Goal: Communication & Community: Answer question/provide support

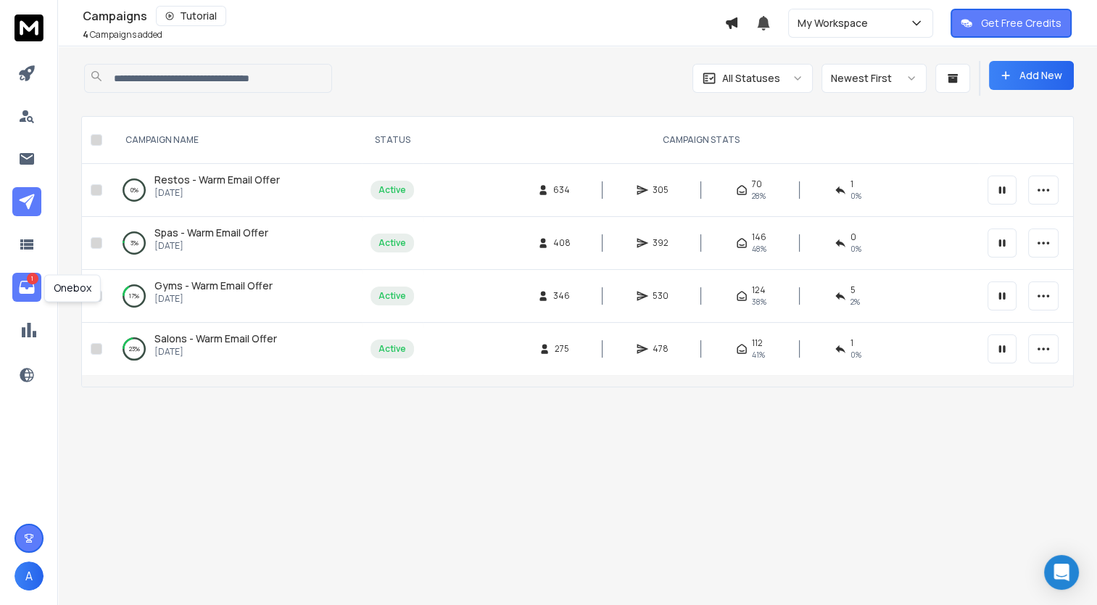
click at [25, 296] on icon at bounding box center [26, 286] width 17 height 17
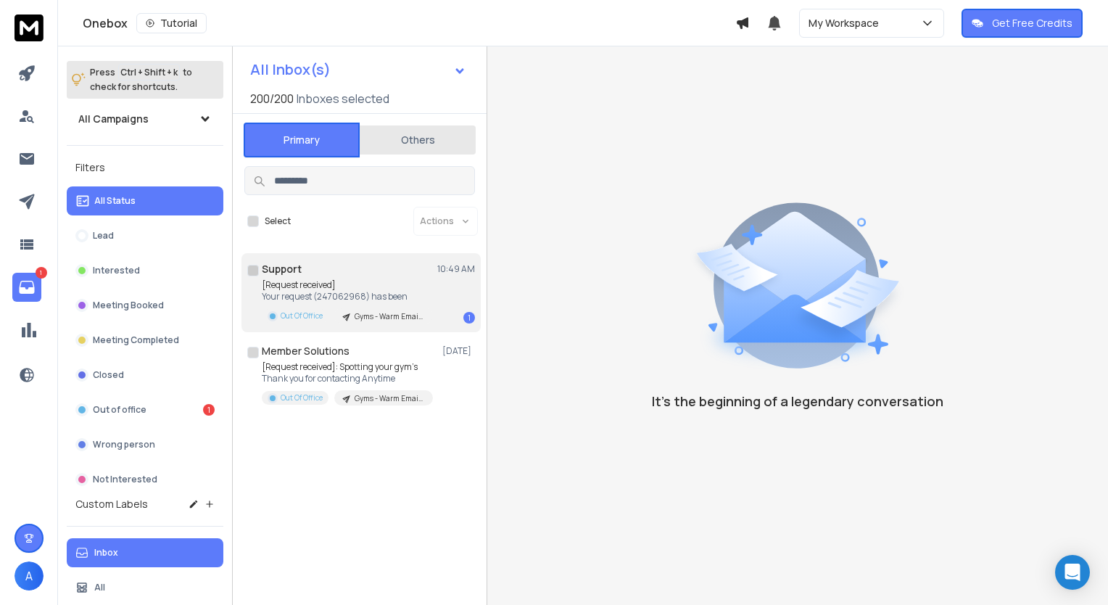
click at [354, 286] on p "[Request received]" at bounding box center [347, 285] width 171 height 12
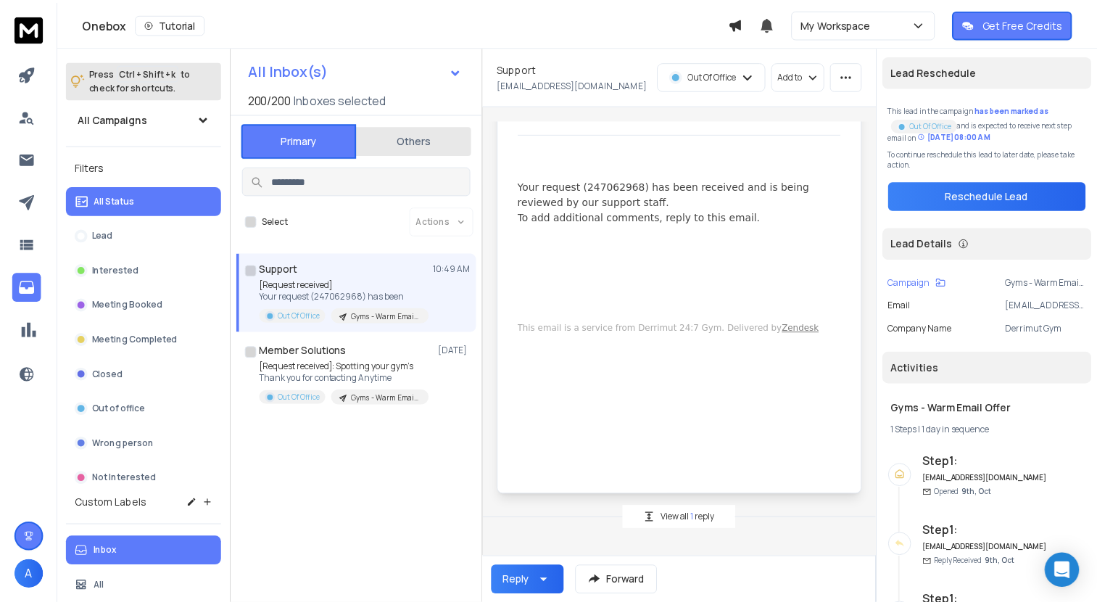
scroll to position [148, 0]
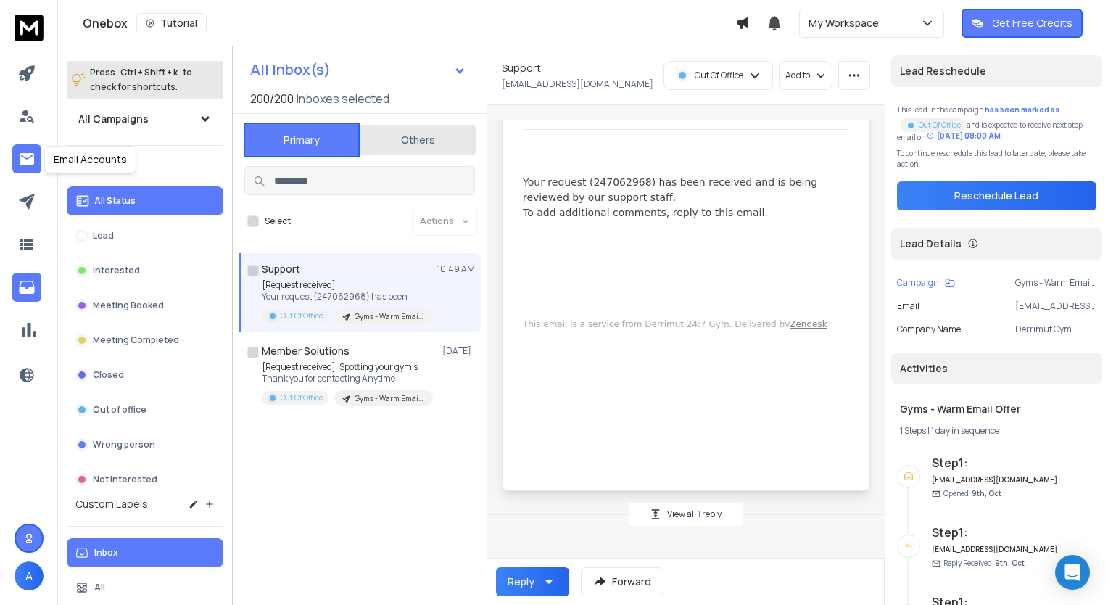
click at [26, 172] on link at bounding box center [26, 158] width 29 height 29
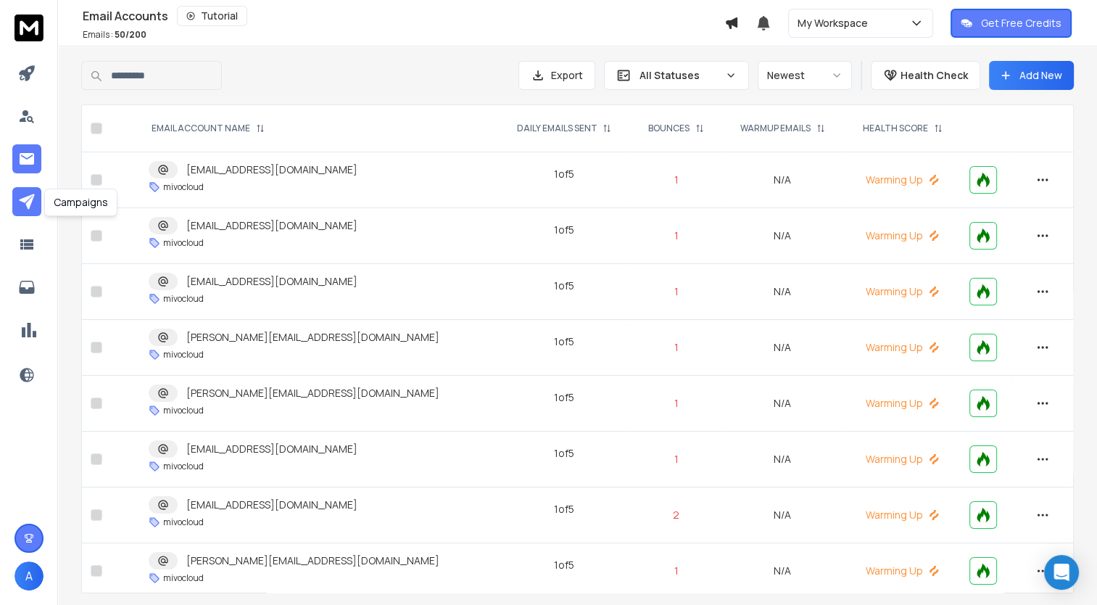
click at [32, 204] on icon at bounding box center [26, 201] width 17 height 17
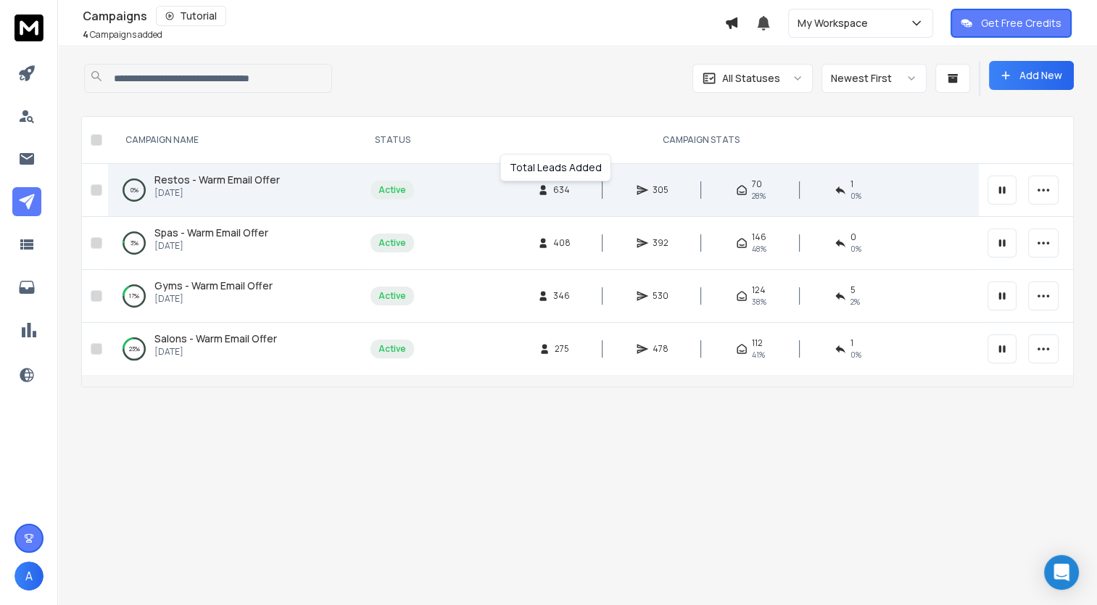
click at [579, 198] on div "634 305 70 28 % 1 0 %" at bounding box center [701, 189] width 363 height 23
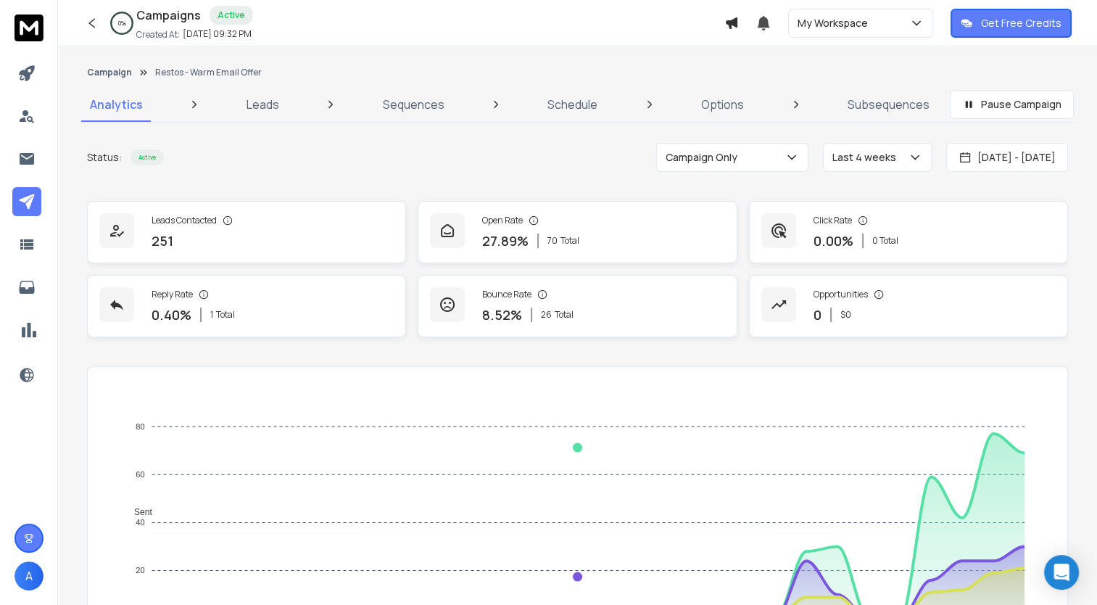
click at [545, 315] on span "26" at bounding box center [546, 315] width 11 height 12
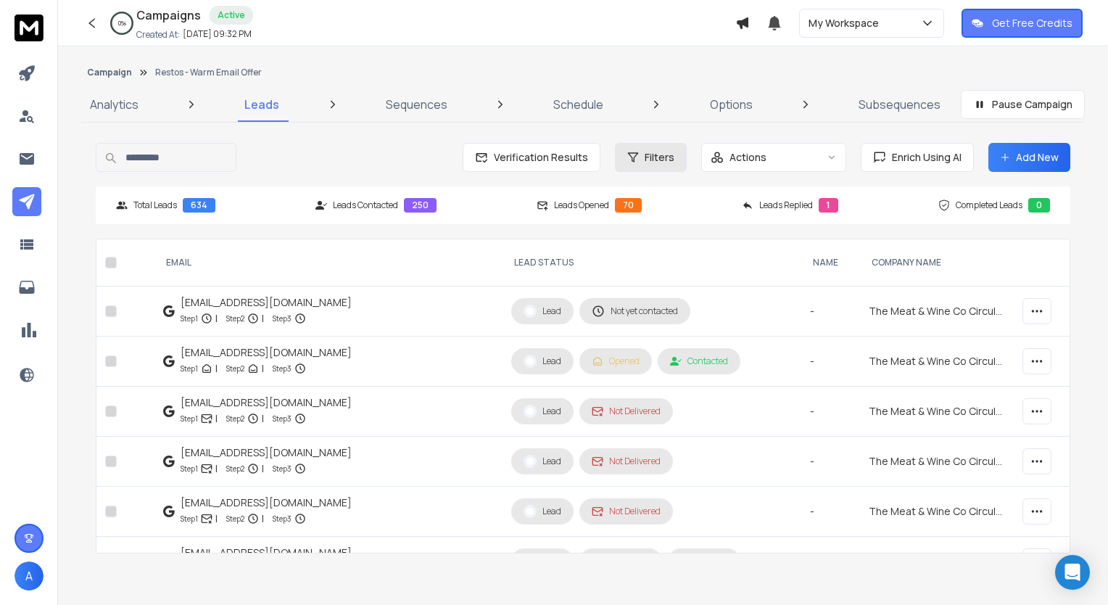
click at [661, 166] on button "Filters" at bounding box center [651, 157] width 72 height 29
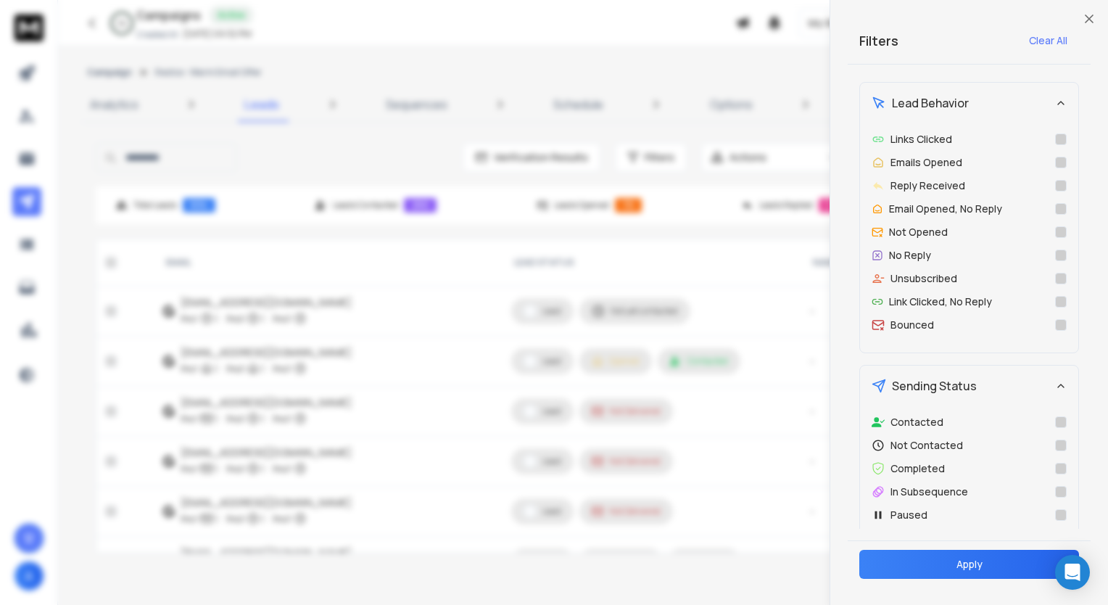
click at [918, 326] on p "Bounced" at bounding box center [912, 325] width 44 height 15
click at [1055, 326] on button "Bounced" at bounding box center [1061, 325] width 12 height 12
click at [953, 561] on button "Apply" at bounding box center [969, 564] width 220 height 29
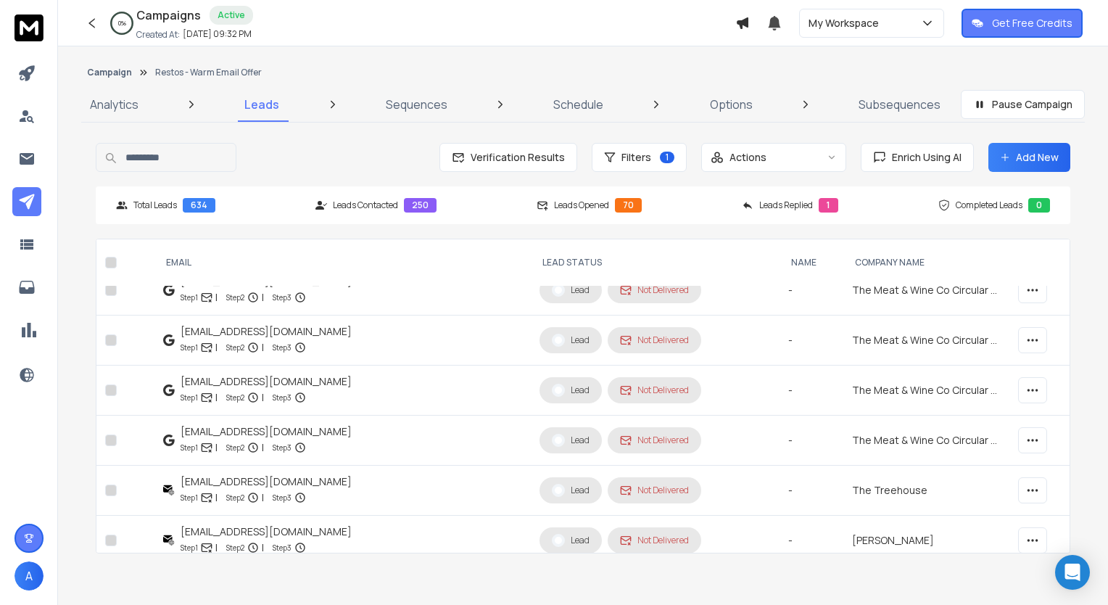
scroll to position [534, 0]
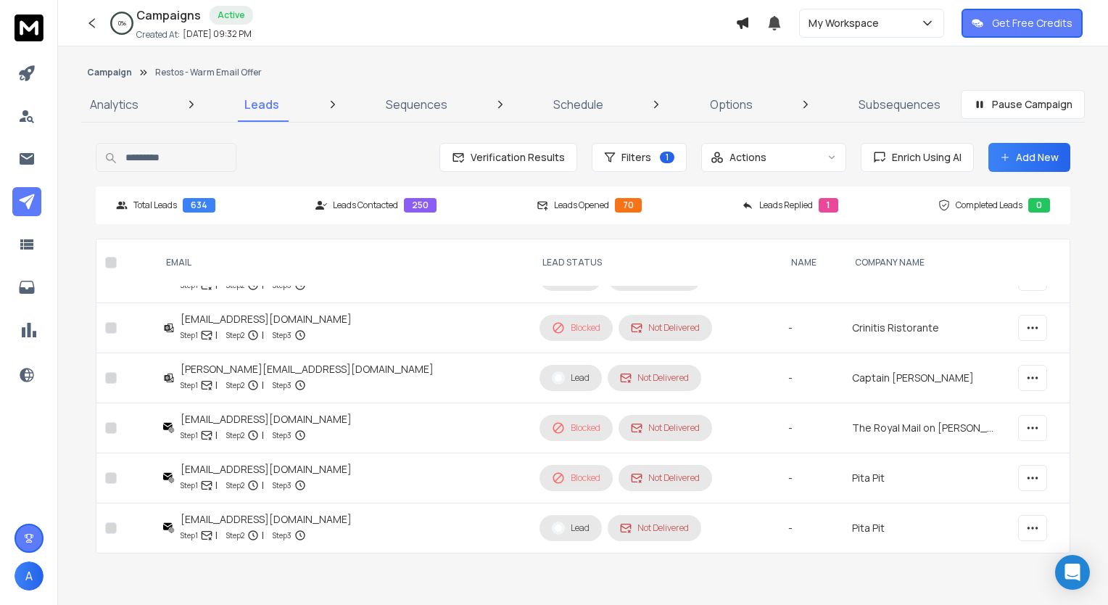
click at [421, 426] on div "webmaster@theroyalmail.com.au Step 1 | Step 2 | Step 3" at bounding box center [342, 428] width 359 height 32
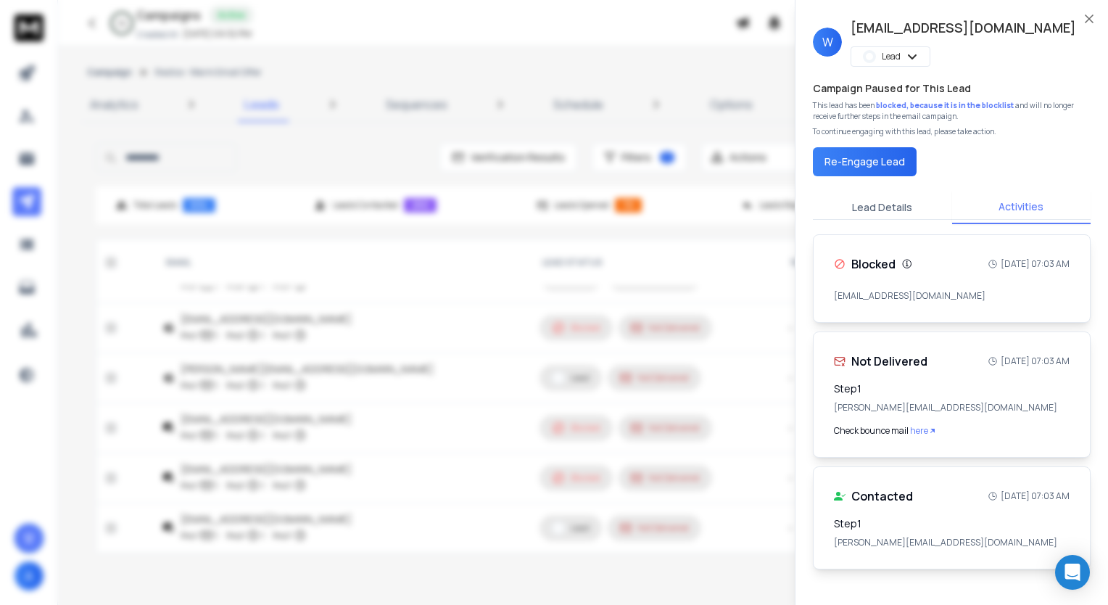
click at [994, 207] on button "Activities" at bounding box center [1021, 207] width 139 height 33
click at [684, 367] on div at bounding box center [554, 302] width 1108 height 605
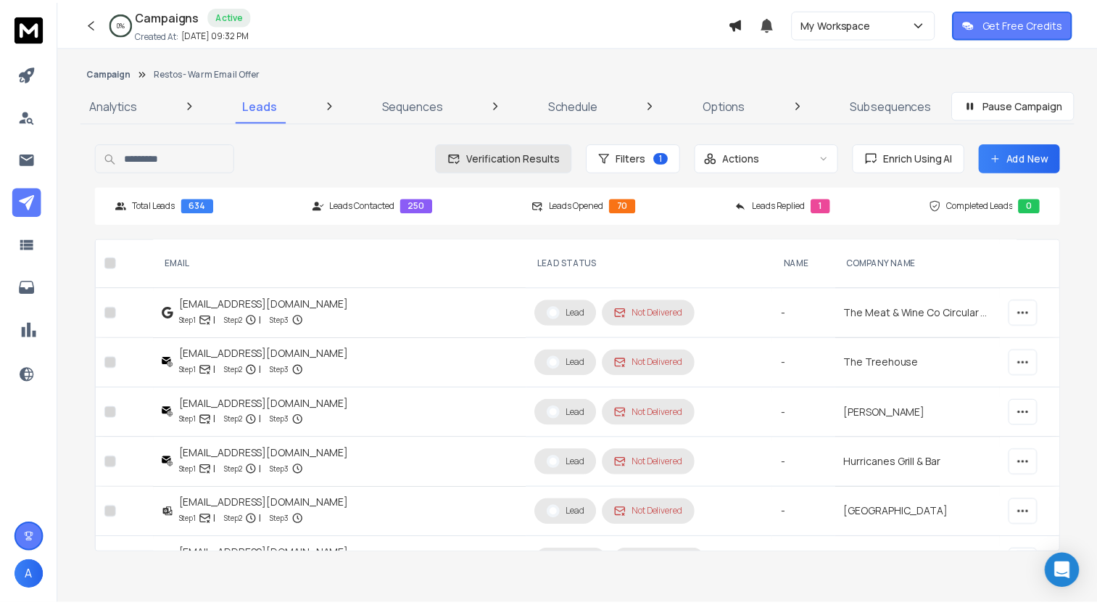
scroll to position [171, 0]
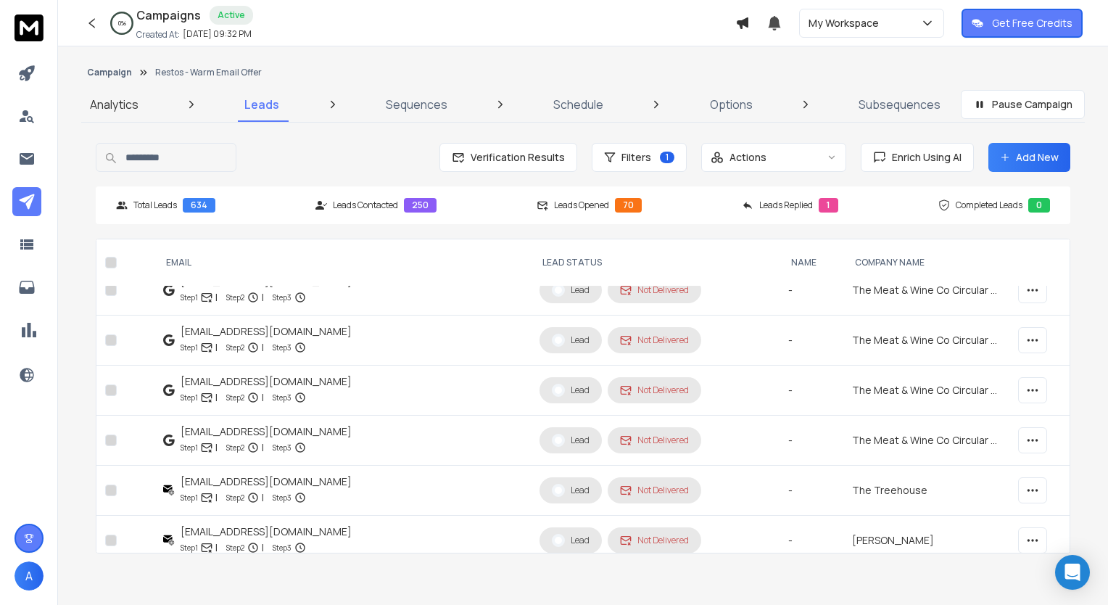
click at [105, 106] on p "Analytics" at bounding box center [114, 104] width 49 height 17
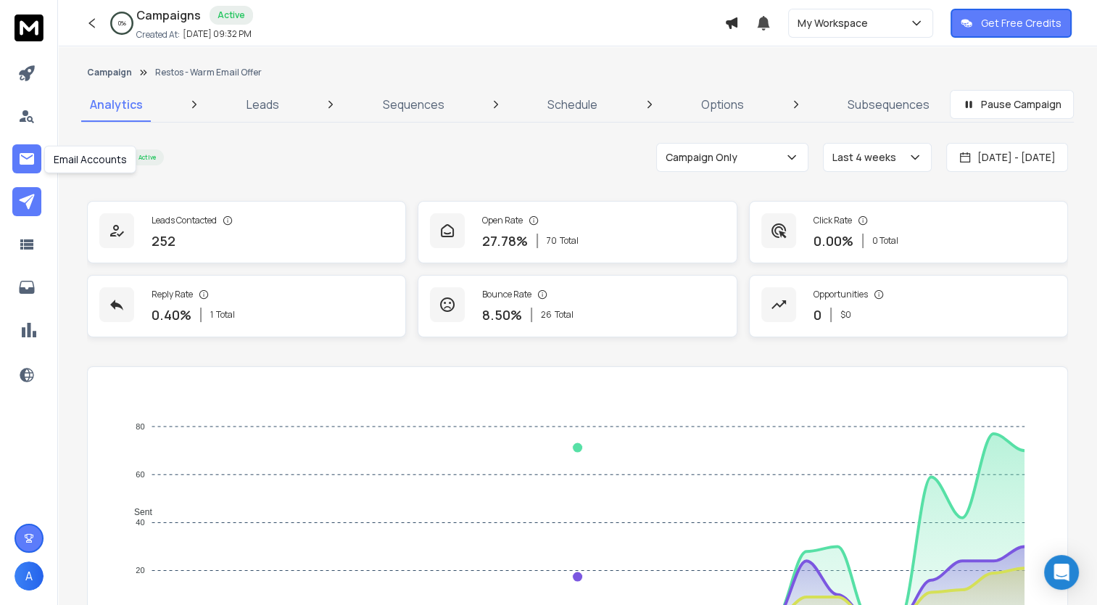
click at [23, 157] on icon at bounding box center [26, 158] width 17 height 17
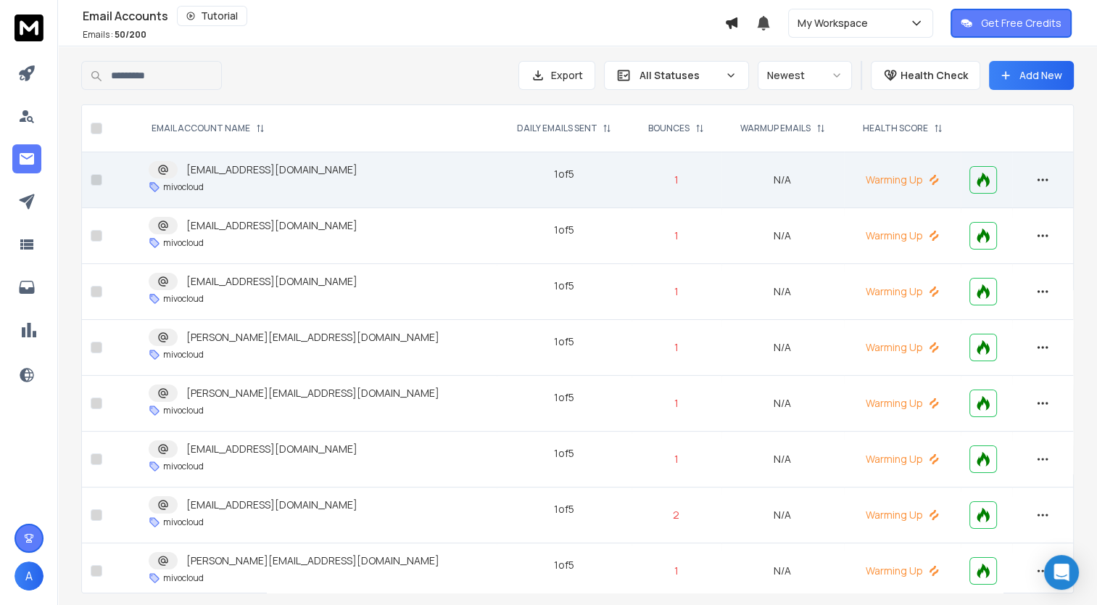
click at [640, 183] on p "1" at bounding box center [676, 180] width 73 height 15
click at [640, 182] on p "1" at bounding box center [676, 180] width 73 height 15
click at [640, 181] on p "1" at bounding box center [676, 180] width 73 height 15
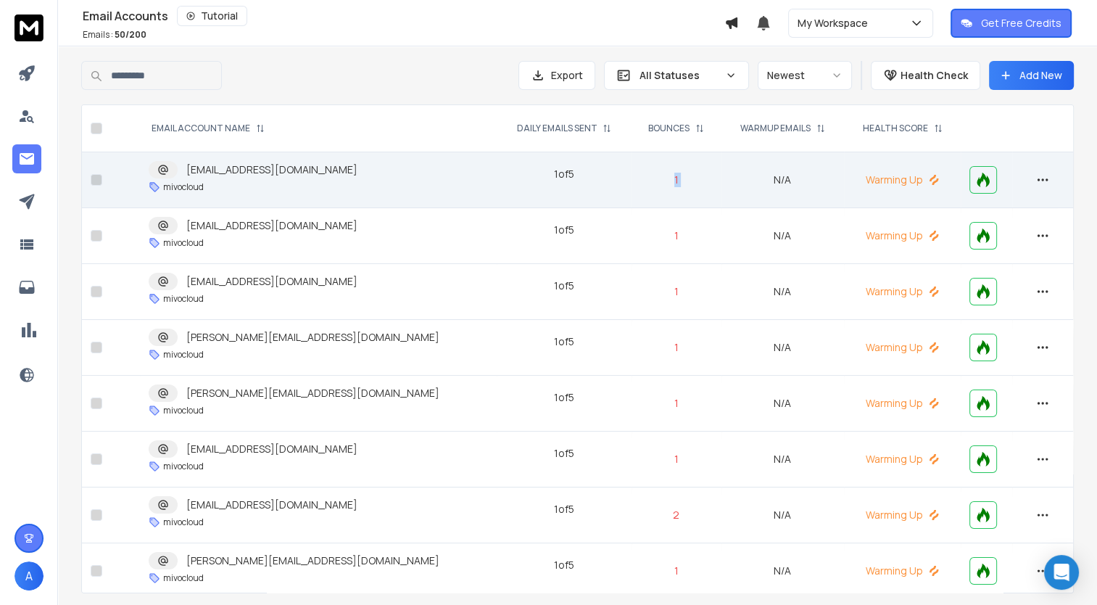
click at [640, 181] on p "1" at bounding box center [676, 180] width 73 height 15
drag, startPoint x: 627, startPoint y: 181, endPoint x: 560, endPoint y: 178, distance: 67.5
click at [640, 181] on p "1" at bounding box center [676, 180] width 73 height 15
click at [316, 165] on p "[EMAIL_ADDRESS][DOMAIN_NAME]" at bounding box center [271, 169] width 171 height 15
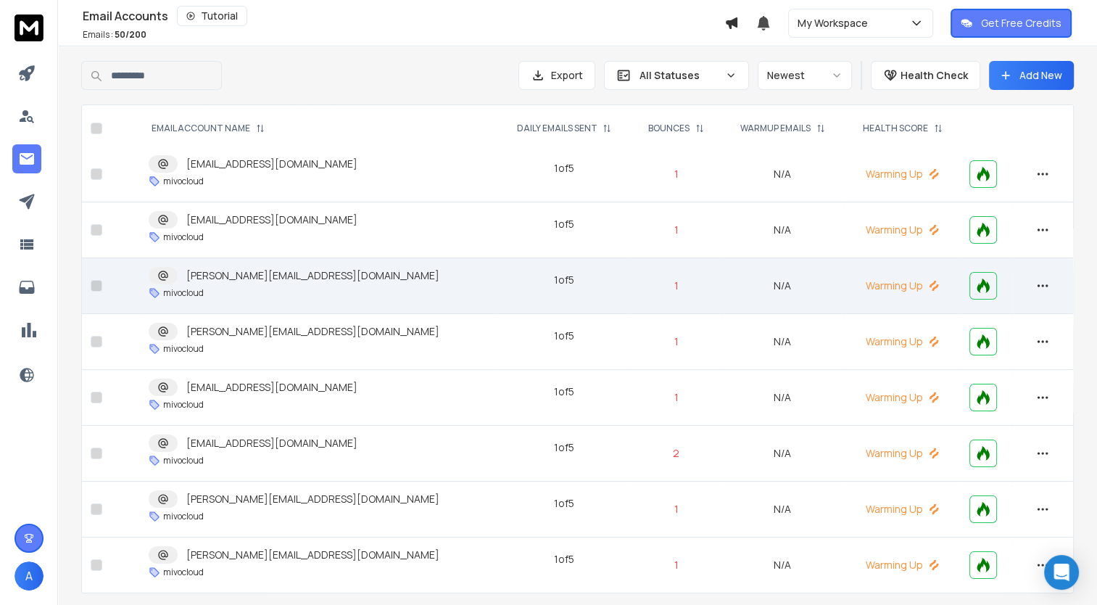
scroll to position [145, 0]
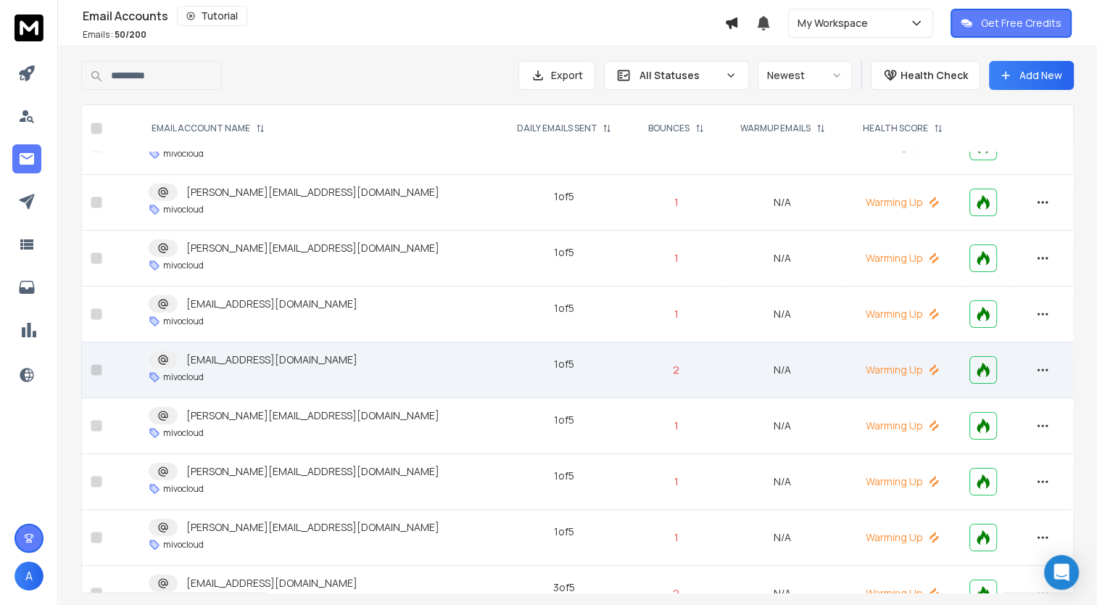
click at [290, 360] on p "[EMAIL_ADDRESS][DOMAIN_NAME]" at bounding box center [271, 359] width 171 height 15
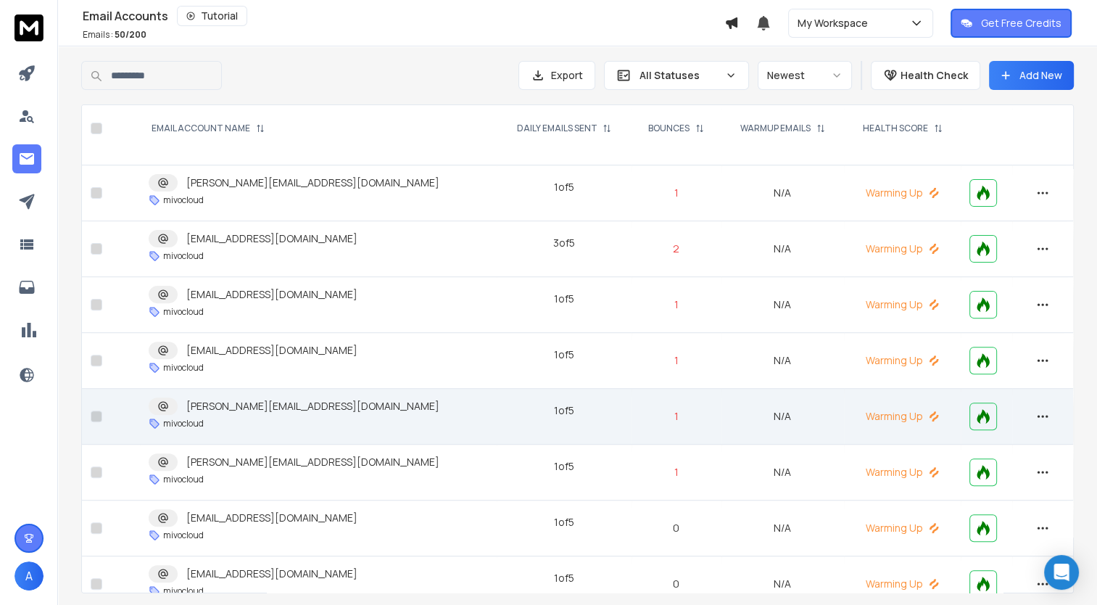
scroll to position [508, 0]
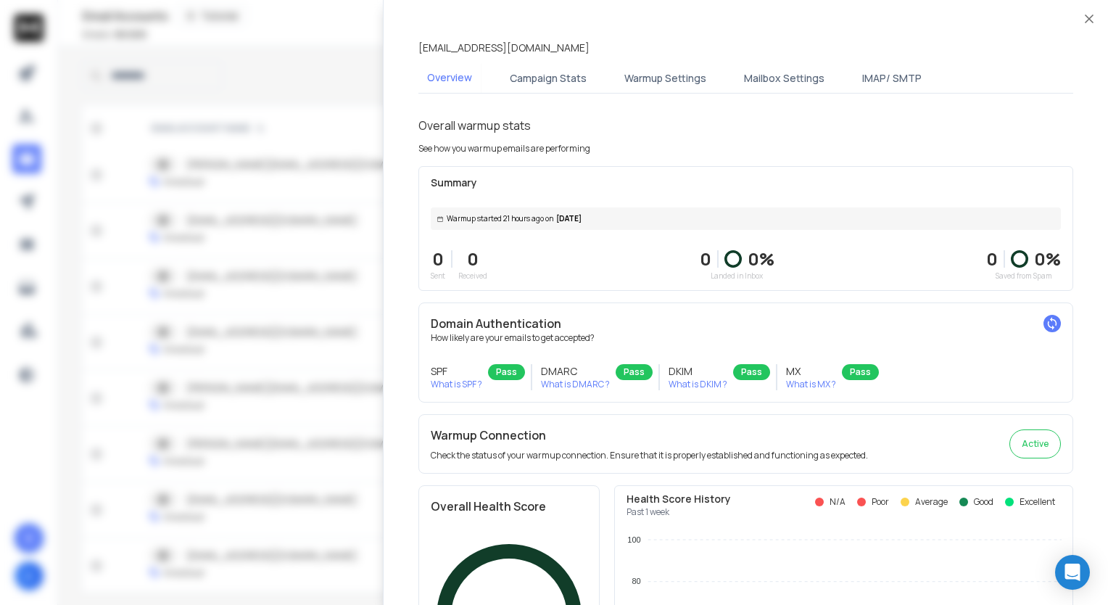
click at [667, 76] on button "Warmup Settings" at bounding box center [665, 78] width 99 height 32
click at [678, 73] on button "Warmup Settings" at bounding box center [665, 78] width 99 height 33
click at [800, 77] on button "Mailbox Settings" at bounding box center [784, 78] width 98 height 32
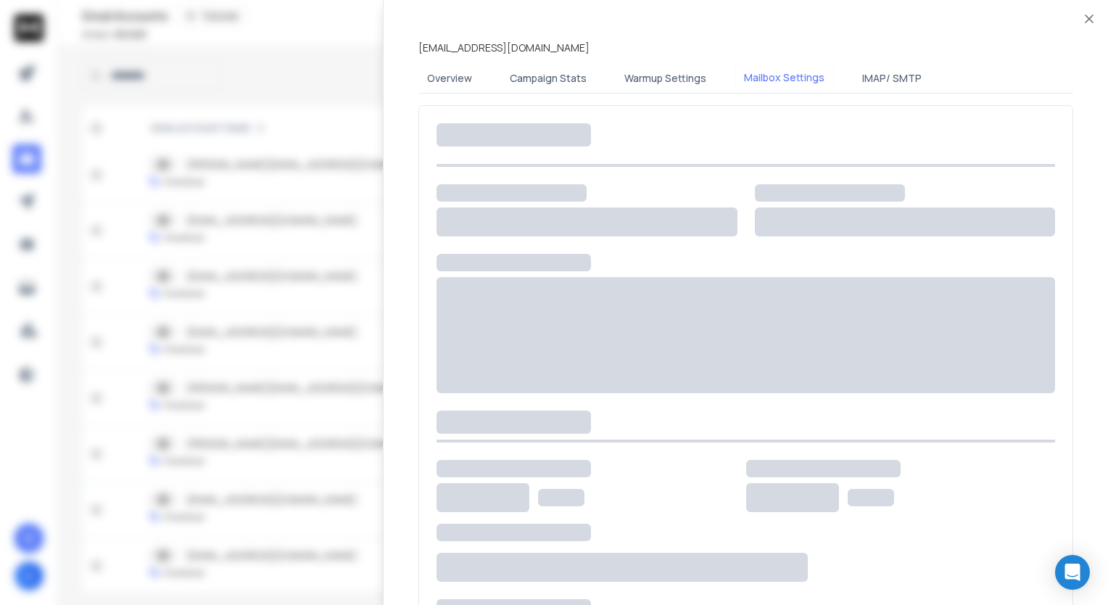
click at [664, 73] on button "Warmup Settings" at bounding box center [665, 78] width 99 height 32
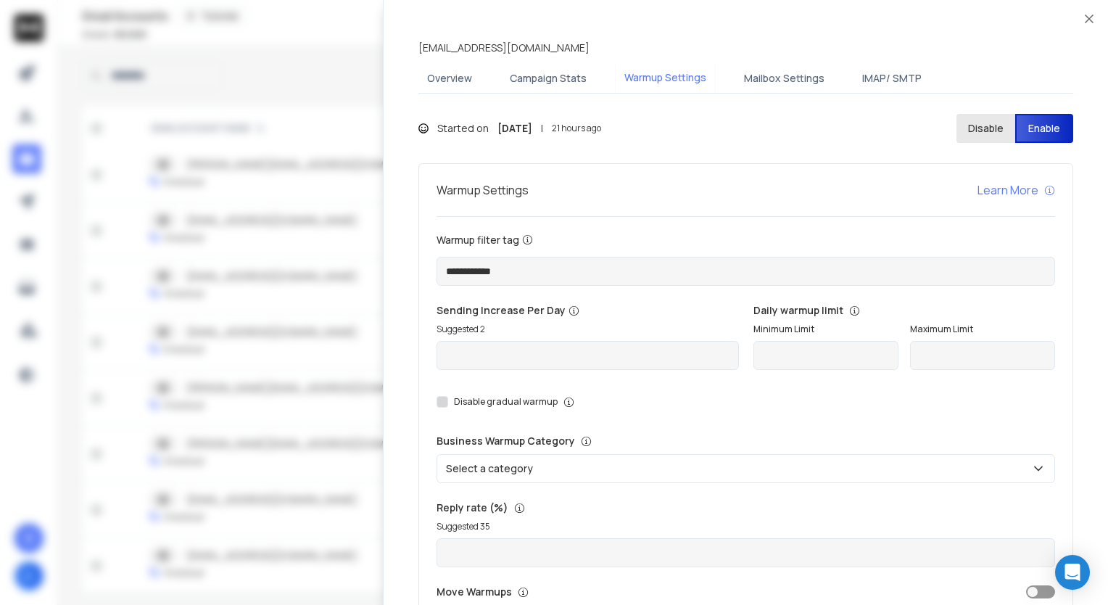
click at [232, 174] on div at bounding box center [554, 302] width 1108 height 605
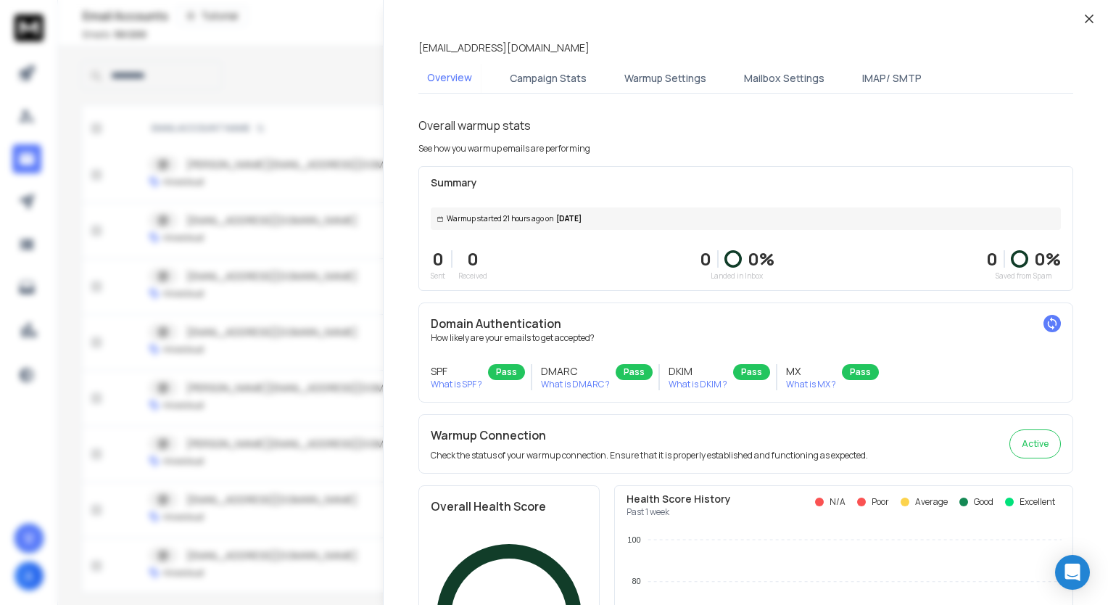
click at [1085, 17] on icon "button" at bounding box center [1089, 19] width 15 height 15
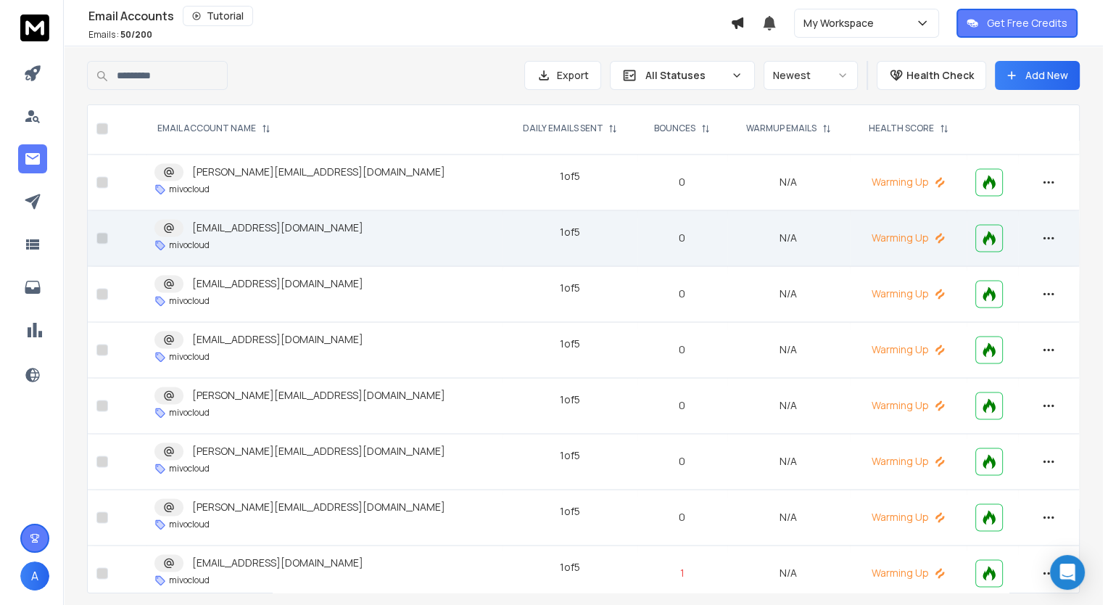
scroll to position [2378, 0]
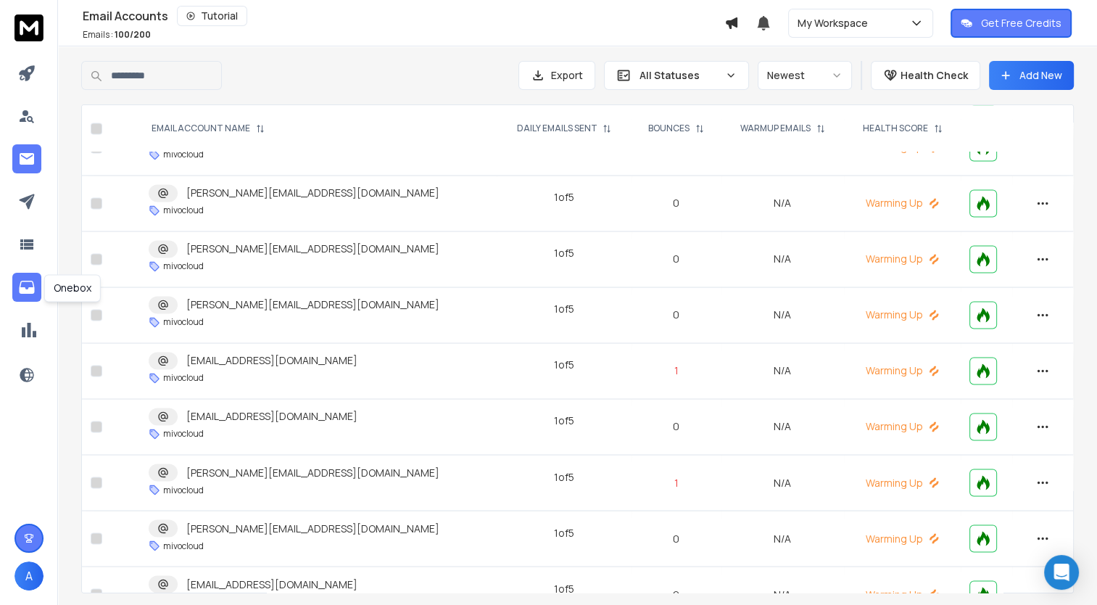
click at [22, 291] on icon at bounding box center [26, 287] width 15 height 13
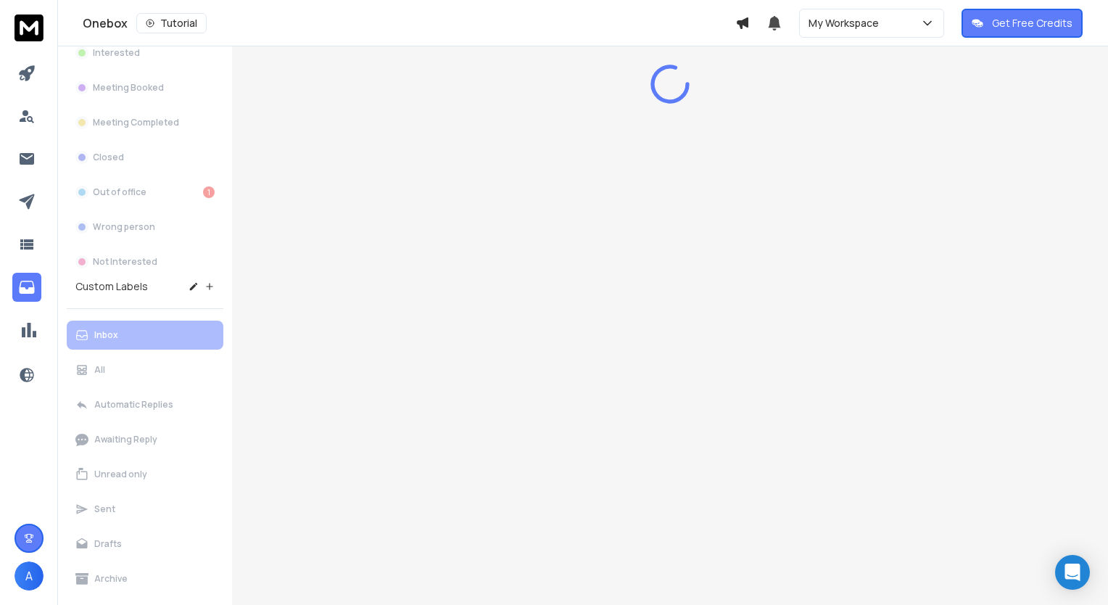
scroll to position [228, 0]
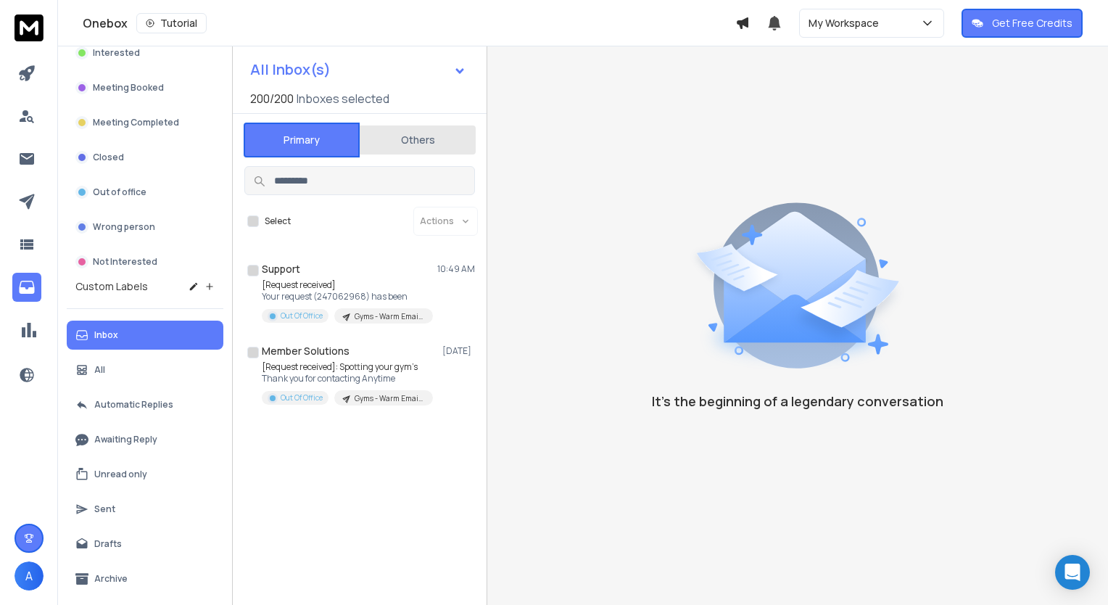
click at [409, 138] on button "Others" at bounding box center [418, 140] width 116 height 32
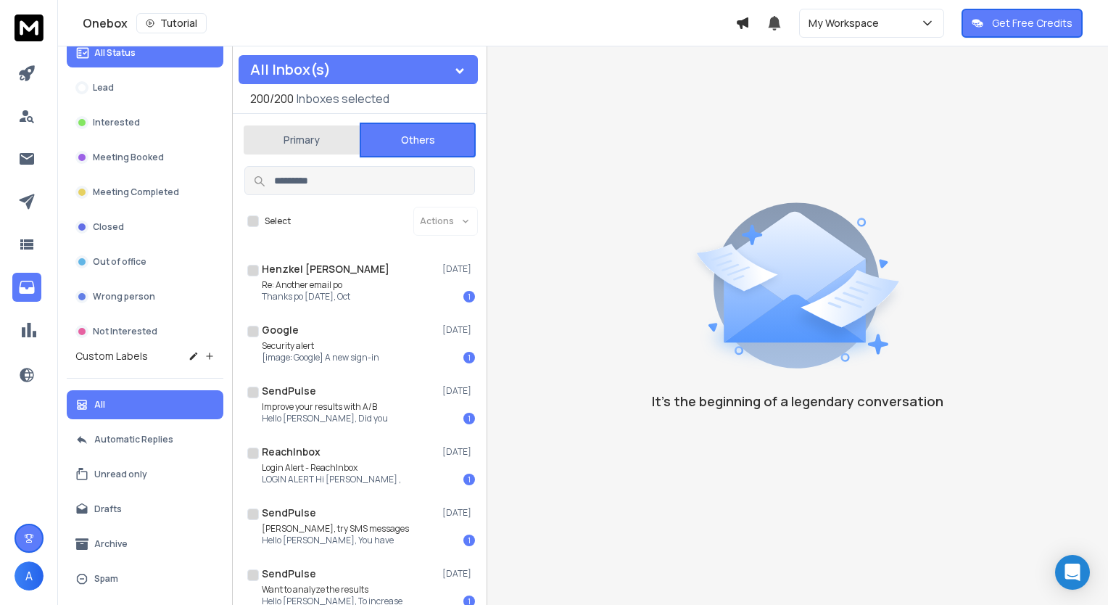
click at [464, 74] on icon at bounding box center [459, 71] width 13 height 13
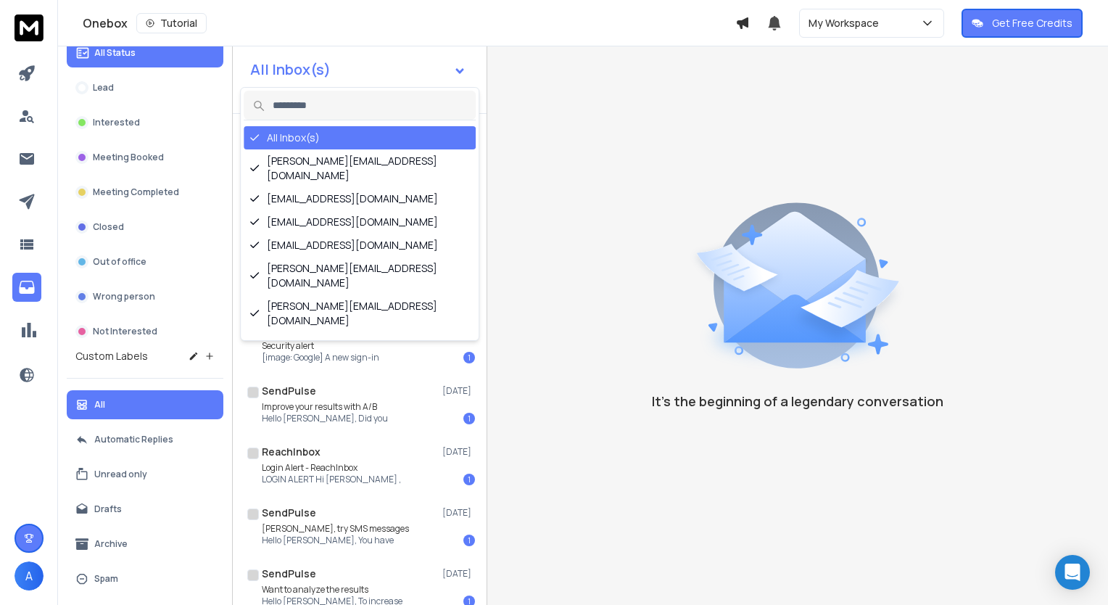
click at [267, 136] on div "All Inbox(s)" at bounding box center [360, 137] width 232 height 23
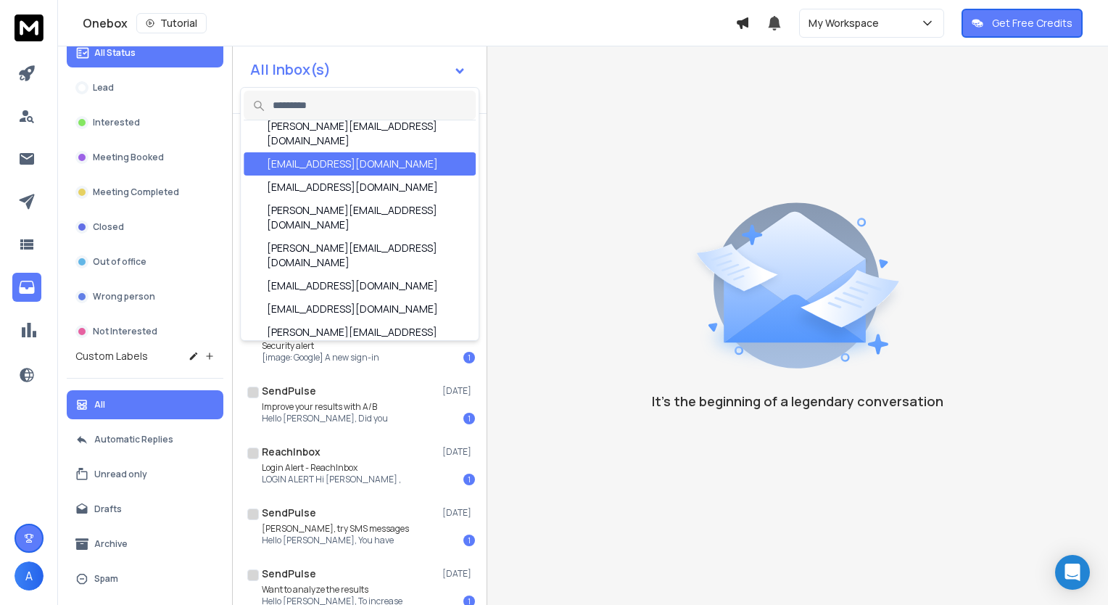
scroll to position [0, 0]
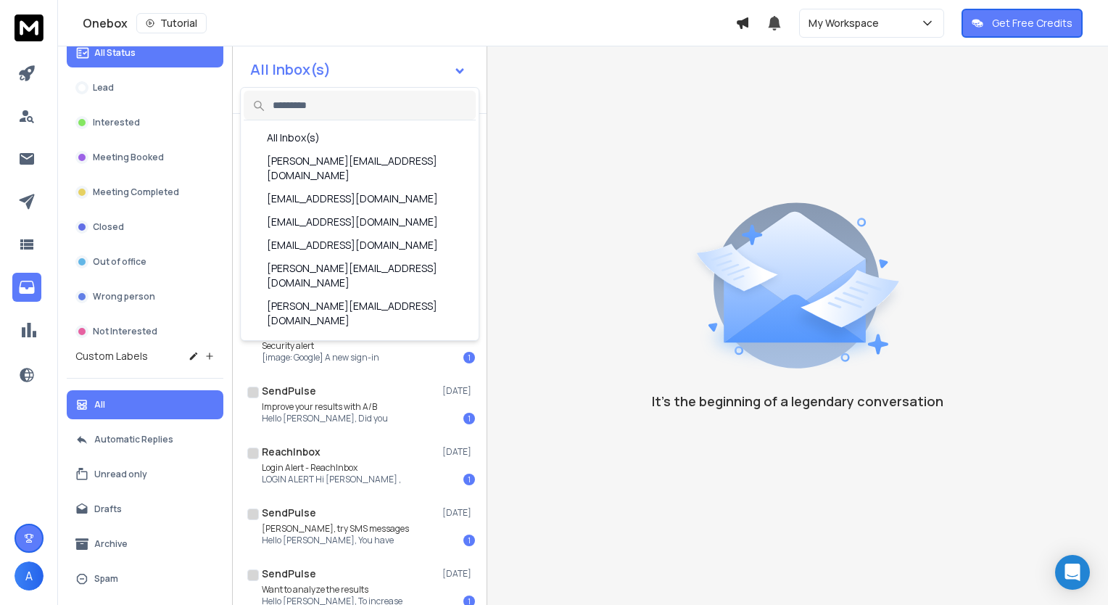
click at [563, 112] on div "It’s the beginning of a legendary conversation" at bounding box center [797, 303] width 621 height 514
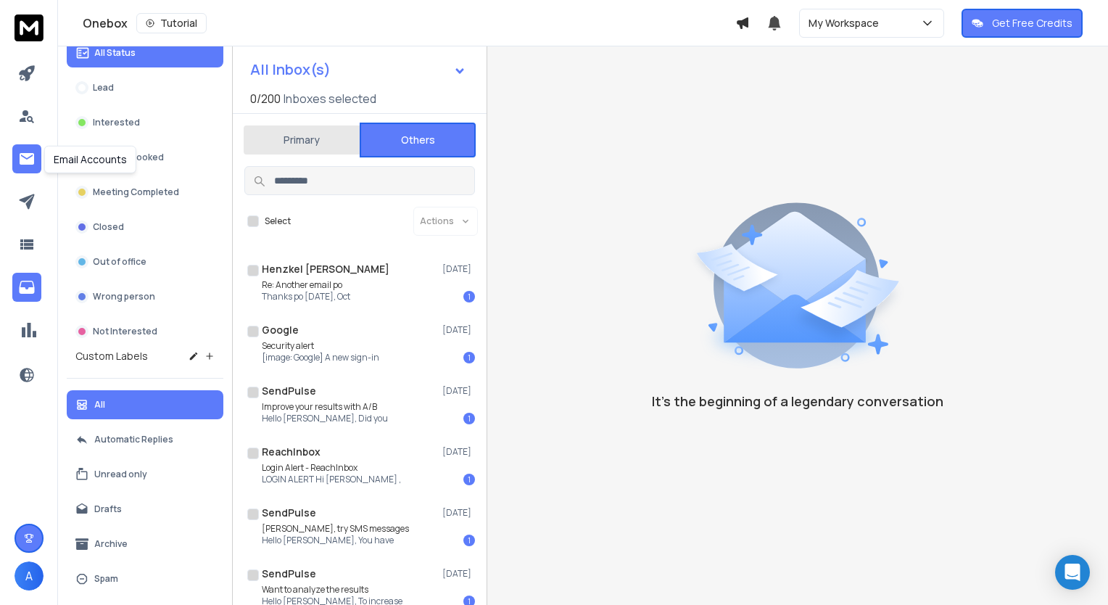
click at [24, 162] on icon at bounding box center [27, 159] width 15 height 12
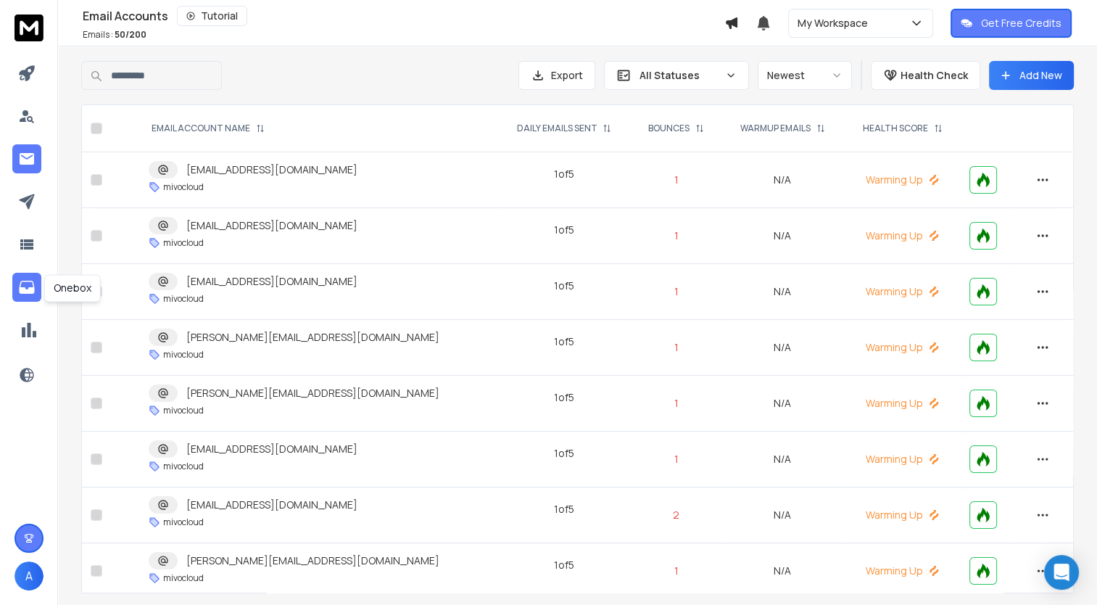
click at [20, 287] on icon at bounding box center [26, 286] width 17 height 17
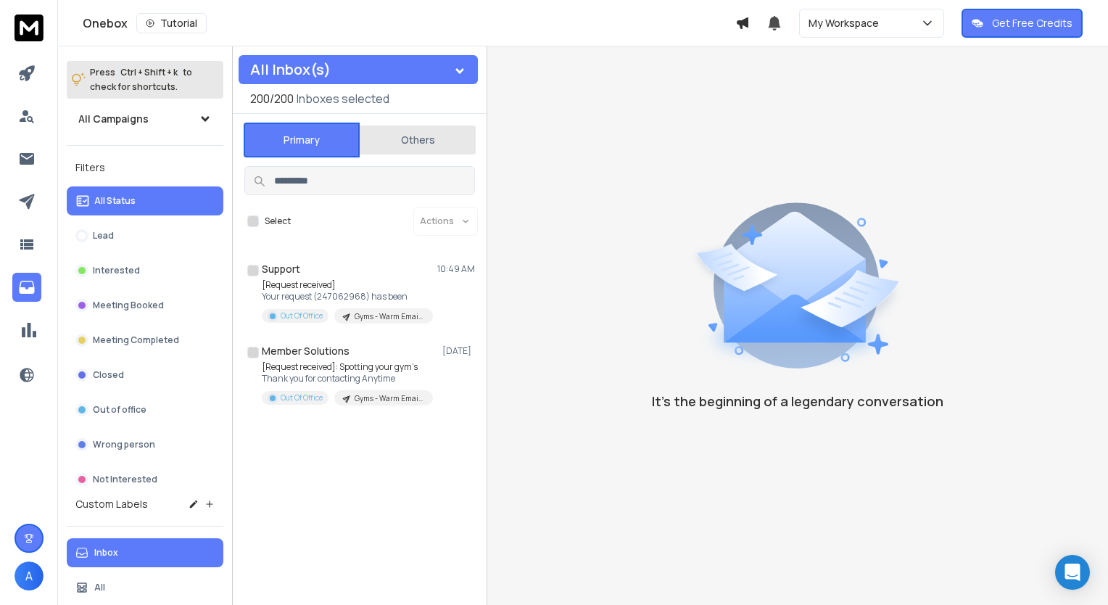
click at [450, 74] on button "All Inbox(s)" at bounding box center [358, 69] width 239 height 29
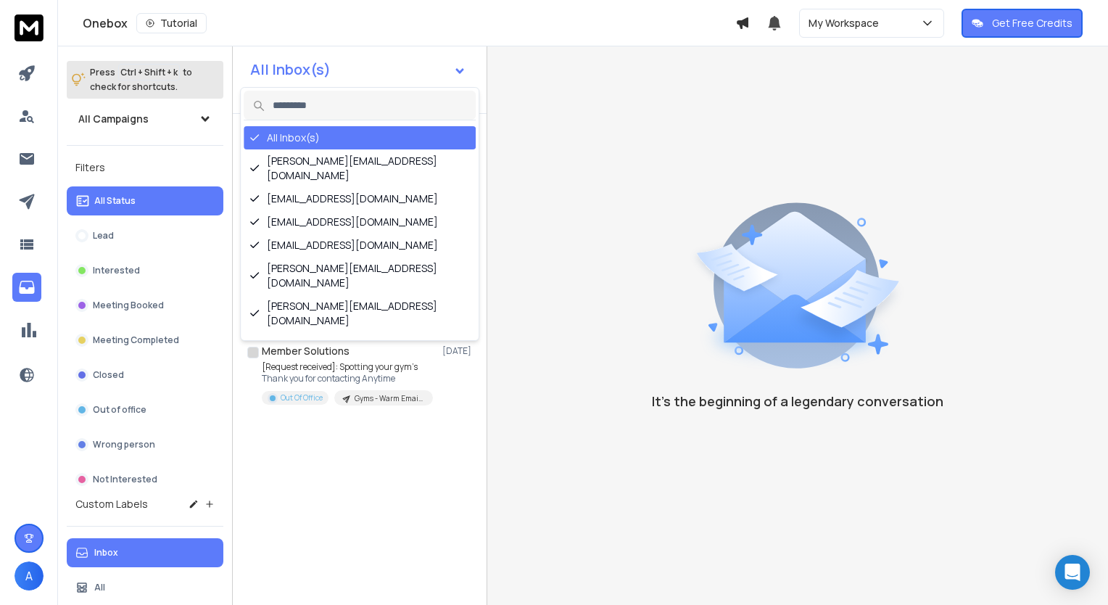
click at [269, 136] on div "All Inbox(s)" at bounding box center [360, 137] width 232 height 23
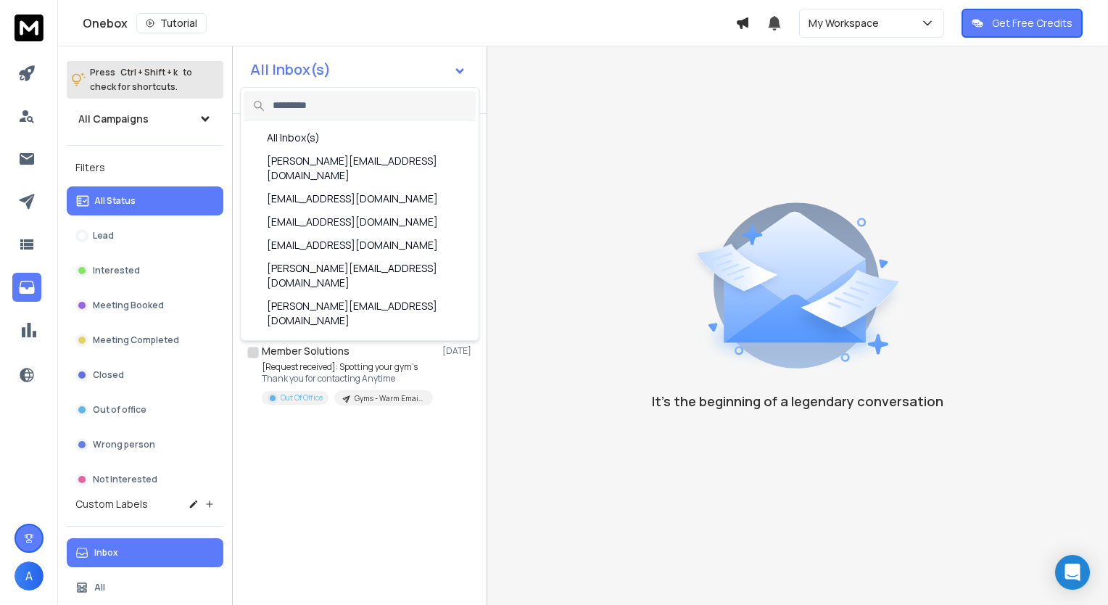
click at [376, 106] on input at bounding box center [360, 105] width 232 height 29
click at [369, 103] on input "********" at bounding box center [360, 105] width 232 height 29
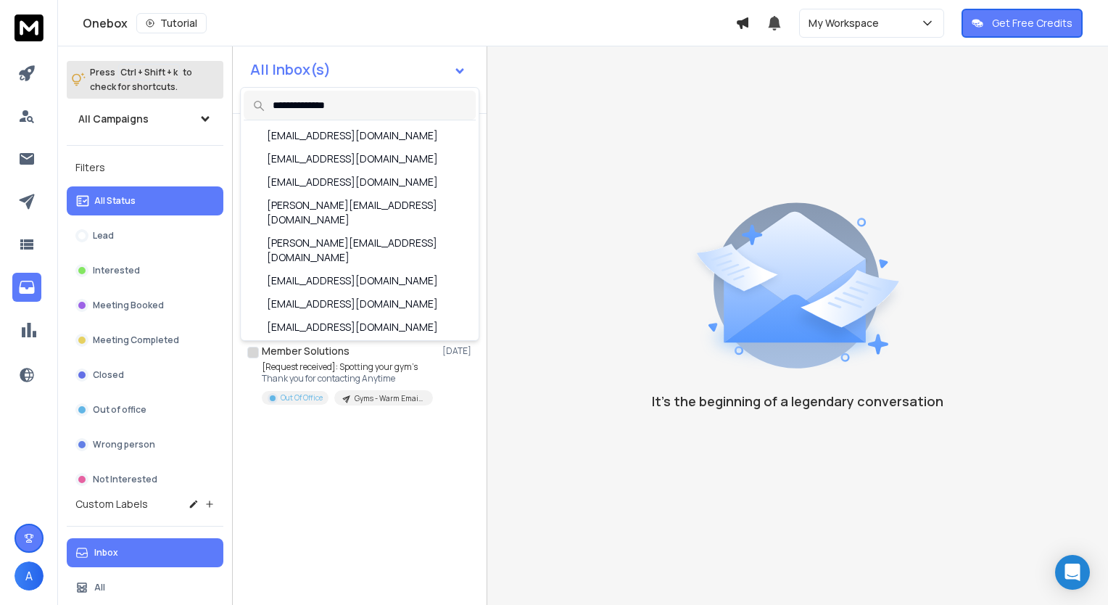
scroll to position [972, 0]
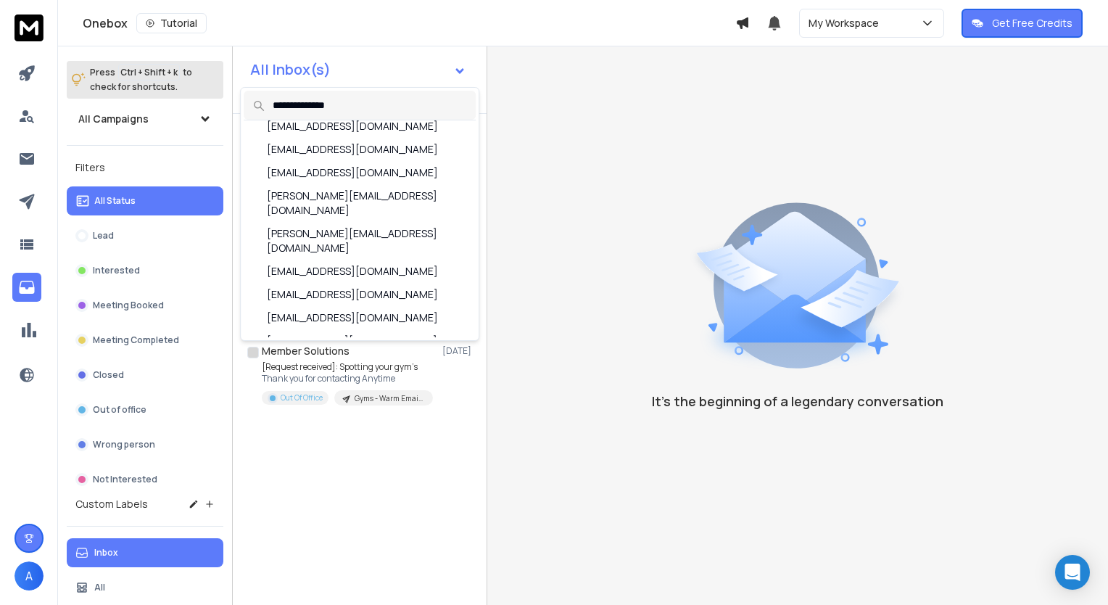
click at [406, 96] on input "**********" at bounding box center [360, 105] width 232 height 29
type input "**********"
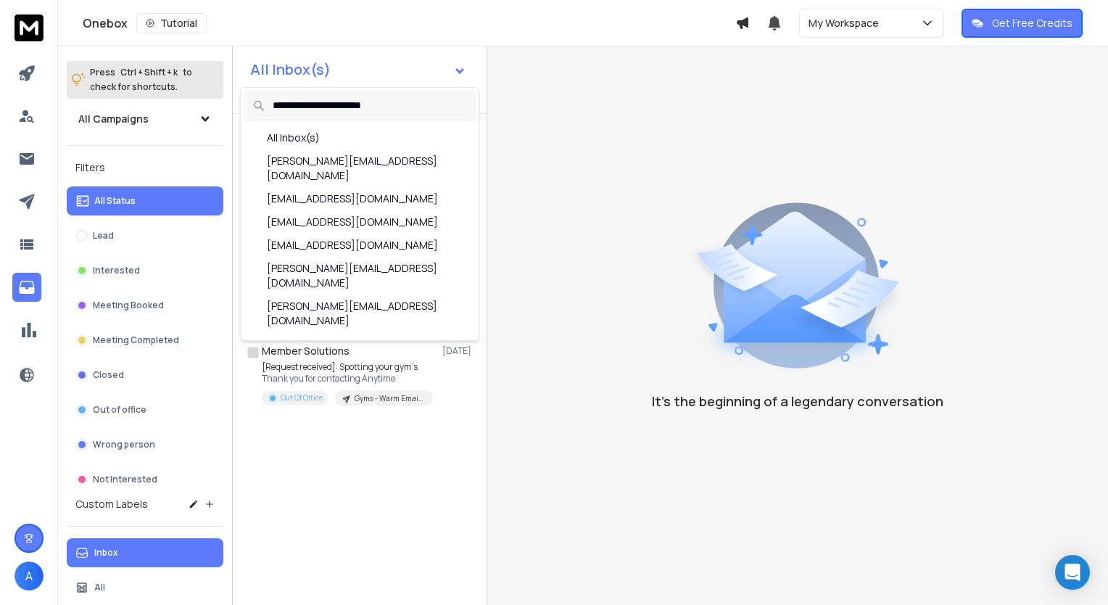
click at [342, 479] on div "Support 10:49 AM [Request received] Your request (247062968) has been Out Of Of…" at bounding box center [360, 380] width 254 height 260
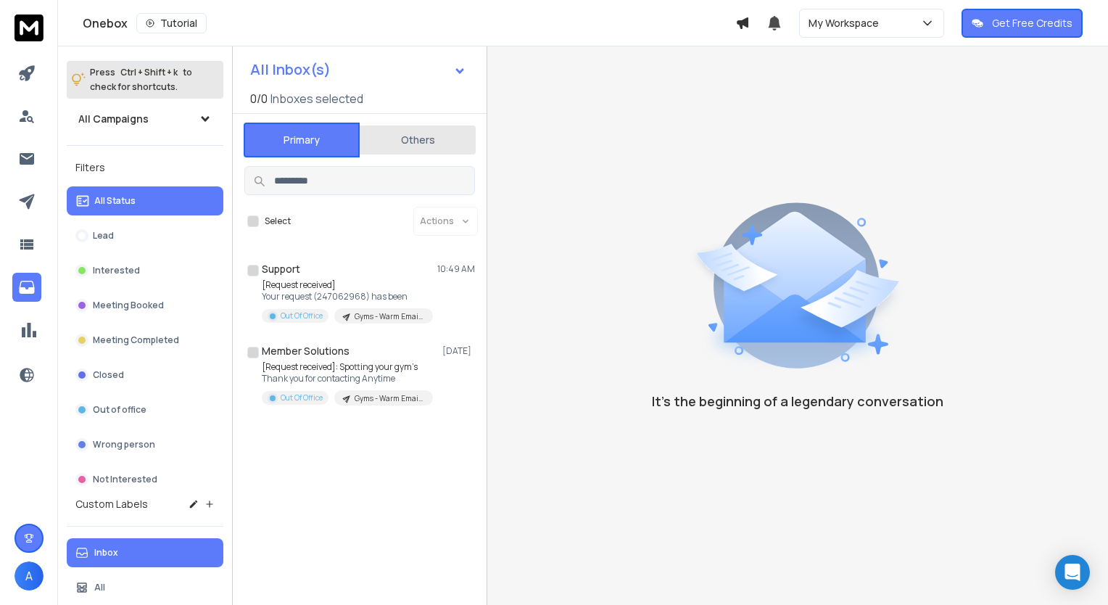
click at [409, 144] on button "Others" at bounding box center [418, 140] width 116 height 32
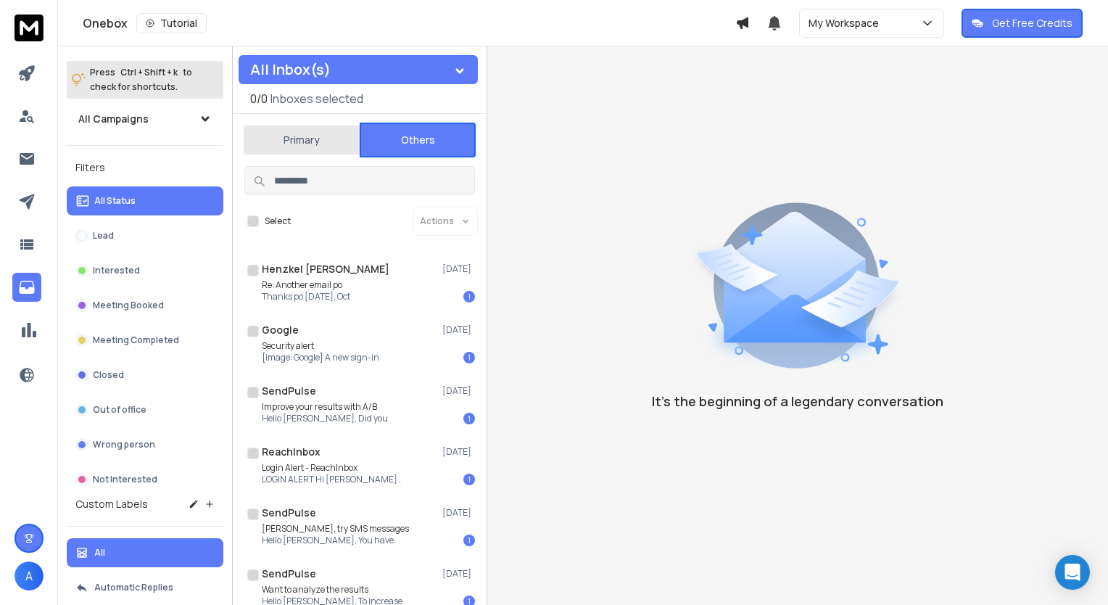
click at [351, 70] on button "All Inbox(s)" at bounding box center [358, 69] width 239 height 29
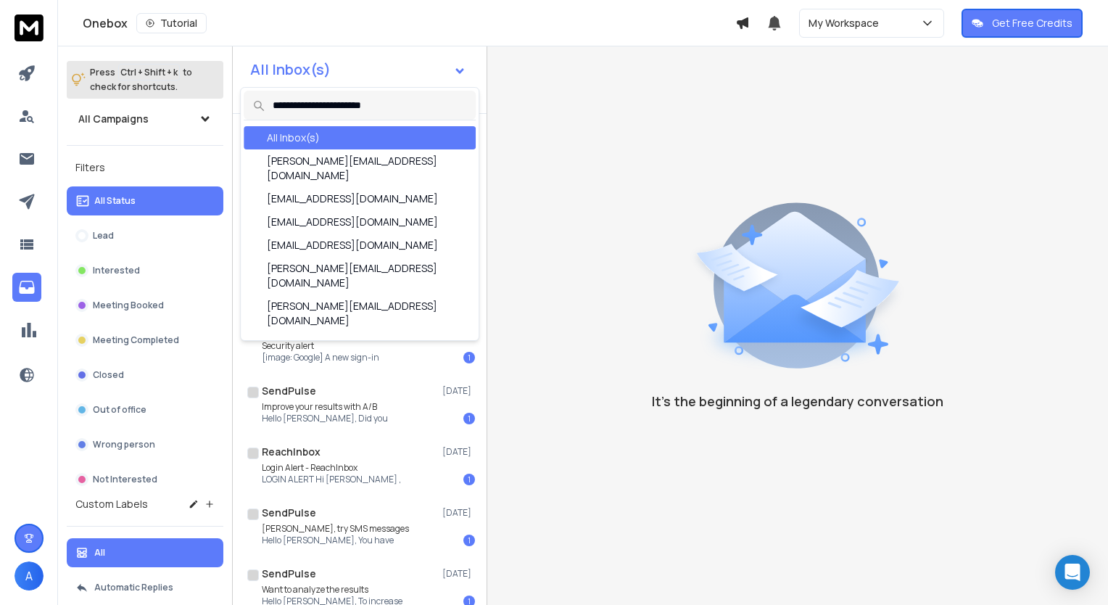
click at [299, 141] on div "All Inbox(s)" at bounding box center [360, 137] width 232 height 23
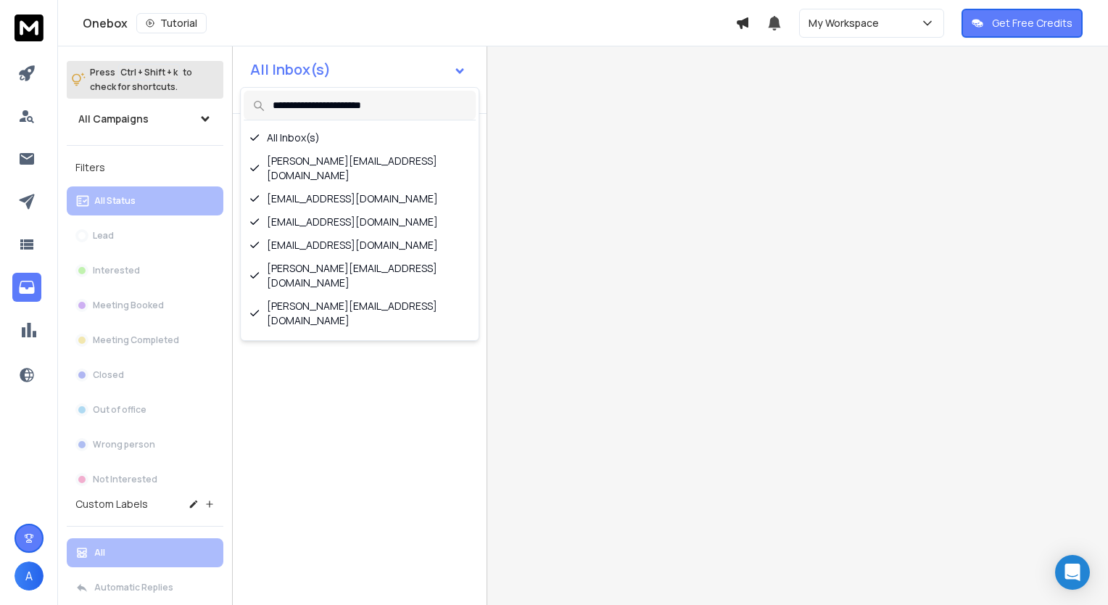
click at [392, 28] on div "Onebox Tutorial" at bounding box center [409, 23] width 653 height 20
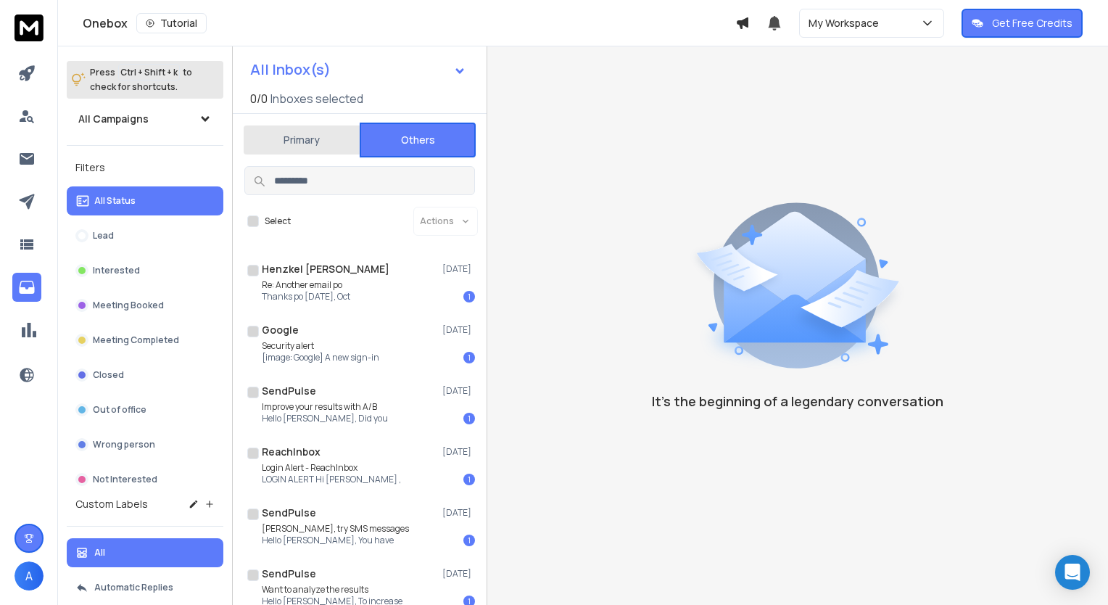
click at [302, 137] on button "Primary" at bounding box center [302, 140] width 116 height 32
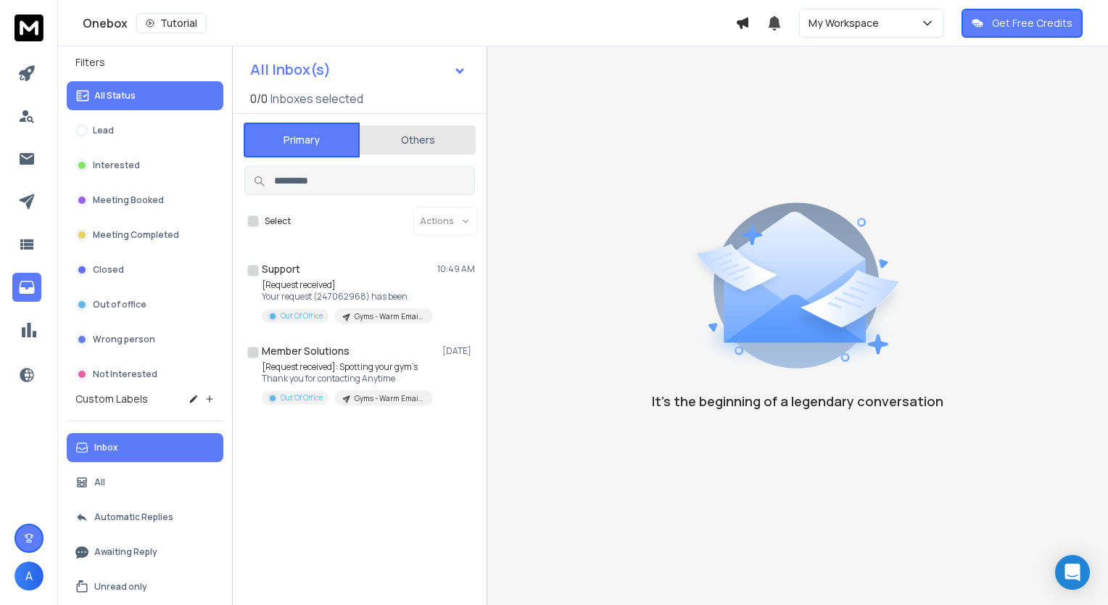
scroll to position [228, 0]
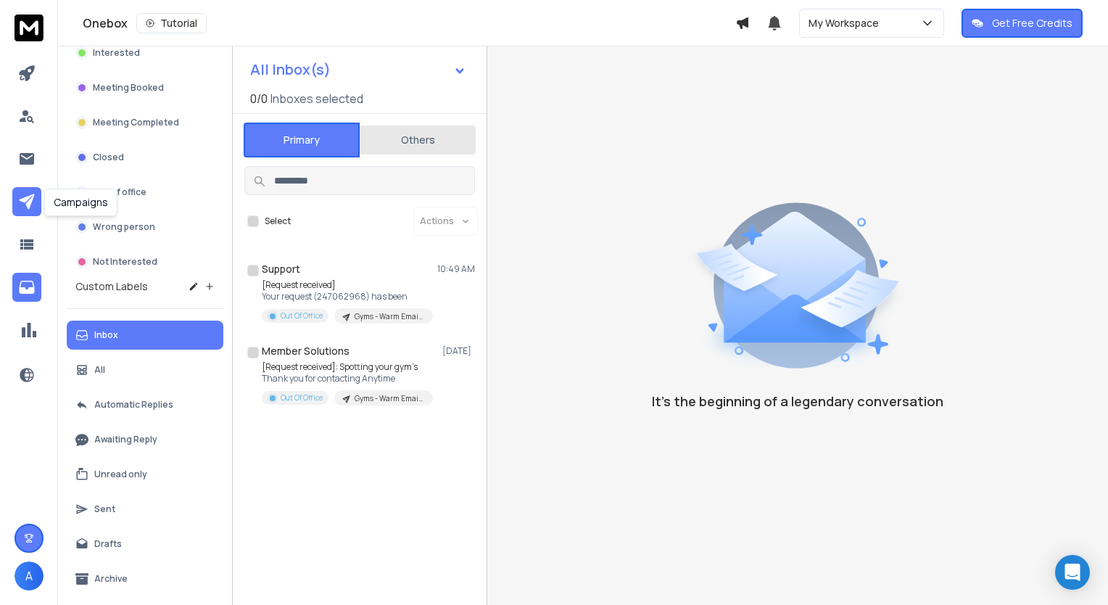
click at [28, 199] on icon at bounding box center [26, 201] width 15 height 15
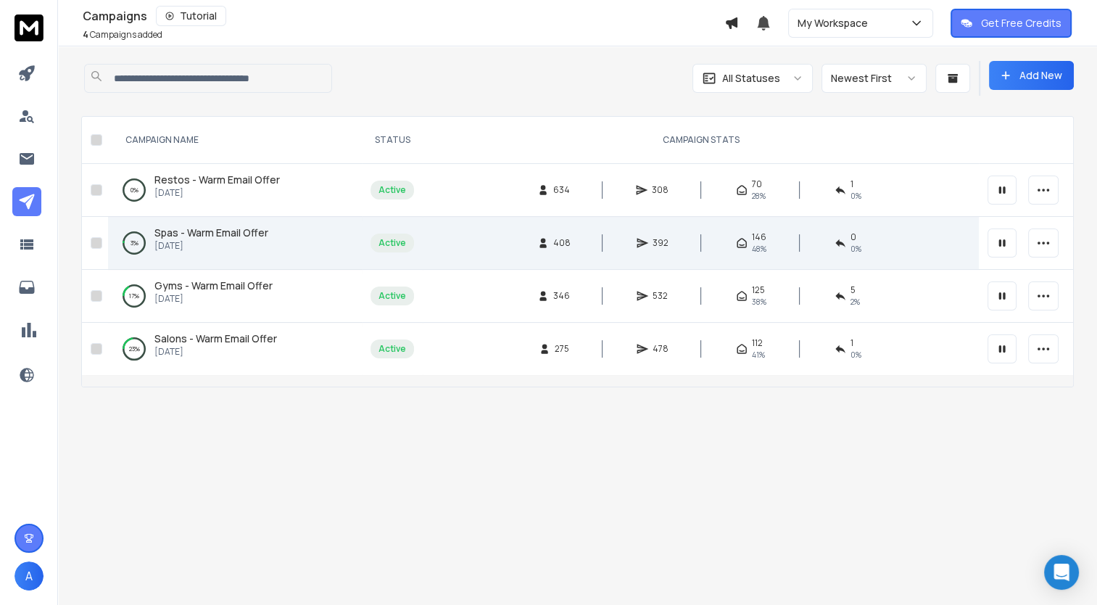
click at [225, 230] on span "Spas - Warm Email Offer" at bounding box center [211, 233] width 114 height 14
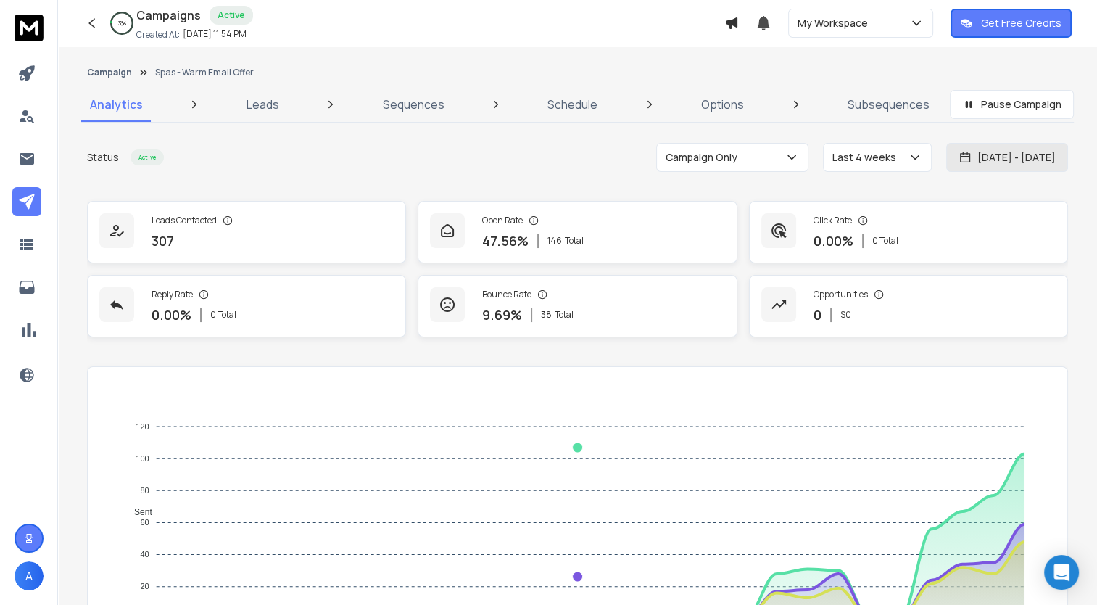
click at [1018, 162] on button "[DATE] - [DATE]" at bounding box center [1007, 157] width 122 height 29
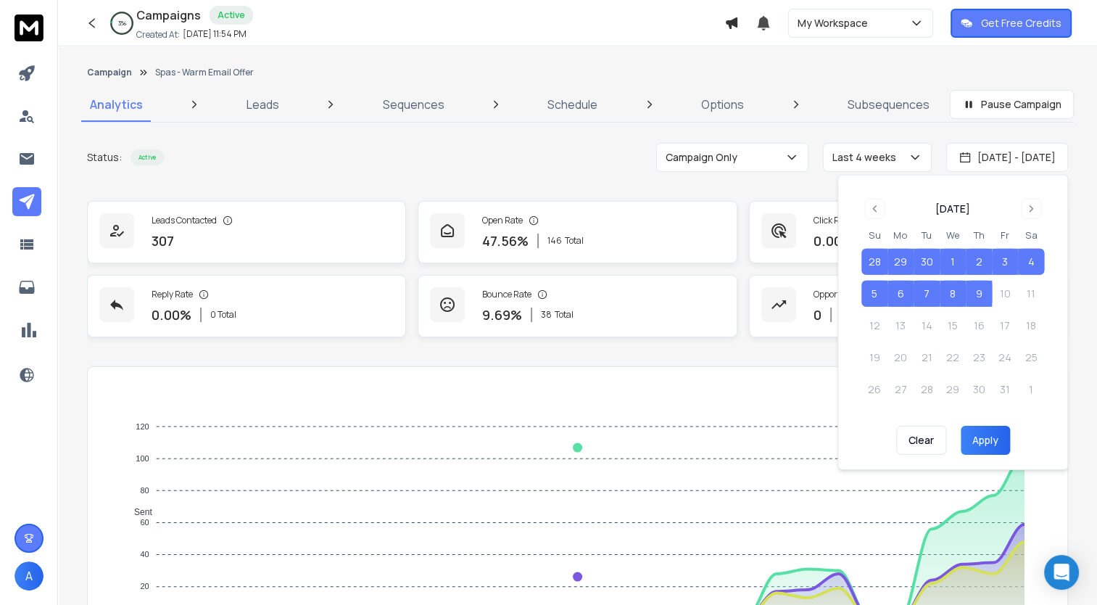
click at [982, 284] on button "9" at bounding box center [979, 294] width 26 height 26
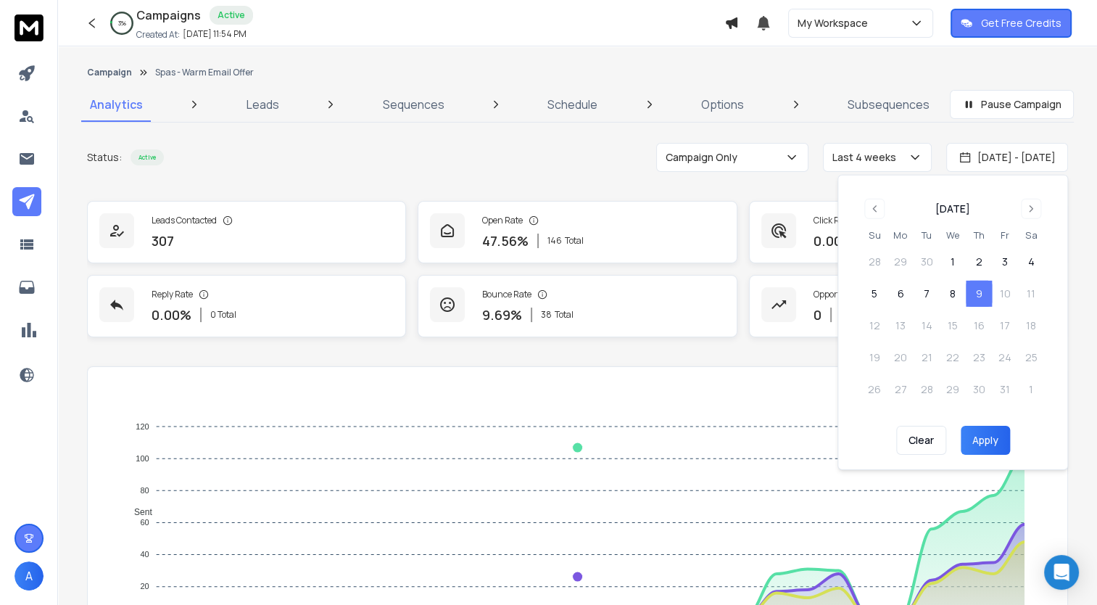
click at [980, 293] on button "9" at bounding box center [979, 294] width 26 height 26
click at [975, 435] on button "Apply" at bounding box center [985, 440] width 49 height 29
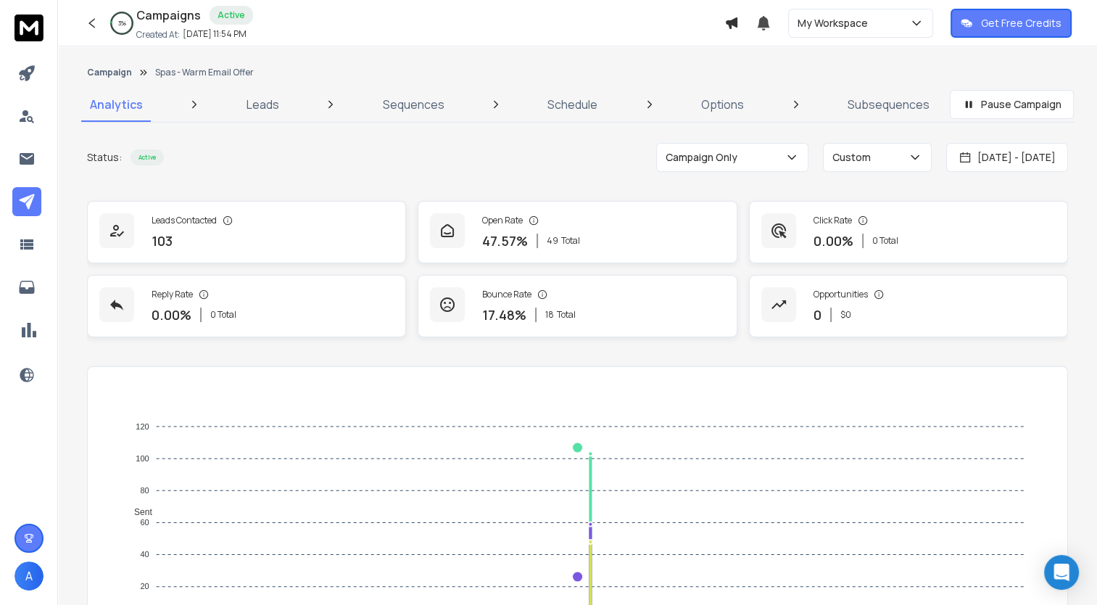
click at [592, 318] on link "Bounce Rate 17.48 % 18 Total" at bounding box center [577, 306] width 319 height 62
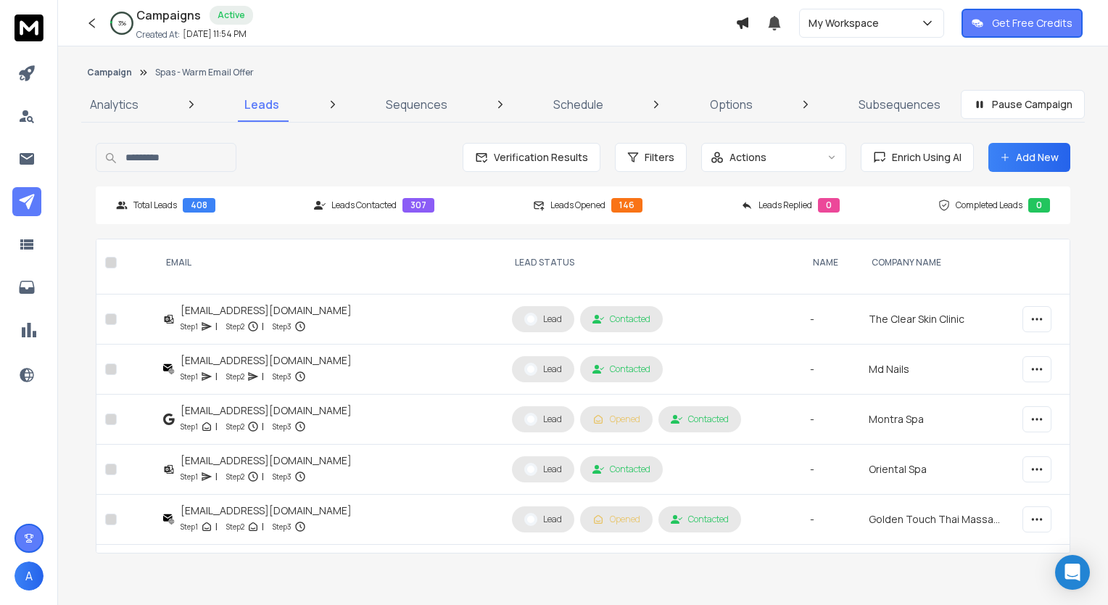
scroll to position [1378, 0]
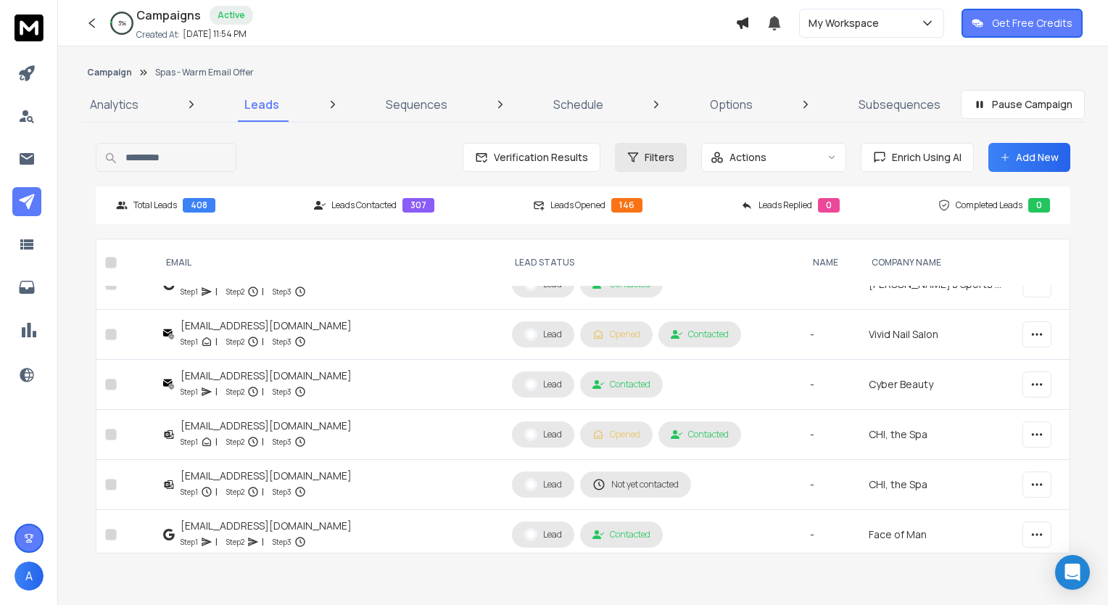
click at [631, 158] on icon "button" at bounding box center [633, 158] width 12 height 12
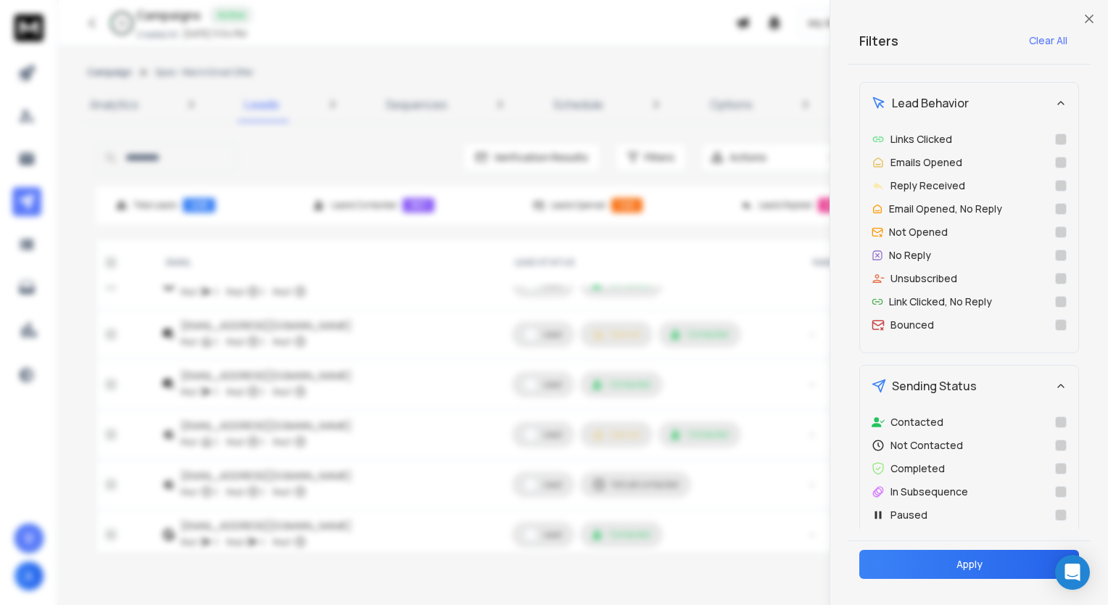
click at [983, 327] on div "Bounced" at bounding box center [969, 325] width 195 height 15
click at [1055, 326] on button "Bounced" at bounding box center [1061, 325] width 12 height 12
click at [999, 572] on button "Apply" at bounding box center [969, 564] width 220 height 29
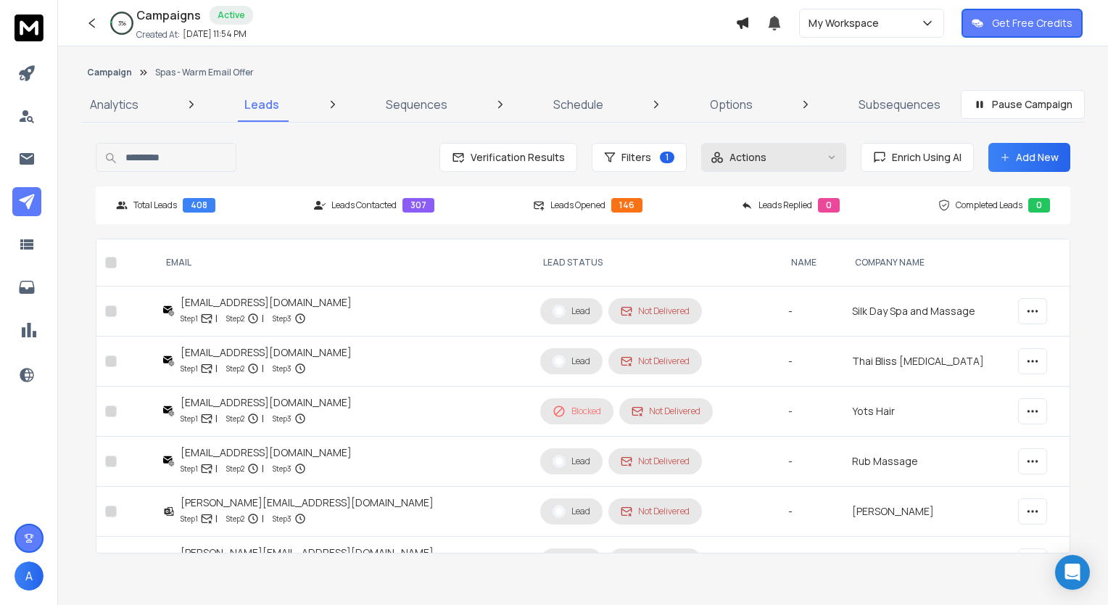
click at [763, 152] on p "Actions" at bounding box center [747, 157] width 37 height 15
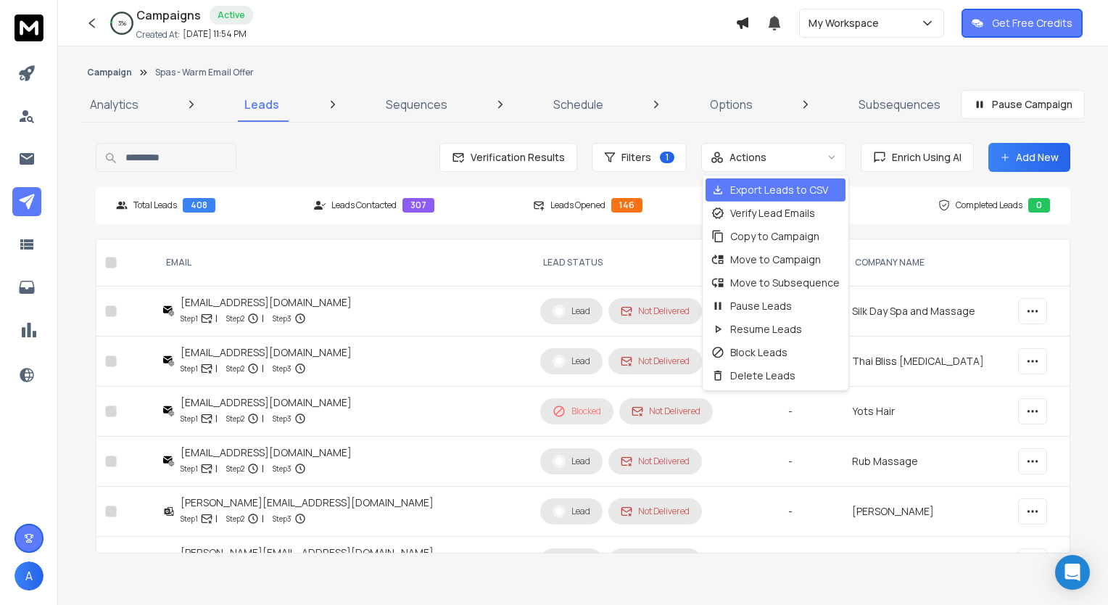
click at [356, 160] on div "Verification Results Filters 1 Actions Enrich Using AI Add New" at bounding box center [583, 157] width 975 height 29
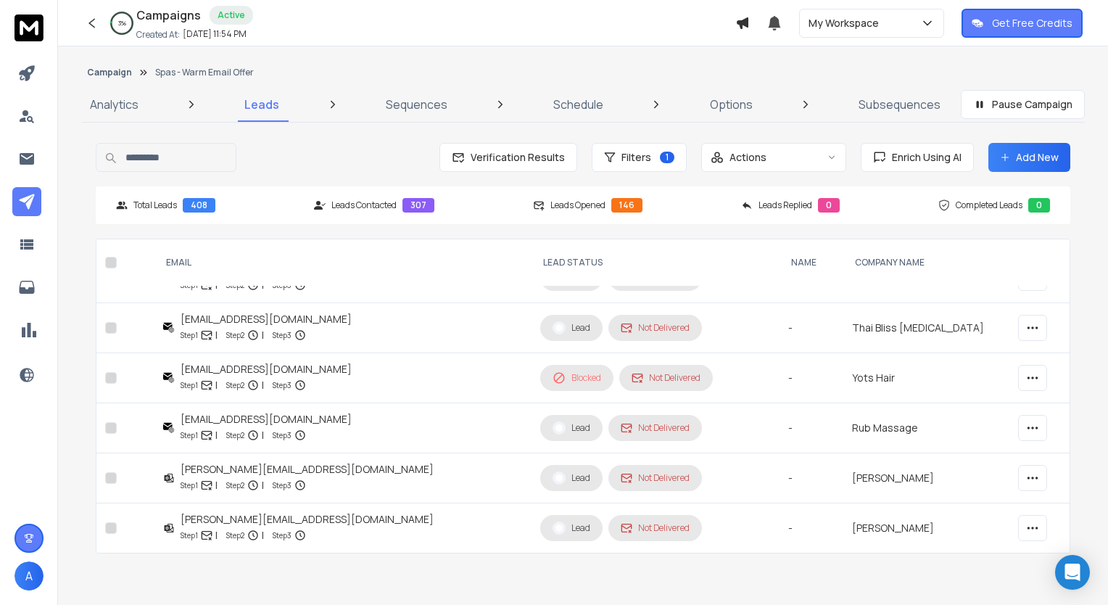
scroll to position [0, 0]
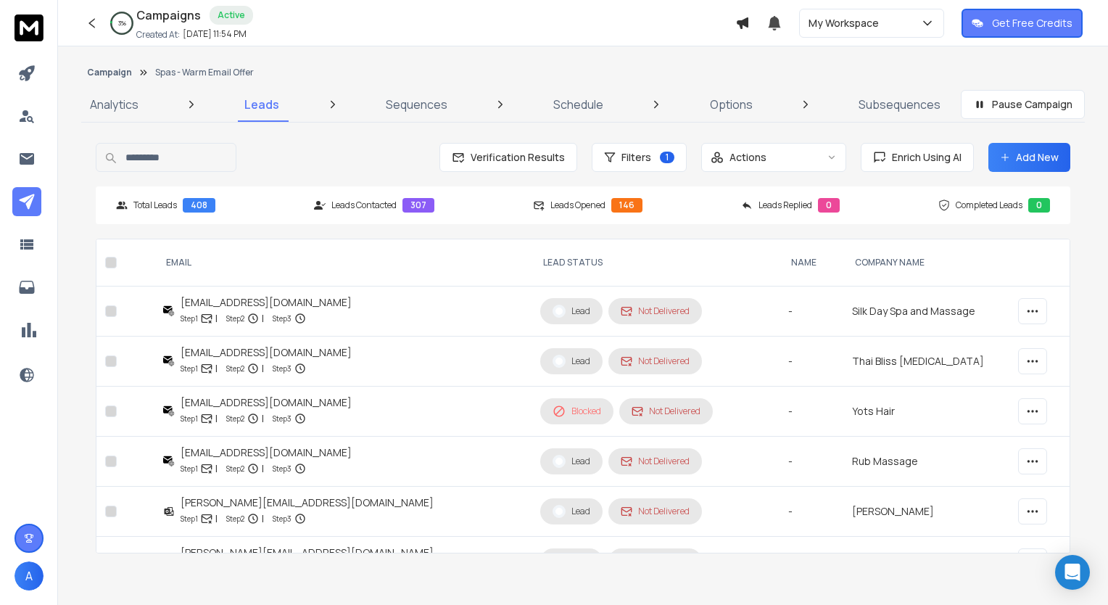
click at [347, 309] on div "info@silkhealth.com.au Step 1 | Step 2 | Step 3" at bounding box center [343, 311] width 360 height 32
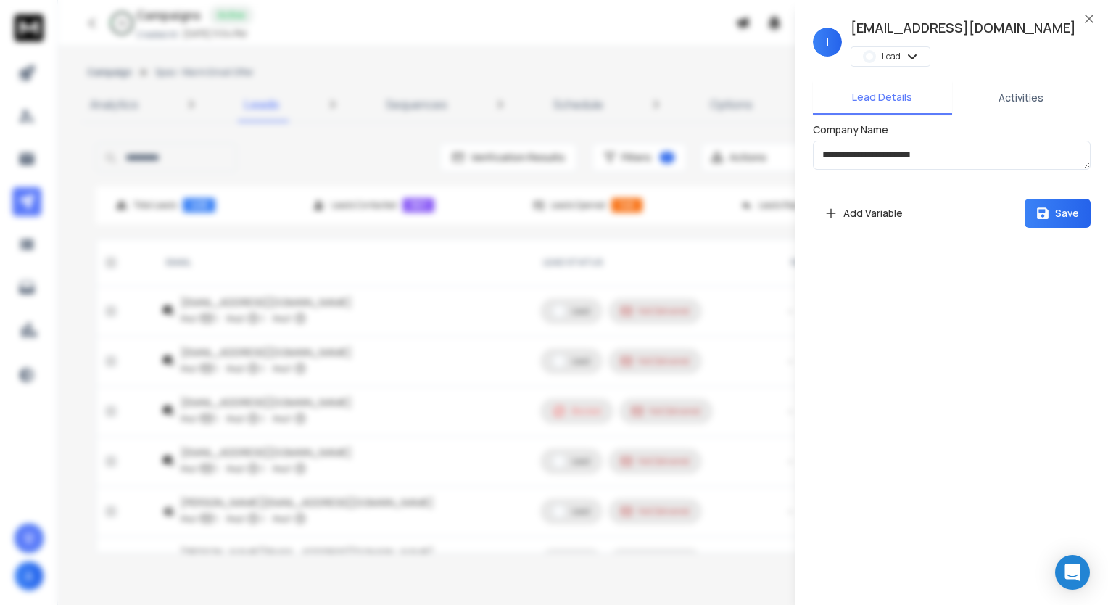
click at [1019, 94] on button "Activities" at bounding box center [1021, 98] width 139 height 32
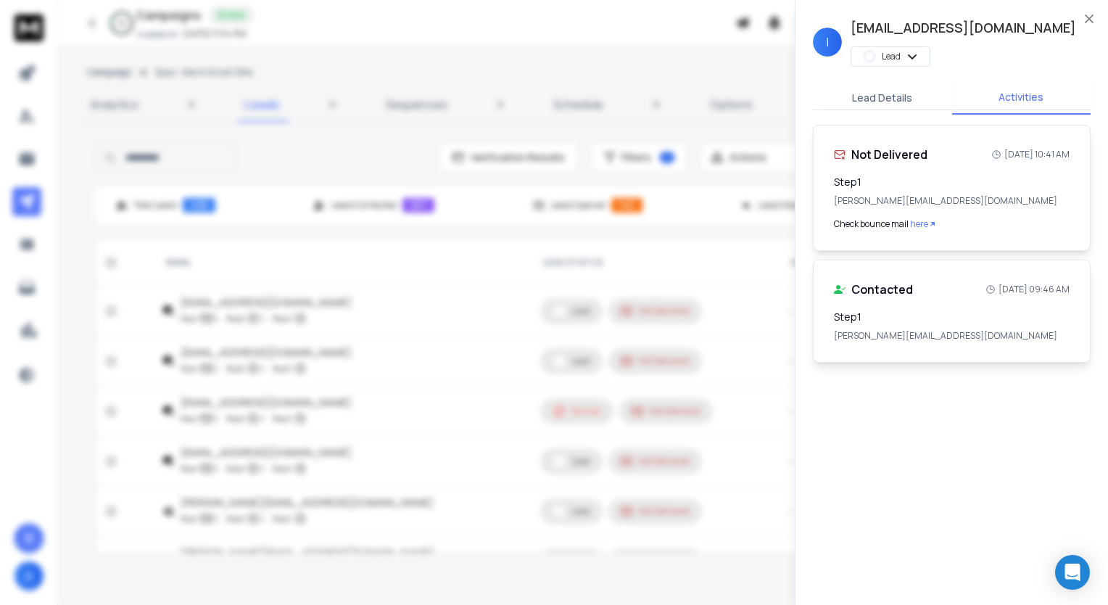
click at [922, 226] on link "here" at bounding box center [923, 224] width 27 height 12
click at [1086, 20] on icon "button" at bounding box center [1089, 19] width 15 height 15
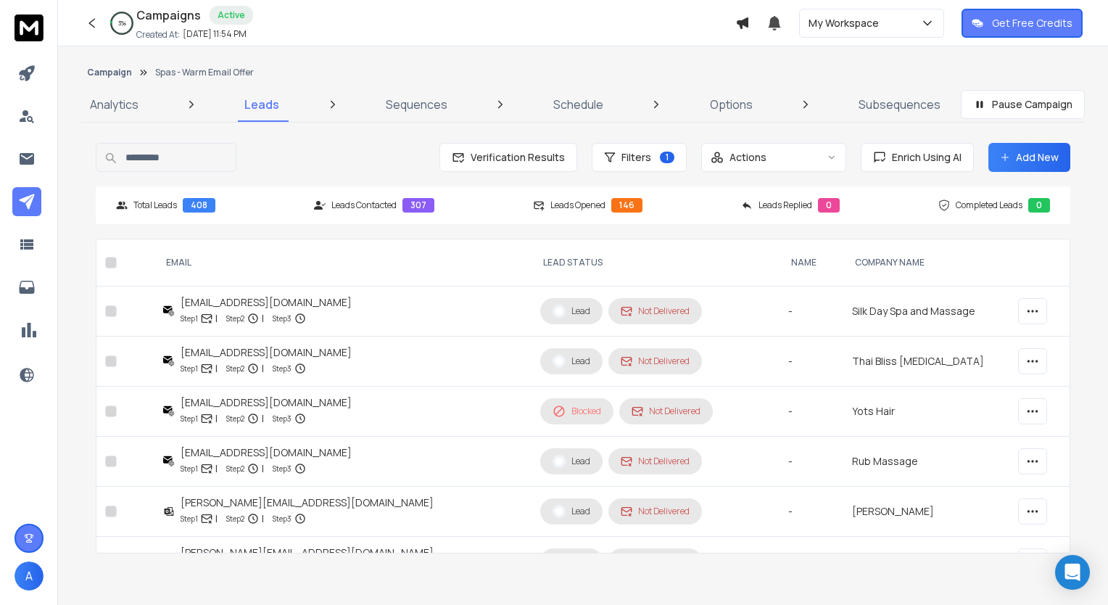
click at [349, 352] on div "info@thaiblissmassage.com.au Step 1 | Step 2 | Step 3" at bounding box center [343, 361] width 360 height 32
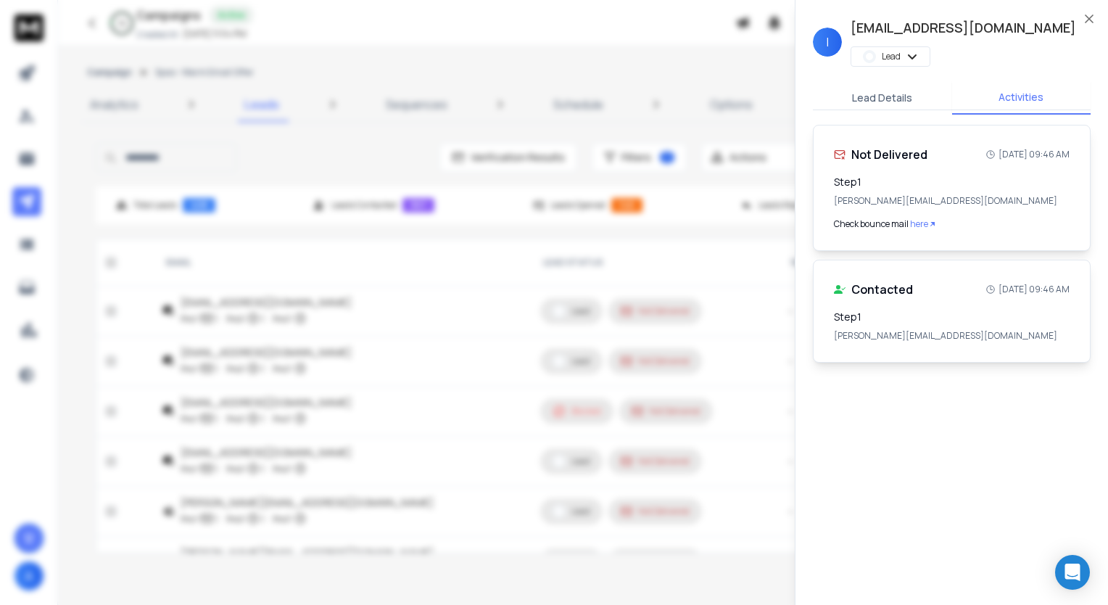
click at [1011, 96] on button "Activities" at bounding box center [1021, 97] width 139 height 33
click at [923, 225] on link "here" at bounding box center [923, 224] width 27 height 12
click at [771, 244] on div at bounding box center [554, 302] width 1108 height 605
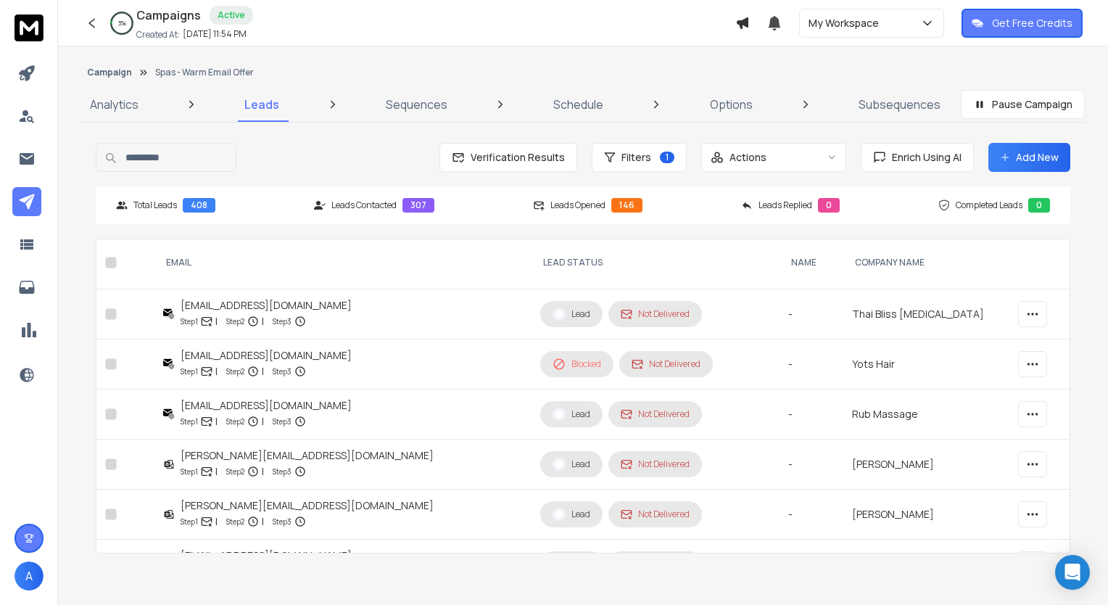
scroll to position [73, 0]
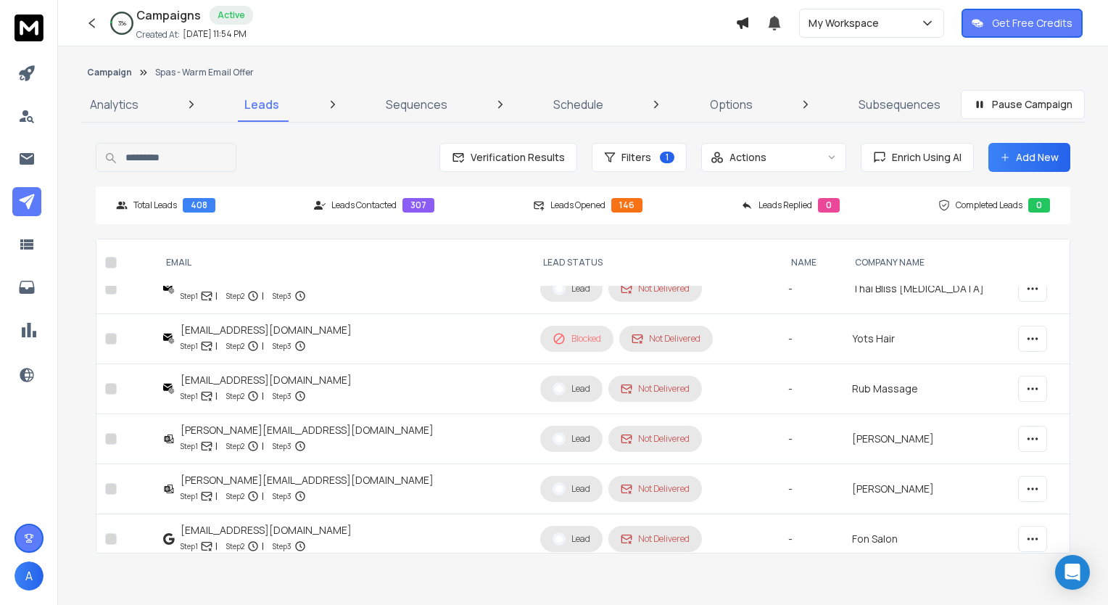
click at [301, 328] on div "hello@yotshair.com.au" at bounding box center [266, 330] width 171 height 15
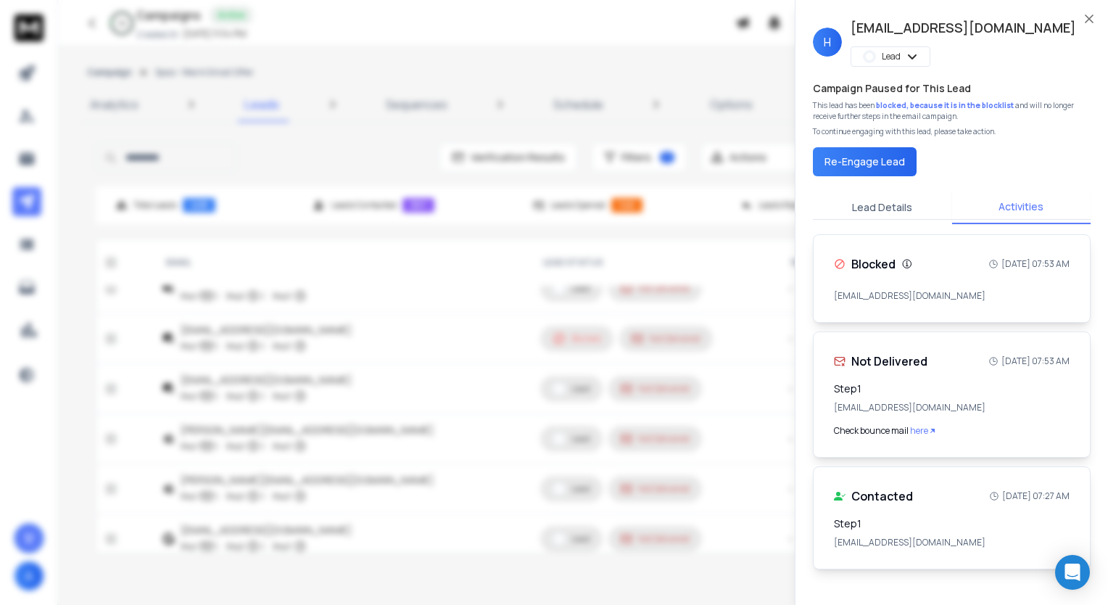
click at [1023, 210] on button "Activities" at bounding box center [1021, 207] width 139 height 33
click at [919, 428] on link "here" at bounding box center [923, 431] width 27 height 12
click at [737, 305] on div at bounding box center [554, 302] width 1108 height 605
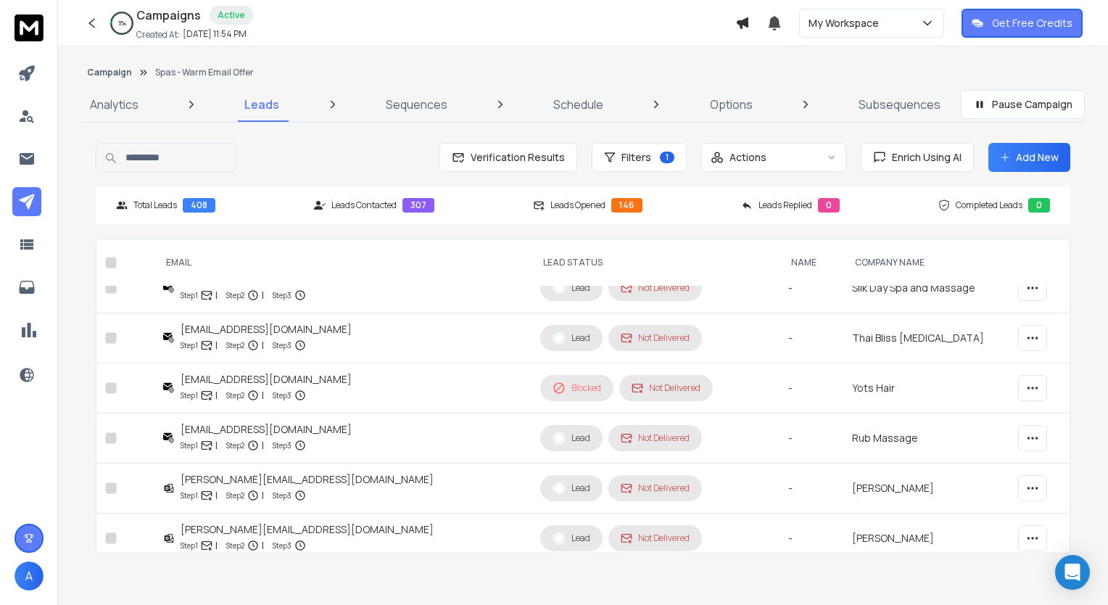
scroll to position [0, 0]
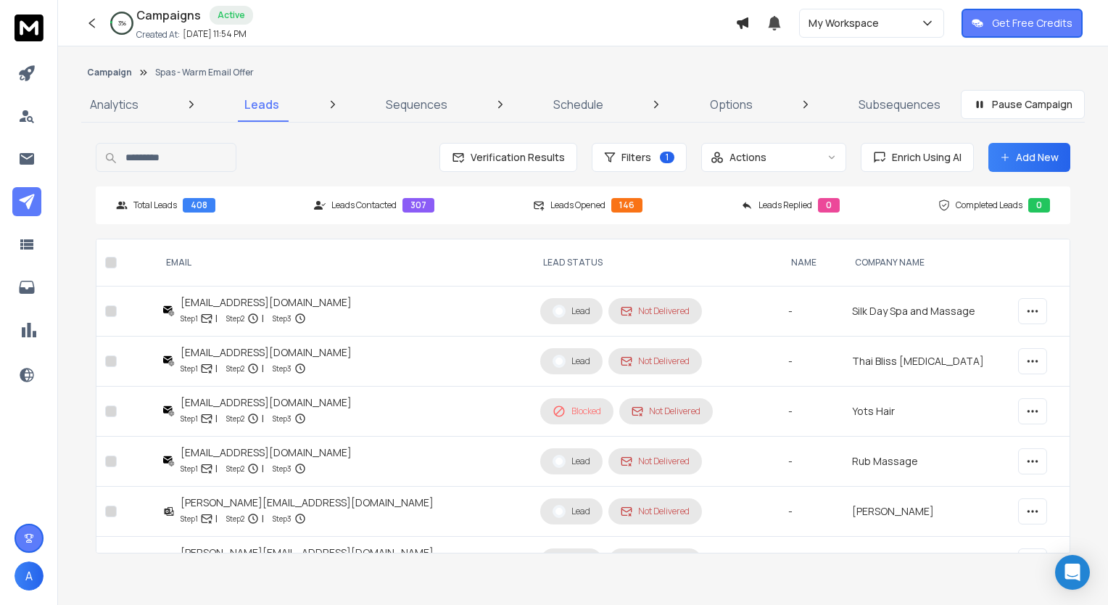
click at [347, 303] on div "info@silkhealth.com.au Step 1 | Step 2 | Step 3" at bounding box center [343, 311] width 360 height 32
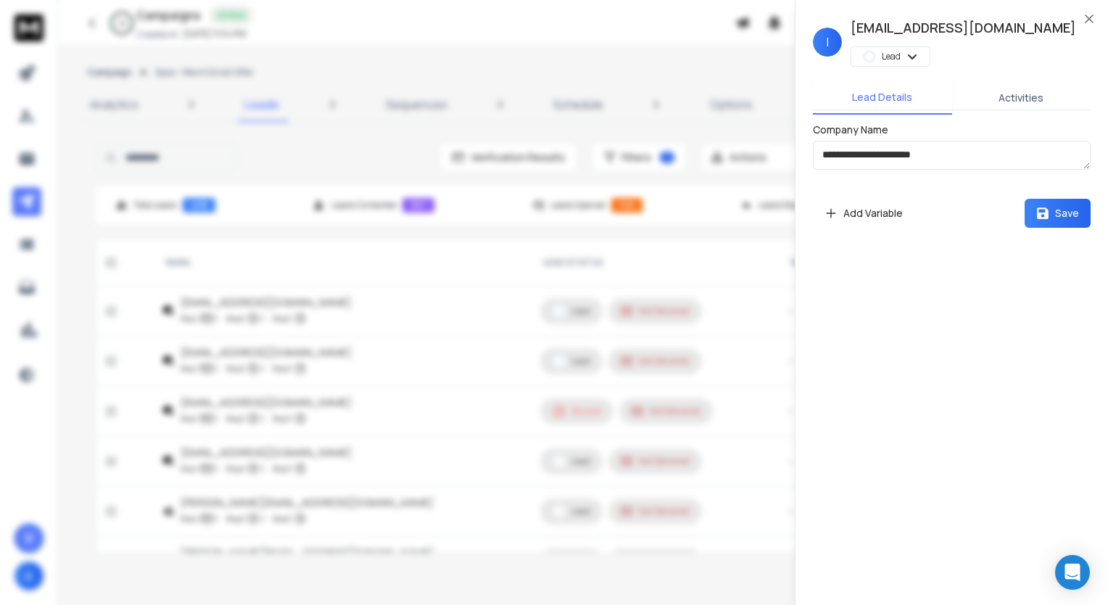
click at [1019, 78] on div "**********" at bounding box center [952, 122] width 278 height 210
click at [1015, 106] on button "Activities" at bounding box center [1021, 98] width 139 height 32
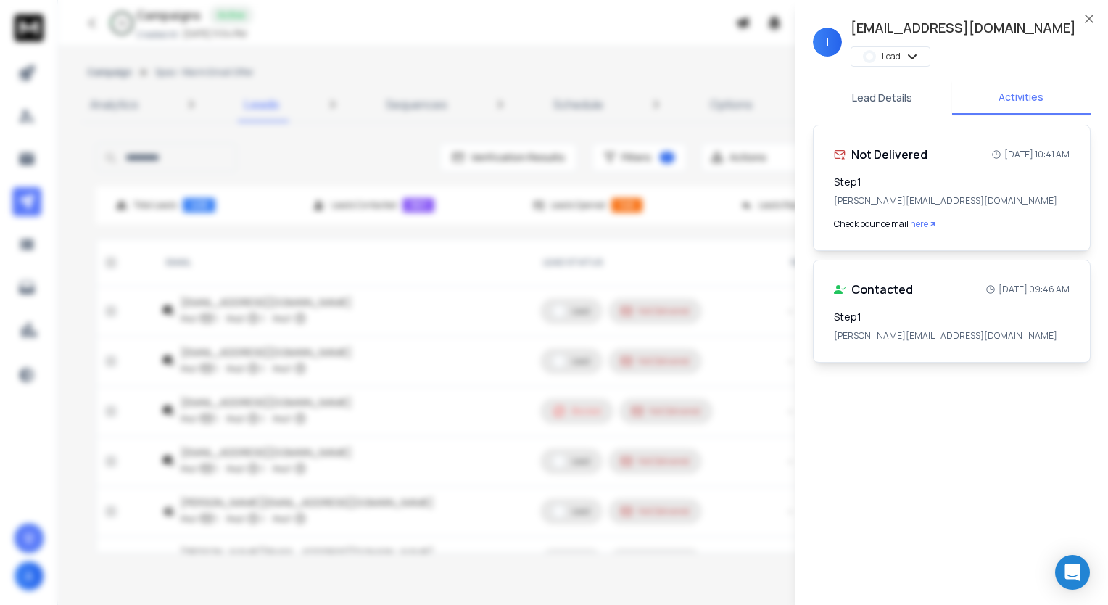
click at [927, 230] on div "Not Delivered Oct 09, 2025, 10:41 AM Step 1 armando.c@hello.mailsapex.com Check…" at bounding box center [952, 188] width 278 height 126
click at [927, 227] on link "here" at bounding box center [923, 224] width 27 height 12
click at [721, 285] on div at bounding box center [554, 302] width 1108 height 605
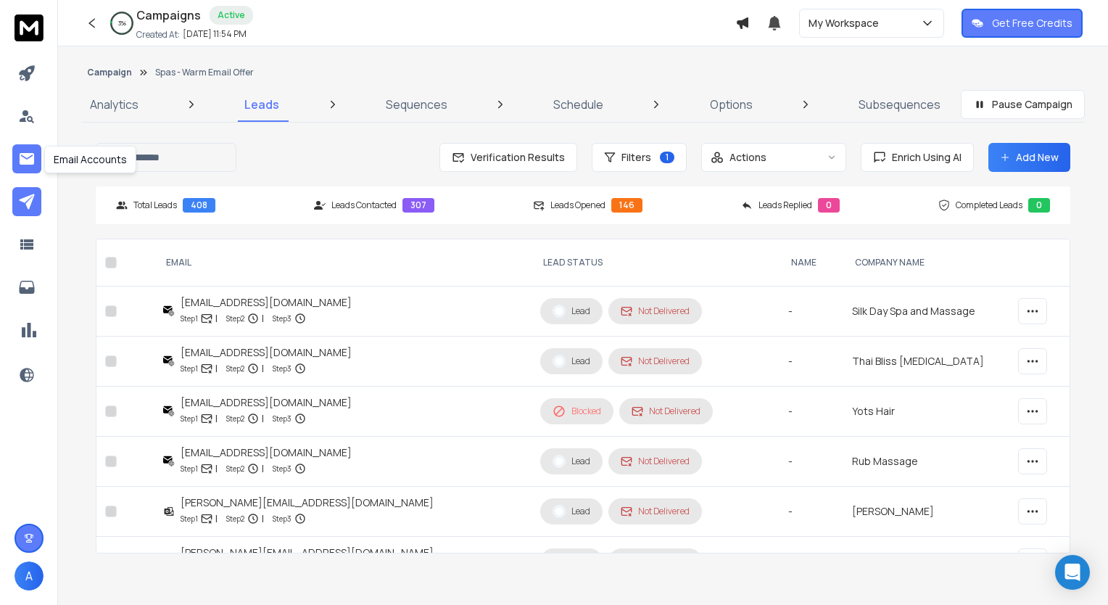
click at [28, 160] on icon at bounding box center [27, 159] width 15 height 12
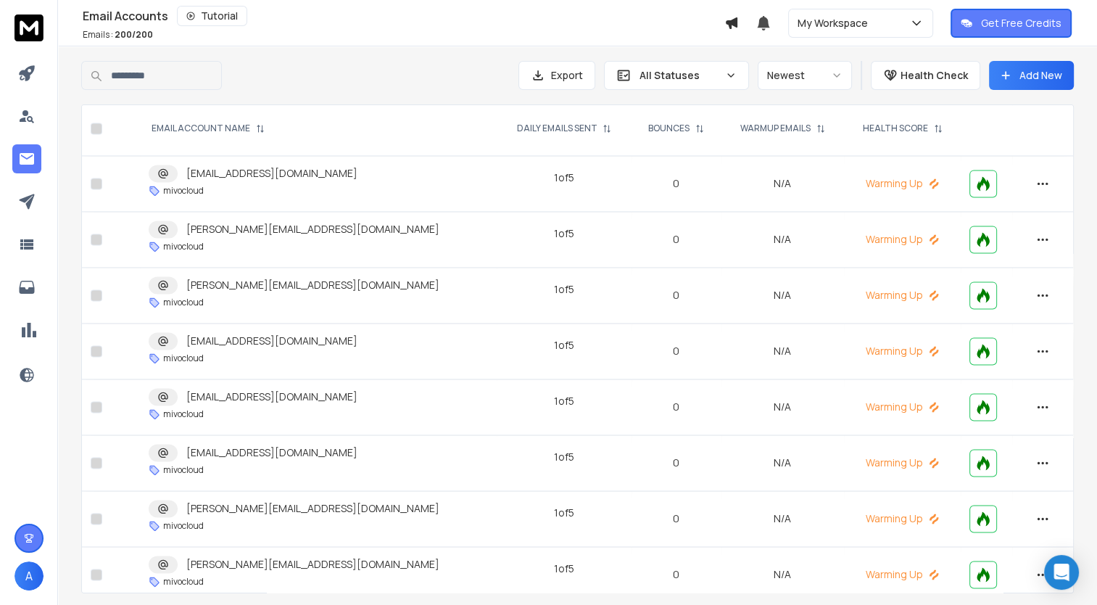
scroll to position [2001, 0]
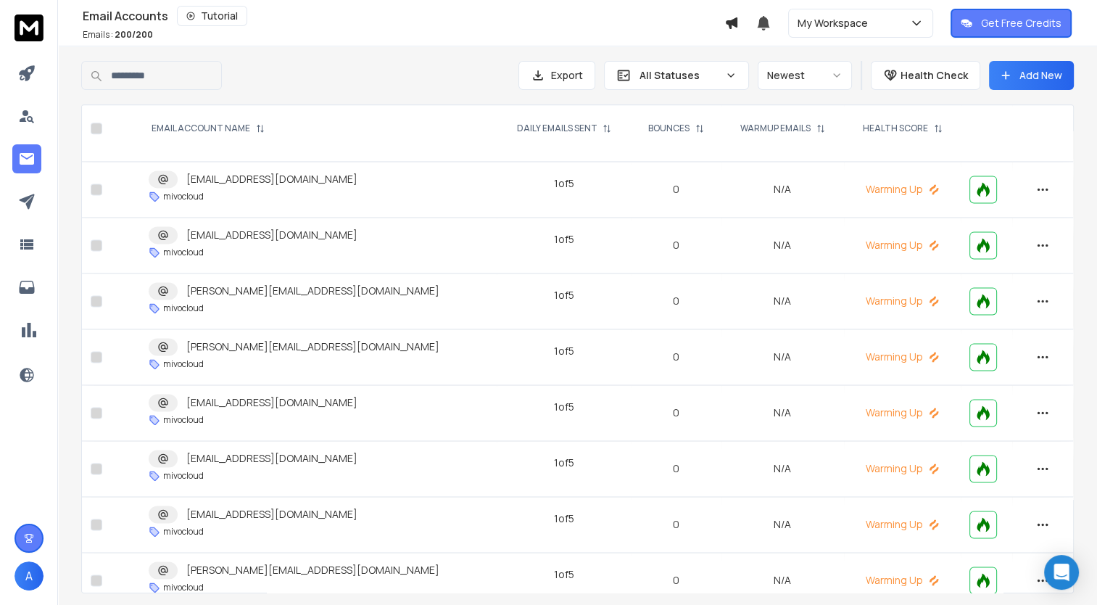
click at [139, 76] on input at bounding box center [151, 75] width 141 height 29
type input "**********"
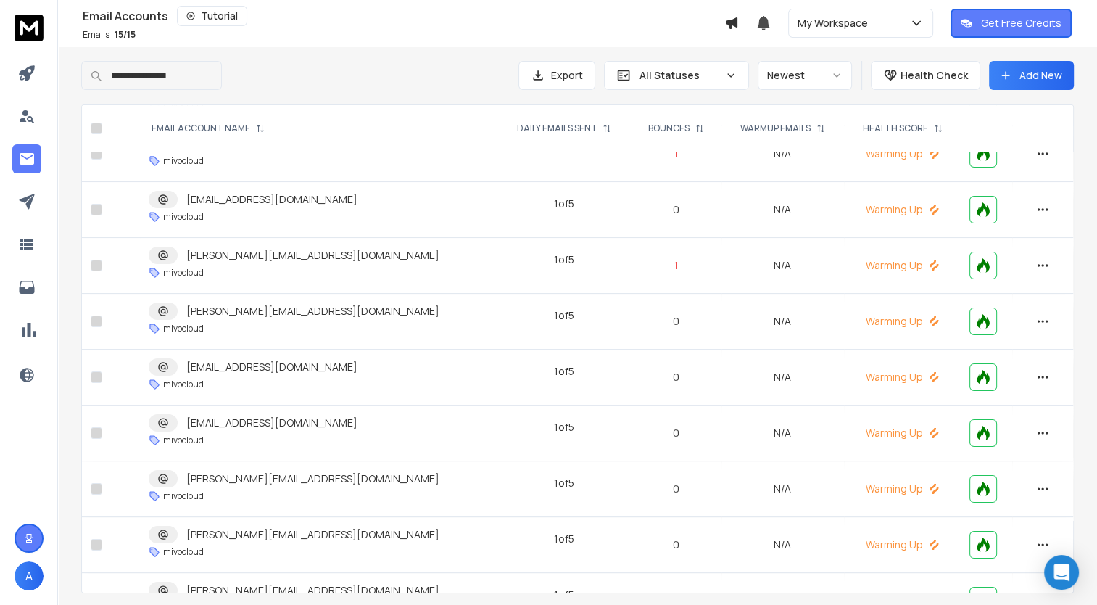
scroll to position [0, 0]
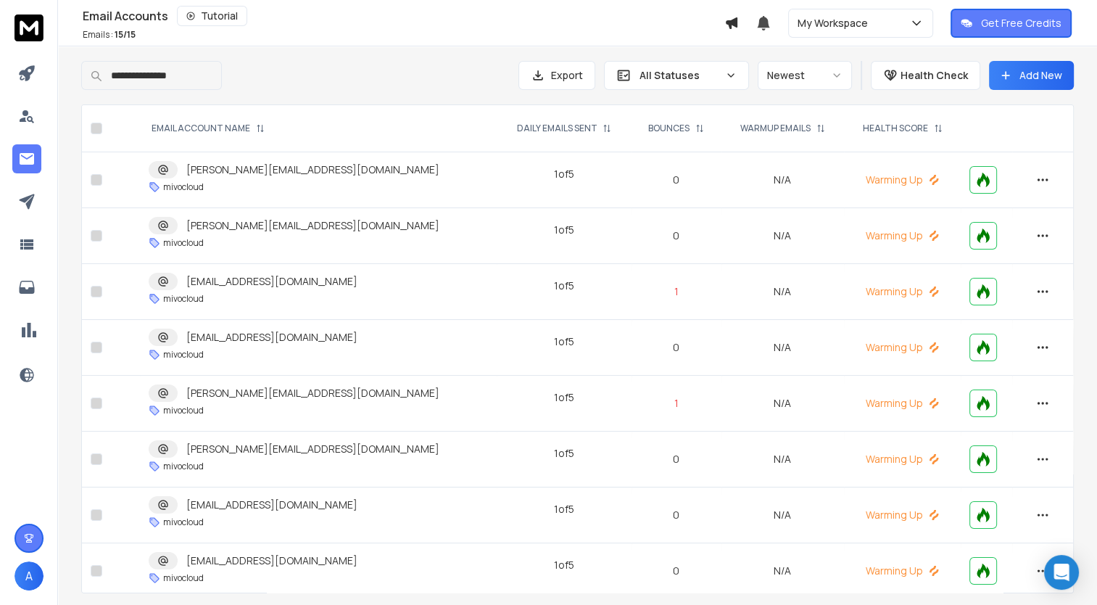
drag, startPoint x: 133, startPoint y: 77, endPoint x: 49, endPoint y: 76, distance: 83.4
click at [51, 76] on div "**********" at bounding box center [548, 304] width 1097 height 608
type input "**********"
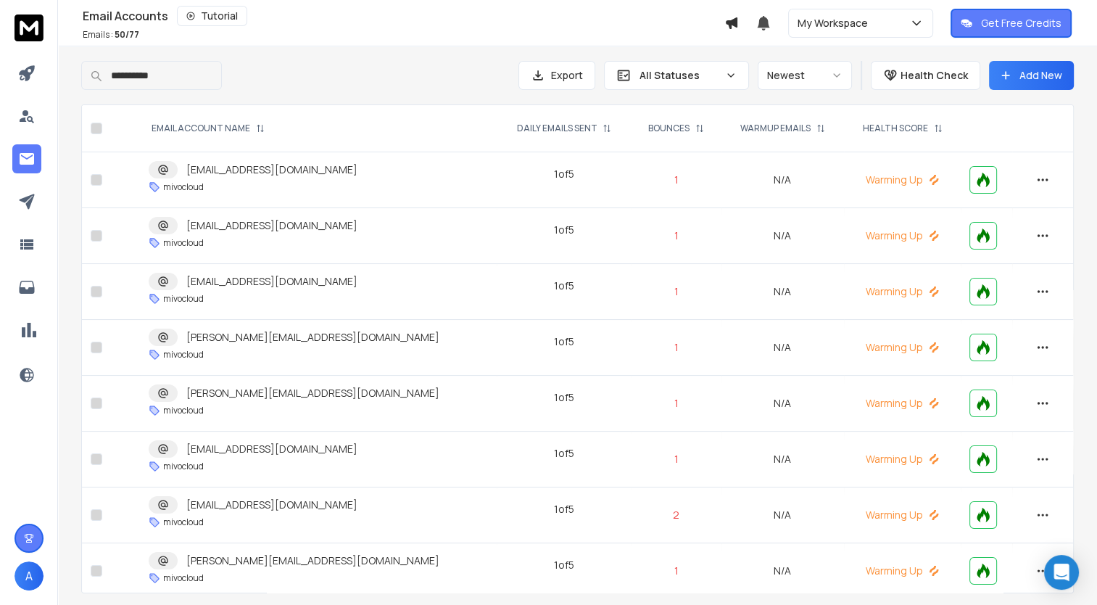
click at [389, 65] on div "**********" at bounding box center [295, 75] width 429 height 29
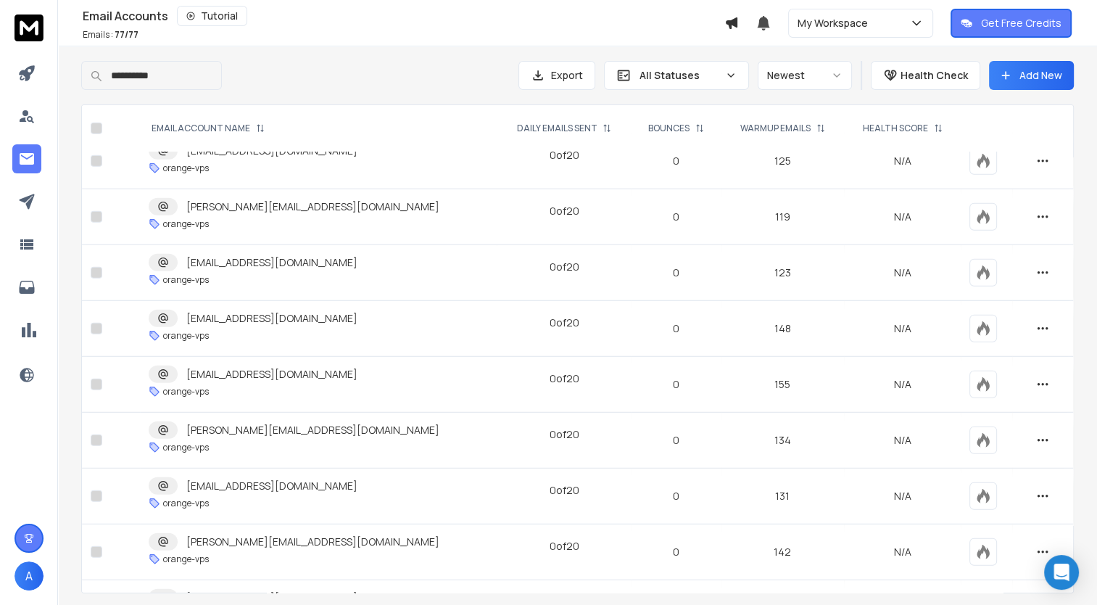
scroll to position [3857, 0]
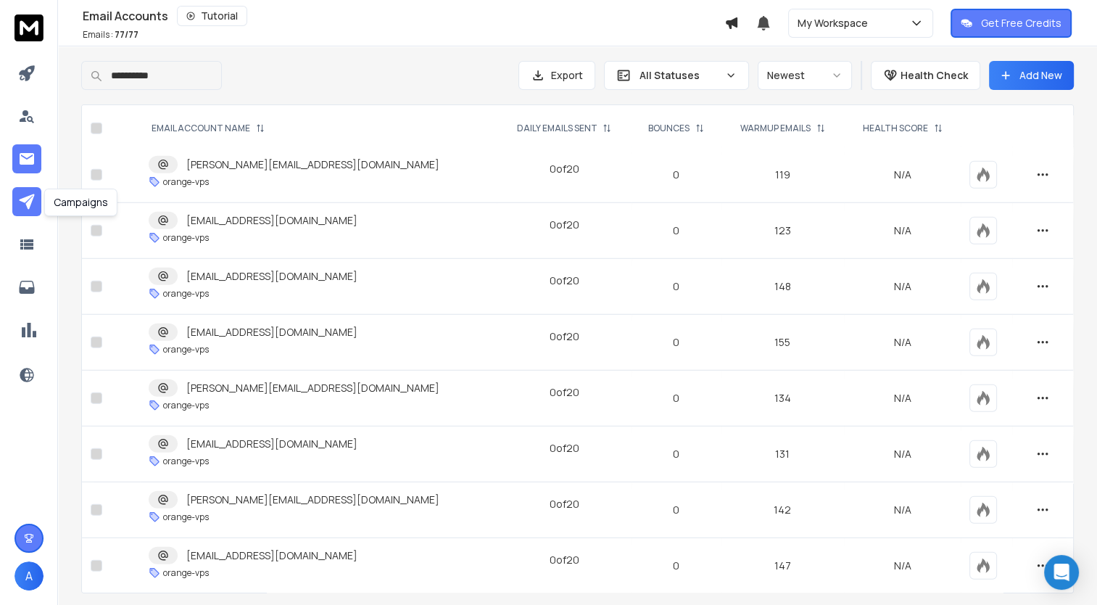
click at [33, 202] on icon at bounding box center [26, 201] width 17 height 17
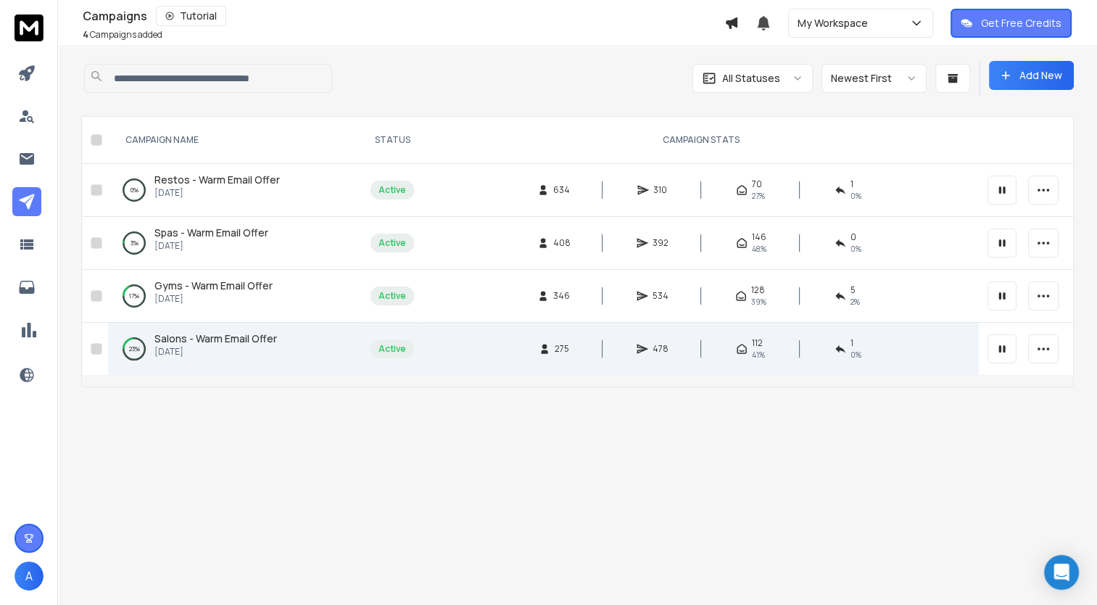
click at [415, 342] on td "Active" at bounding box center [392, 349] width 61 height 53
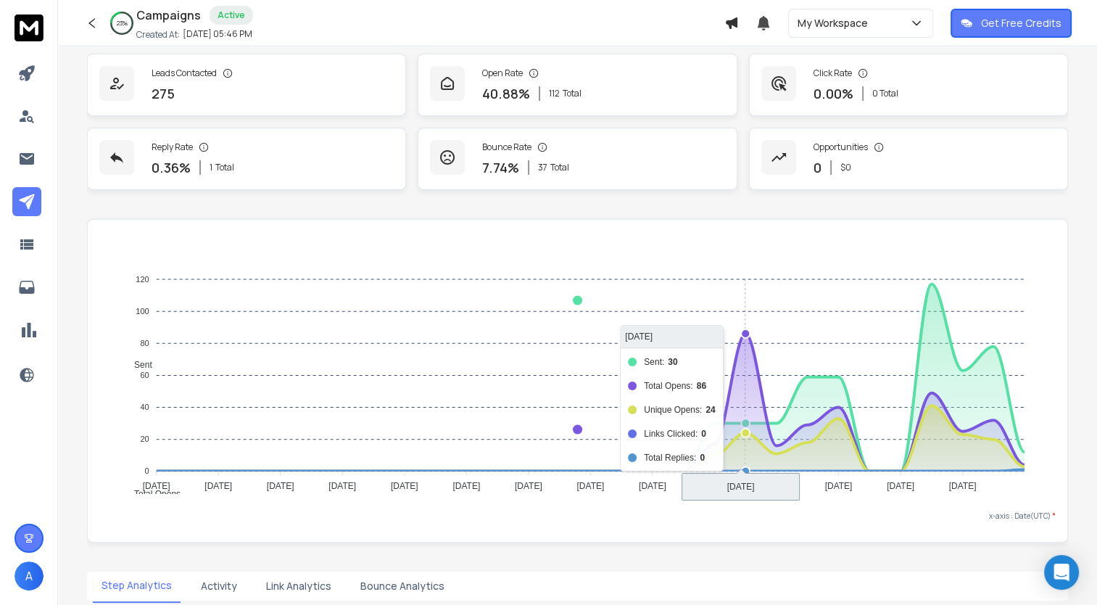
scroll to position [437, 0]
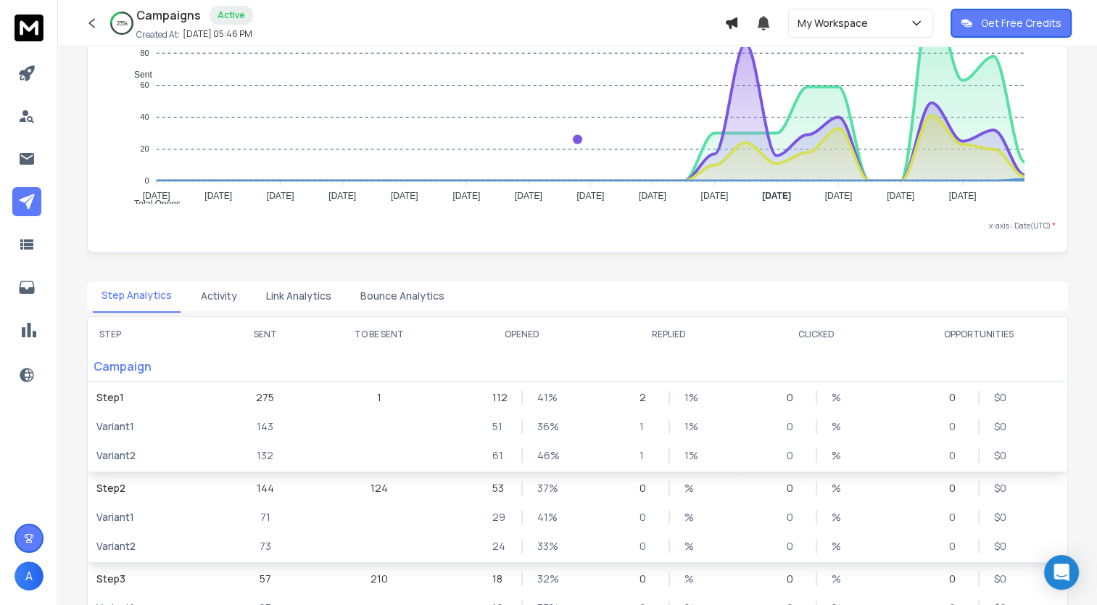
click at [372, 291] on button "Bounce Analytics" at bounding box center [403, 296] width 102 height 32
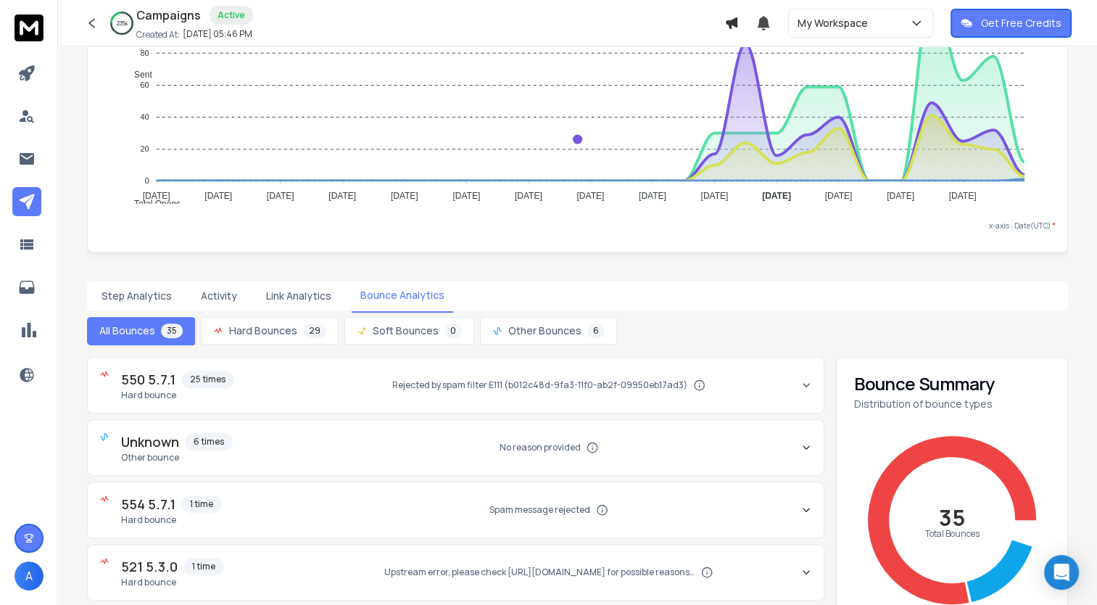
scroll to position [580, 0]
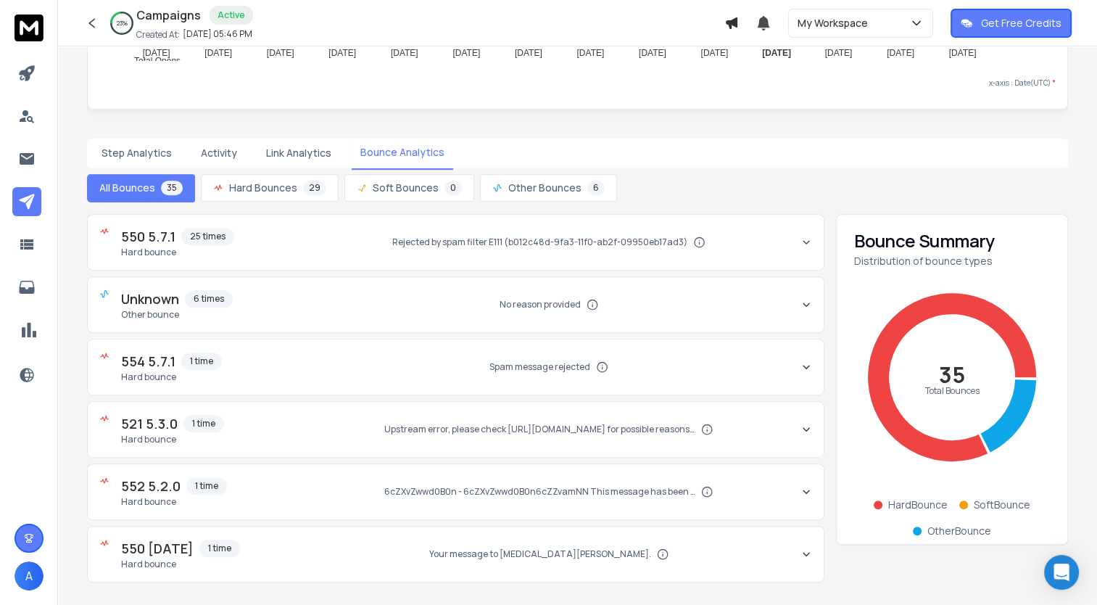
click at [808, 303] on icon "button" at bounding box center [806, 304] width 6 height 3
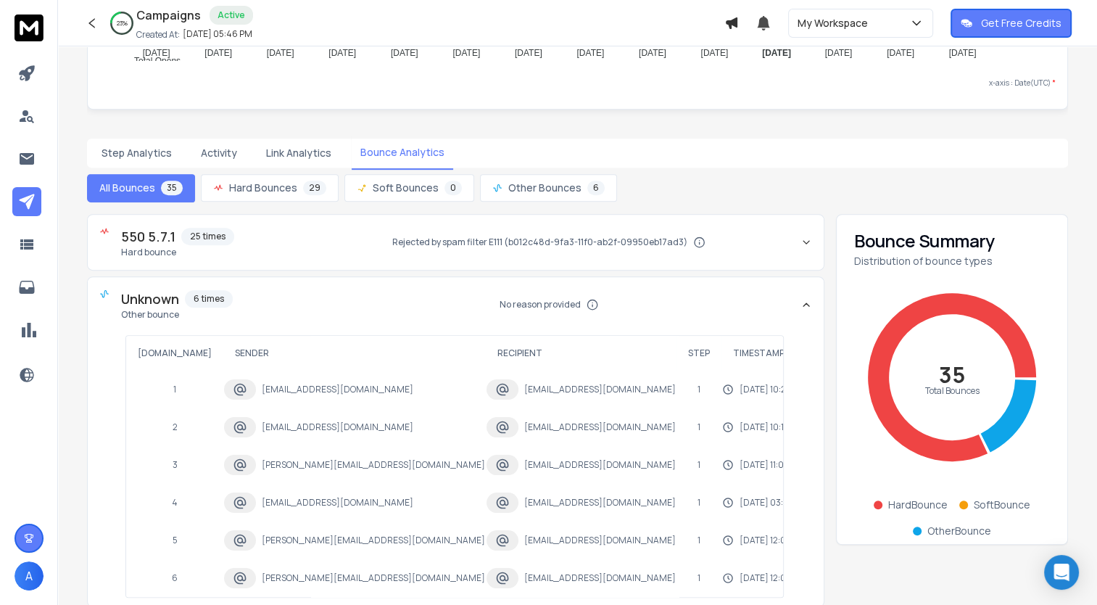
click at [799, 235] on div "550 5.7.1 25 times Hard bounce" at bounding box center [449, 242] width 701 height 32
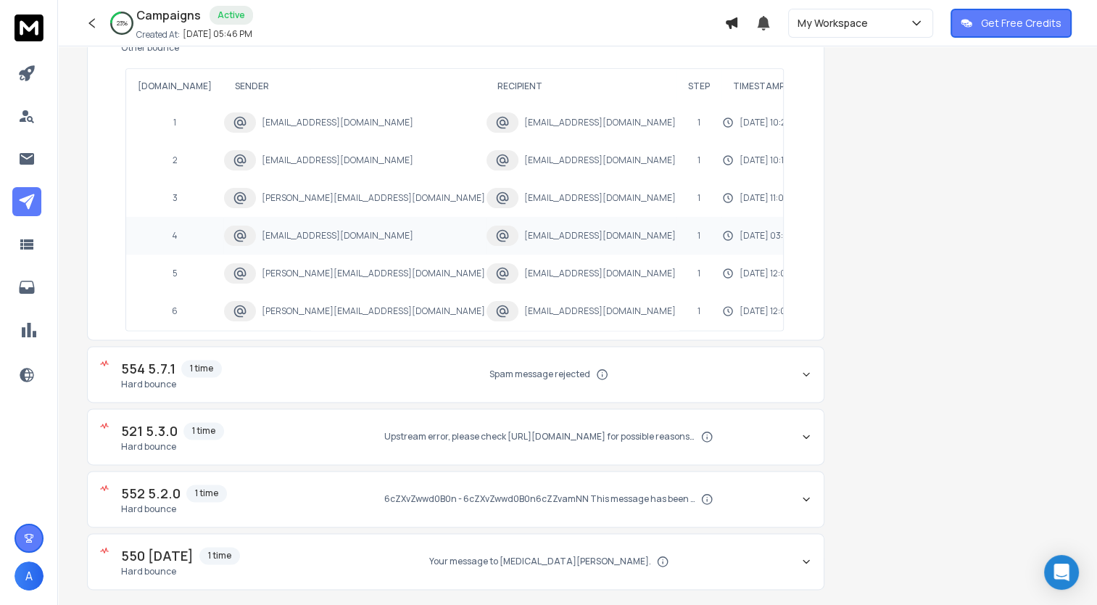
scroll to position [1845, 0]
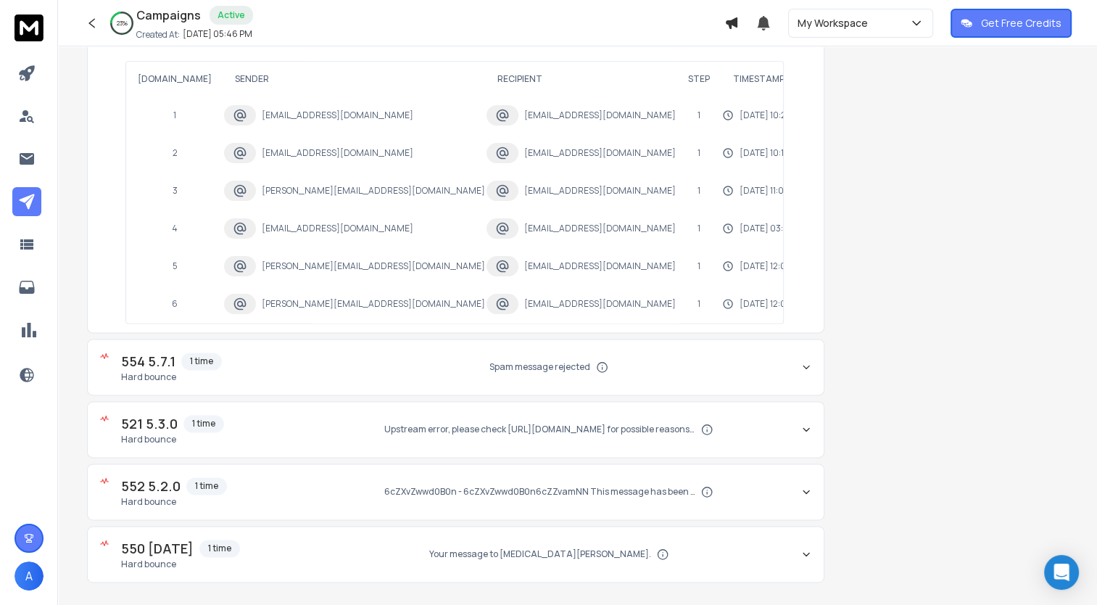
click at [801, 486] on icon "button" at bounding box center [806, 492] width 12 height 12
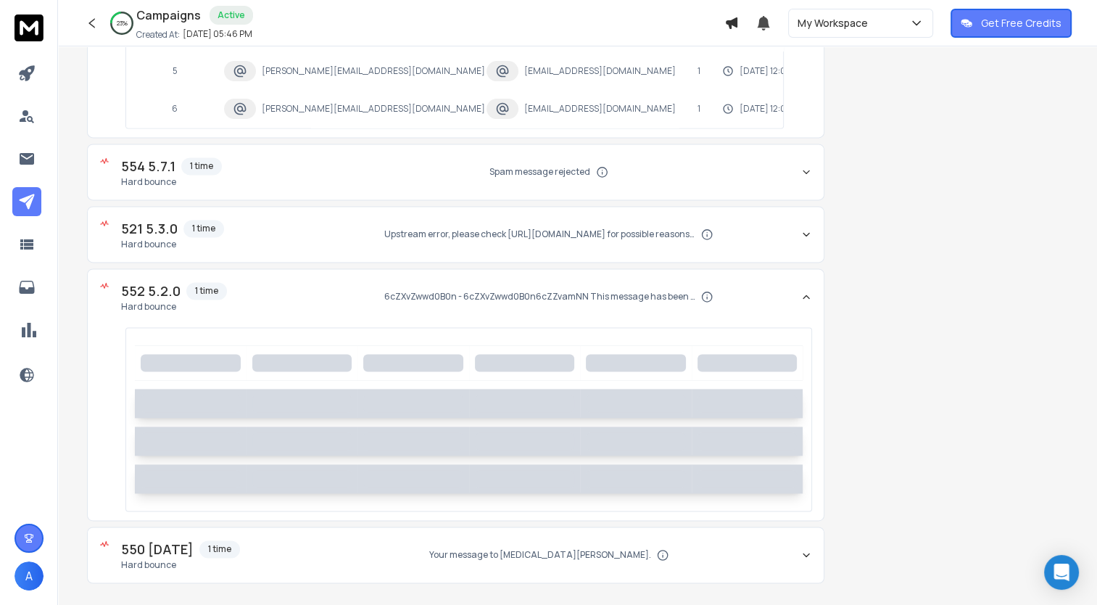
scroll to position [1929, 0]
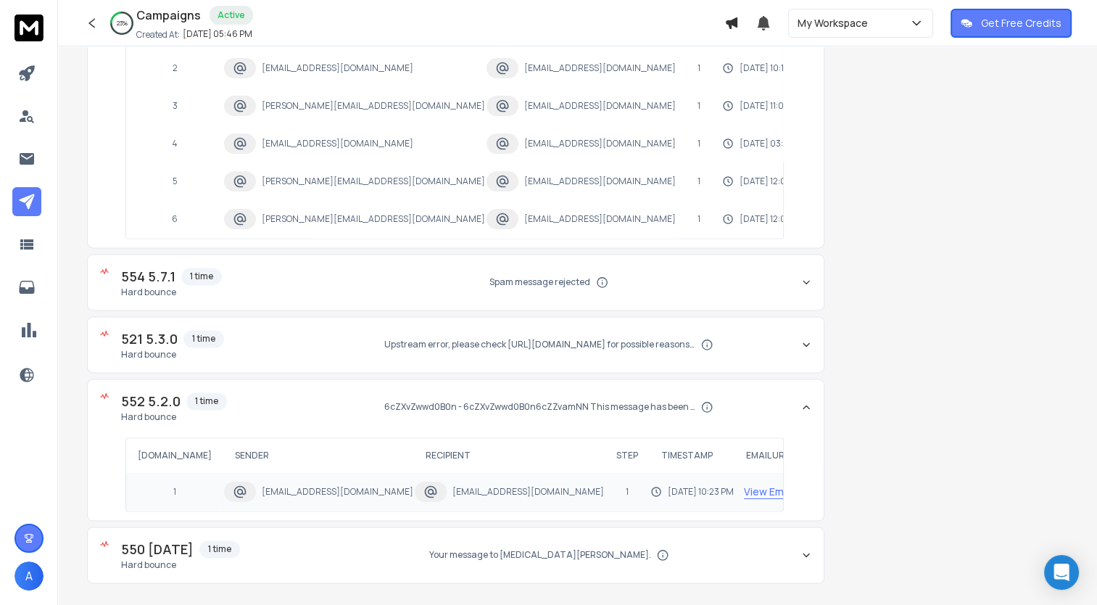
click at [758, 492] on button "View Email" at bounding box center [768, 492] width 67 height 26
click at [452, 550] on div "550 5.1.10 1 time Hard bounce" at bounding box center [449, 555] width 701 height 32
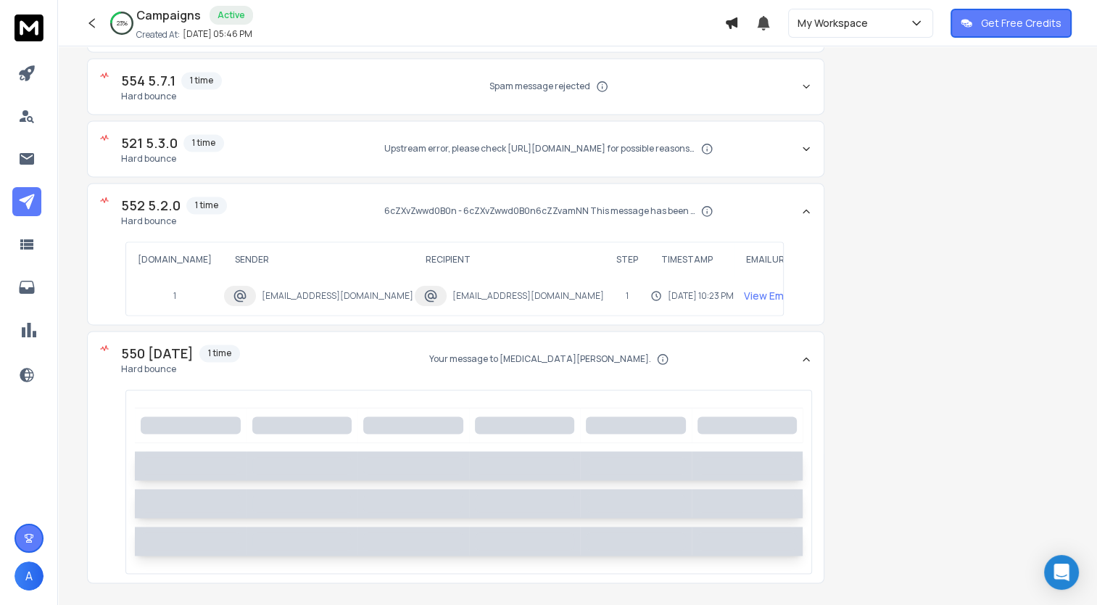
scroll to position [2015, 0]
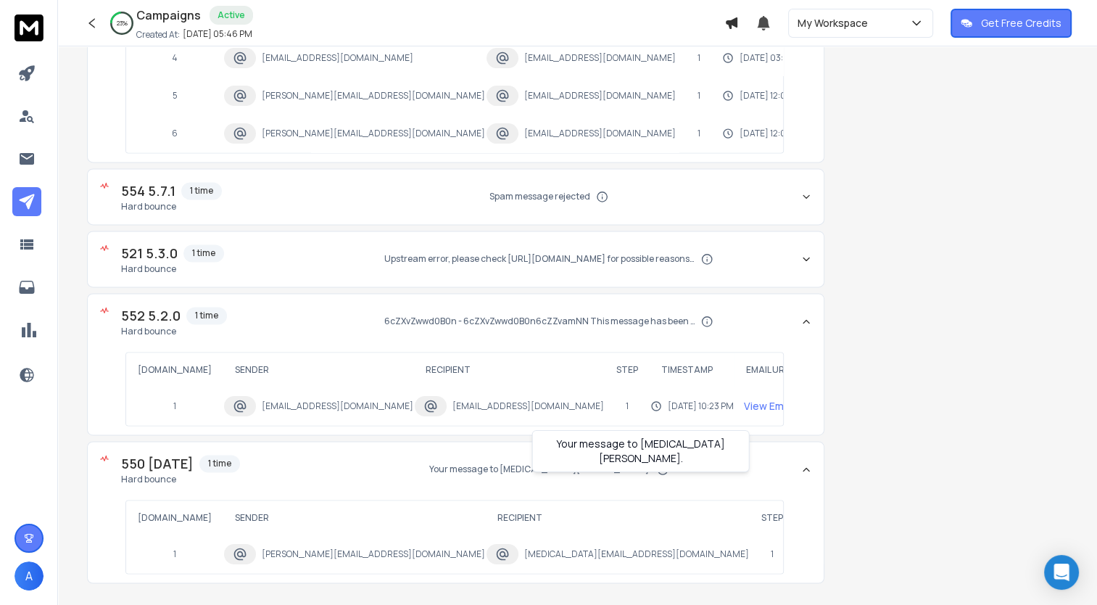
click at [657, 463] on icon "button" at bounding box center [663, 469] width 12 height 12
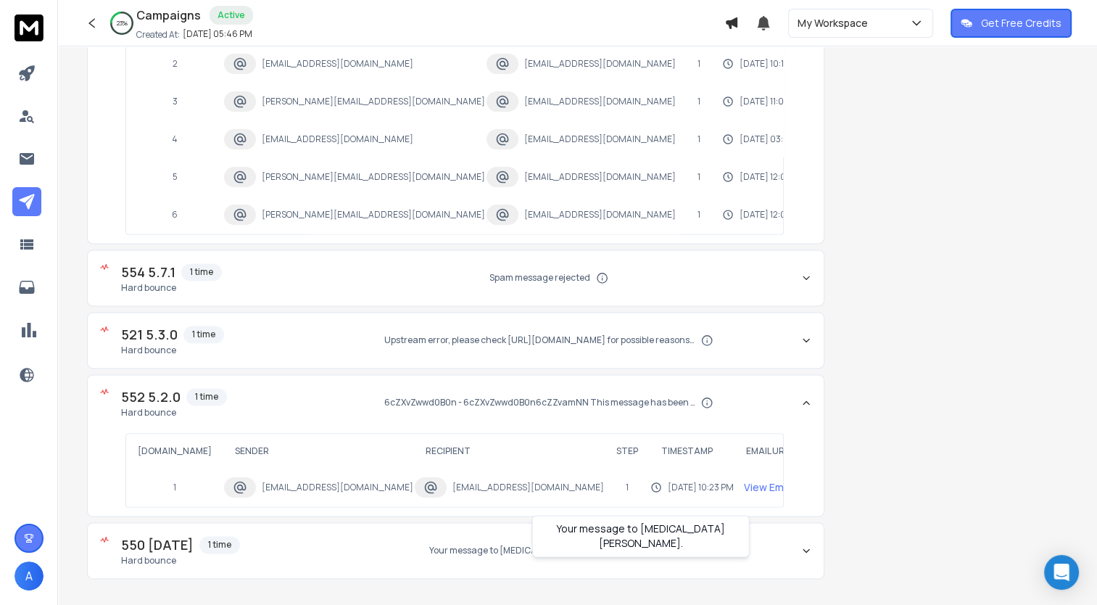
scroll to position [1929, 0]
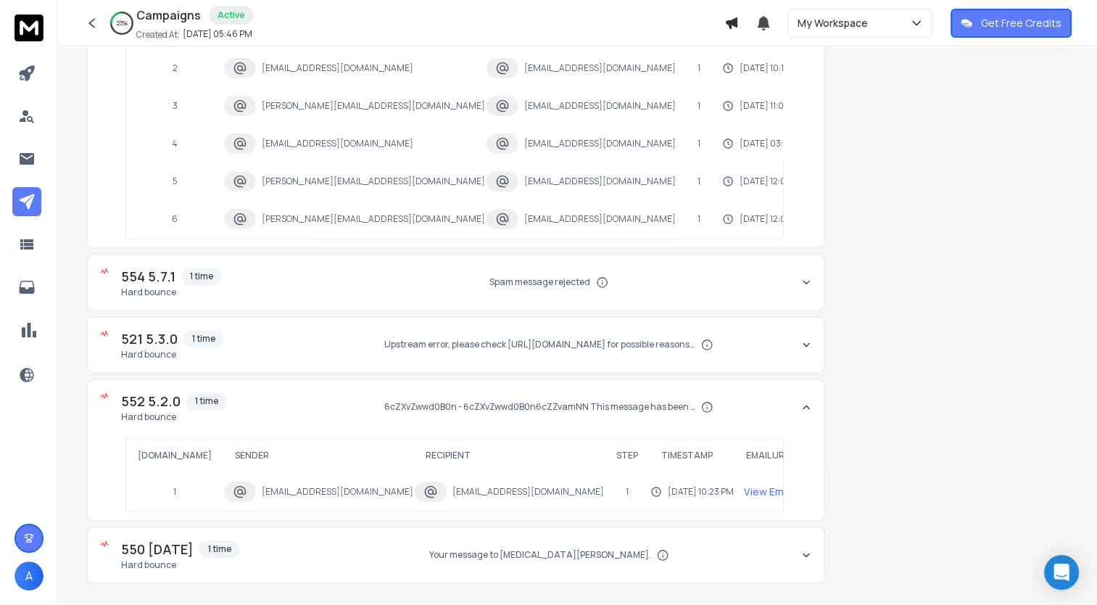
click at [746, 547] on div "550 5.1.10 1 time Hard bounce" at bounding box center [449, 555] width 701 height 32
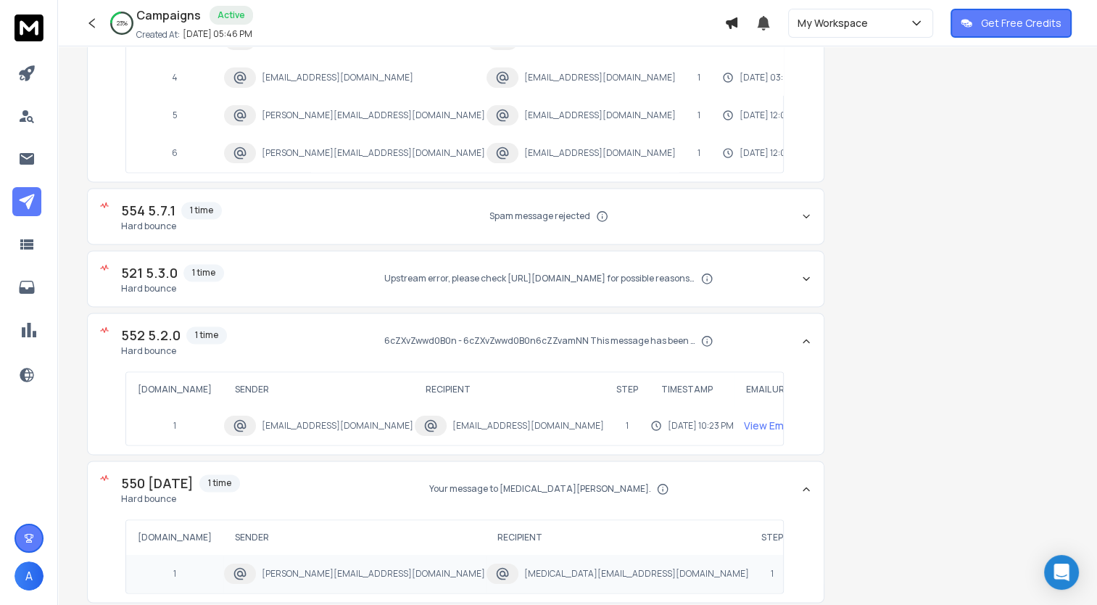
scroll to position [2015, 0]
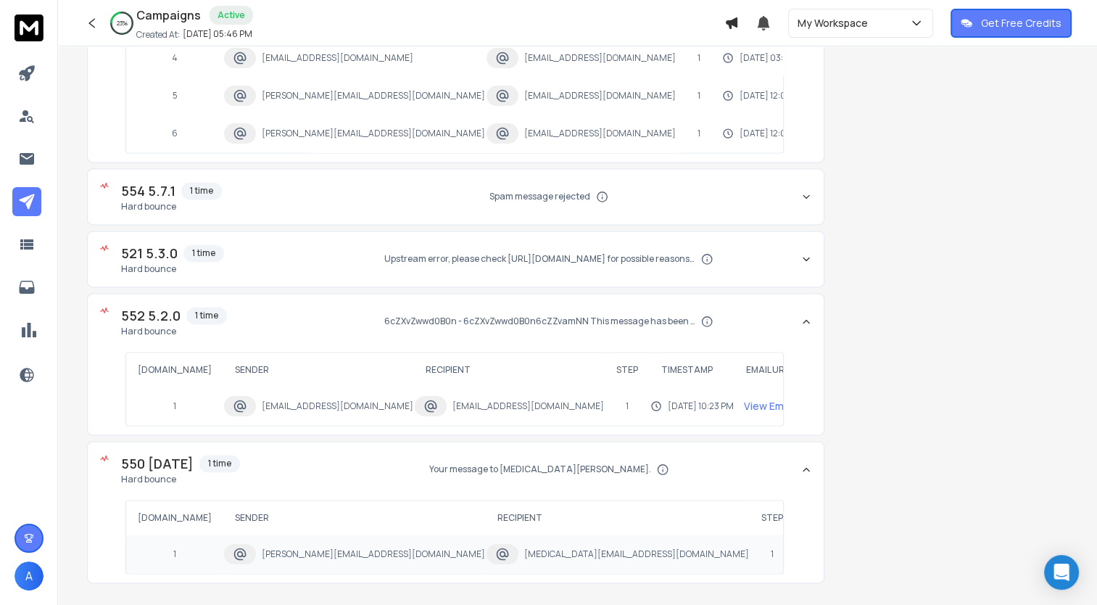
click at [884, 555] on button "View Email" at bounding box center [917, 554] width 67 height 26
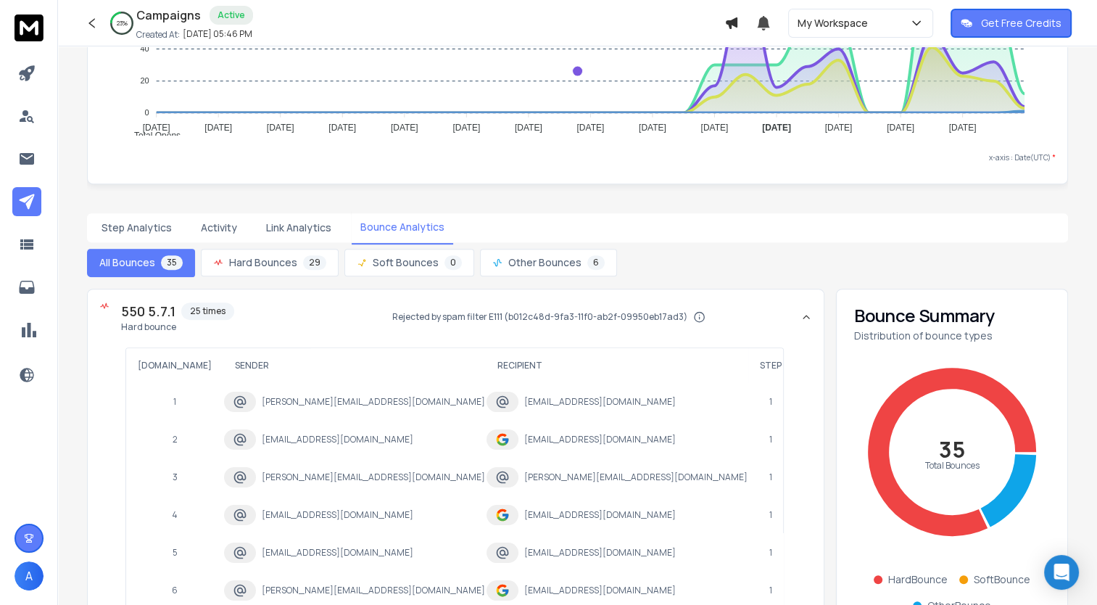
scroll to position [420, 0]
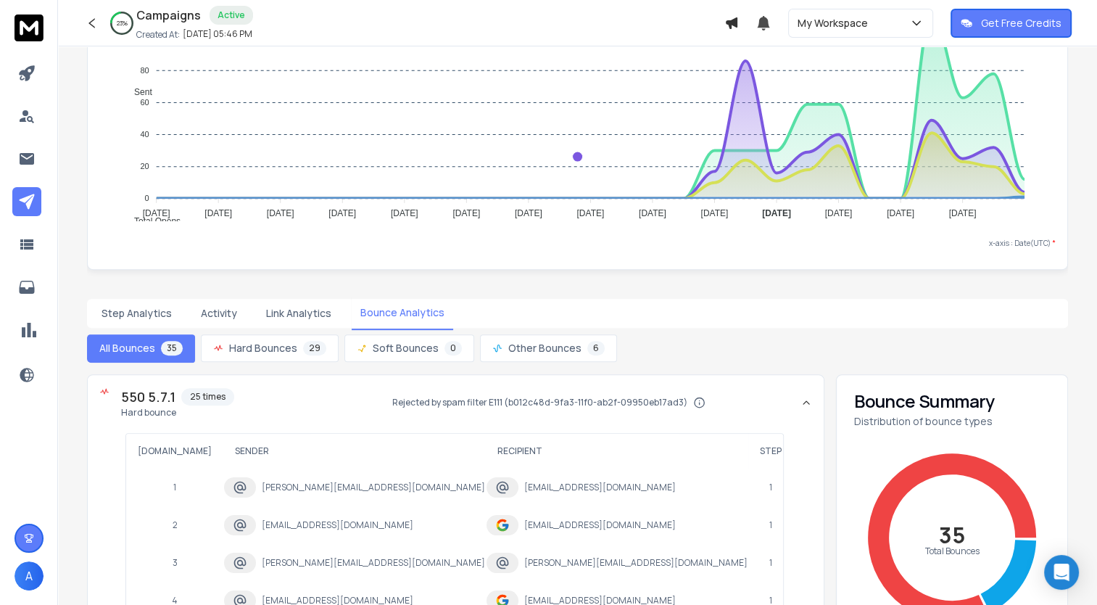
click at [119, 309] on button "Step Analytics" at bounding box center [137, 313] width 88 height 32
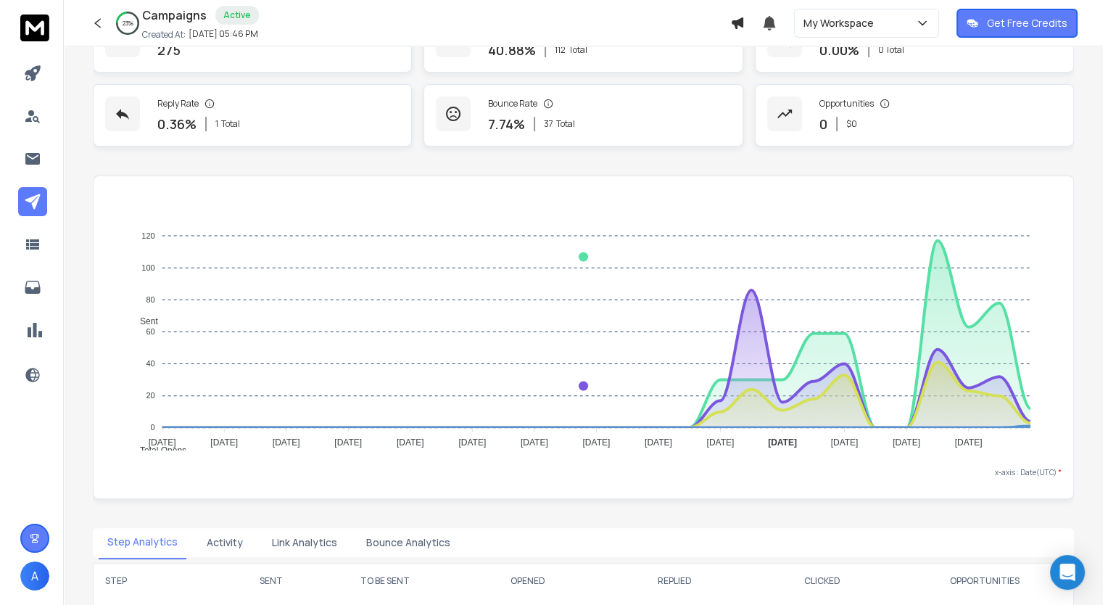
scroll to position [0, 0]
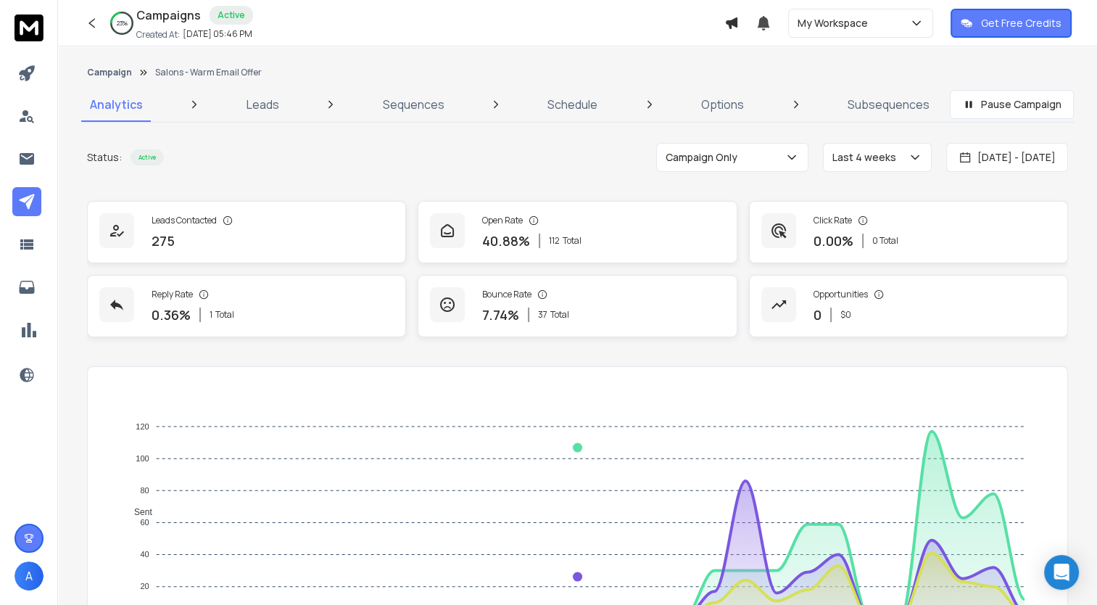
click at [107, 75] on button "Campaign" at bounding box center [109, 73] width 45 height 12
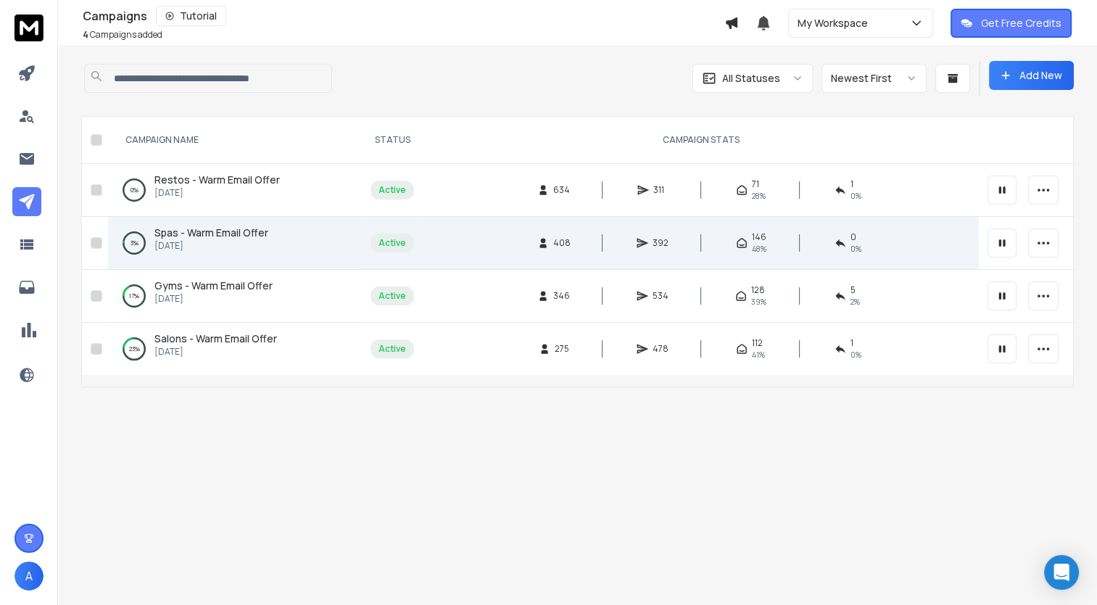
click at [260, 236] on span "Spas - Warm Email Offer" at bounding box center [211, 233] width 114 height 14
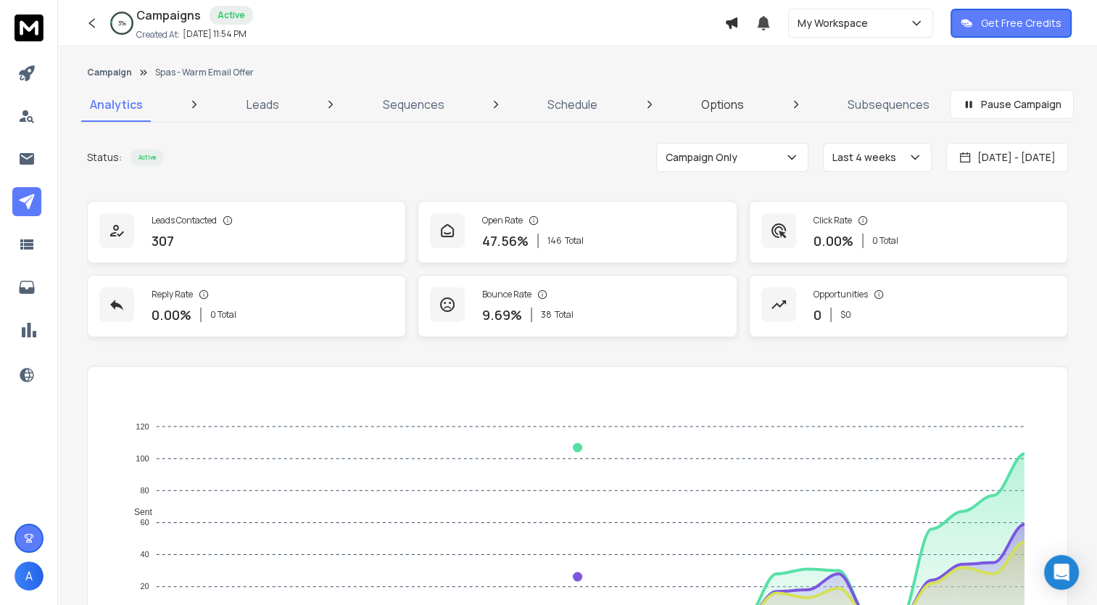
click at [725, 107] on p "Options" at bounding box center [722, 104] width 43 height 17
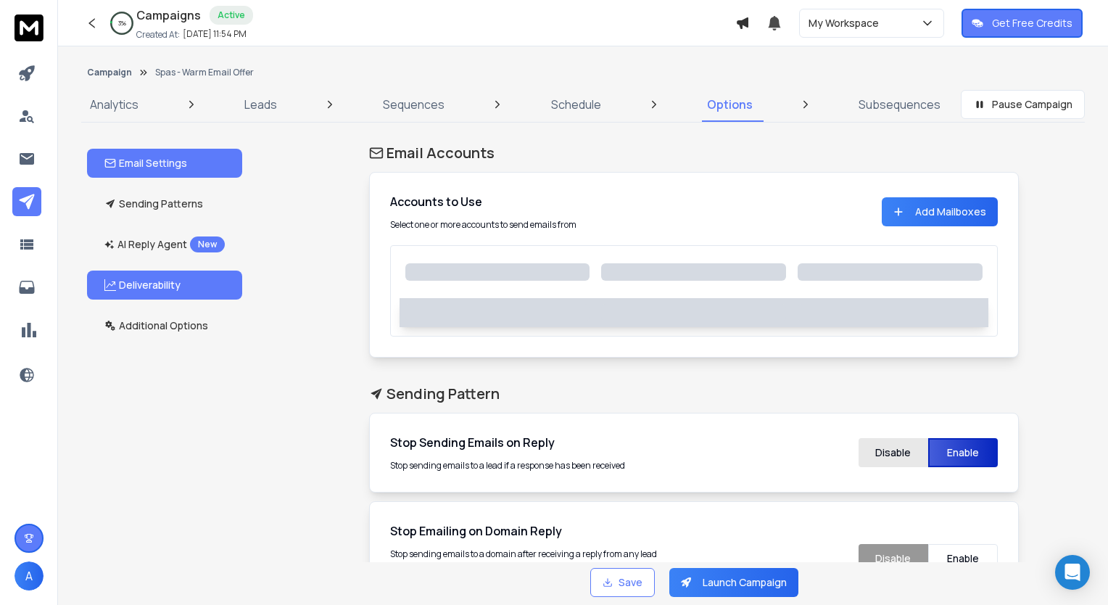
click at [148, 277] on button "Deliverability" at bounding box center [164, 284] width 155 height 29
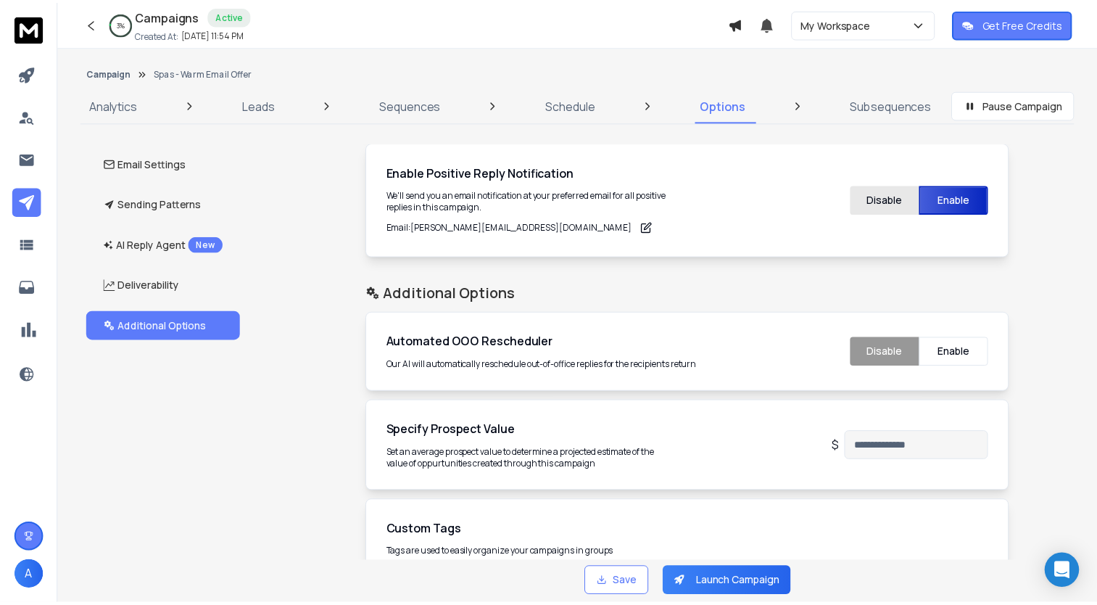
scroll to position [2459, 0]
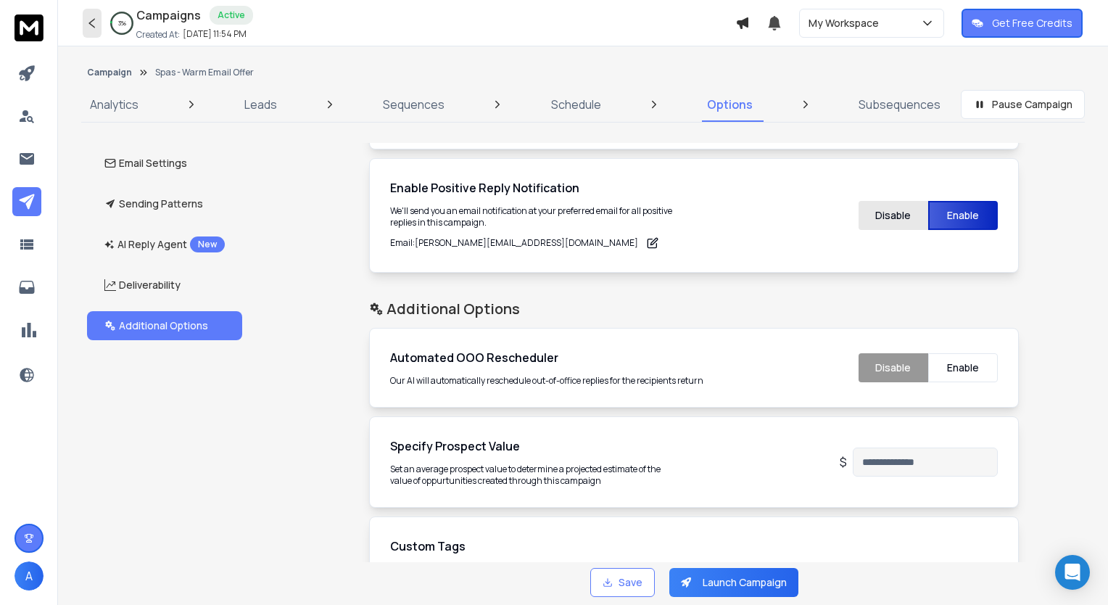
click at [93, 22] on icon at bounding box center [92, 23] width 13 height 13
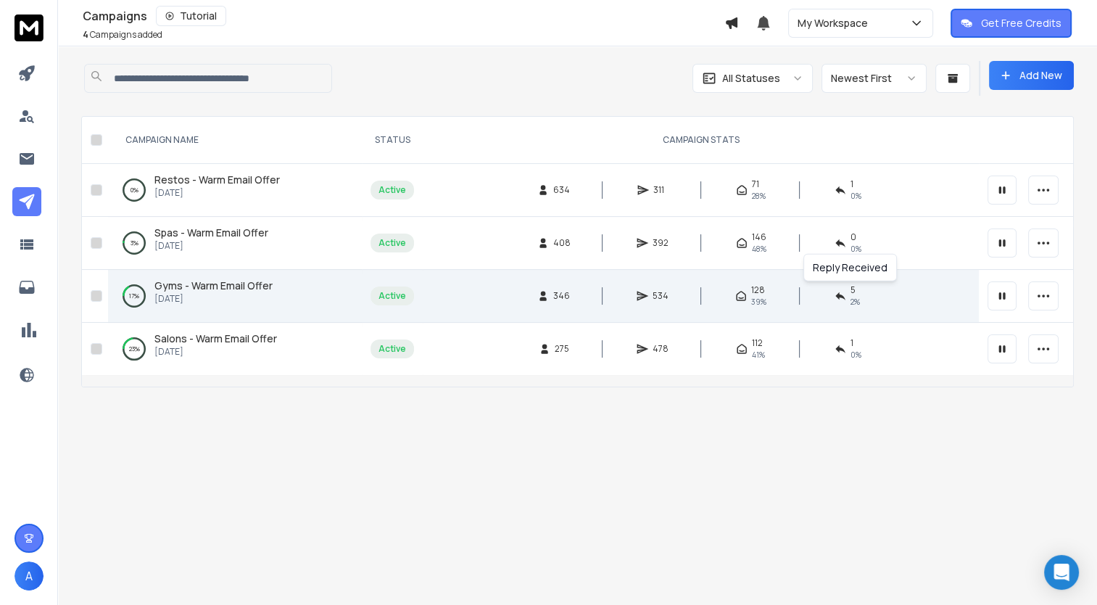
click at [851, 301] on span "2 %" at bounding box center [855, 302] width 9 height 12
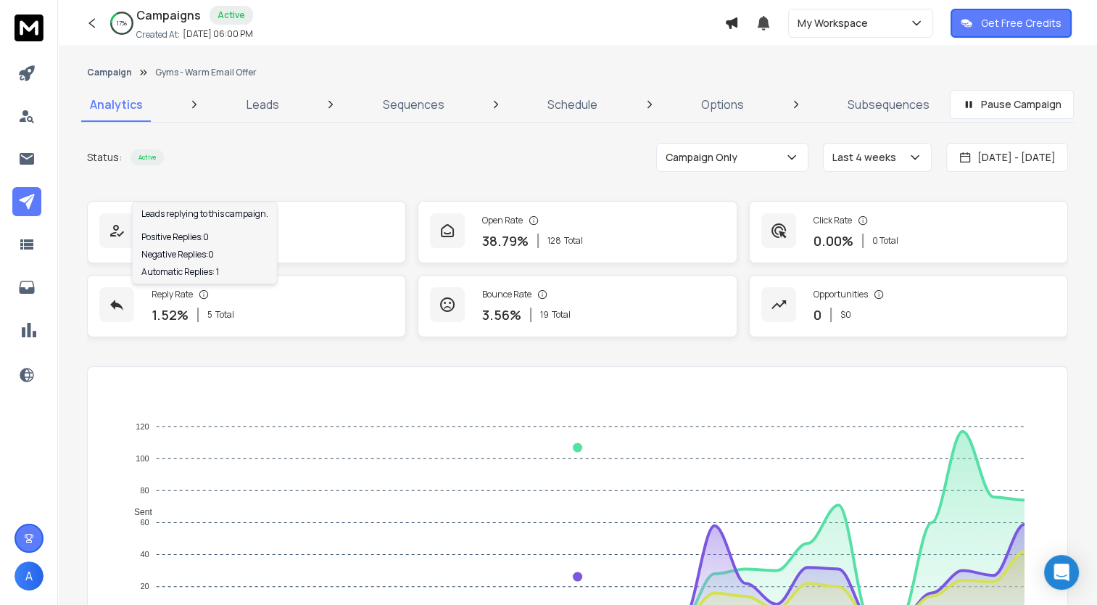
click at [209, 315] on span "5" at bounding box center [209, 315] width 5 height 12
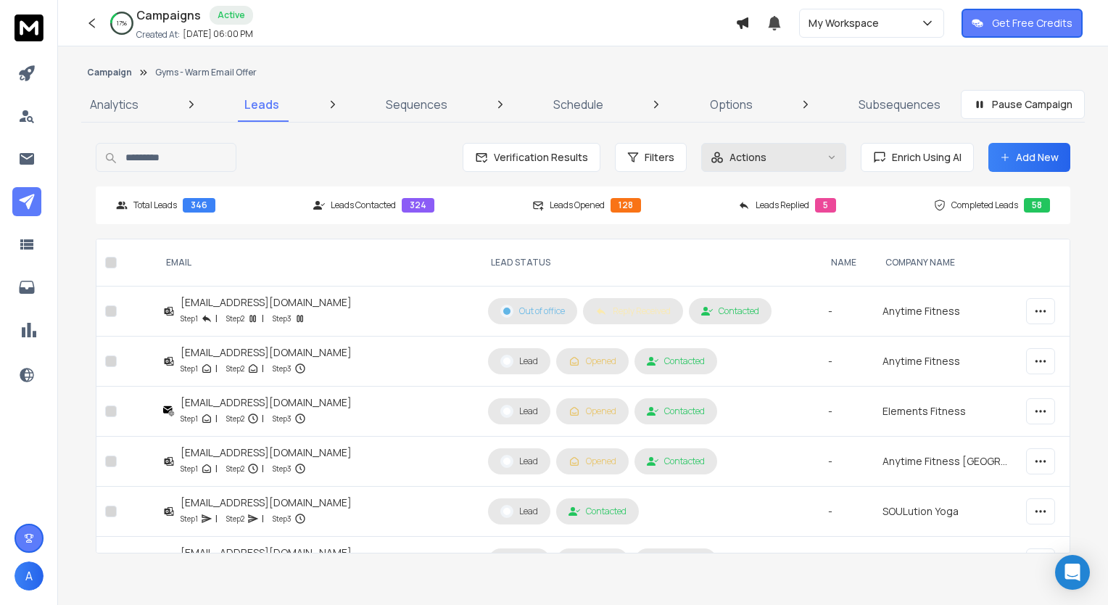
click at [809, 161] on div "Actions" at bounding box center [766, 157] width 110 height 15
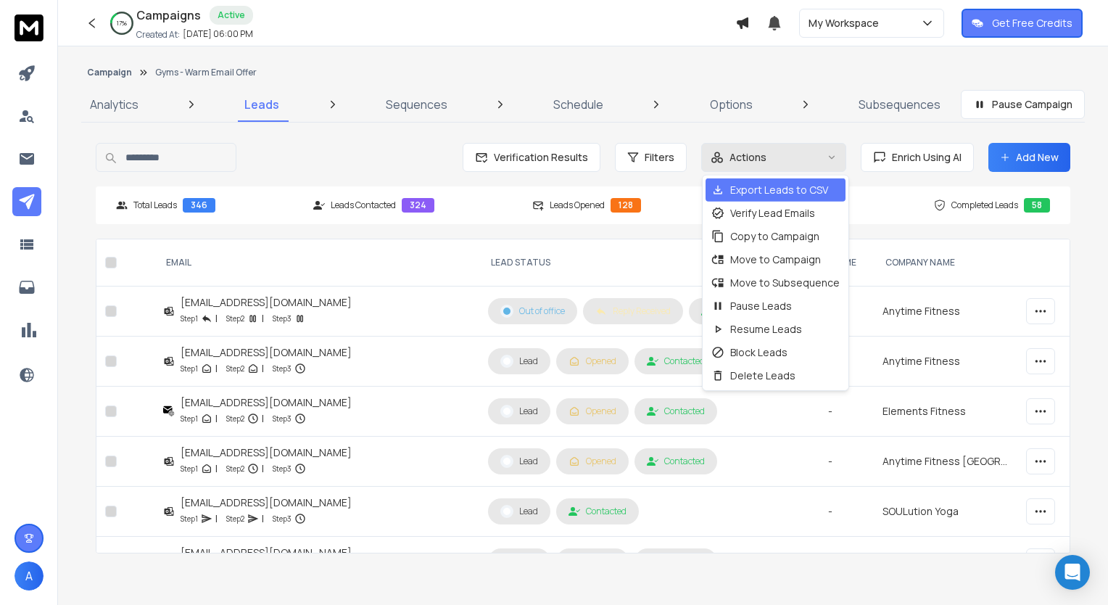
click at [809, 157] on div "Actions" at bounding box center [766, 157] width 110 height 15
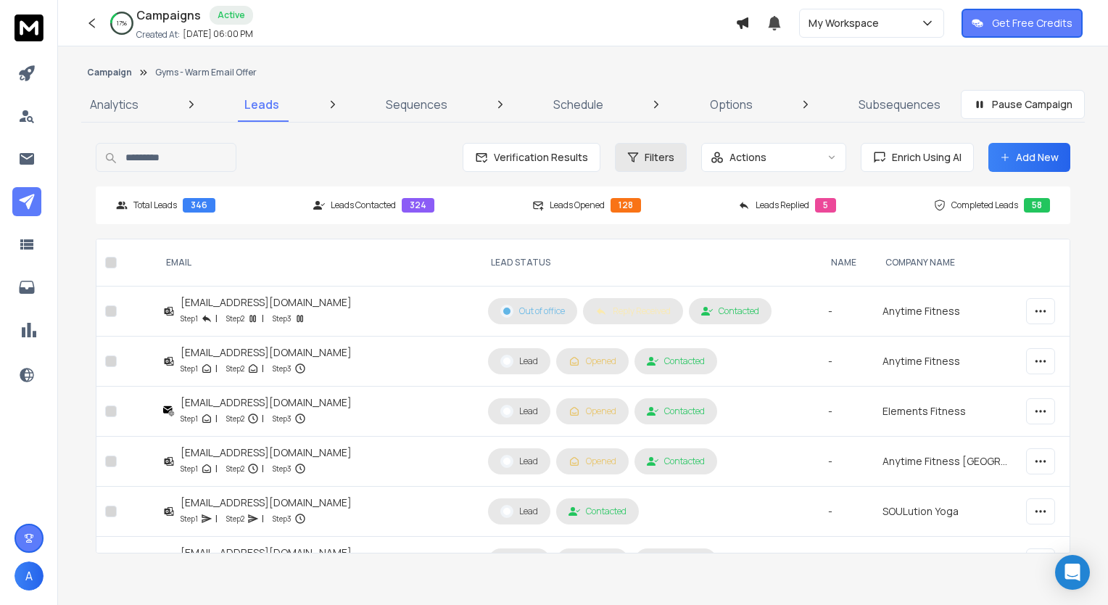
click at [626, 161] on button "Filters" at bounding box center [651, 157] width 72 height 29
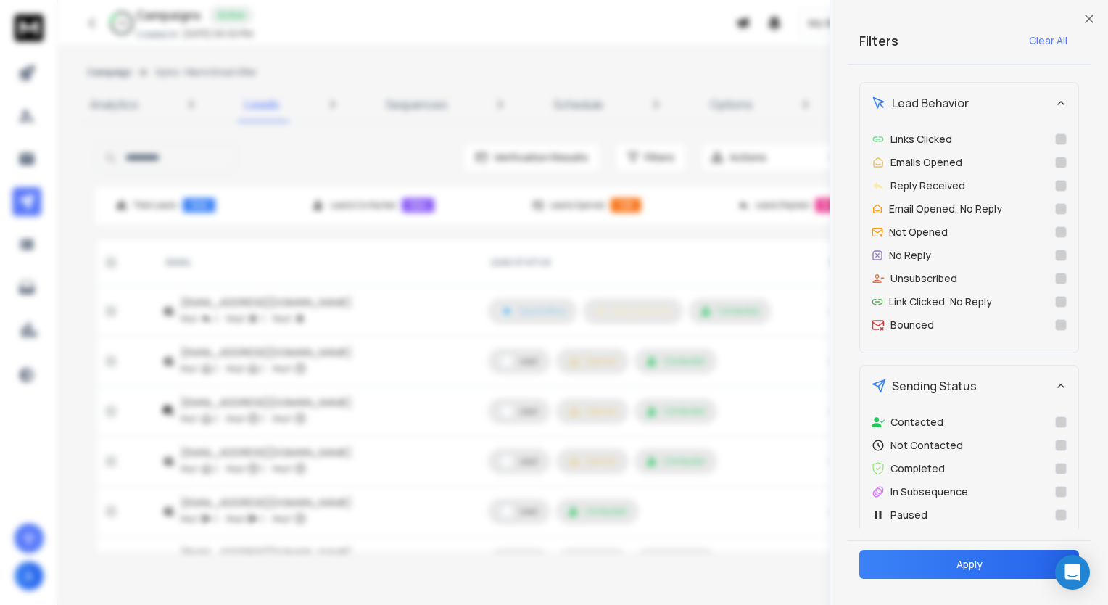
click at [1055, 184] on button "Reply Received" at bounding box center [1061, 186] width 12 height 12
click at [972, 569] on button "Apply" at bounding box center [969, 564] width 220 height 29
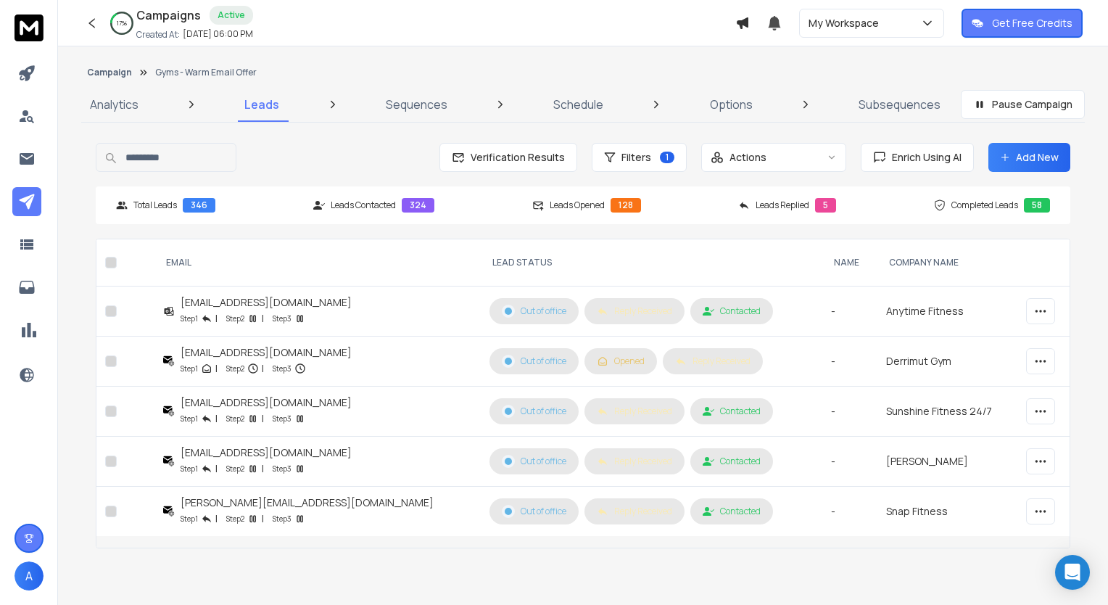
click at [1028, 315] on button "button" at bounding box center [1040, 311] width 29 height 26
click at [58, 407] on div "Campaign Gyms - Warm Email Offer Analytics Leads Sequences Schedule Options Sub…" at bounding box center [583, 300] width 1050 height 508
click at [131, 109] on p "Analytics" at bounding box center [114, 104] width 49 height 17
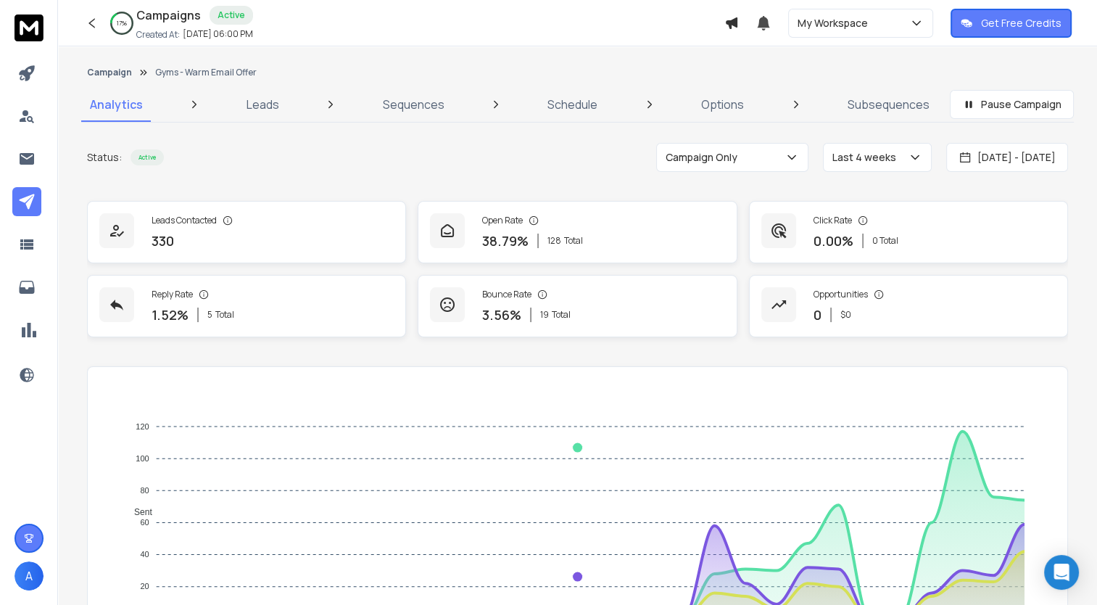
click at [107, 74] on button "Campaign" at bounding box center [109, 73] width 45 height 12
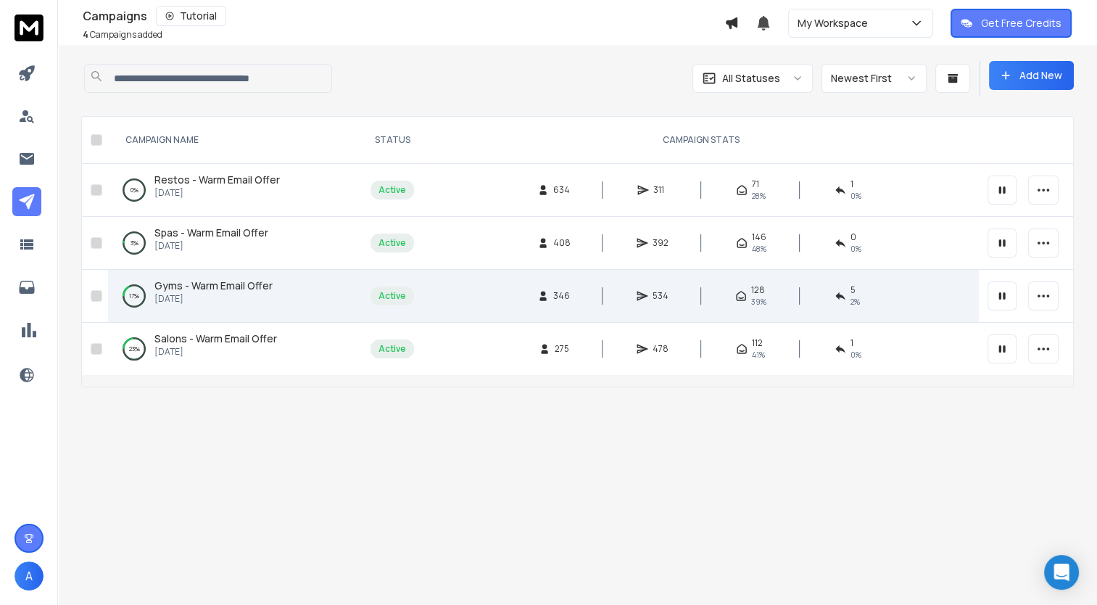
click at [224, 291] on link "Gyms - Warm Email Offer" at bounding box center [213, 285] width 118 height 15
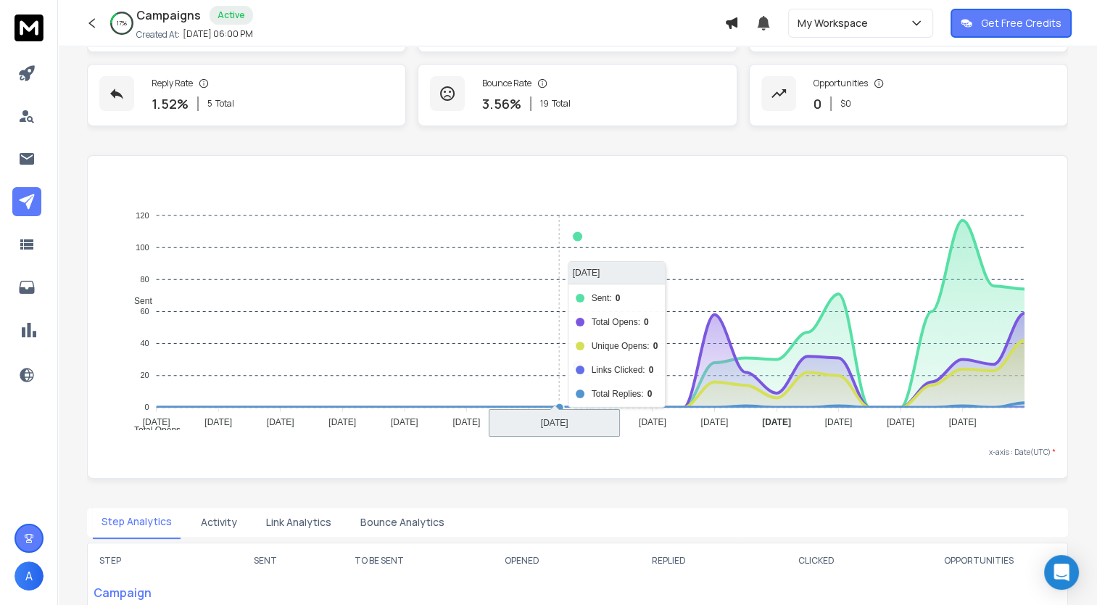
scroll to position [435, 0]
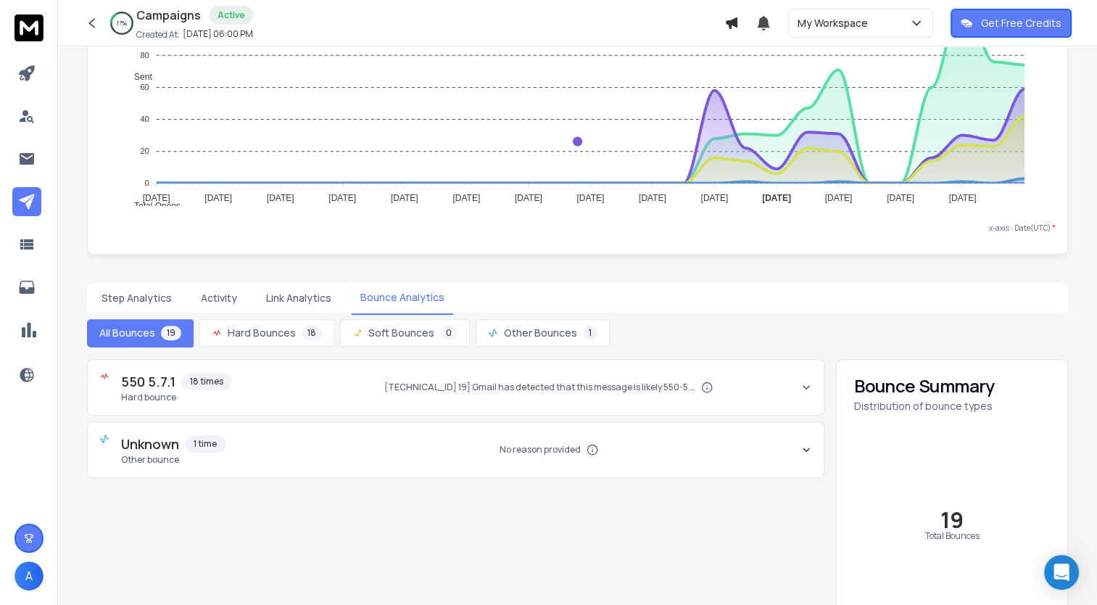
click at [405, 291] on button "Bounce Analytics" at bounding box center [403, 297] width 102 height 33
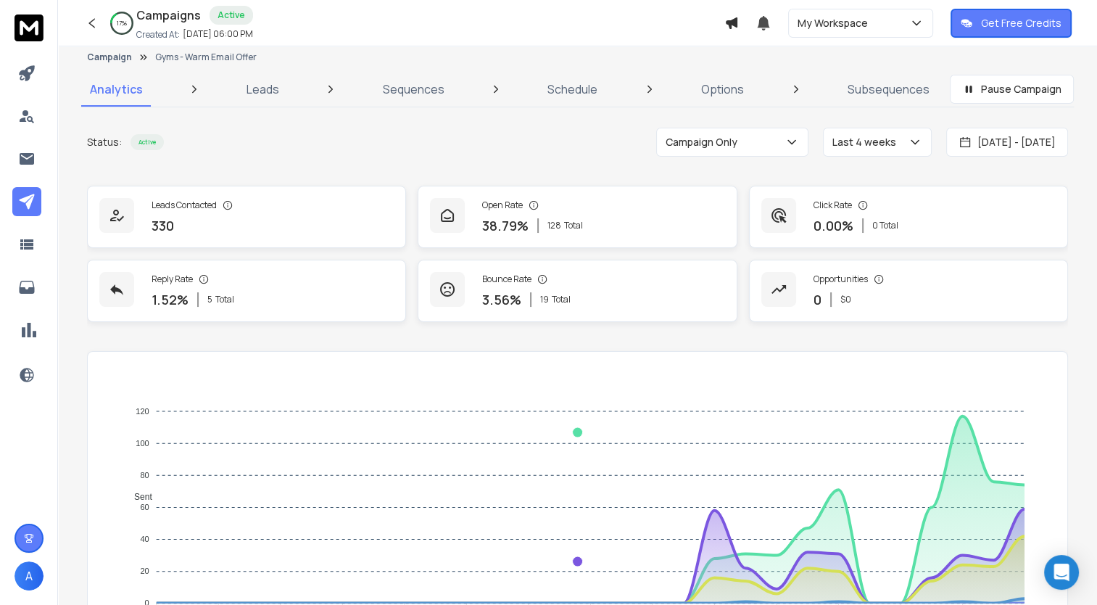
scroll to position [0, 0]
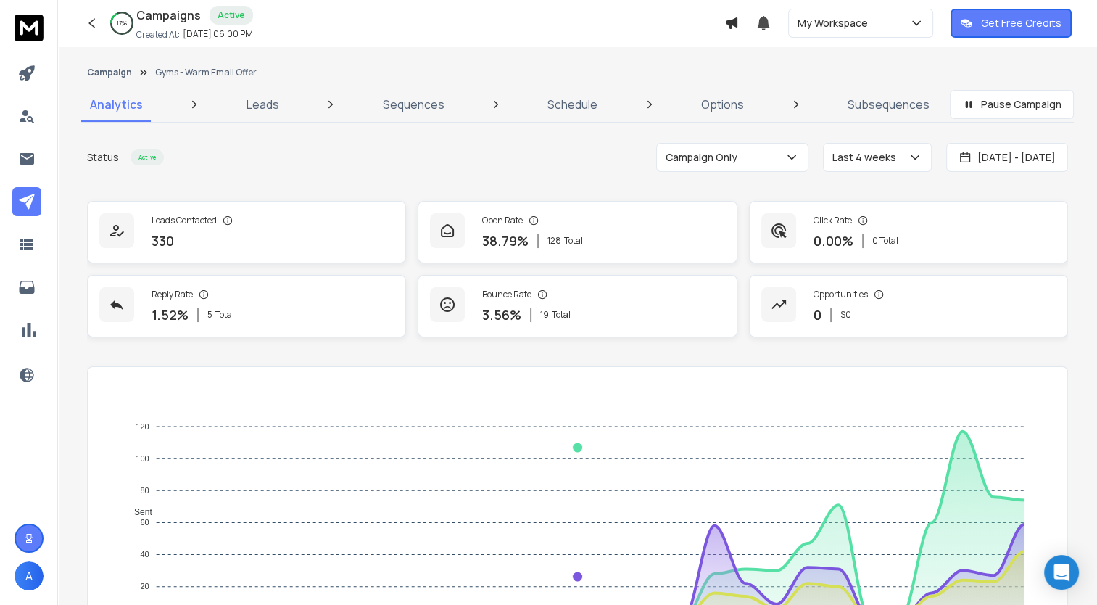
click at [110, 74] on button "Campaign" at bounding box center [109, 73] width 45 height 12
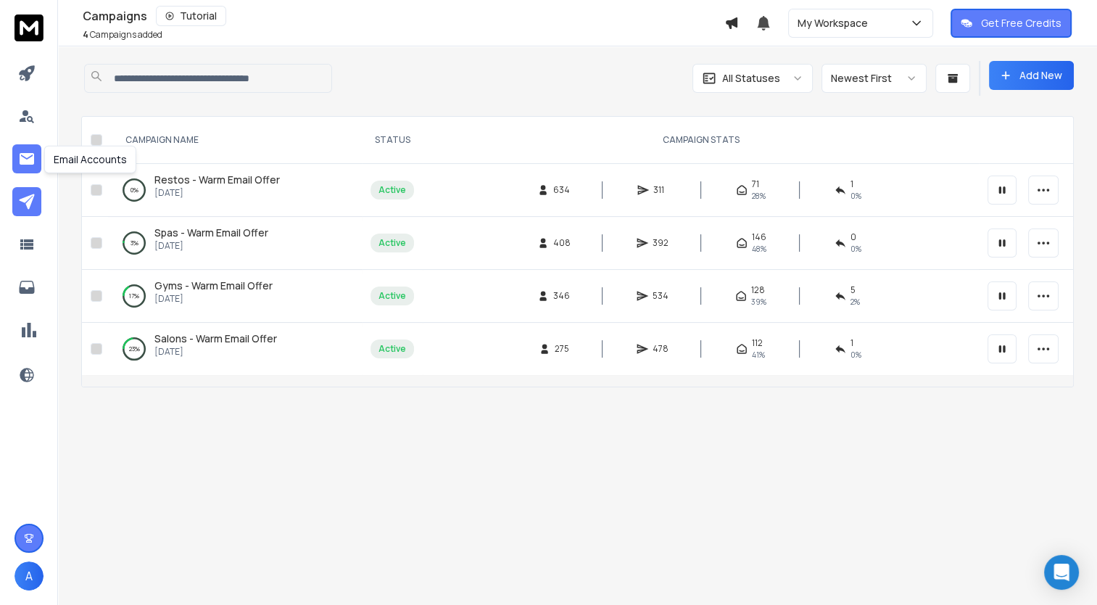
click at [28, 152] on icon at bounding box center [26, 158] width 17 height 17
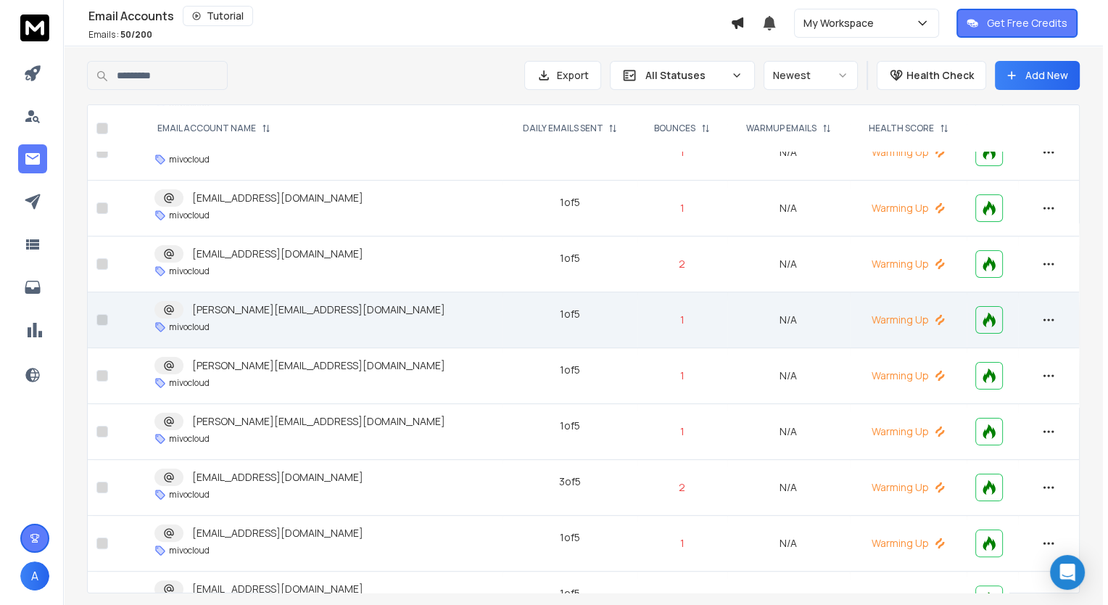
scroll to position [290, 0]
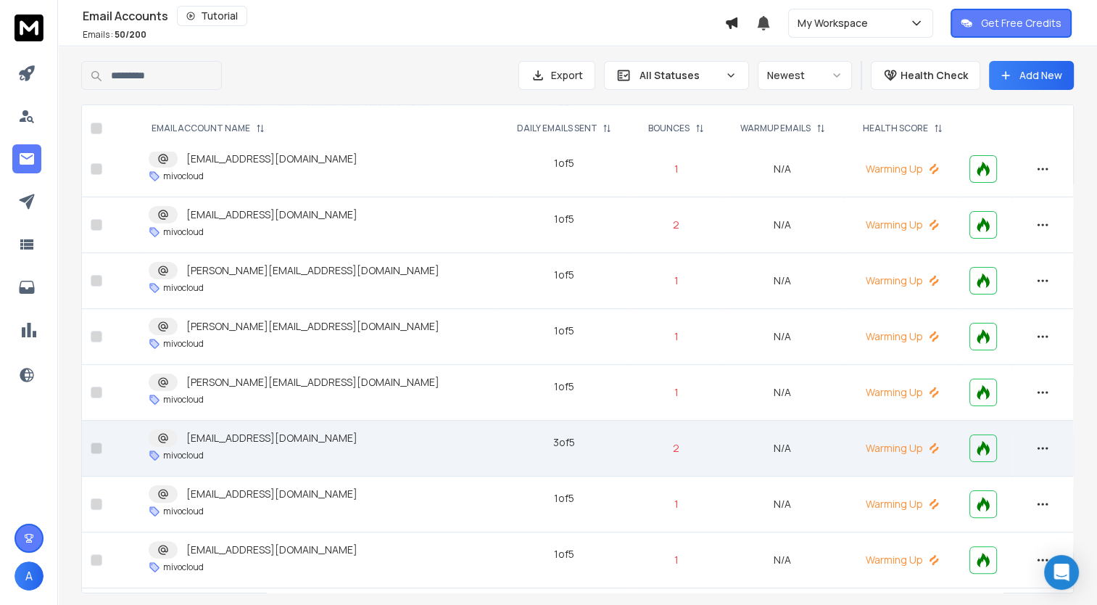
click at [640, 447] on p "2" at bounding box center [676, 448] width 73 height 15
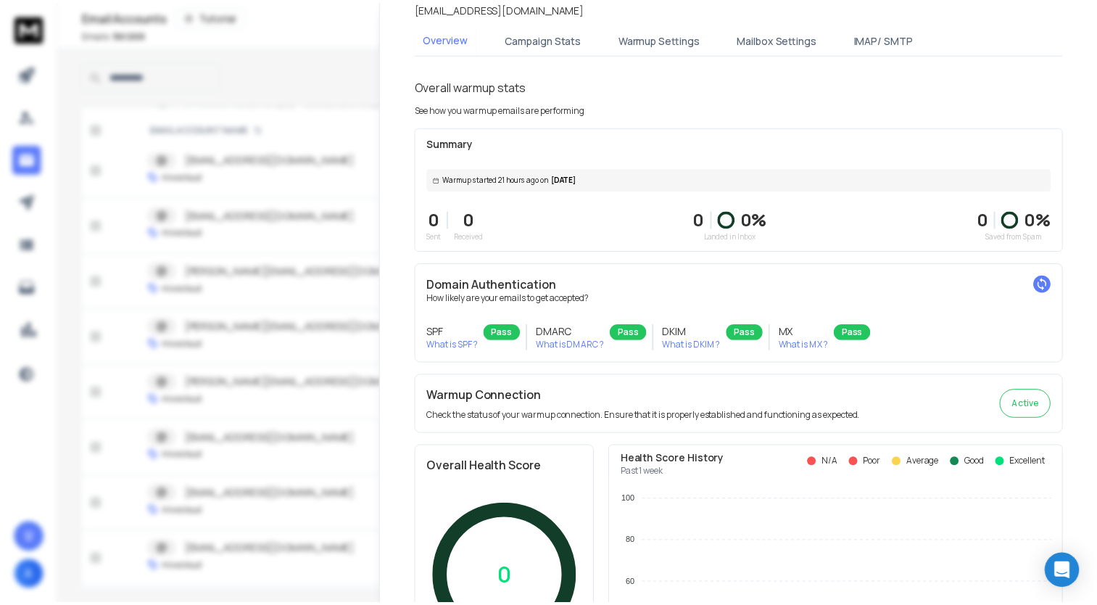
scroll to position [0, 0]
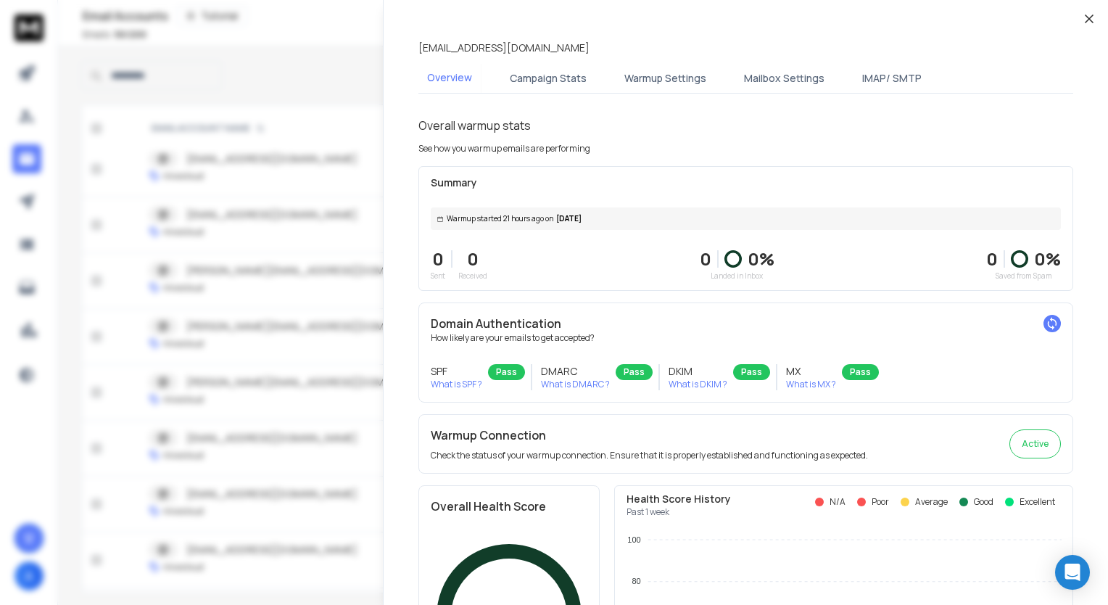
click at [1085, 19] on icon "button" at bounding box center [1088, 18] width 7 height 7
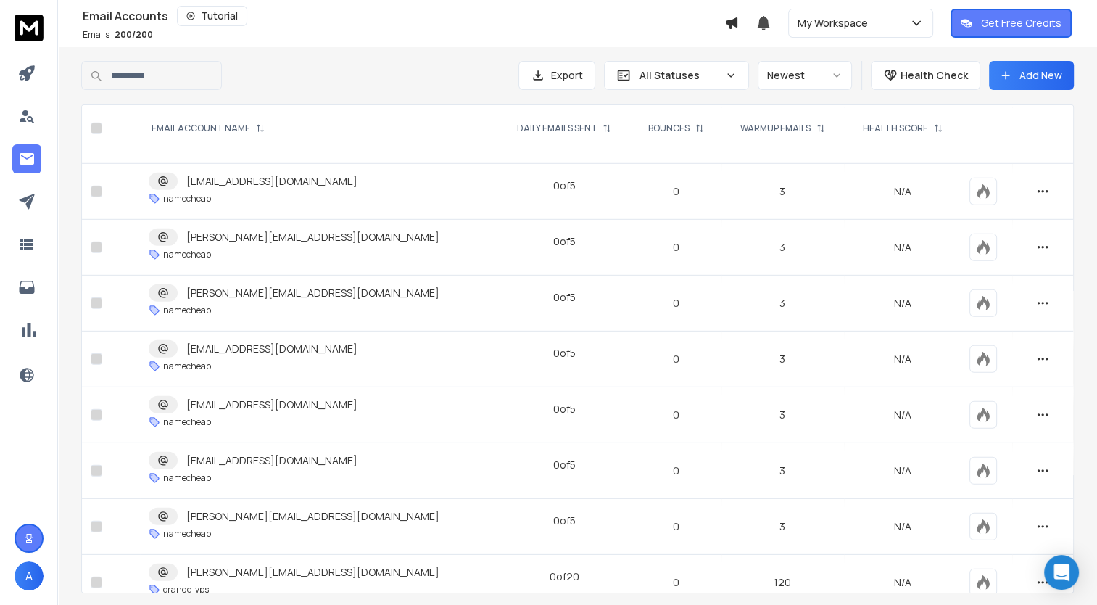
scroll to position [9976, 0]
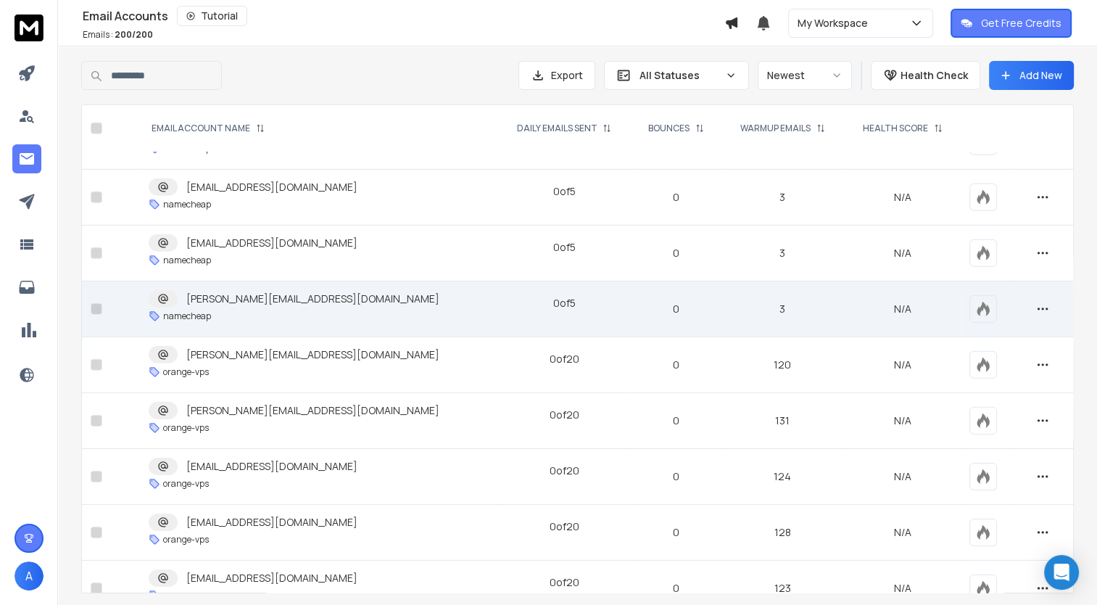
click at [752, 289] on td "3" at bounding box center [782, 309] width 123 height 56
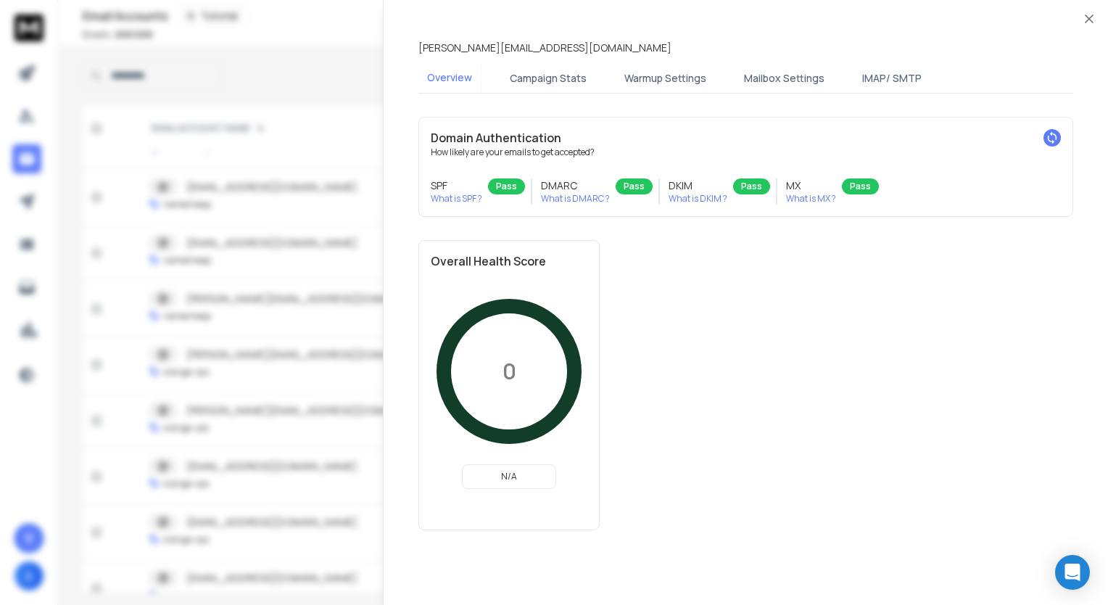
click at [671, 68] on button "Warmup Settings" at bounding box center [665, 78] width 99 height 32
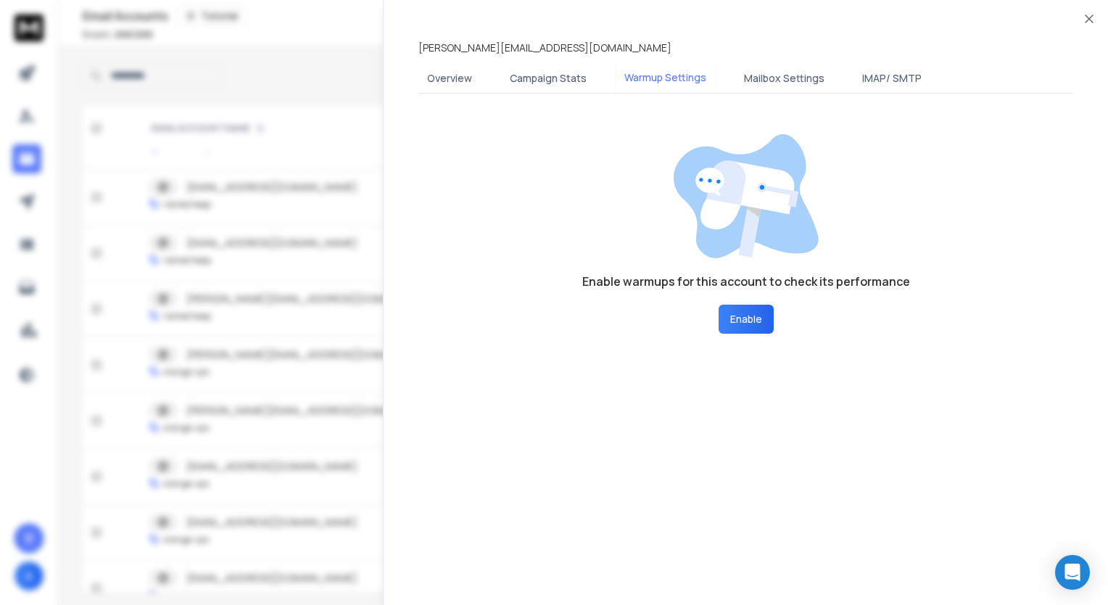
click at [247, 158] on div at bounding box center [554, 302] width 1108 height 605
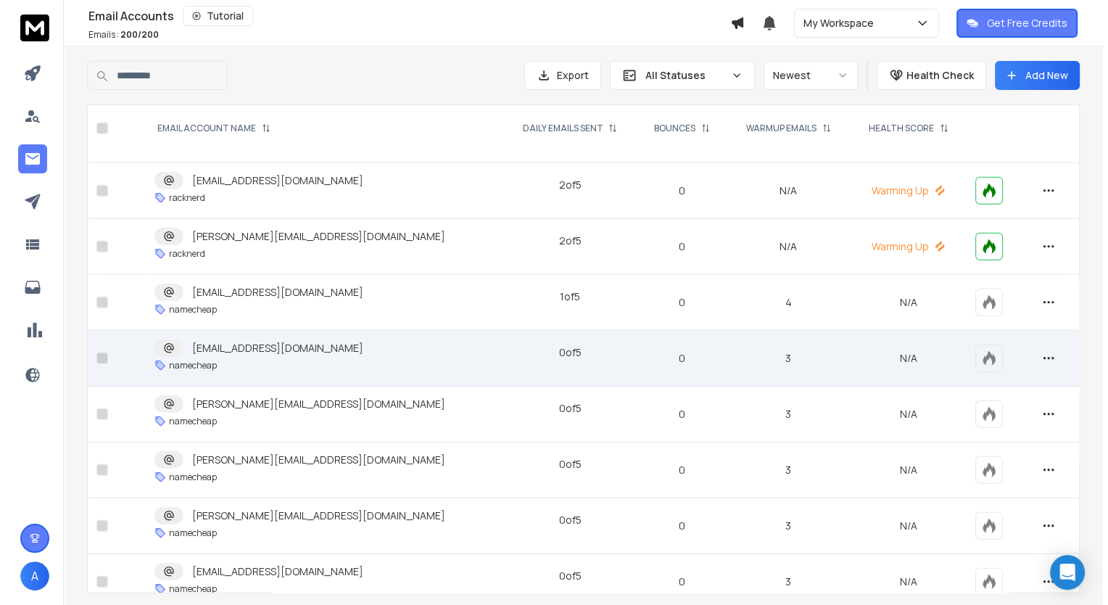
scroll to position [8816, 0]
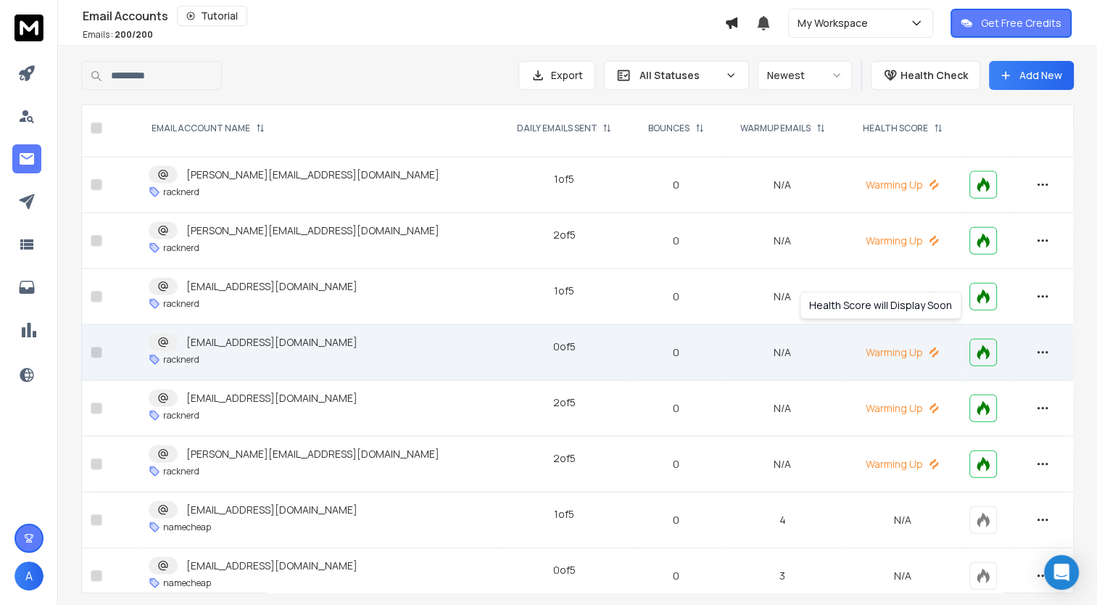
click at [863, 345] on p "Warming Up" at bounding box center [902, 352] width 99 height 15
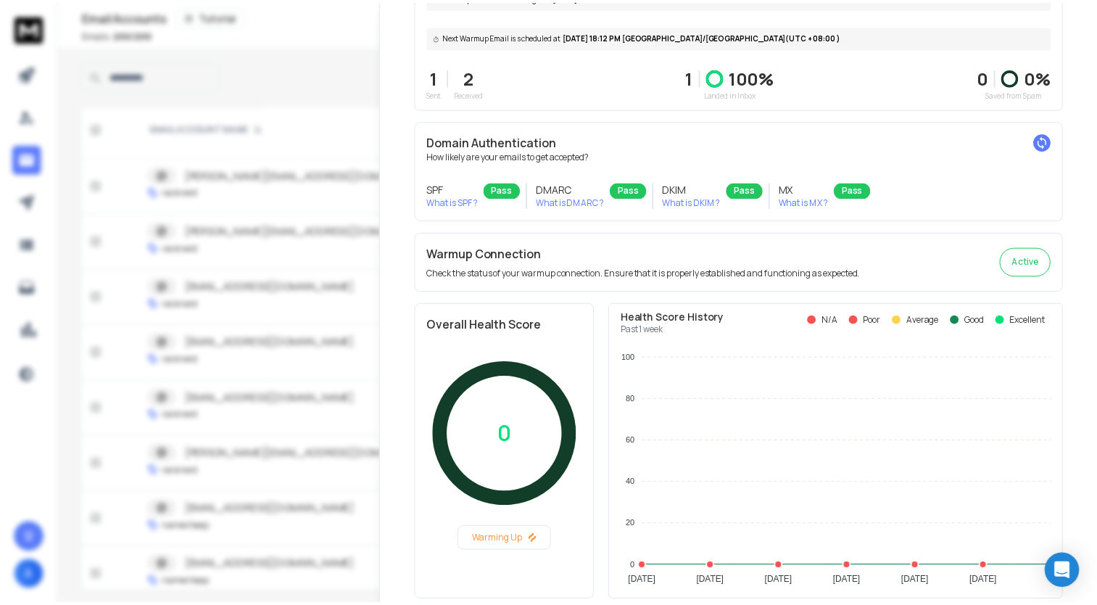
scroll to position [508, 0]
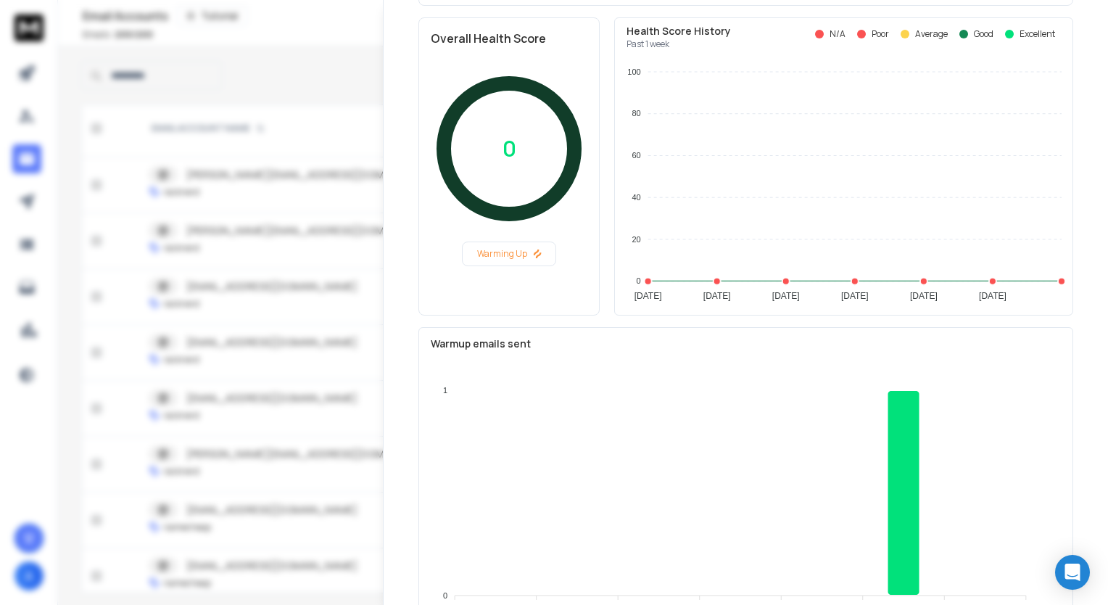
click at [199, 300] on div at bounding box center [554, 302] width 1108 height 605
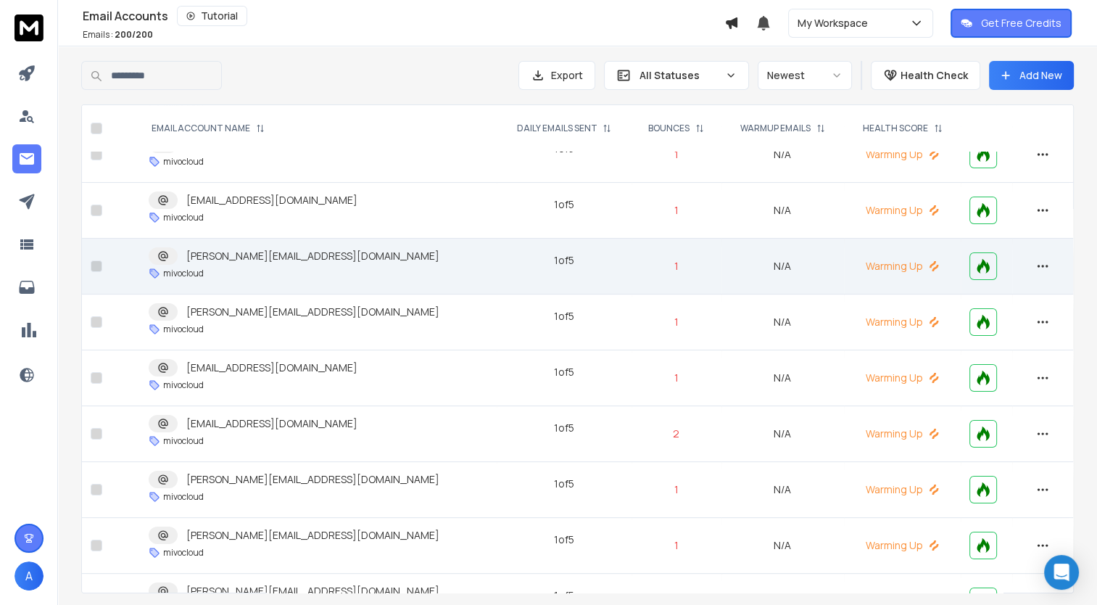
scroll to position [0, 0]
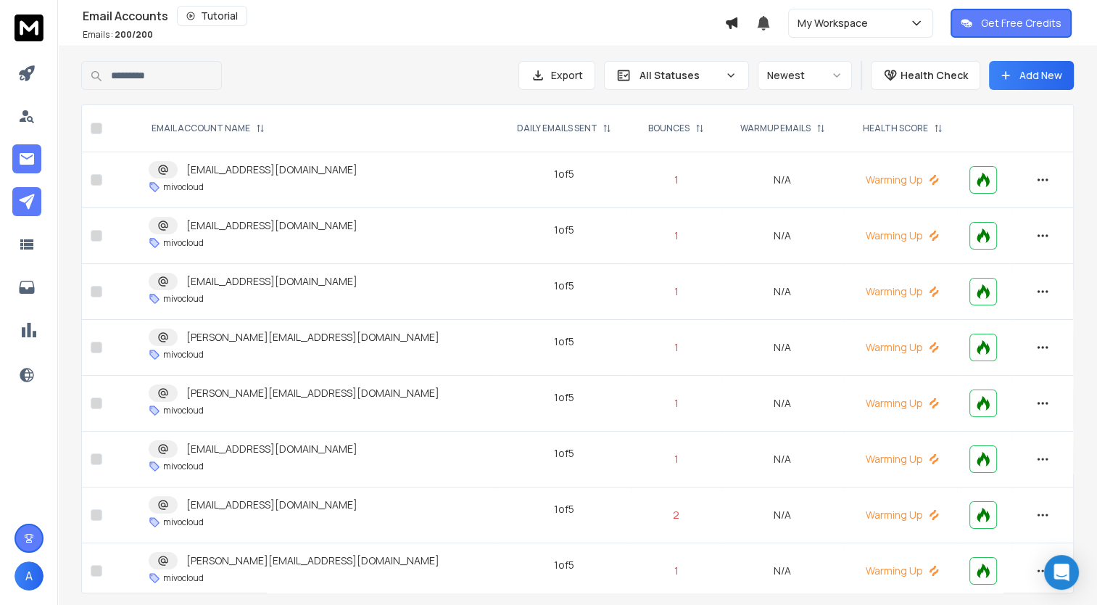
click at [30, 207] on icon at bounding box center [26, 201] width 17 height 17
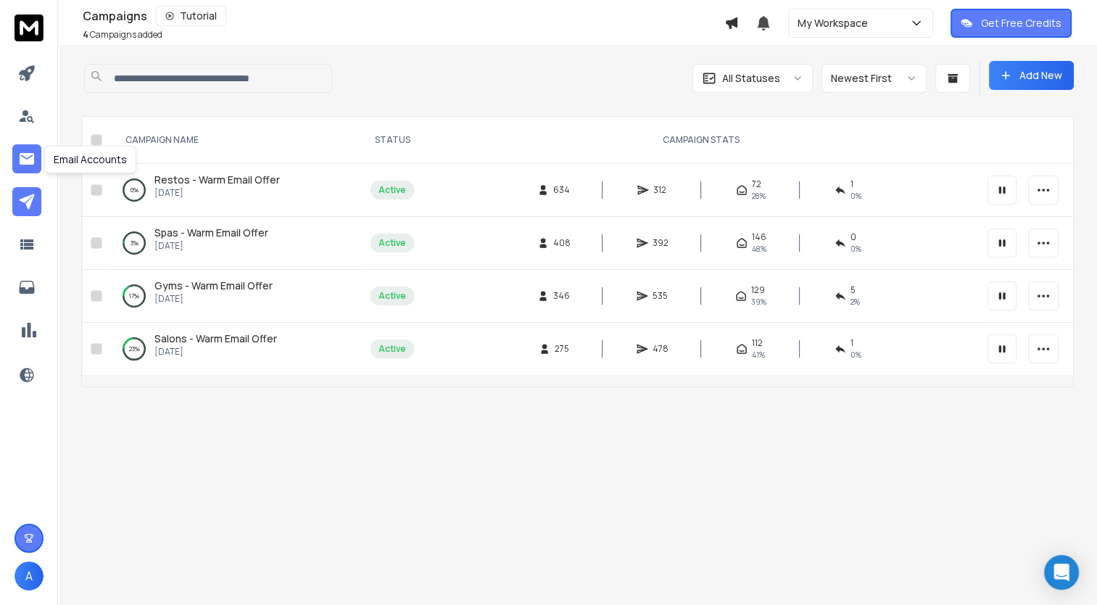
click at [22, 159] on icon at bounding box center [27, 159] width 15 height 12
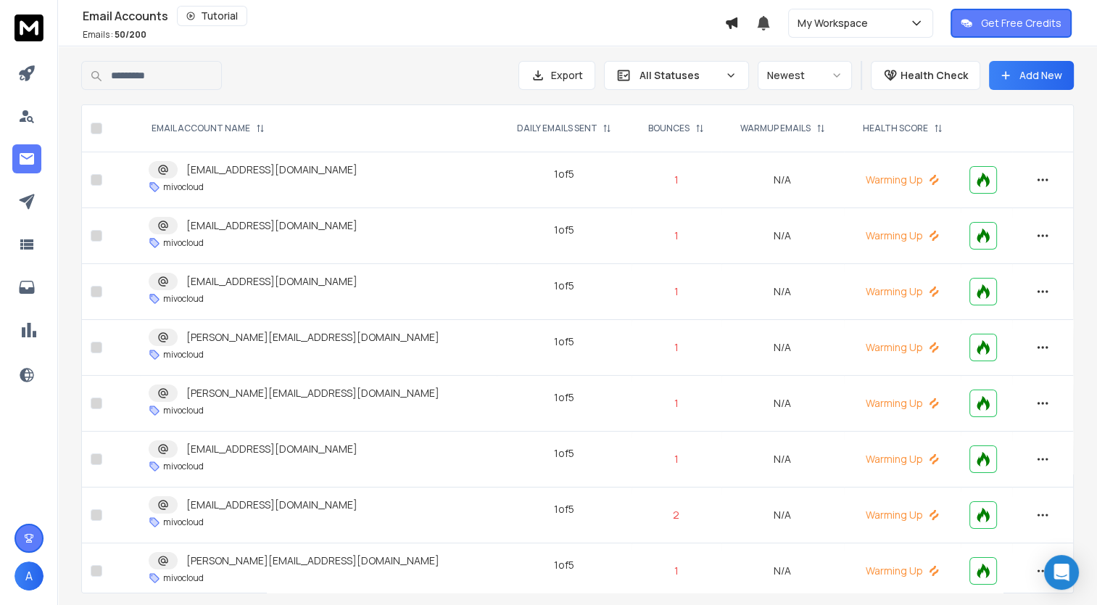
click at [650, 132] on div "BOUNCES" at bounding box center [676, 129] width 67 height 12
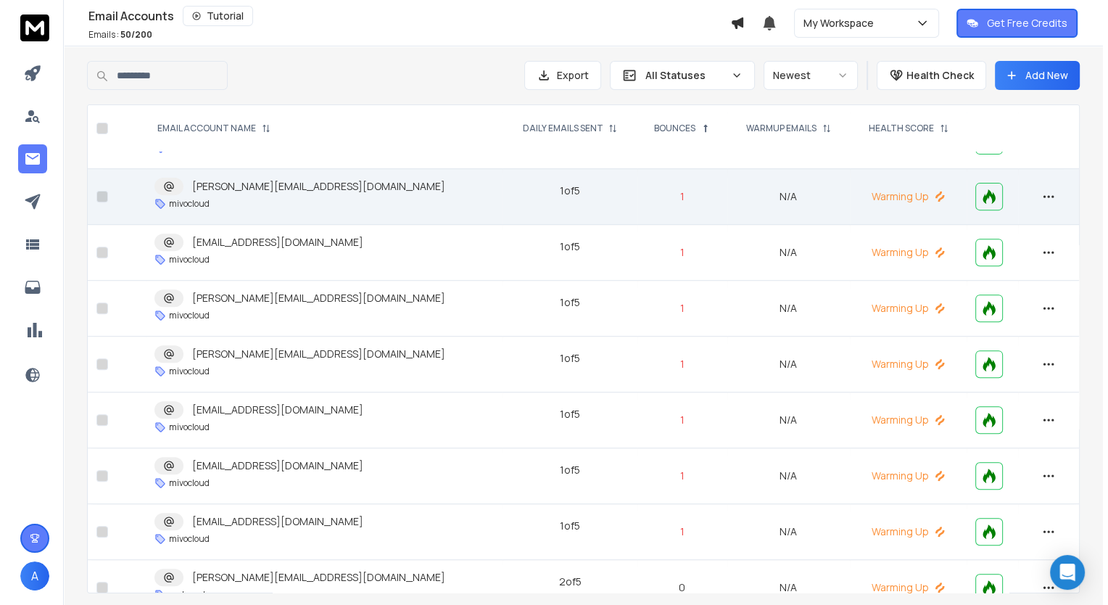
scroll to position [580, 0]
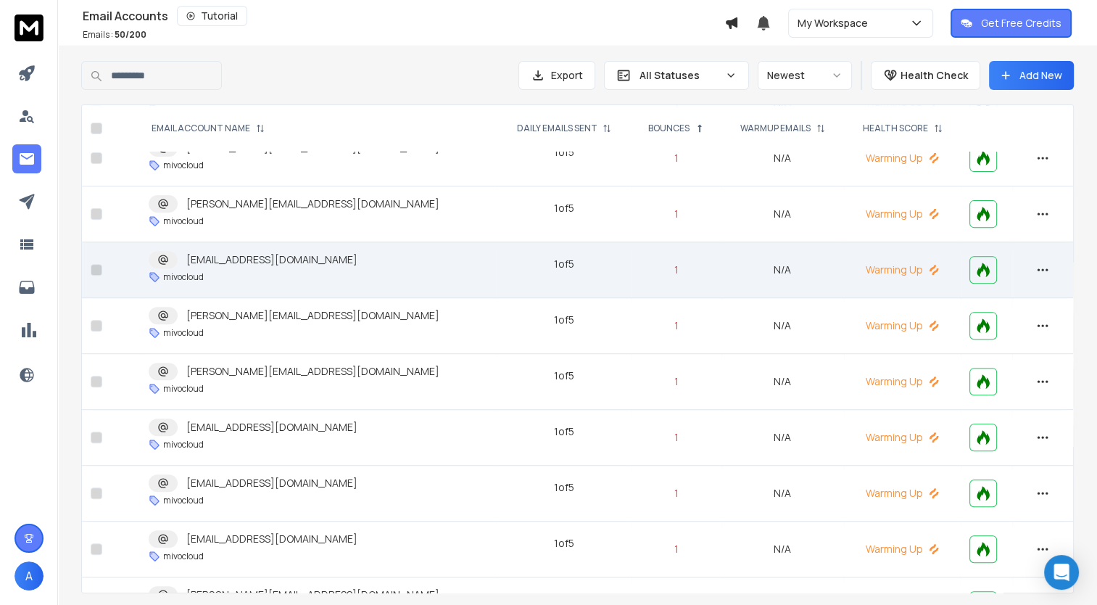
click at [93, 269] on button "button" at bounding box center [97, 270] width 12 height 12
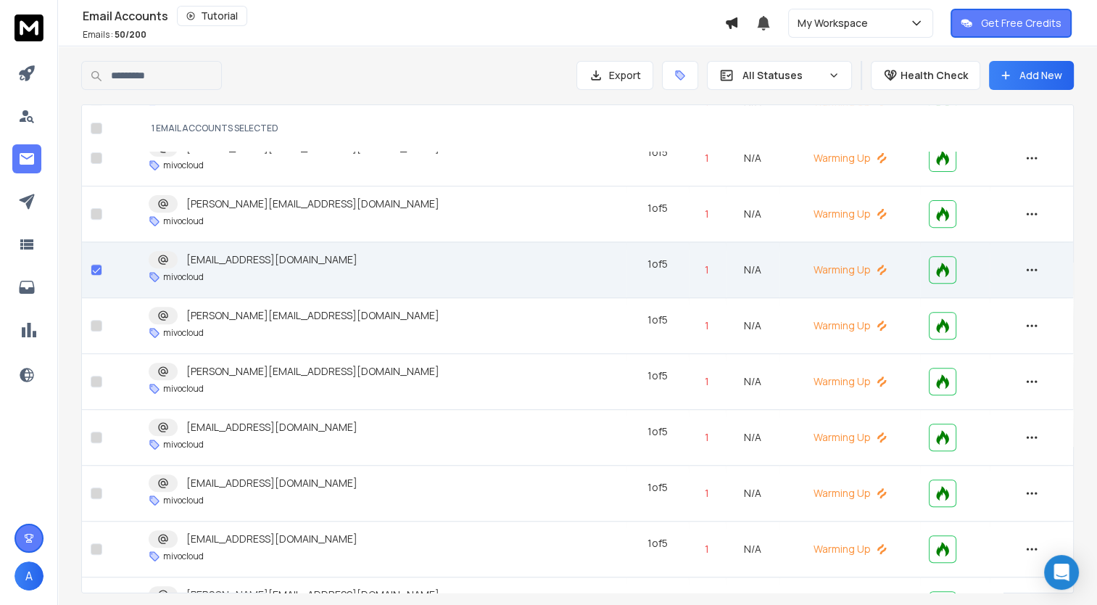
click at [1026, 268] on icon at bounding box center [1031, 269] width 11 height 2
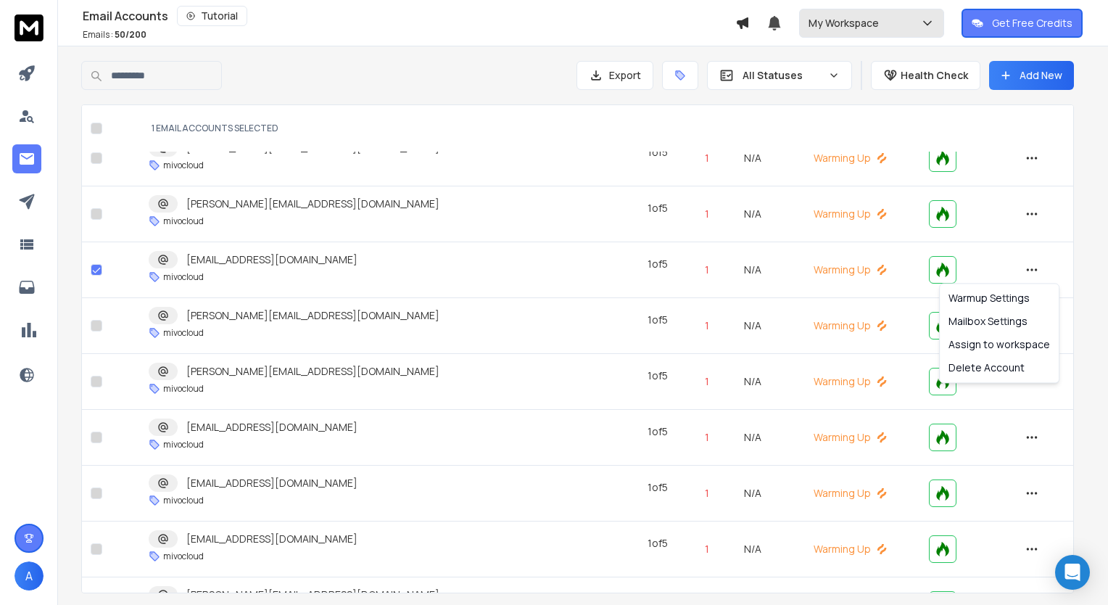
click at [899, 20] on div "My Workspace" at bounding box center [871, 23] width 126 height 15
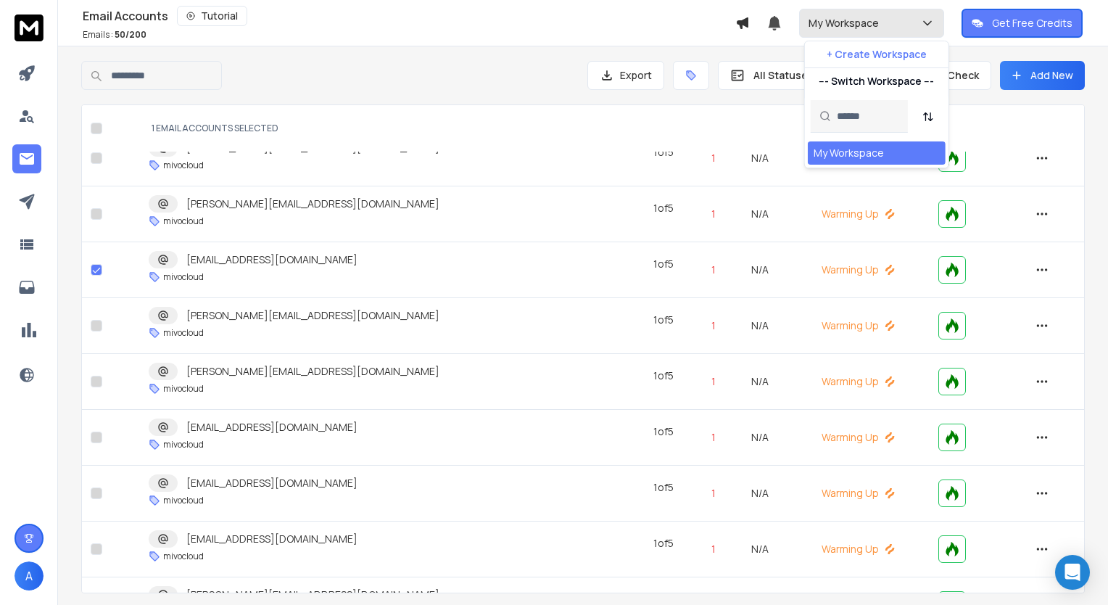
click at [899, 20] on div "My Workspace" at bounding box center [871, 23] width 126 height 15
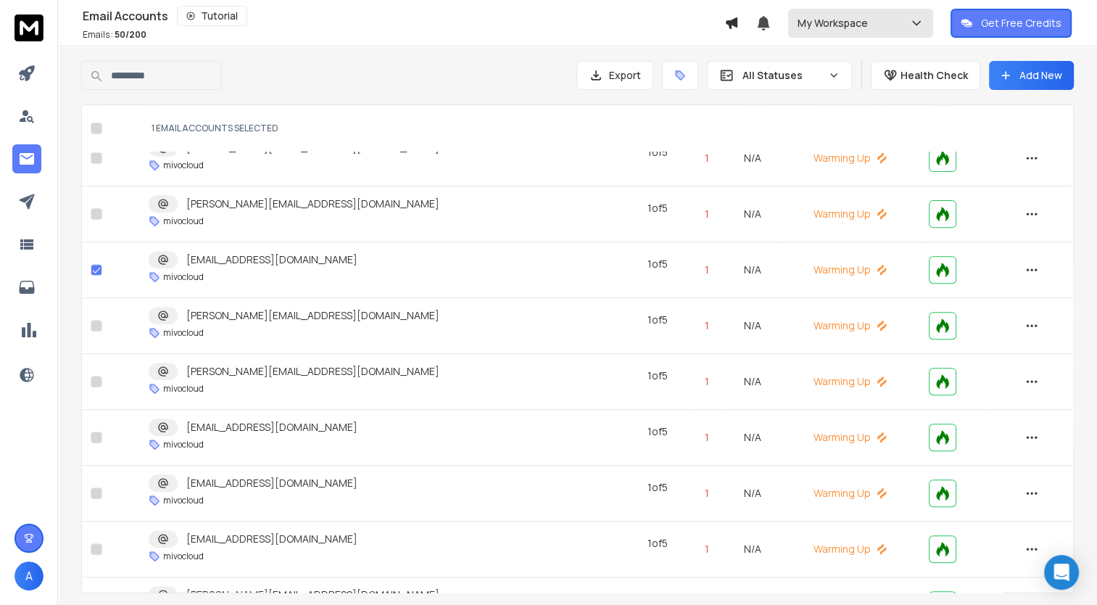
click at [899, 20] on div "My Workspace" at bounding box center [861, 23] width 126 height 15
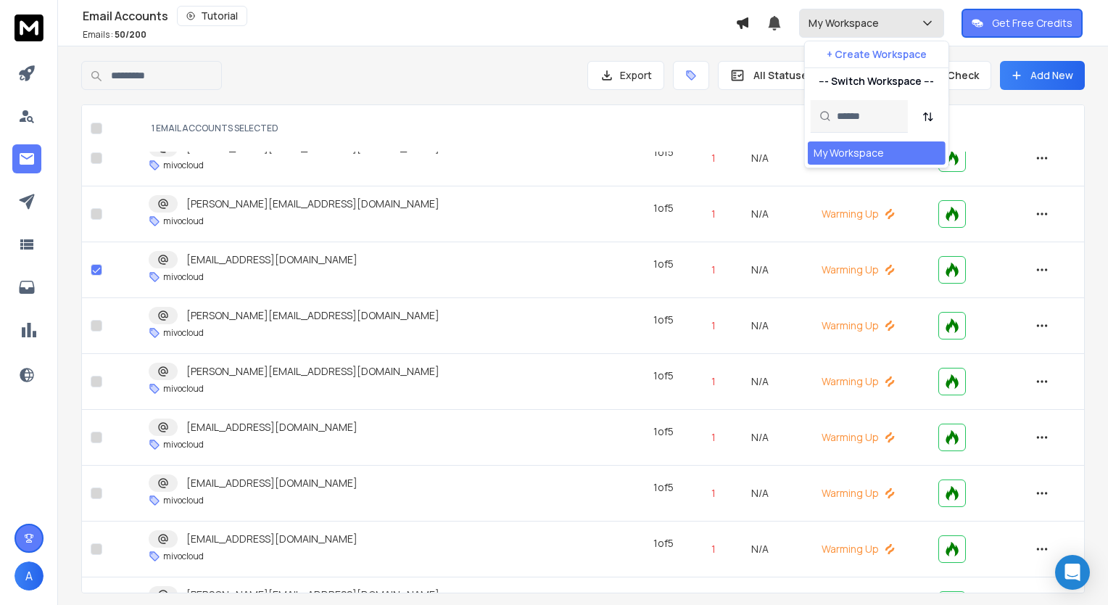
click at [899, 20] on div "My Workspace" at bounding box center [871, 23] width 126 height 15
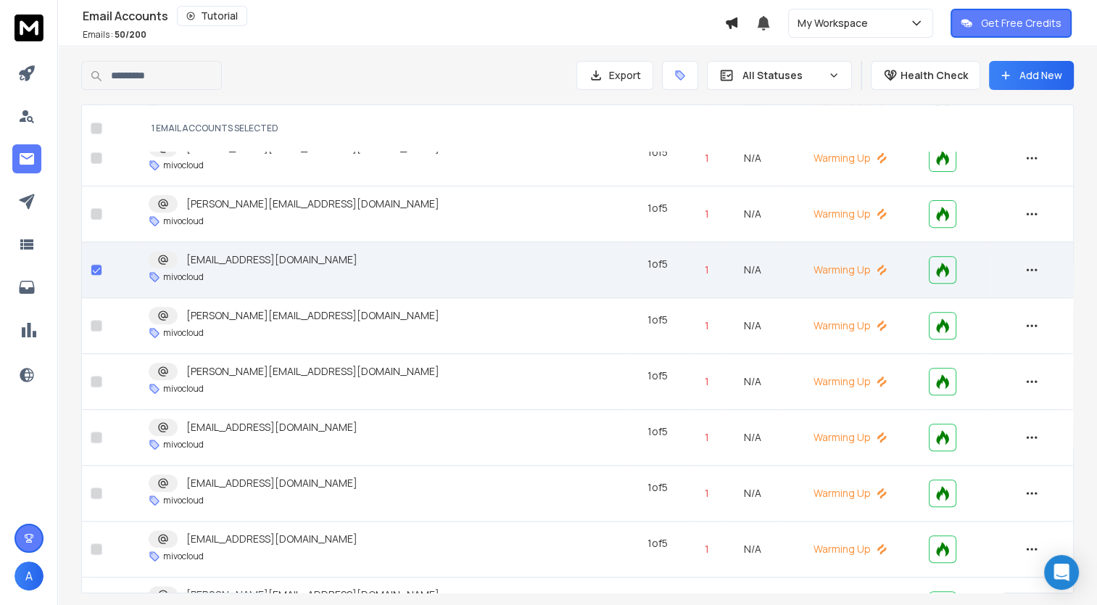
click at [1025, 265] on icon at bounding box center [1031, 269] width 13 height 13
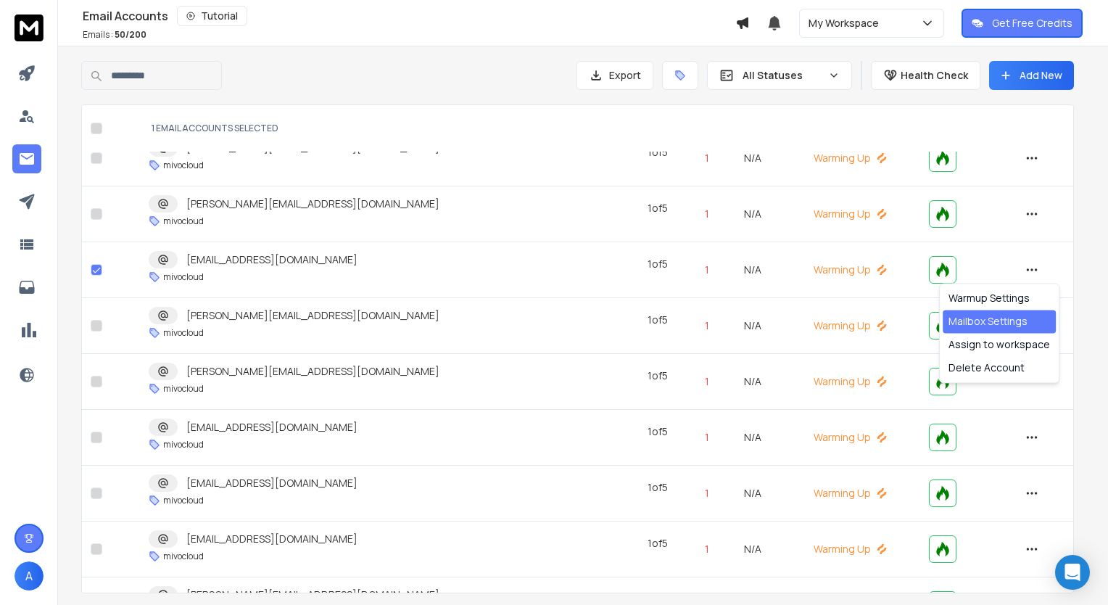
click at [989, 319] on div "Mailbox Settings" at bounding box center [999, 321] width 113 height 23
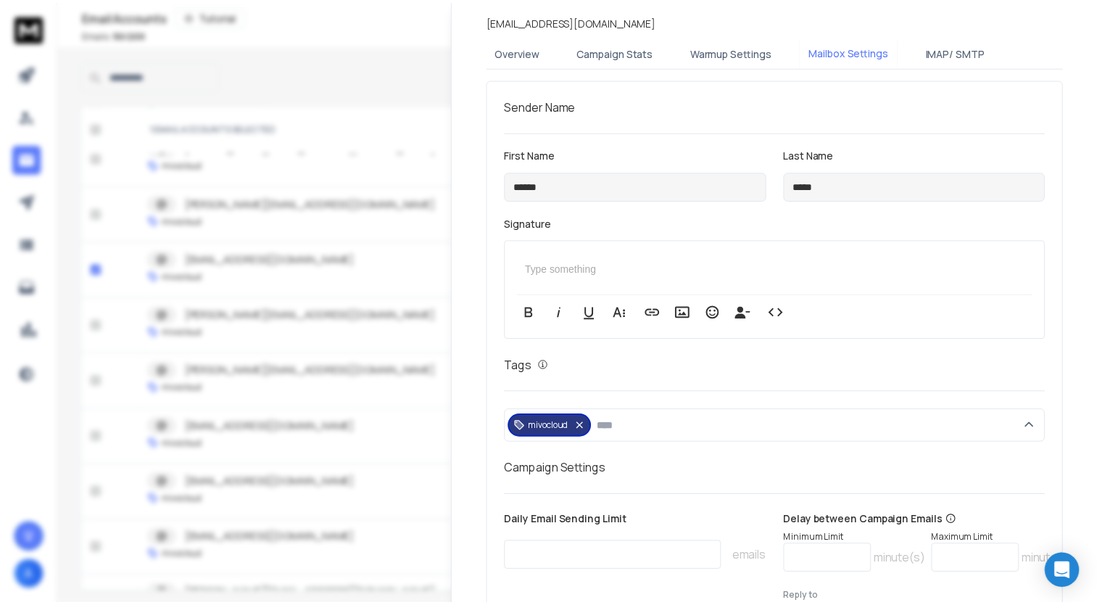
scroll to position [0, 0]
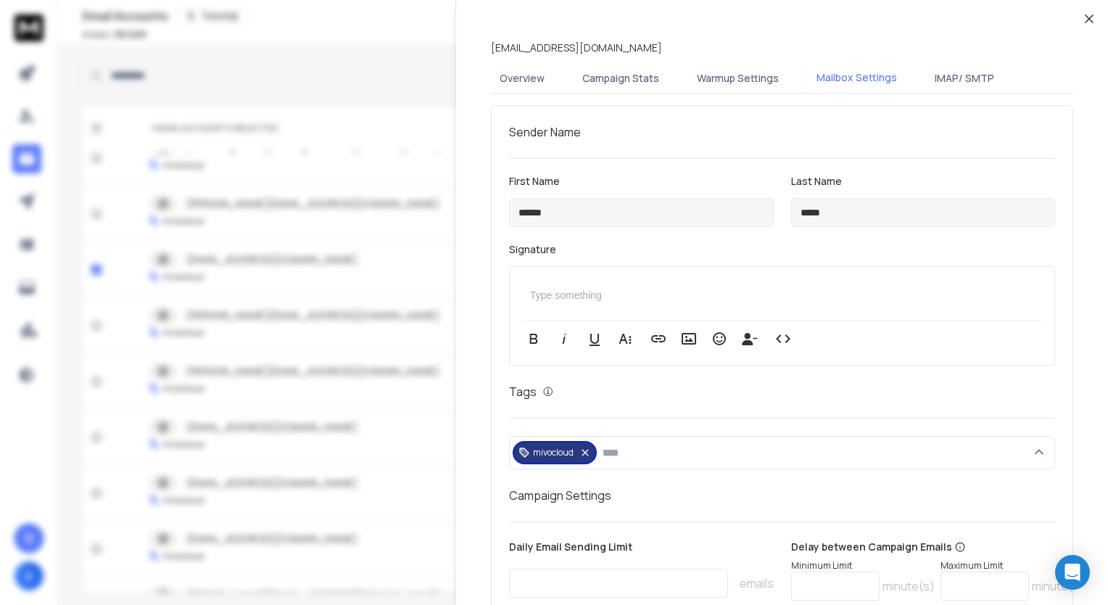
click at [1084, 20] on icon "button" at bounding box center [1089, 19] width 15 height 15
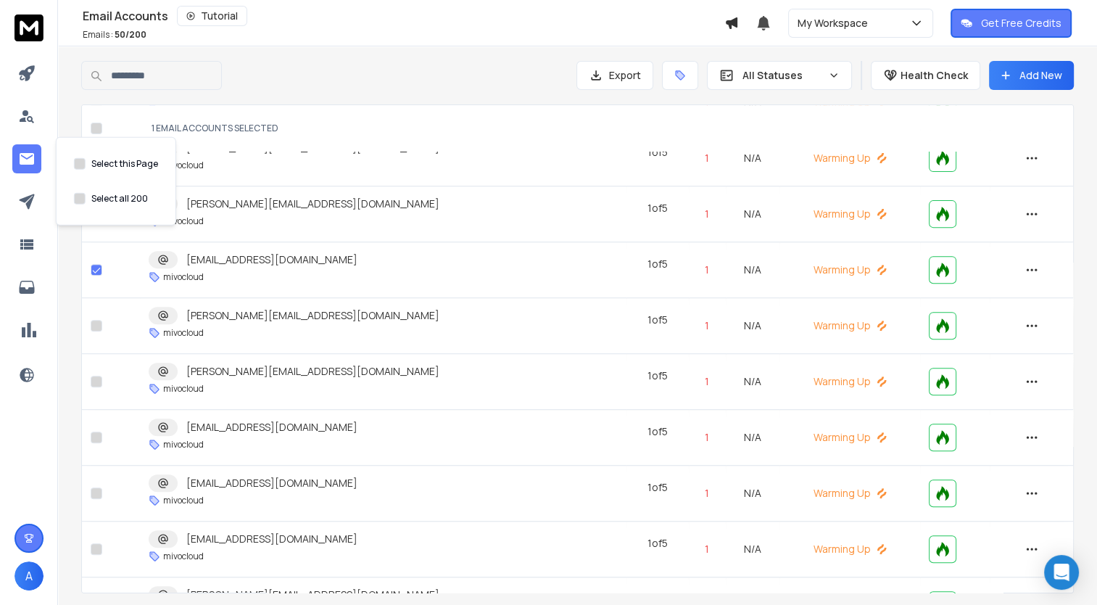
click at [102, 196] on label "Select all 200" at bounding box center [119, 199] width 57 height 12
click at [72, 199] on div "Select this Page Select all 200" at bounding box center [116, 181] width 102 height 75
click at [80, 197] on button "Select this Page" at bounding box center [80, 199] width 12 height 12
click at [375, 64] on div at bounding box center [247, 75] width 333 height 29
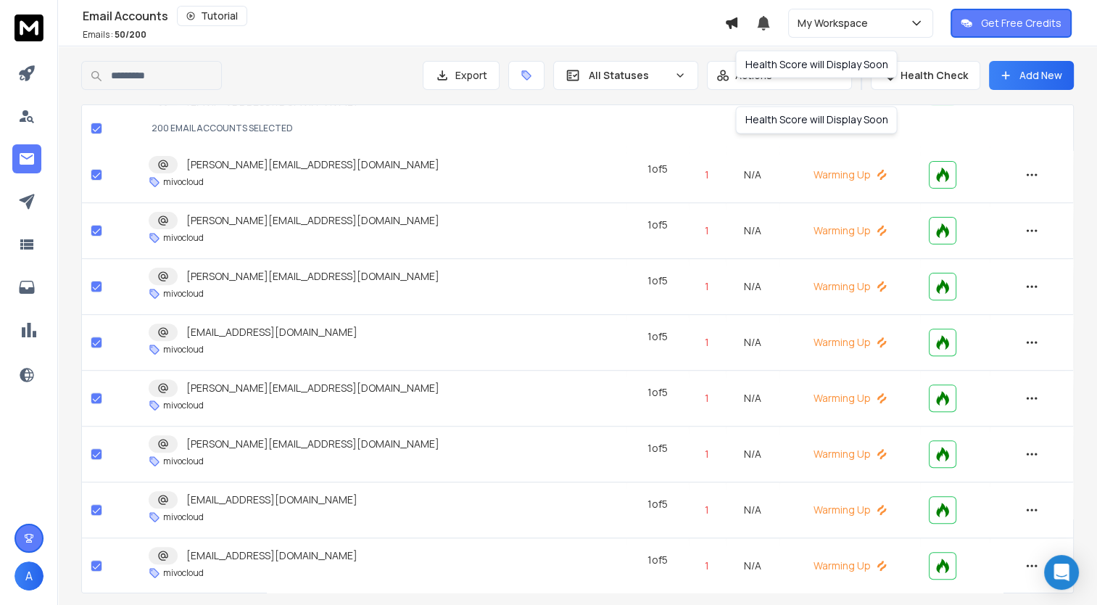
scroll to position [943, 0]
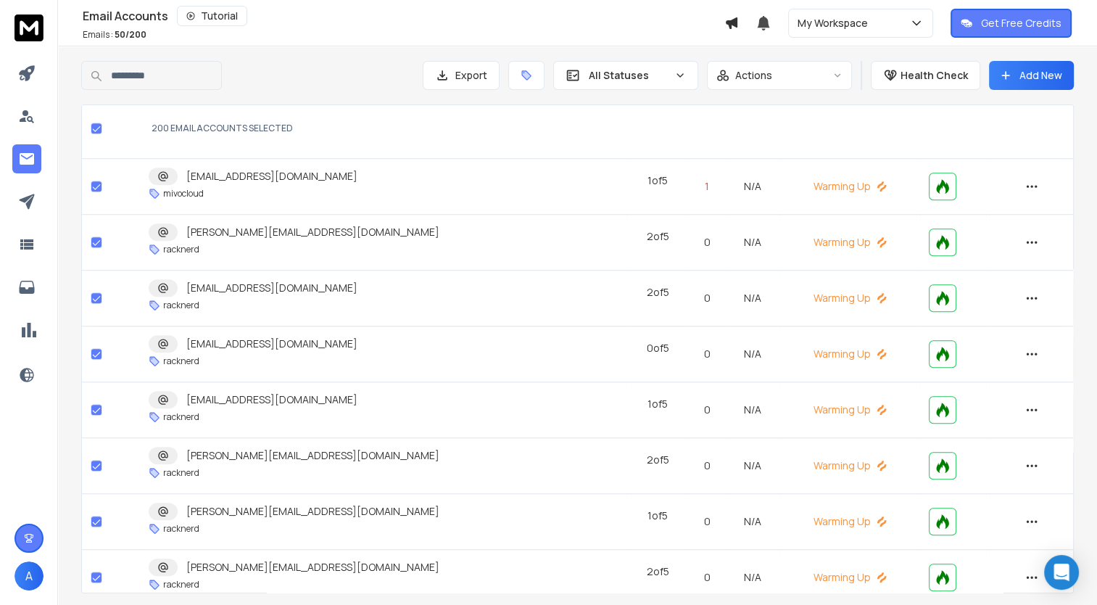
click at [685, 78] on icon at bounding box center [680, 76] width 12 height 12
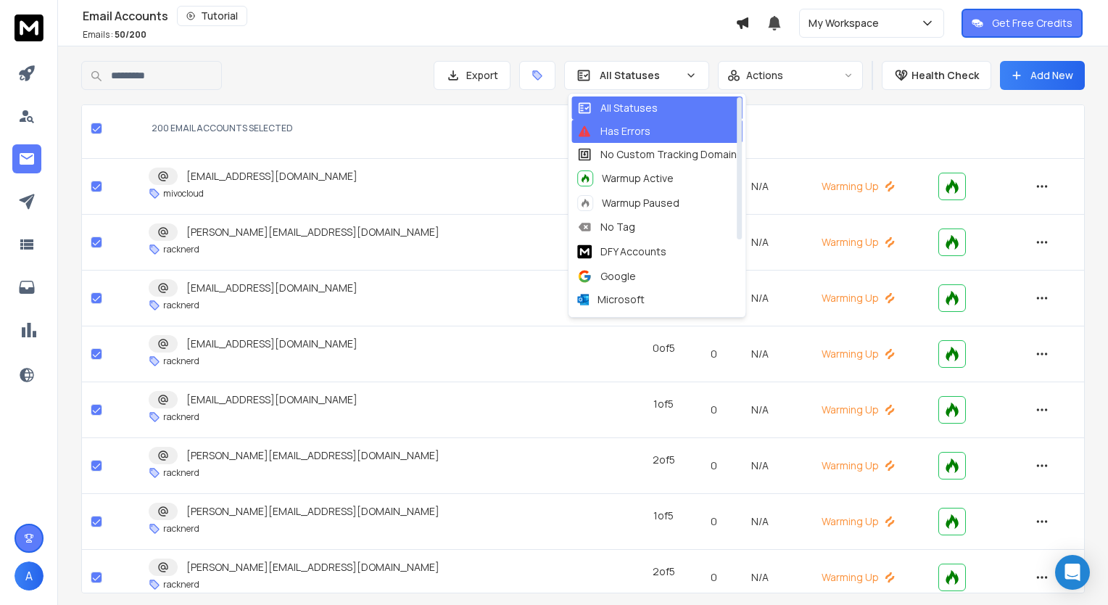
click at [628, 109] on div "All Statuses" at bounding box center [617, 108] width 80 height 15
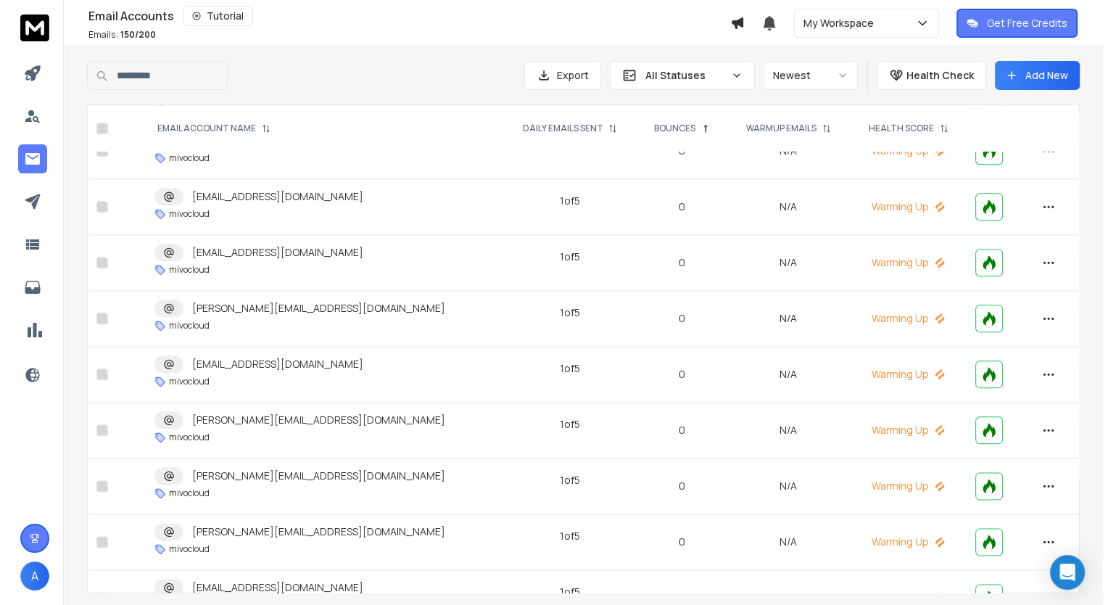
scroll to position [7946, 0]
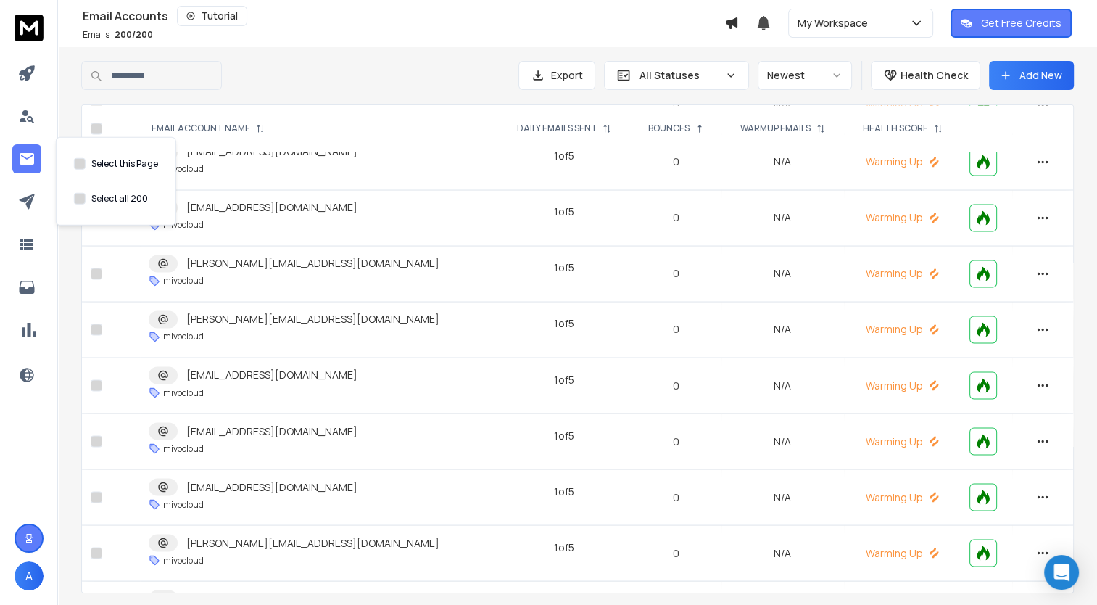
click at [82, 196] on button "Select this Page" at bounding box center [80, 199] width 12 height 12
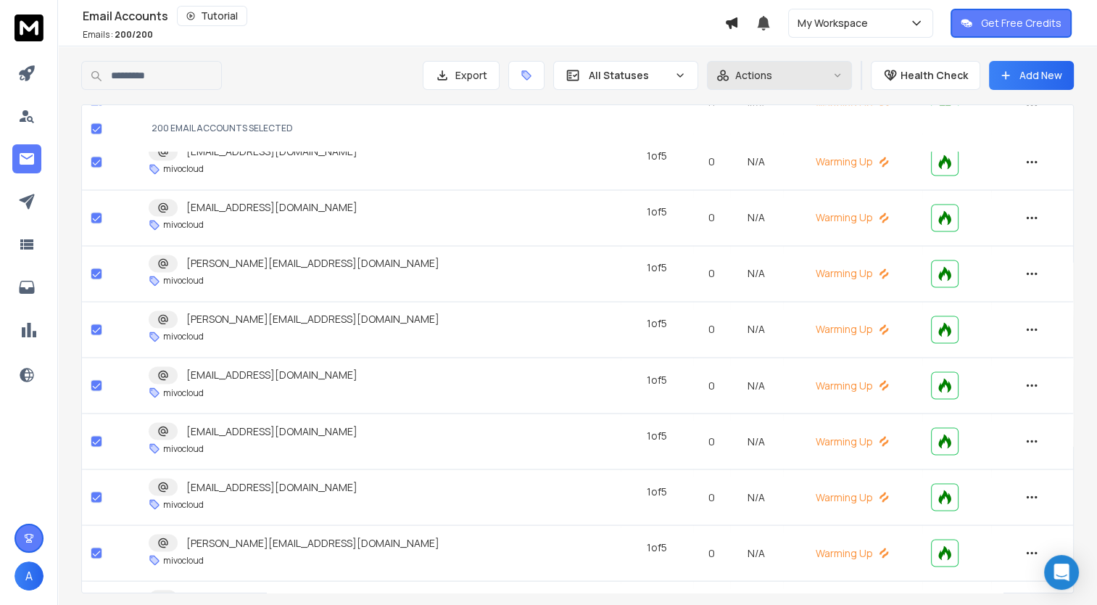
click at [831, 80] on button "Actions" at bounding box center [779, 75] width 145 height 29
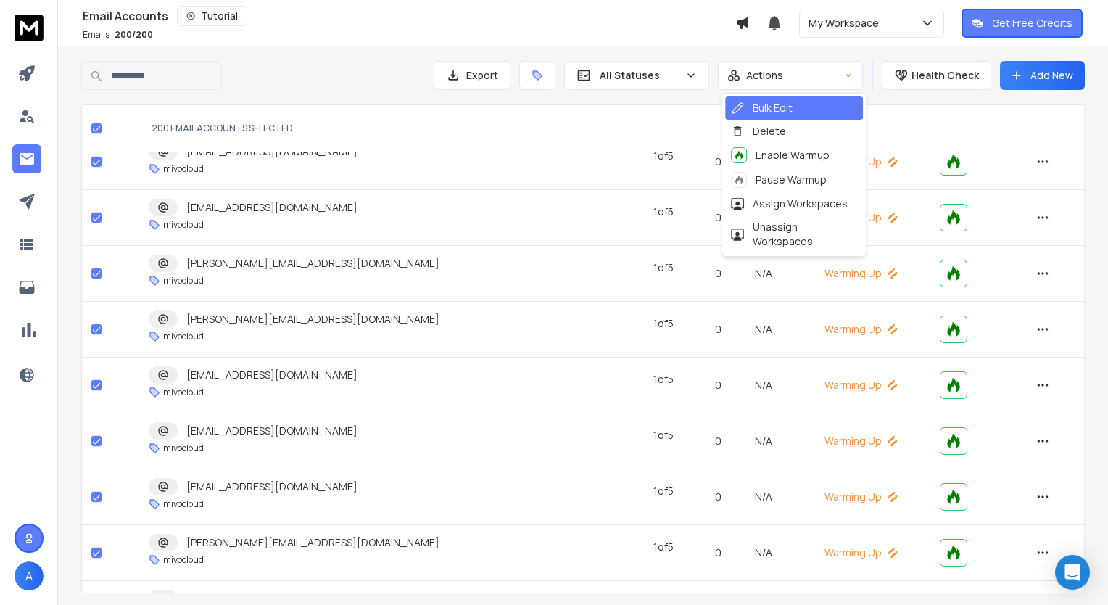
click at [793, 107] on div "Bulk Edit" at bounding box center [794, 107] width 138 height 23
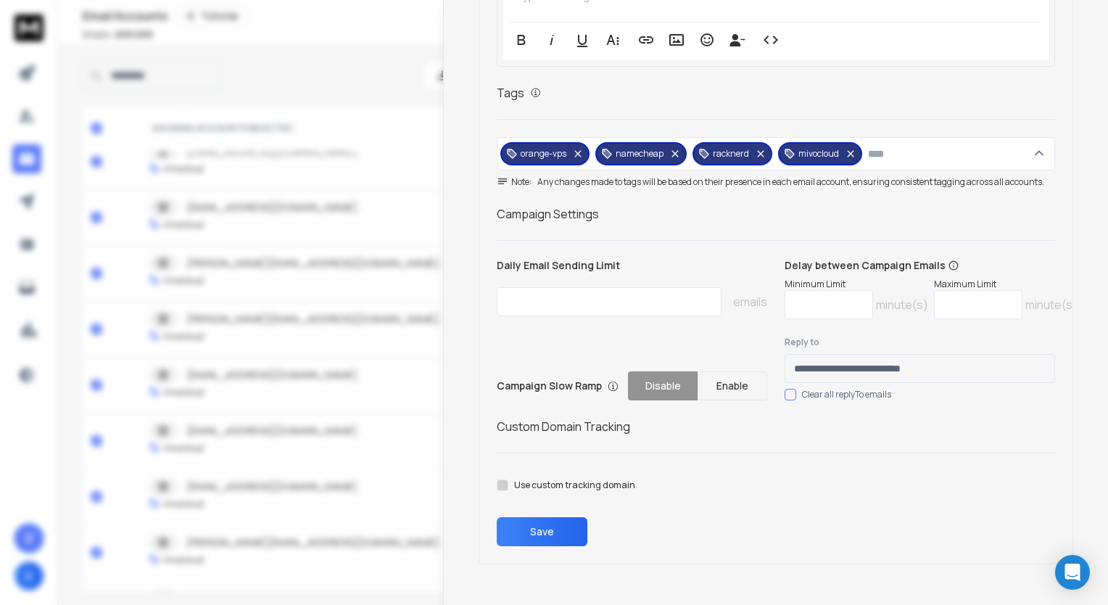
scroll to position [290, 0]
click at [827, 300] on input "number" at bounding box center [829, 304] width 88 height 29
click at [761, 244] on form "First Name Last Name Signature Type something Clear Formatting Font Family Aria…" at bounding box center [776, 211] width 558 height 669
click at [816, 300] on input "number" at bounding box center [829, 304] width 88 height 29
click at [897, 471] on div "Use custom tracking domain" at bounding box center [776, 485] width 558 height 29
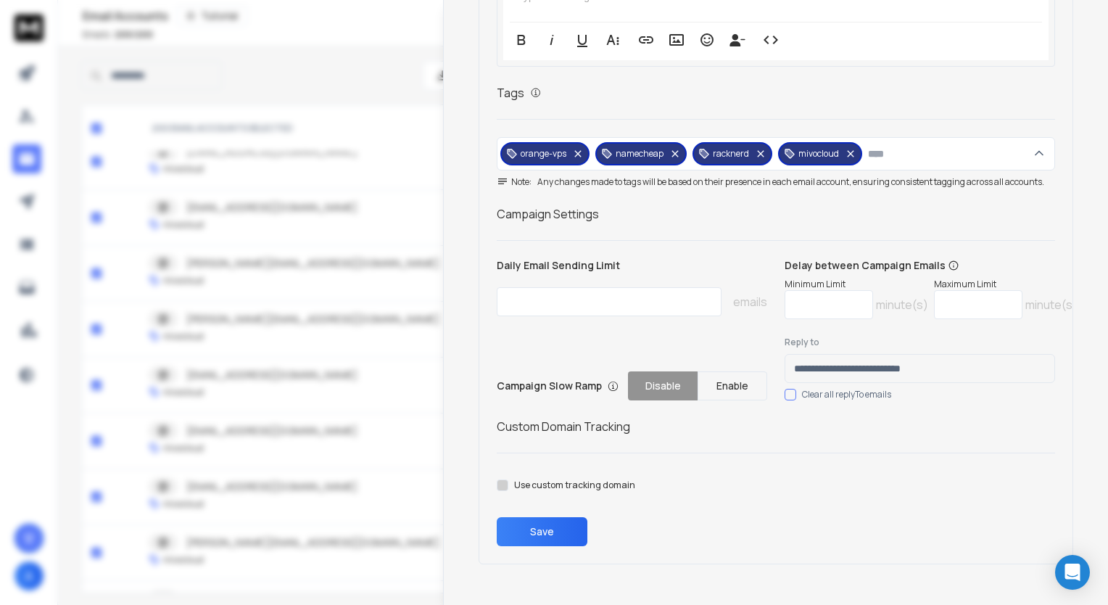
drag, startPoint x: 800, startPoint y: 296, endPoint x: 769, endPoint y: 298, distance: 32.0
click at [769, 298] on div "Daily Email Sending Limit emails Delay between Campaign Emails Minimum Limit **…" at bounding box center [776, 329] width 558 height 142
type input "**"
click at [790, 487] on div "Use custom tracking domain" at bounding box center [776, 485] width 558 height 29
click at [510, 521] on button "Save" at bounding box center [542, 531] width 91 height 29
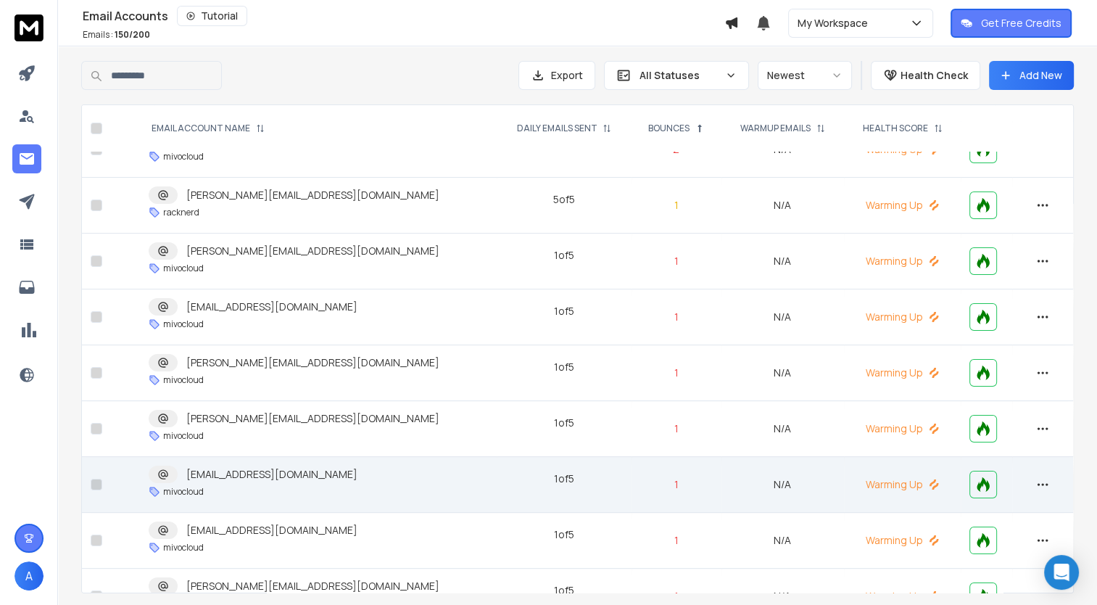
scroll to position [0, 0]
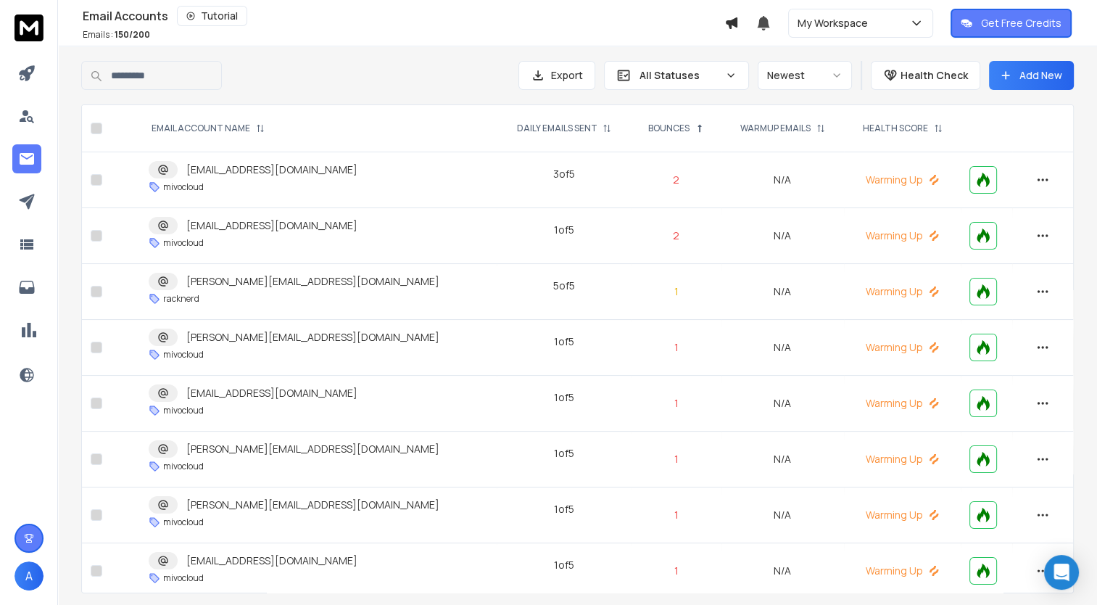
click at [416, 70] on div at bounding box center [295, 75] width 429 height 29
click at [18, 201] on icon at bounding box center [26, 201] width 17 height 17
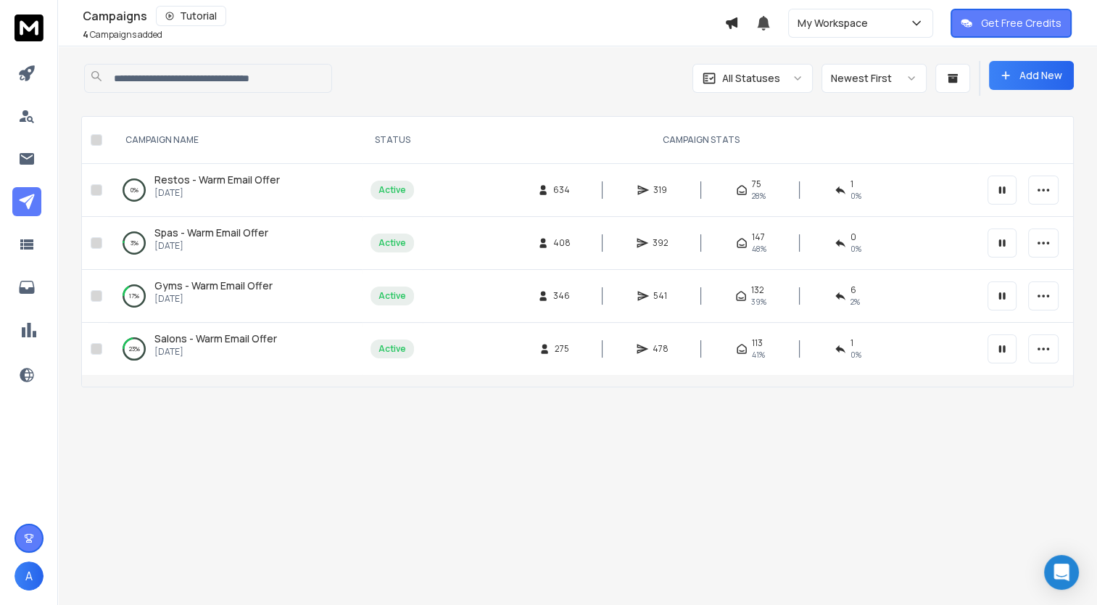
click at [688, 448] on div "Campaigns 4 Campaigns Added All Statuses Newest First Add New CAMPAIGN NAME STA…" at bounding box center [577, 363] width 993 height 605
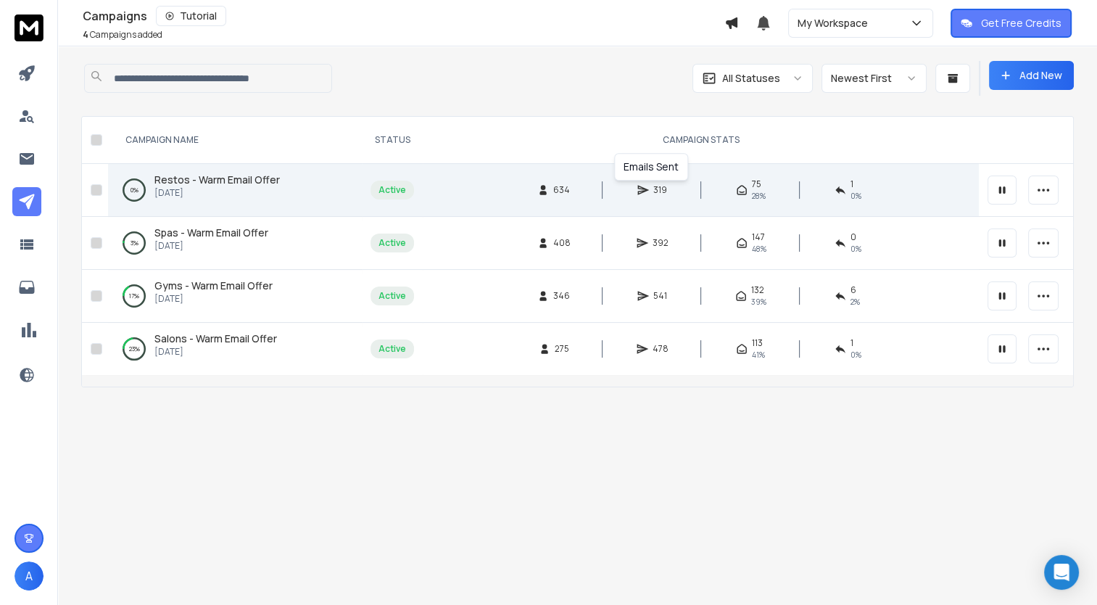
click at [689, 187] on div "634 319 75 28 % 1 0 %" at bounding box center [701, 189] width 363 height 23
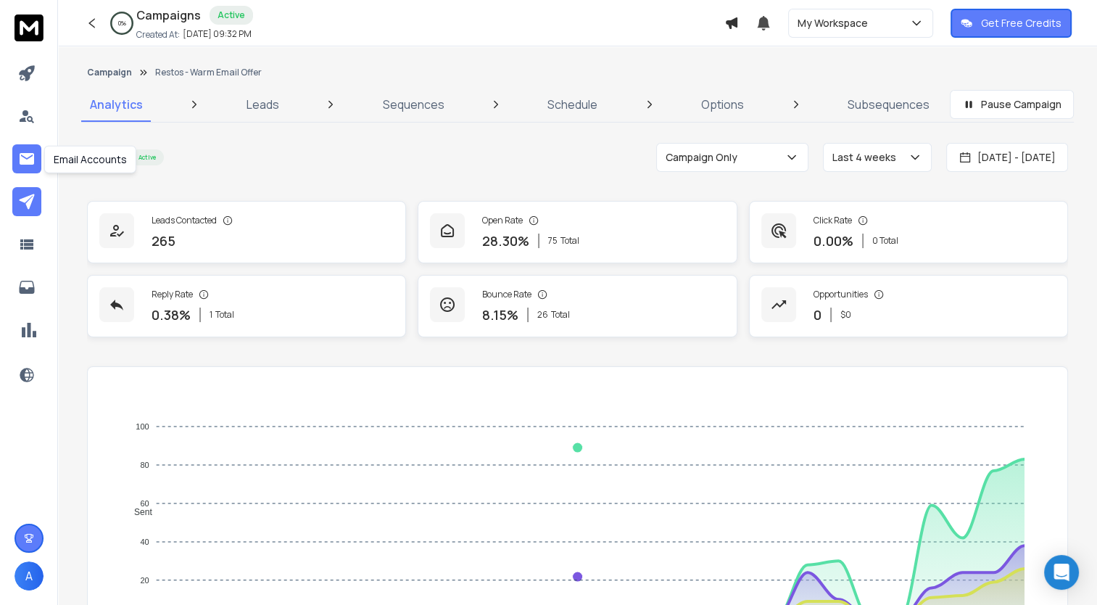
click at [22, 161] on icon at bounding box center [27, 159] width 15 height 12
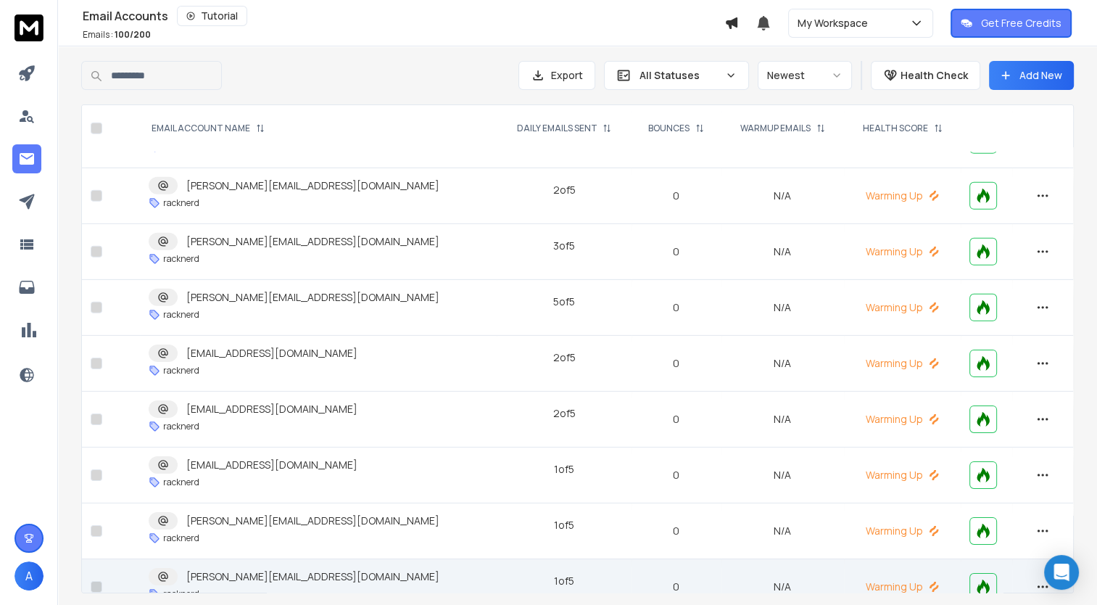
scroll to position [4625, 0]
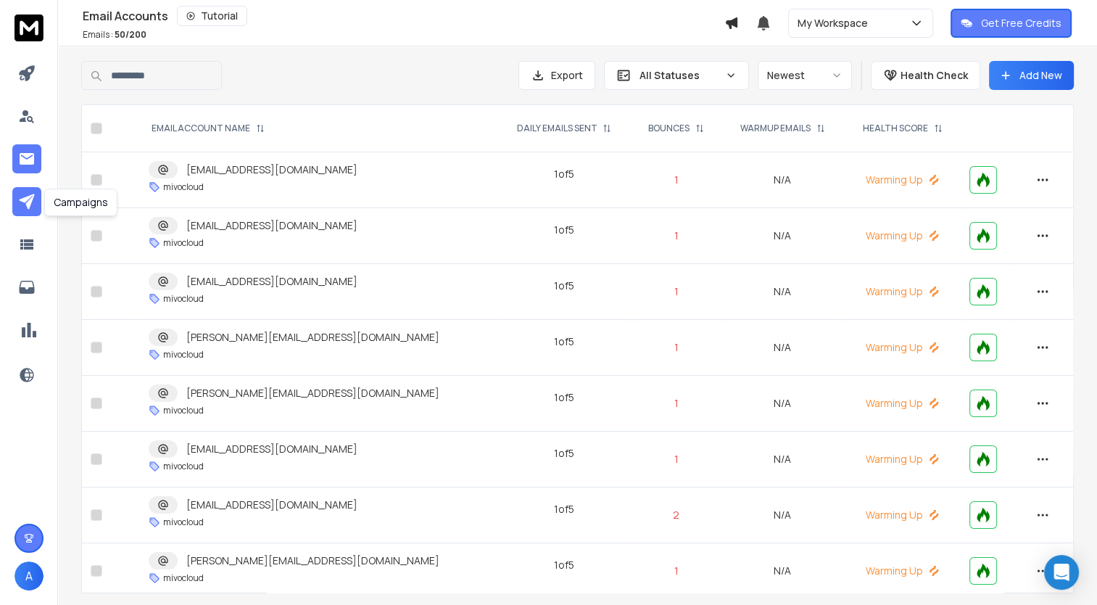
click at [20, 196] on icon at bounding box center [26, 201] width 17 height 17
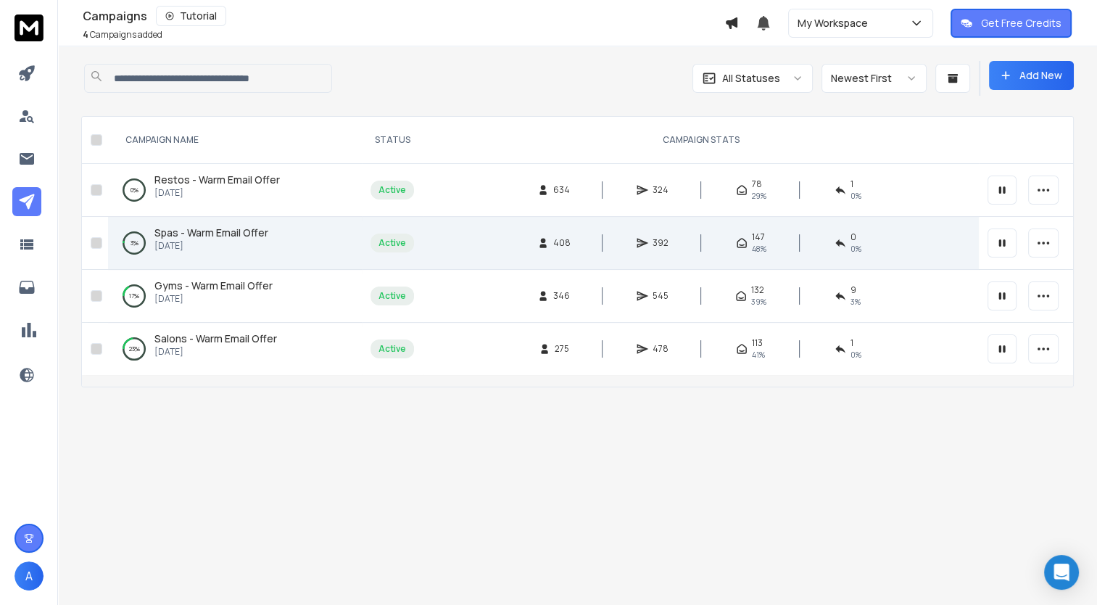
click at [461, 240] on div "408 392 147 48 % 0 0 %" at bounding box center [700, 242] width 539 height 23
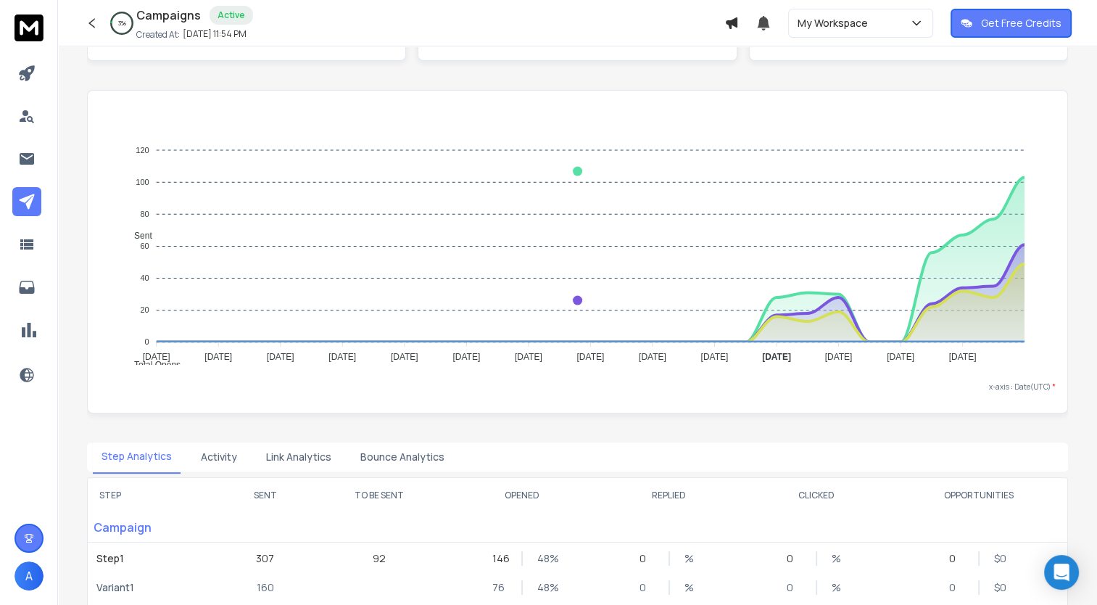
scroll to position [57, 0]
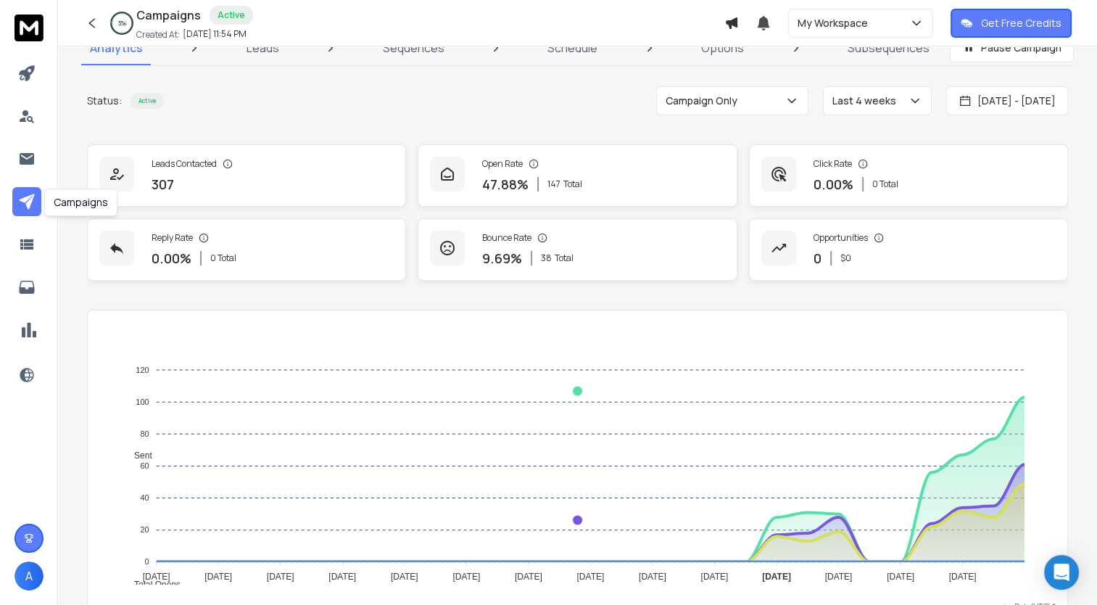
click at [20, 204] on icon at bounding box center [26, 201] width 17 height 17
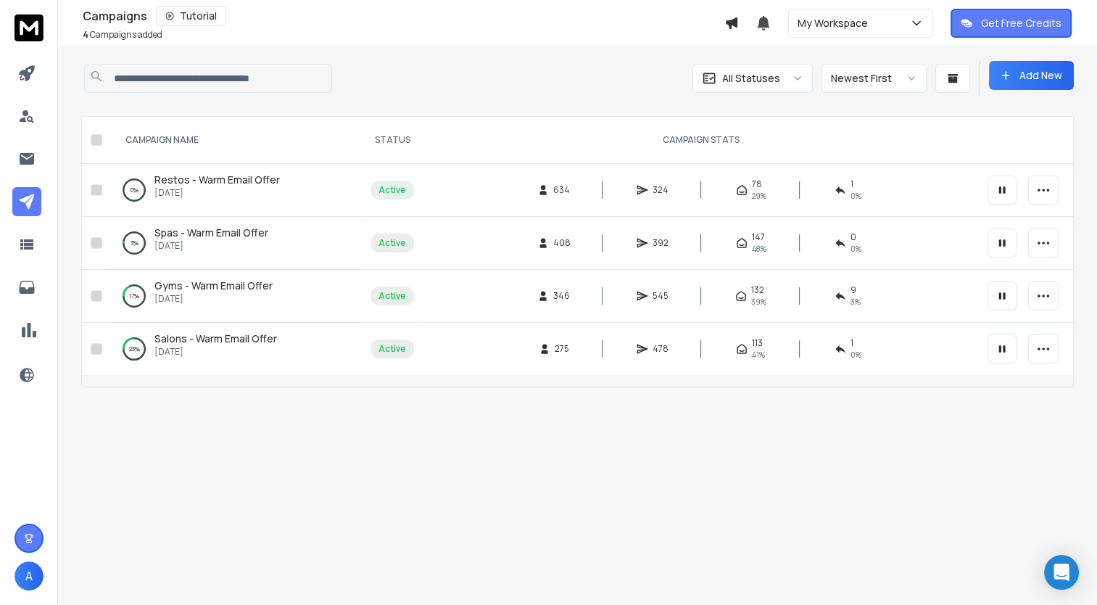
click at [431, 405] on div "Campaigns 4 Campaigns Added All Statuses Newest First Add New CAMPAIGN NAME STA…" at bounding box center [577, 363] width 993 height 605
click at [32, 283] on icon at bounding box center [26, 286] width 17 height 17
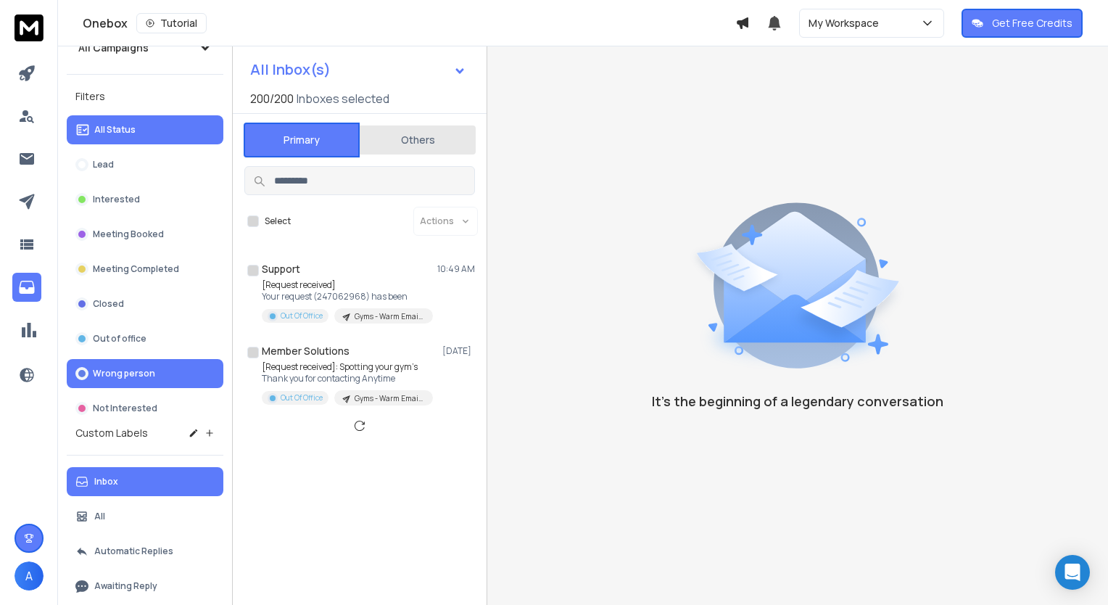
scroll to position [228, 0]
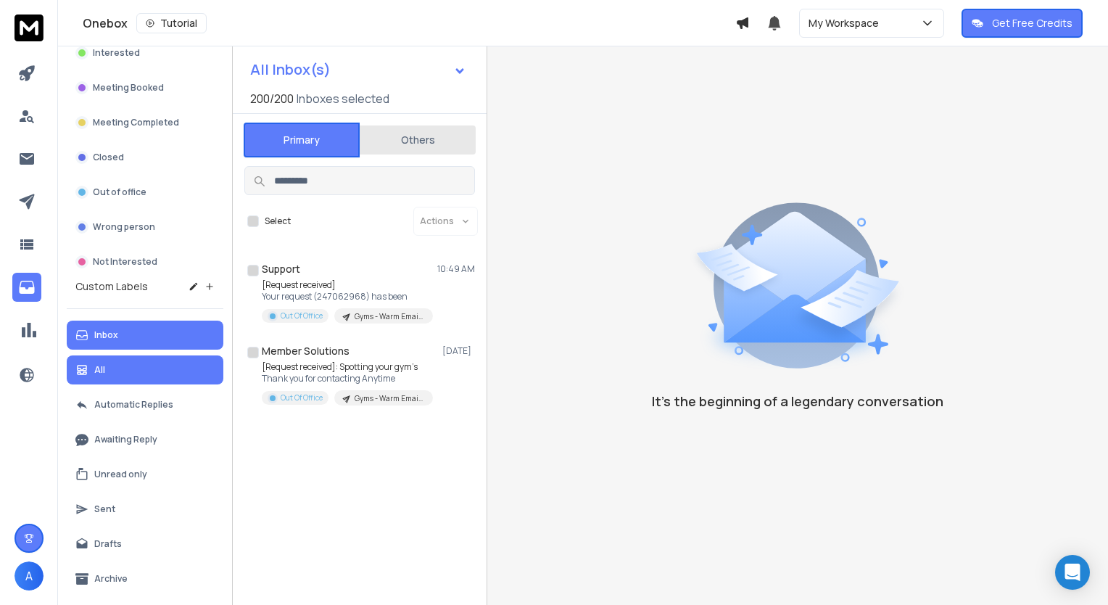
click at [143, 358] on button "All" at bounding box center [145, 369] width 157 height 29
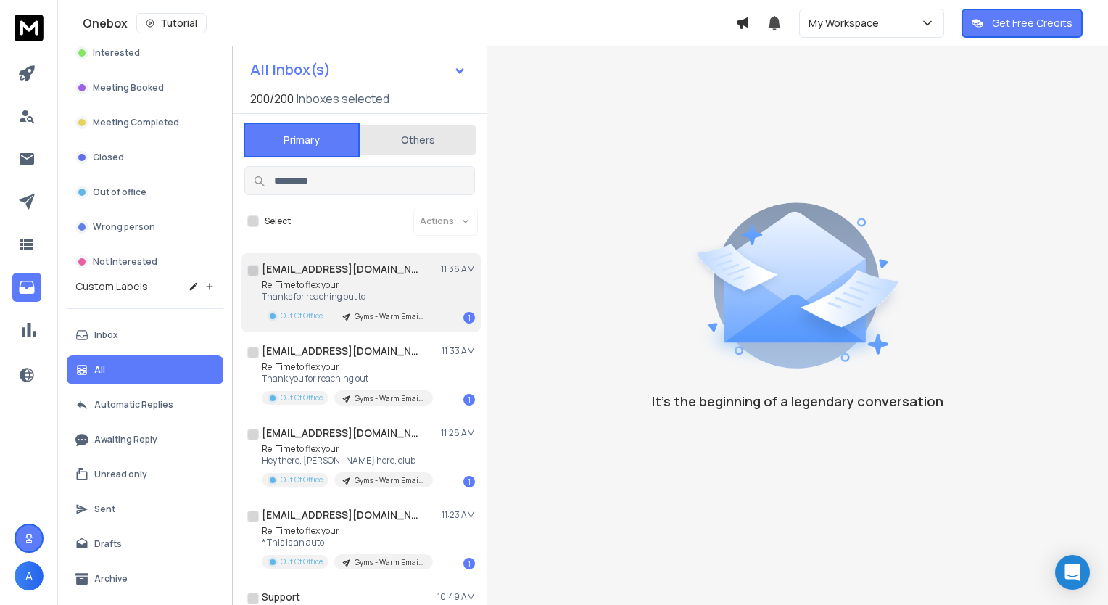
click at [348, 286] on p "Re: Time to flex your" at bounding box center [347, 285] width 171 height 12
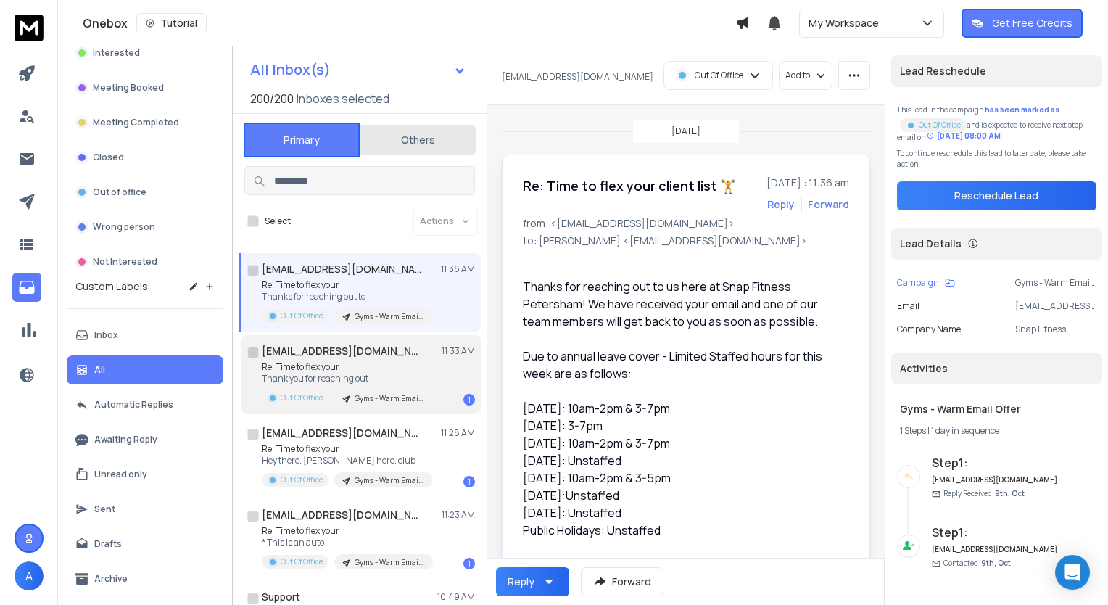
click at [347, 354] on h1 "memberservice@snapfitness.com.au" at bounding box center [342, 351] width 160 height 15
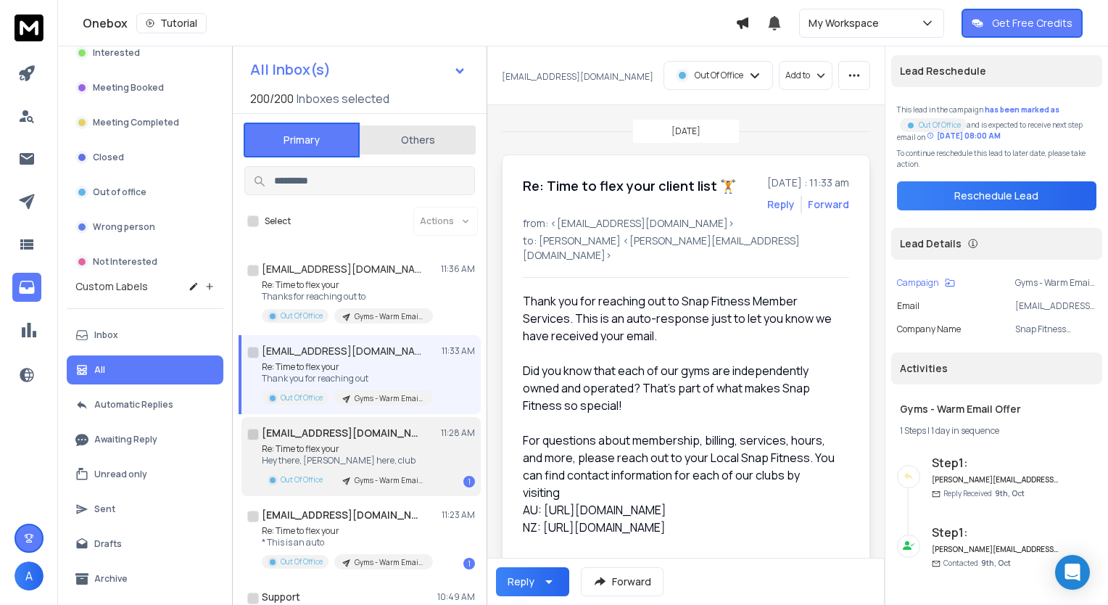
click at [365, 450] on p "Re: Time to flex your" at bounding box center [347, 449] width 171 height 12
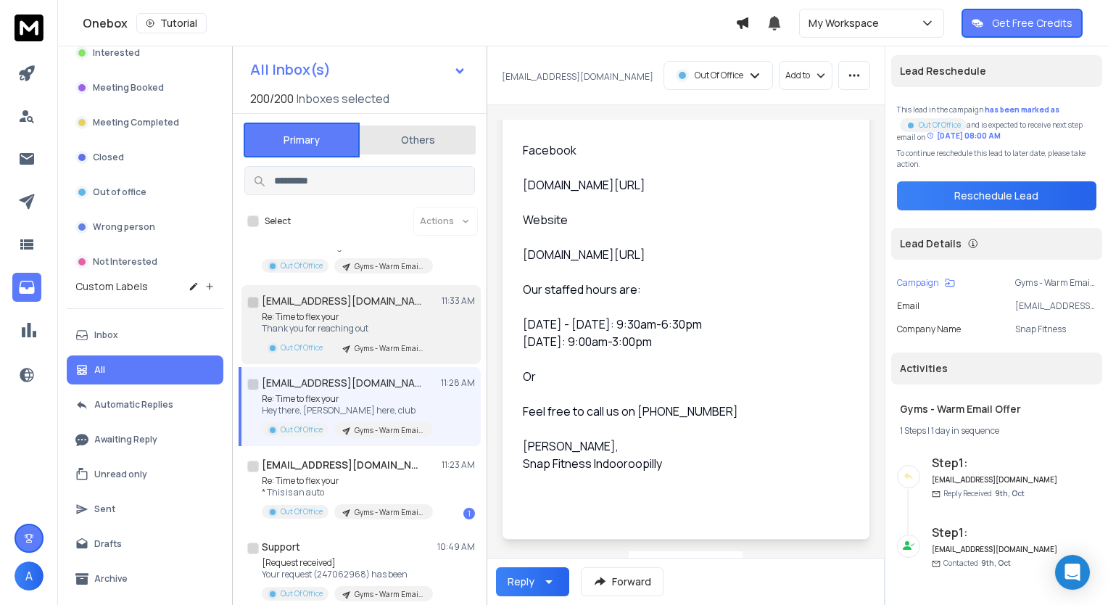
scroll to position [73, 0]
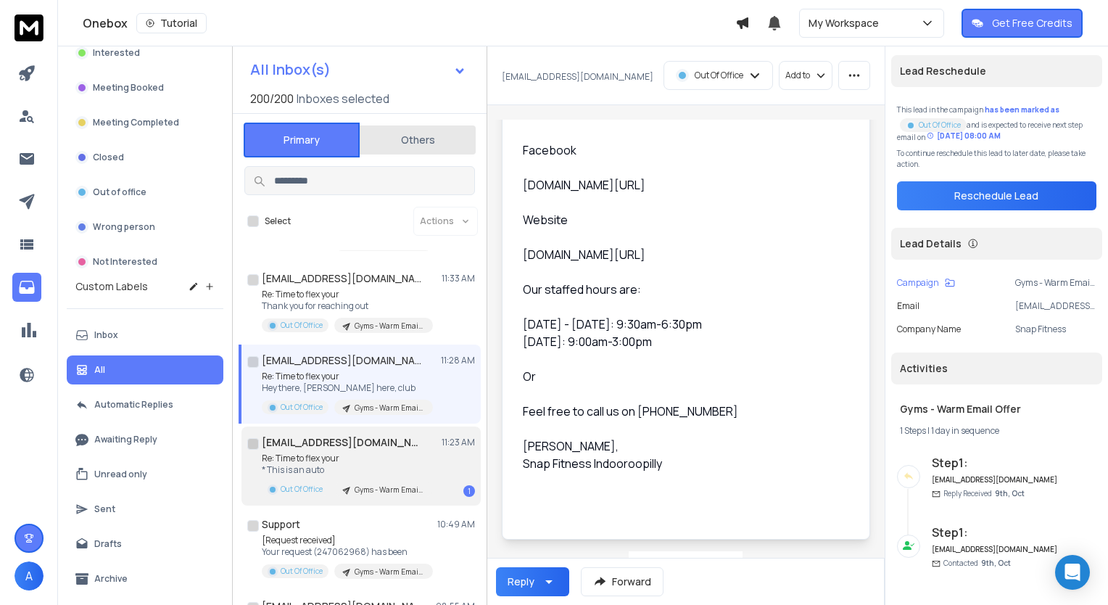
click at [329, 454] on p "Re: Time to flex your" at bounding box center [347, 458] width 171 height 12
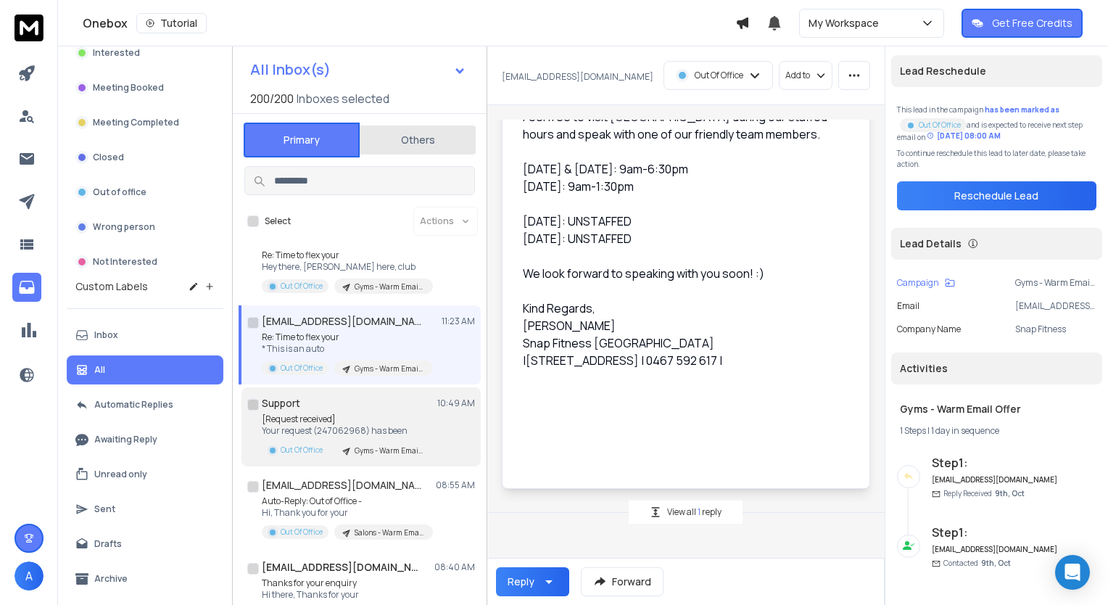
scroll to position [218, 0]
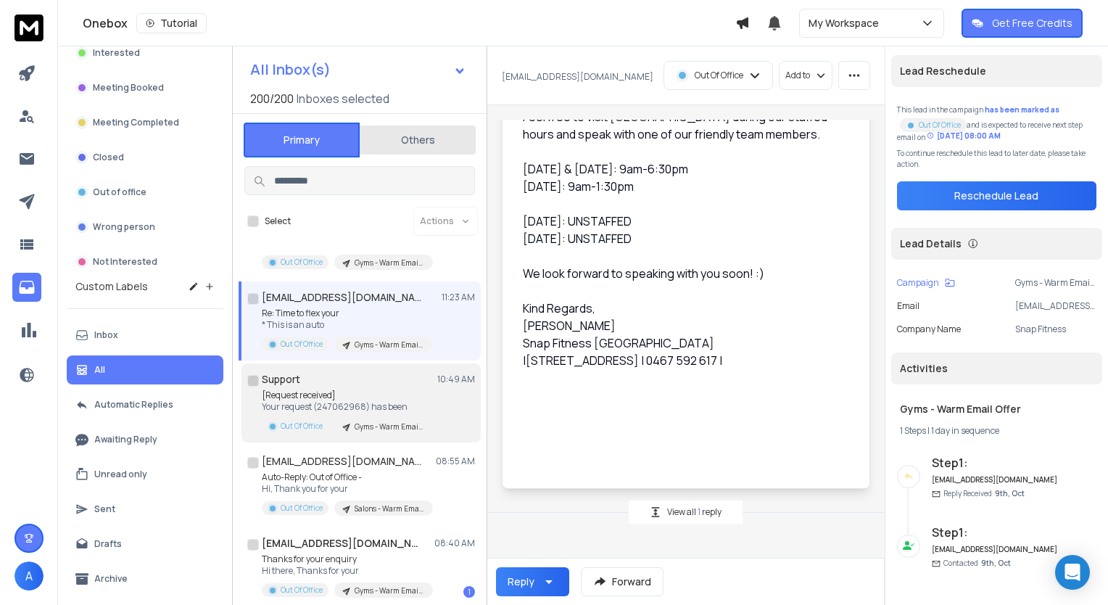
click at [348, 390] on p "[Request received]" at bounding box center [347, 395] width 171 height 12
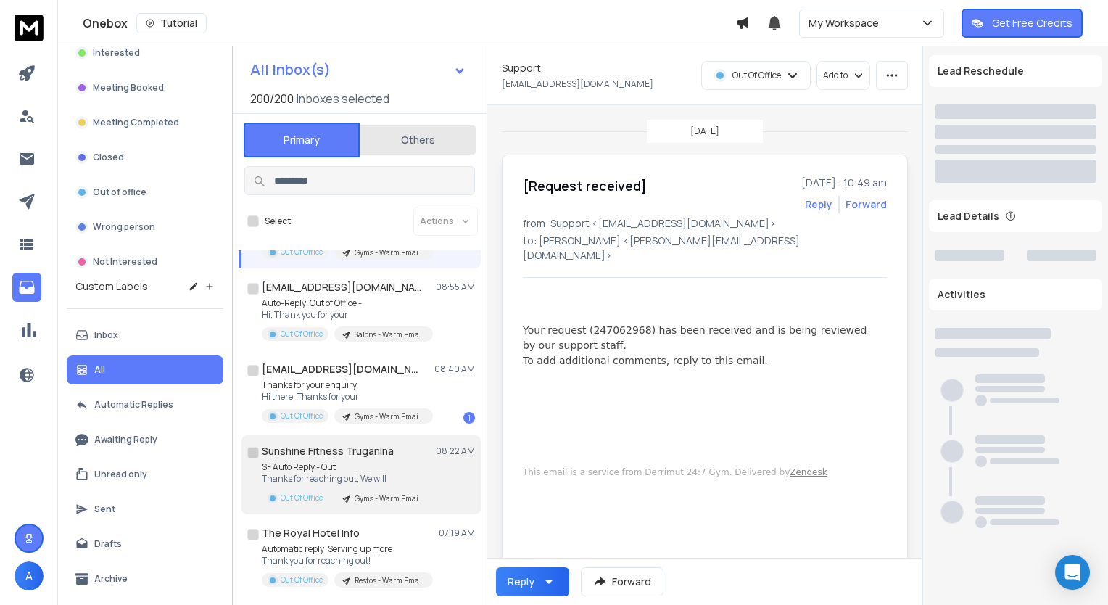
scroll to position [435, 0]
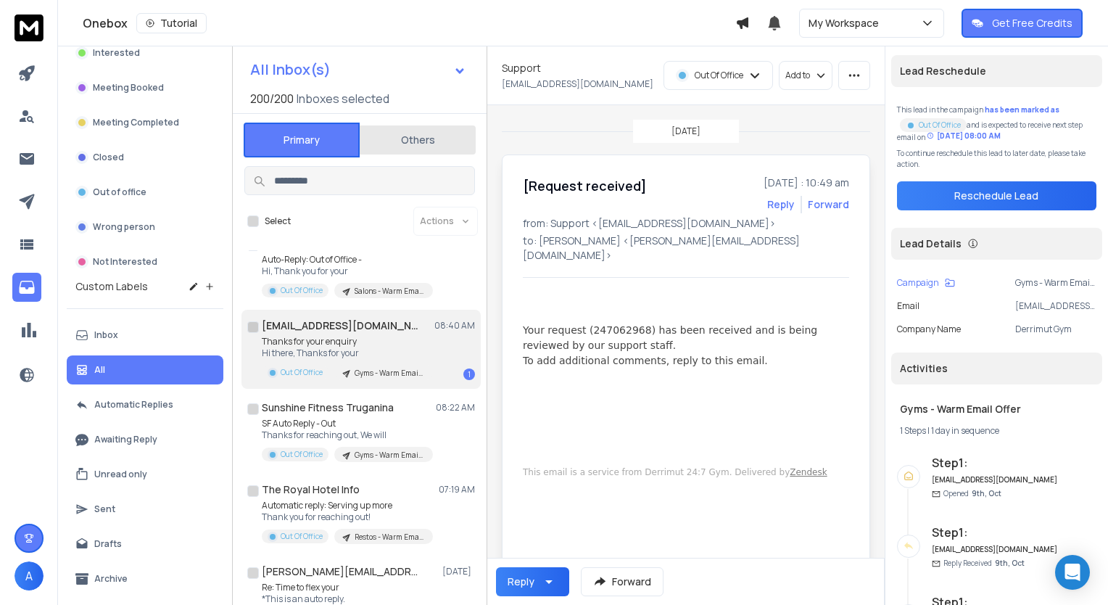
click at [339, 352] on p "Hi there, Thanks for your" at bounding box center [347, 353] width 171 height 12
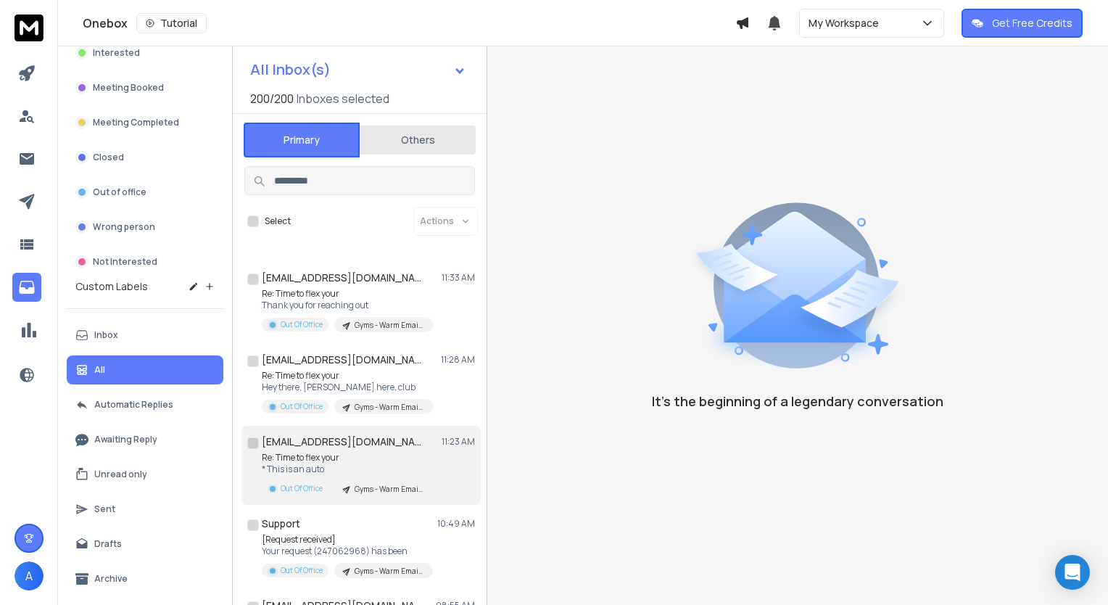
scroll to position [0, 0]
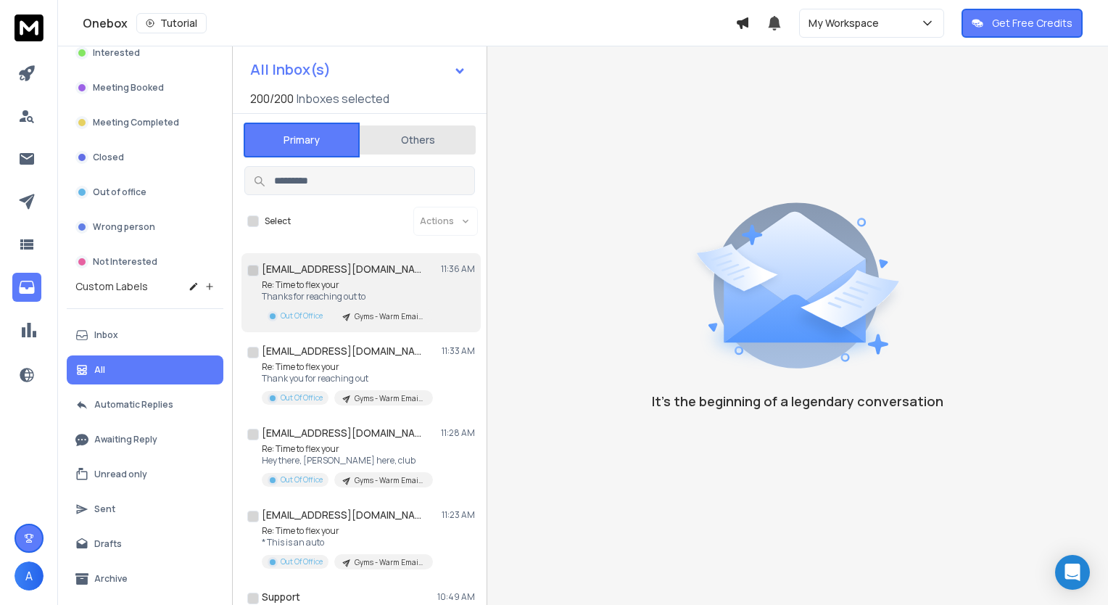
click at [341, 283] on p "Re: Time to flex your" at bounding box center [347, 285] width 171 height 12
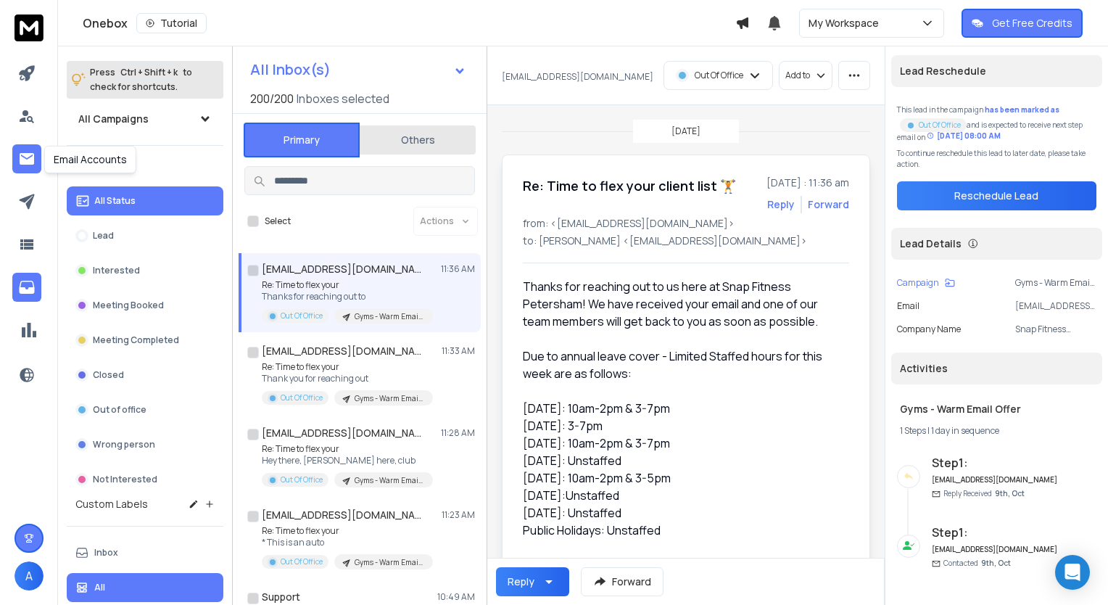
click at [25, 160] on icon at bounding box center [27, 159] width 15 height 12
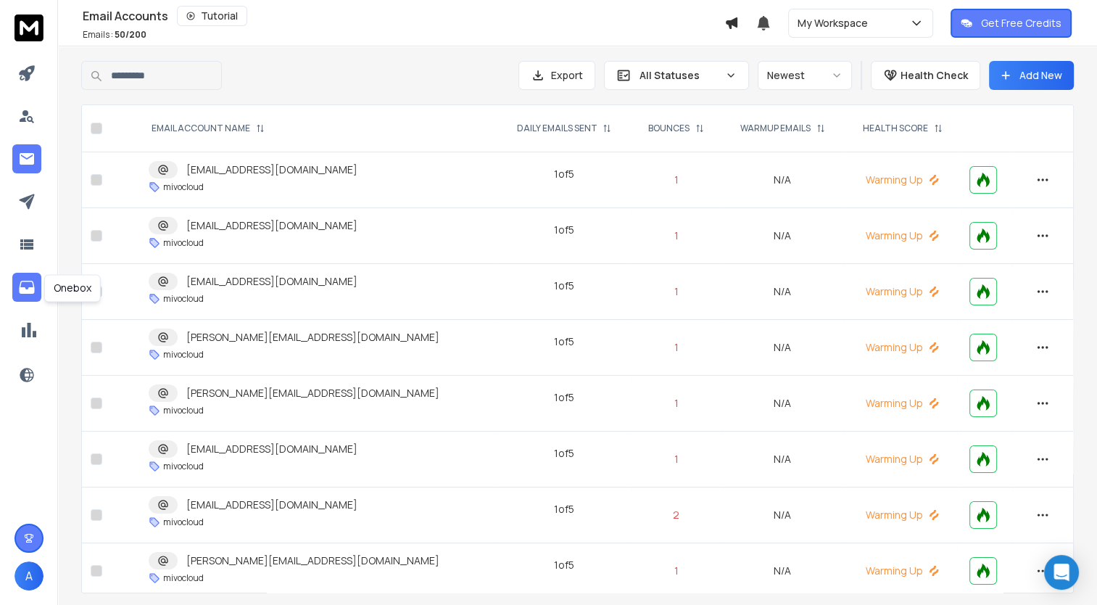
click at [26, 283] on icon at bounding box center [26, 286] width 17 height 17
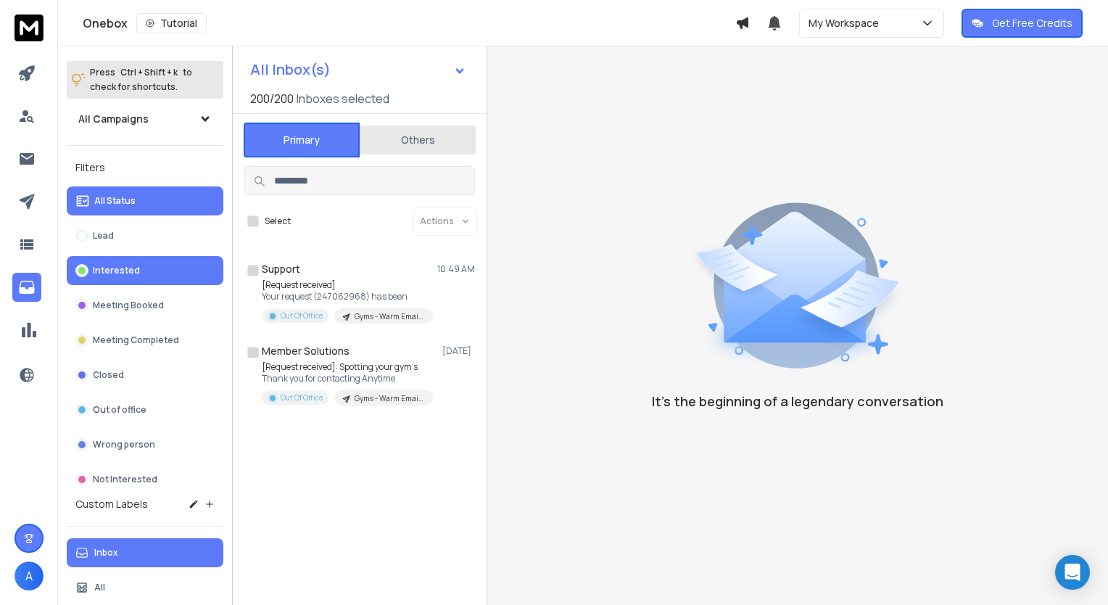
click at [140, 260] on button "Interested" at bounding box center [145, 270] width 157 height 29
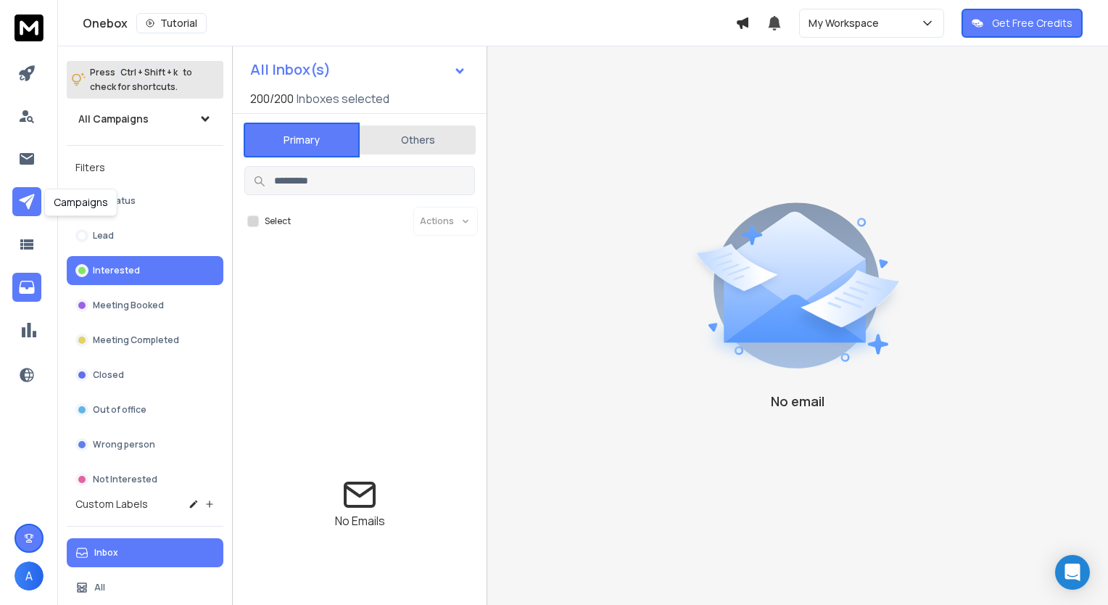
click at [29, 200] on icon at bounding box center [26, 201] width 15 height 15
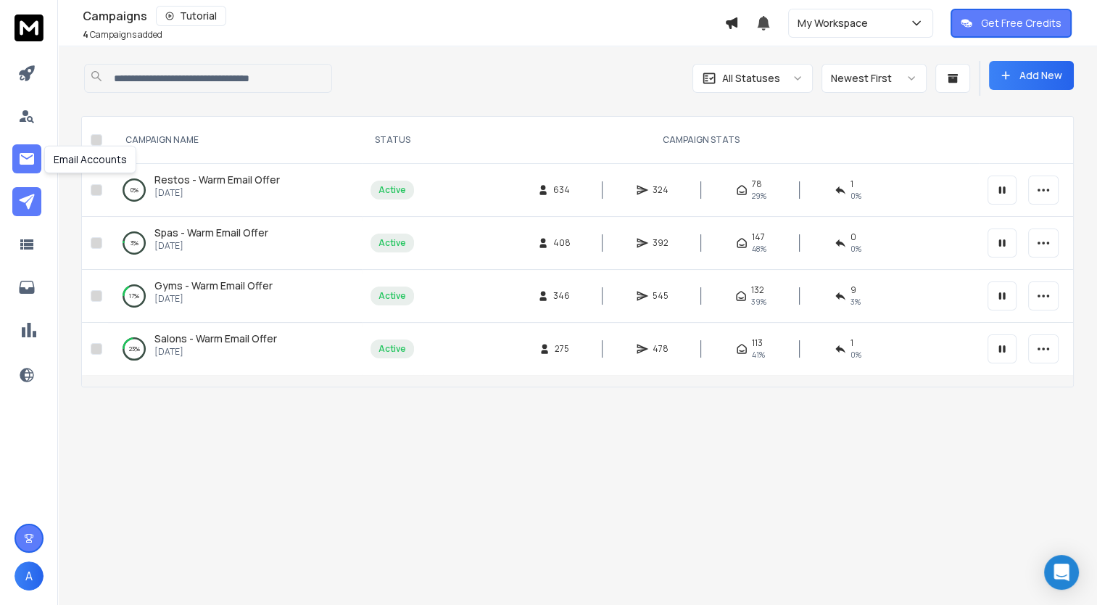
click at [26, 154] on icon at bounding box center [27, 159] width 15 height 12
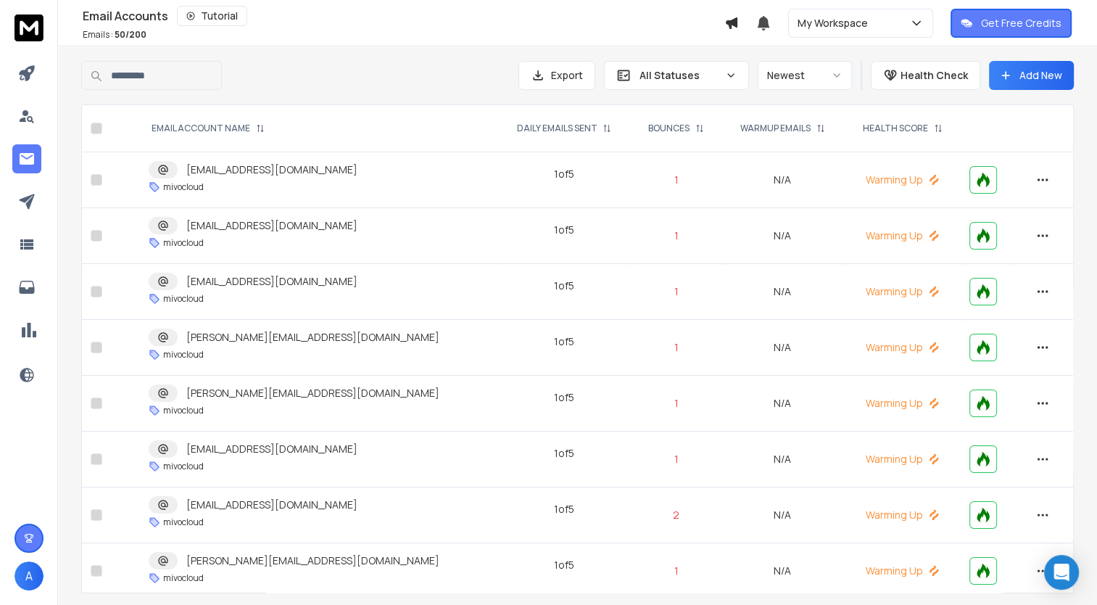
click at [647, 135] on th "BOUNCES" at bounding box center [677, 128] width 90 height 47
click at [695, 131] on icon at bounding box center [699, 128] width 9 height 9
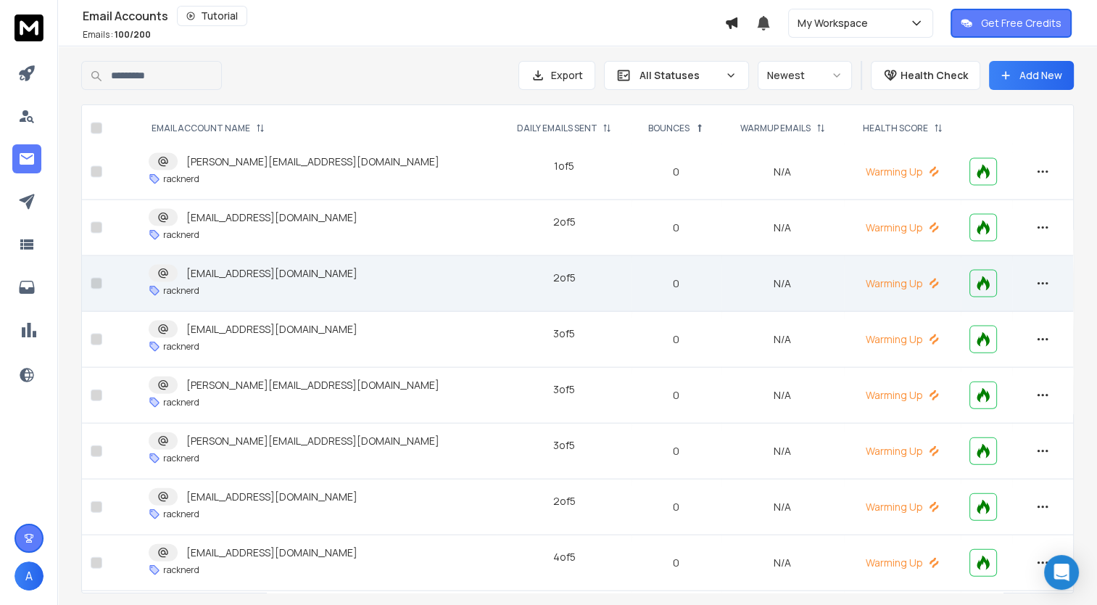
scroll to position [3175, 0]
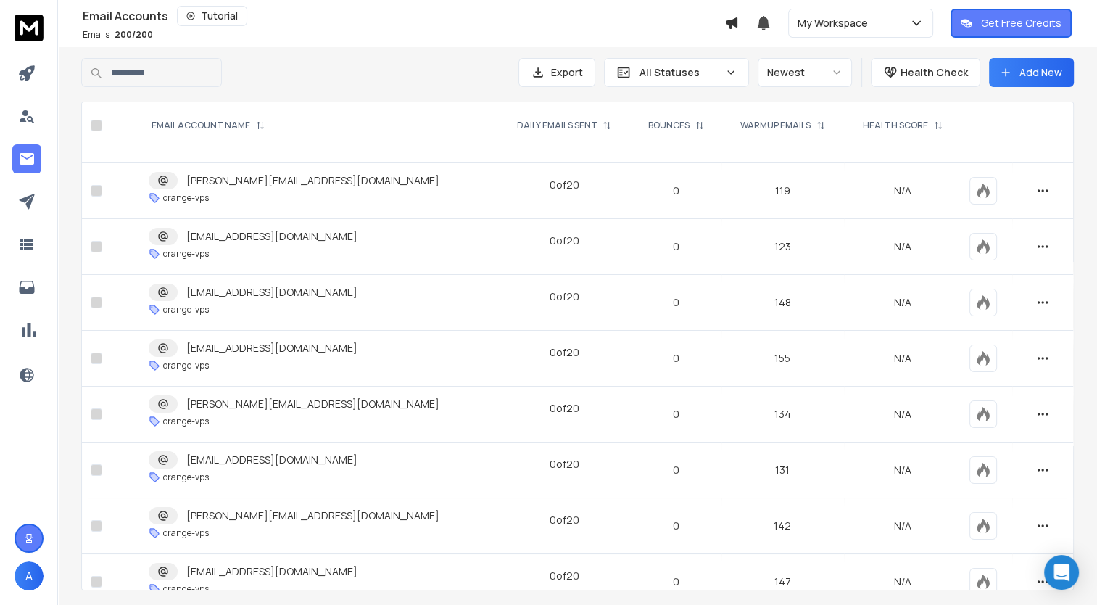
scroll to position [10707, 0]
click at [34, 193] on icon at bounding box center [26, 201] width 17 height 17
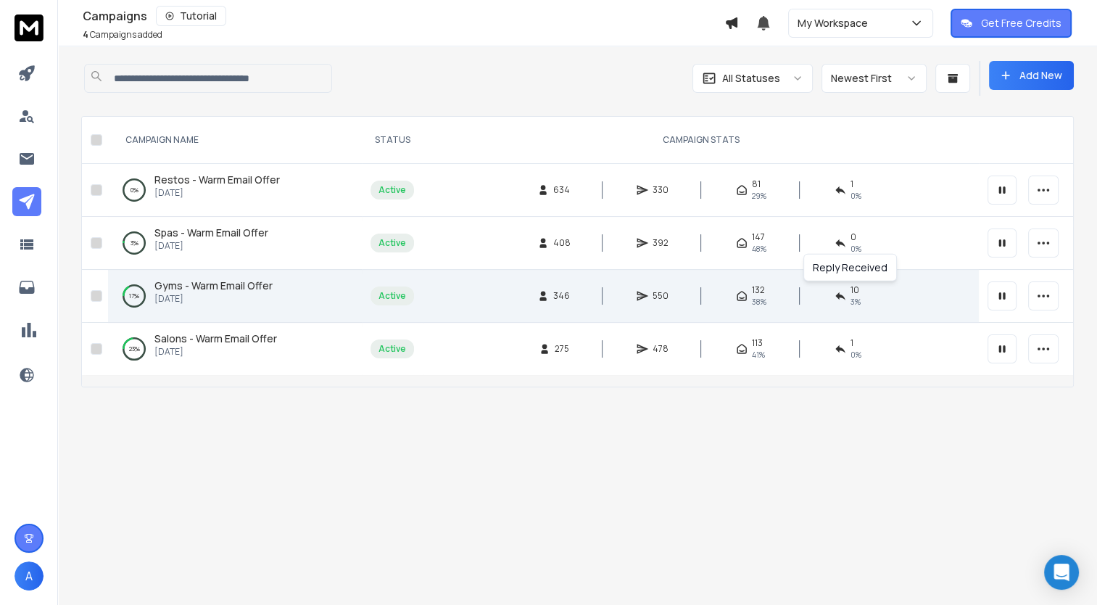
click at [857, 291] on span "10" at bounding box center [855, 290] width 9 height 12
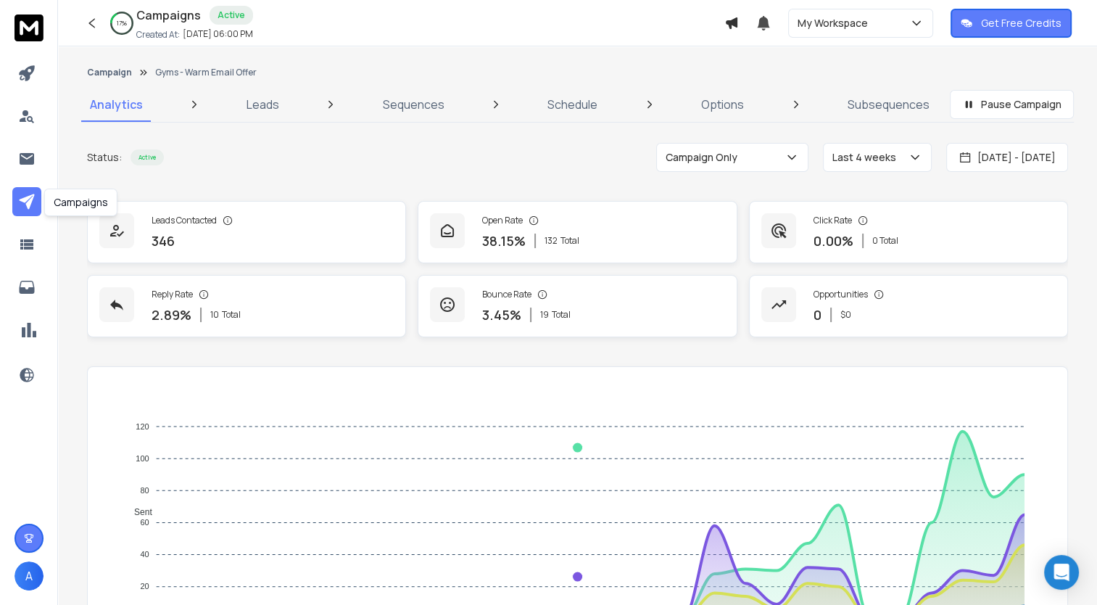
click at [31, 189] on link at bounding box center [26, 201] width 29 height 29
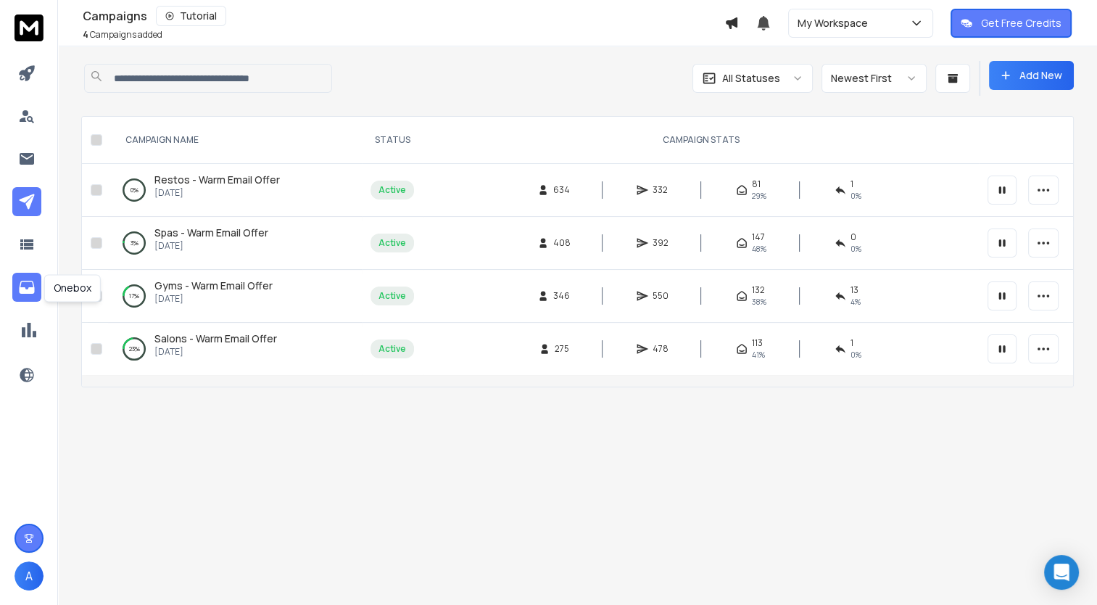
click at [31, 275] on link at bounding box center [26, 287] width 29 height 29
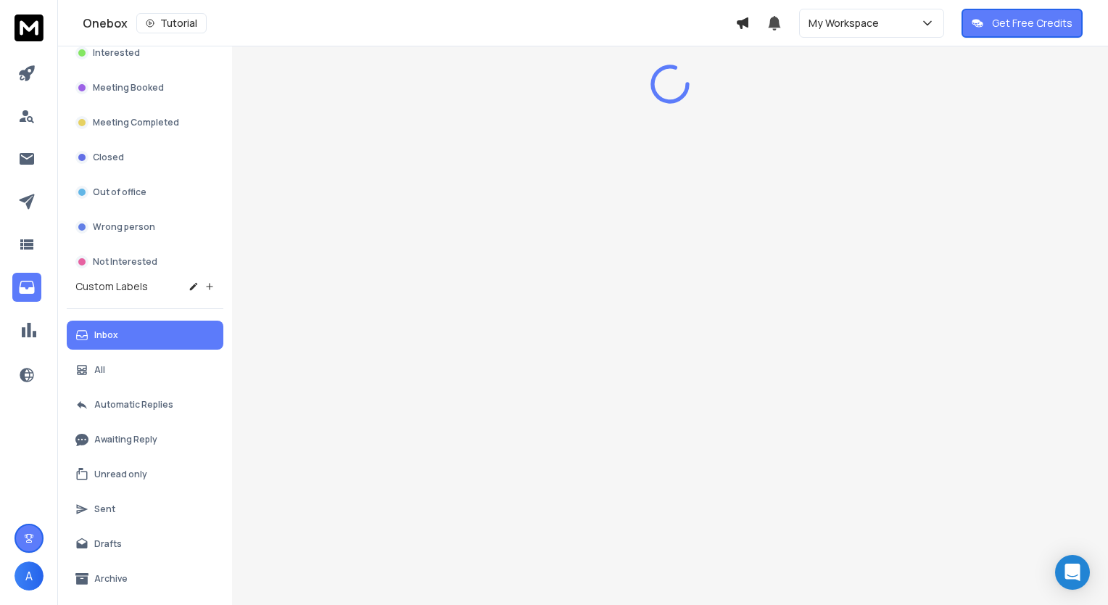
scroll to position [228, 0]
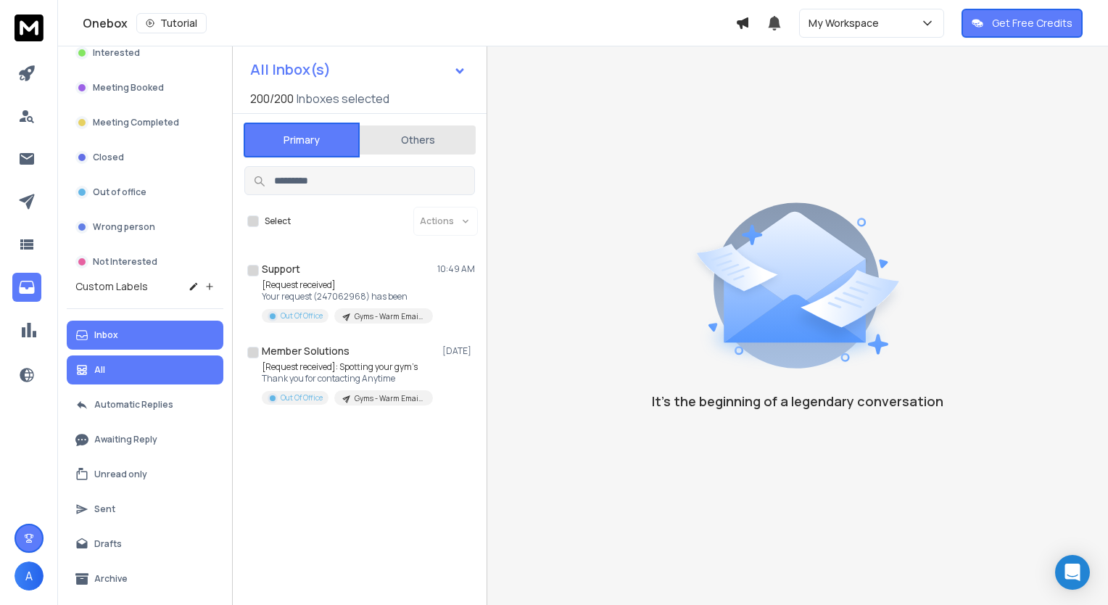
click at [159, 355] on button "All" at bounding box center [145, 369] width 157 height 29
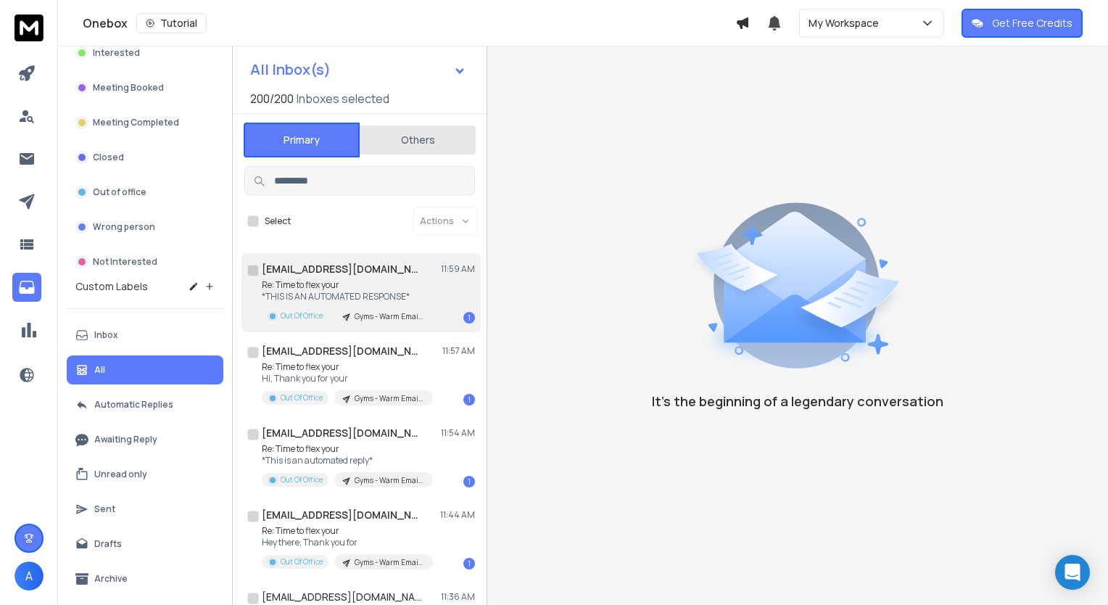
click at [320, 288] on p "Re: Time to flex your" at bounding box center [347, 285] width 171 height 12
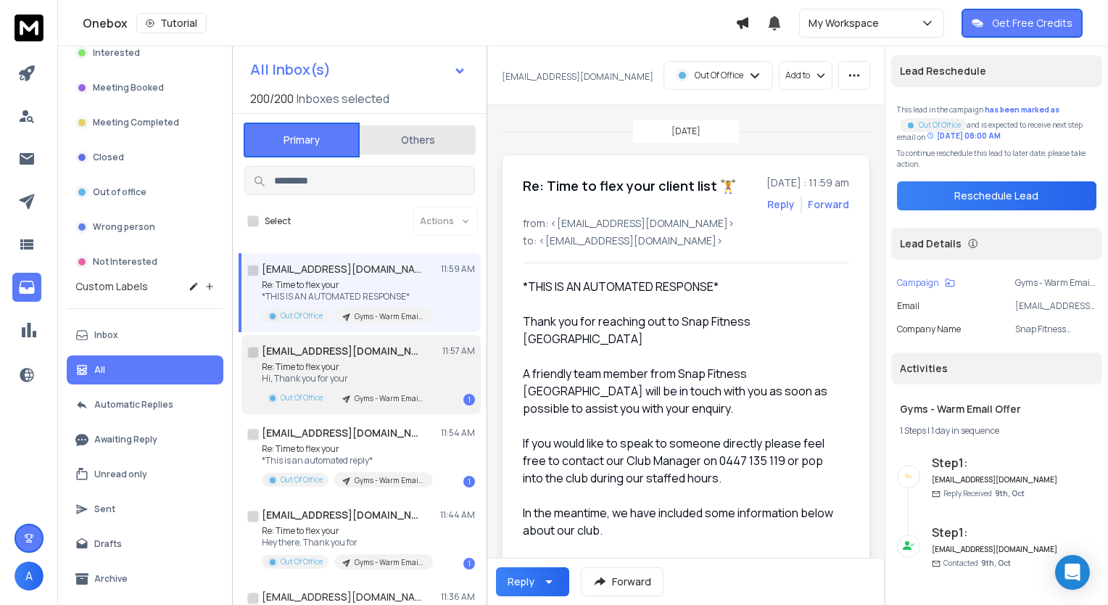
click at [316, 362] on p "Re: Time to flex your" at bounding box center [347, 367] width 171 height 12
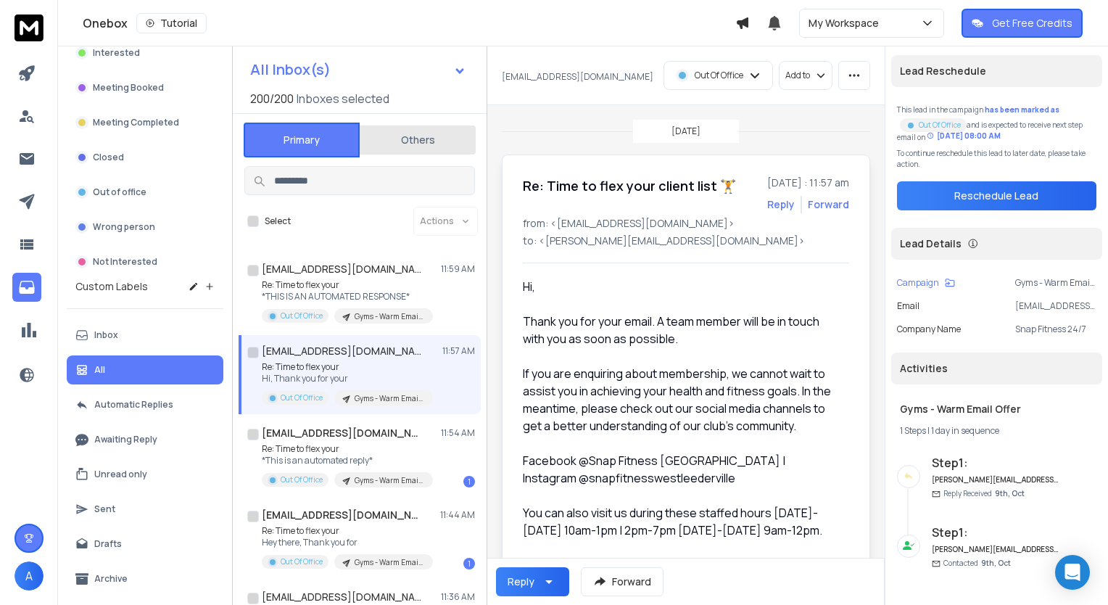
scroll to position [145, 0]
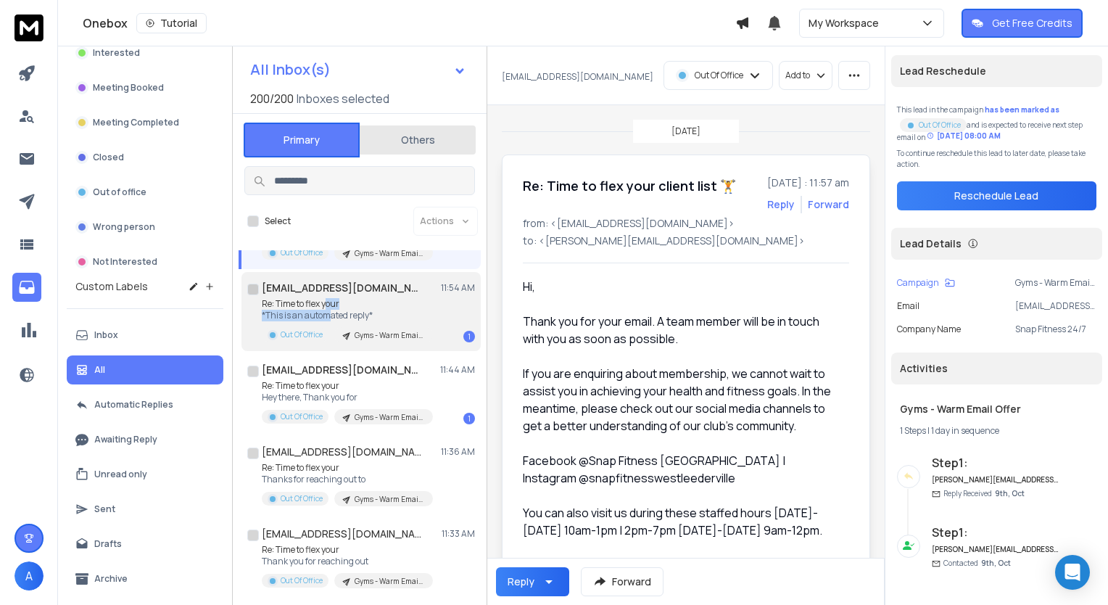
click at [331, 309] on div "Re: Time to flex your *This is an automated reply* Out Of Office Gyms - Warm Em…" at bounding box center [347, 320] width 171 height 44
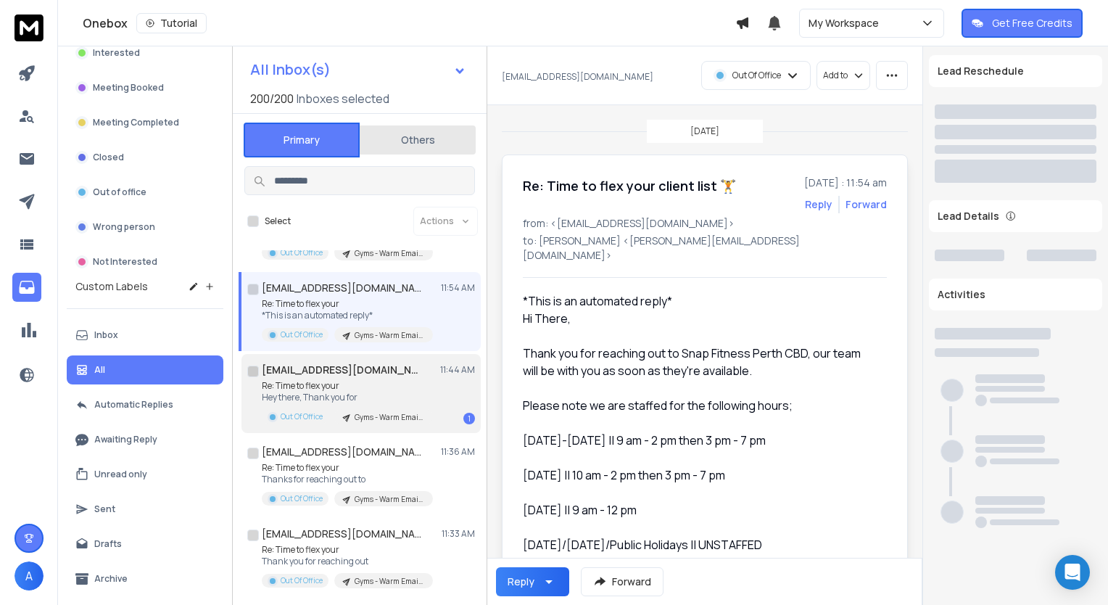
drag, startPoint x: 331, startPoint y: 309, endPoint x: 325, endPoint y: 377, distance: 68.4
click at [325, 377] on div "southyarra@snapfitness.com.au 11:44 AM Re: Time to flex your Hey there, Thank y…" at bounding box center [368, 394] width 213 height 62
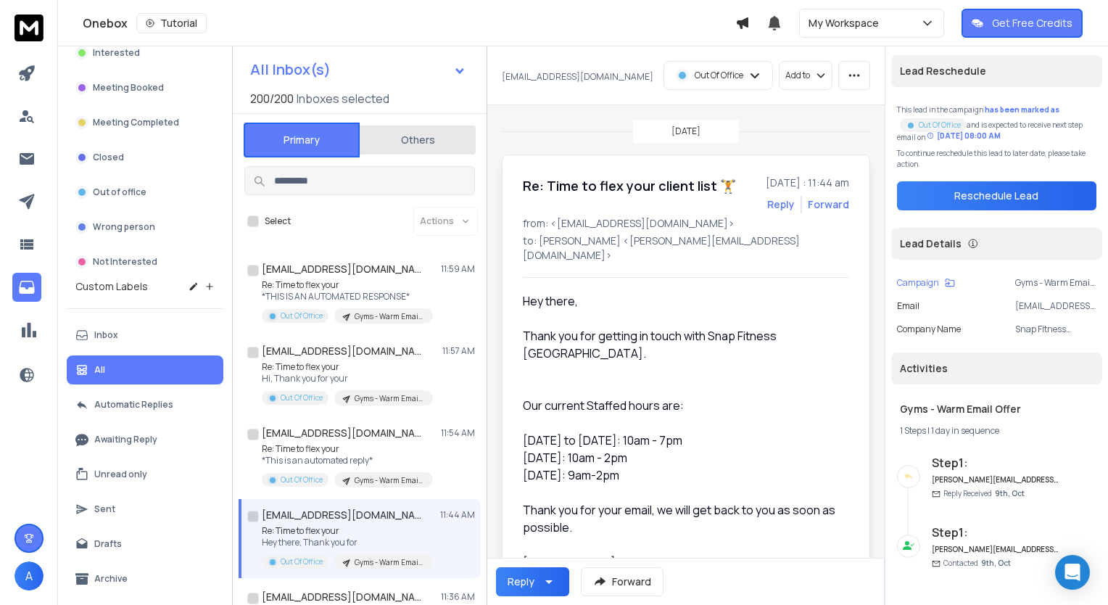
scroll to position [0, 0]
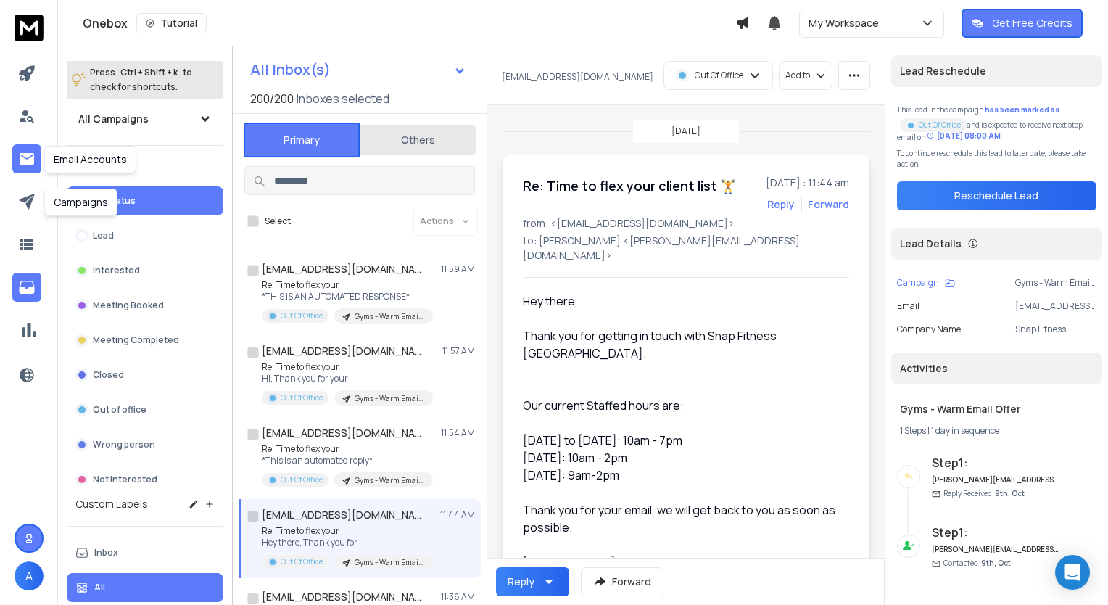
click at [36, 161] on link at bounding box center [26, 158] width 29 height 29
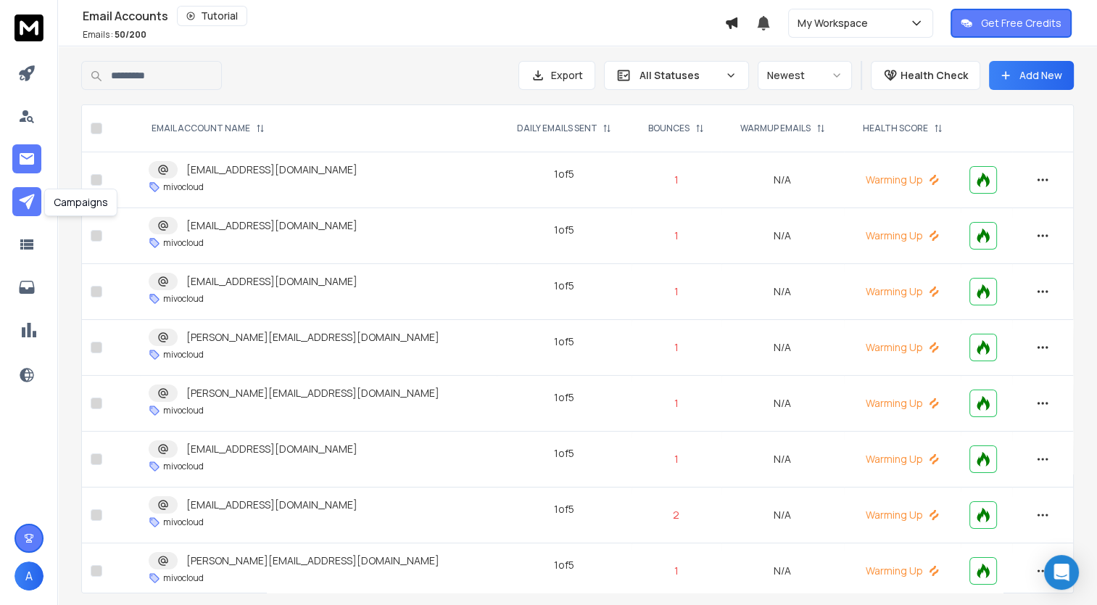
click at [32, 194] on icon at bounding box center [26, 201] width 17 height 17
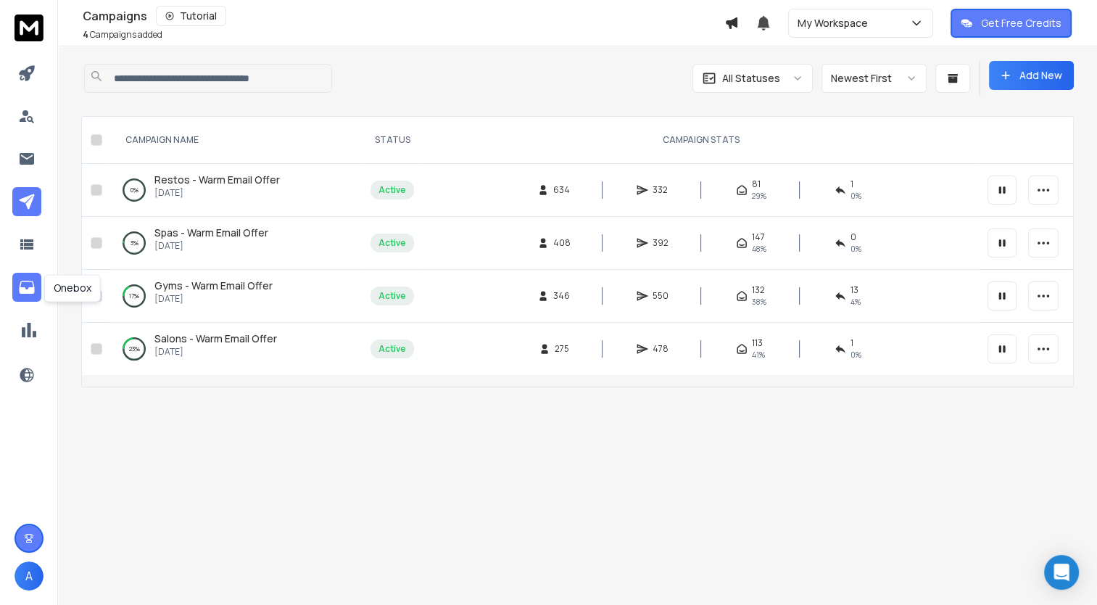
click at [22, 289] on icon at bounding box center [26, 287] width 15 height 13
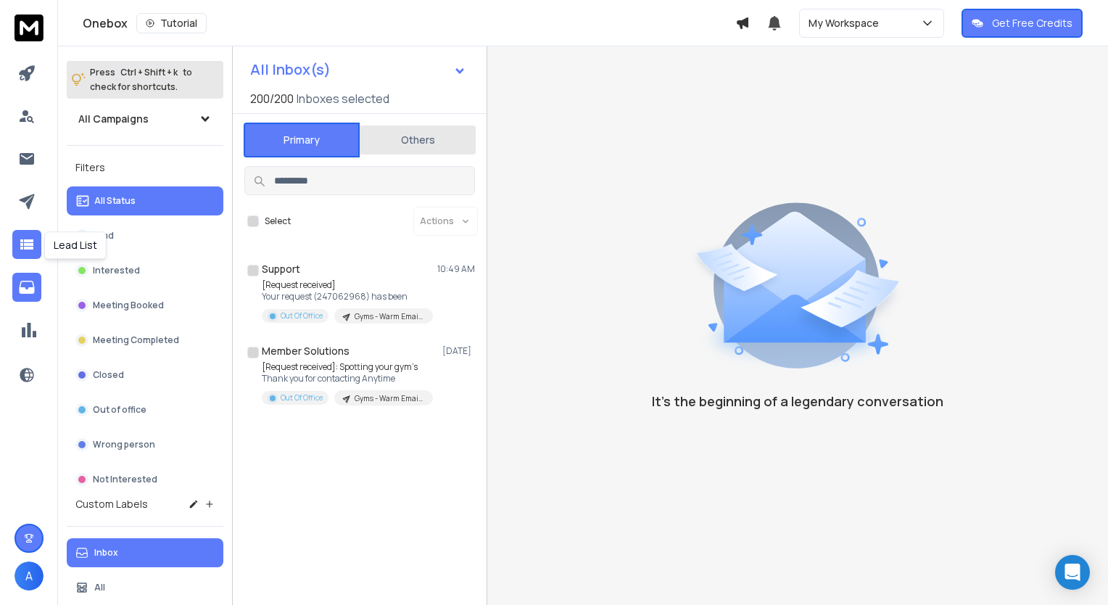
click at [23, 245] on icon at bounding box center [26, 244] width 13 height 10
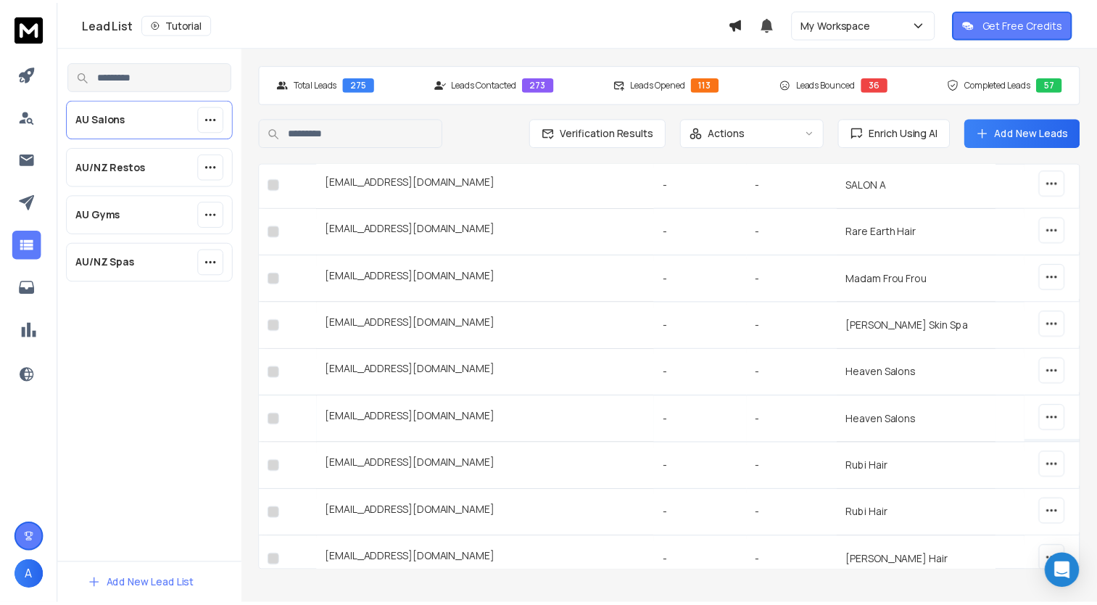
scroll to position [6233, 0]
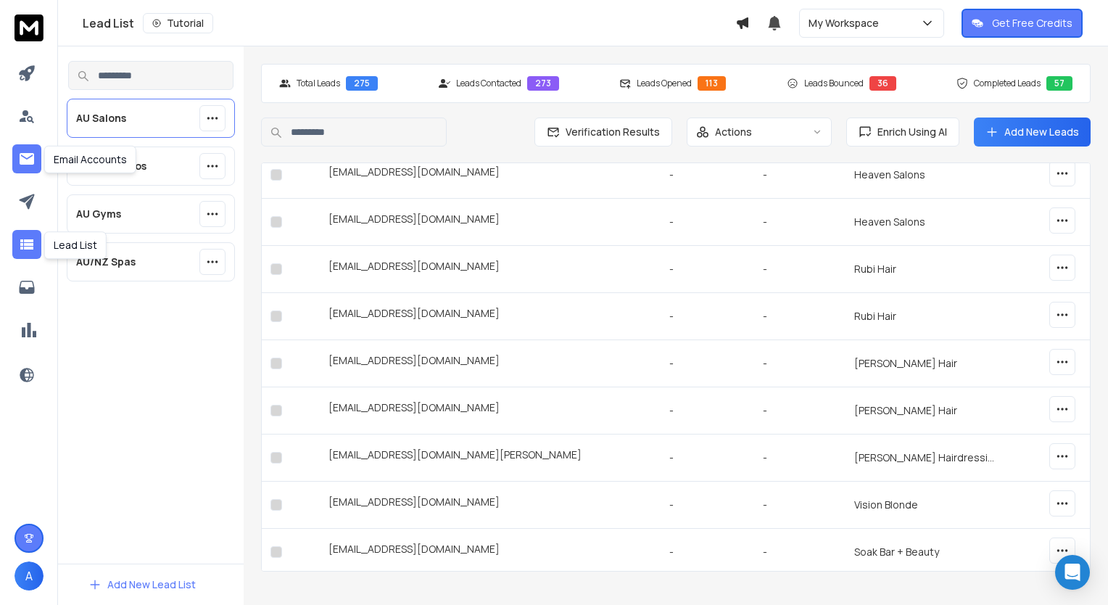
click at [26, 172] on link at bounding box center [26, 158] width 29 height 29
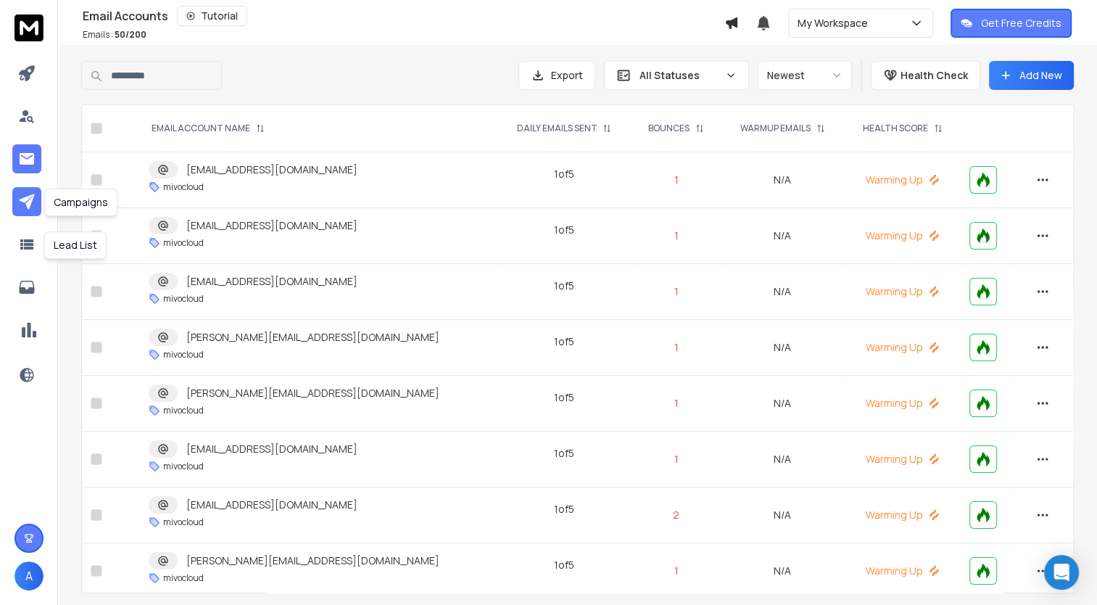
click at [31, 203] on icon at bounding box center [26, 201] width 17 height 17
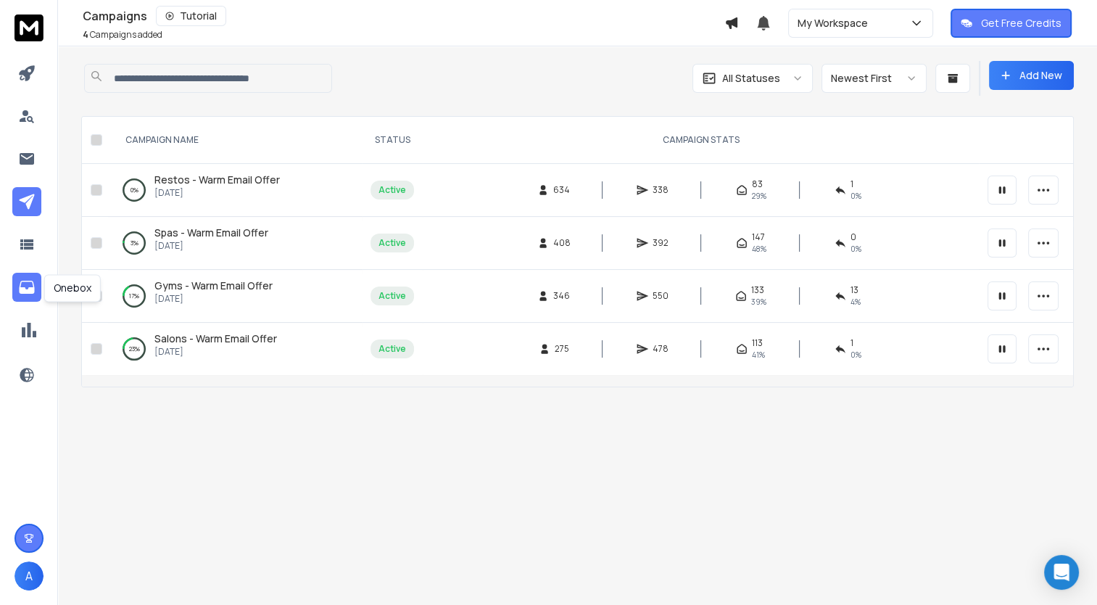
click at [32, 289] on icon at bounding box center [26, 287] width 15 height 13
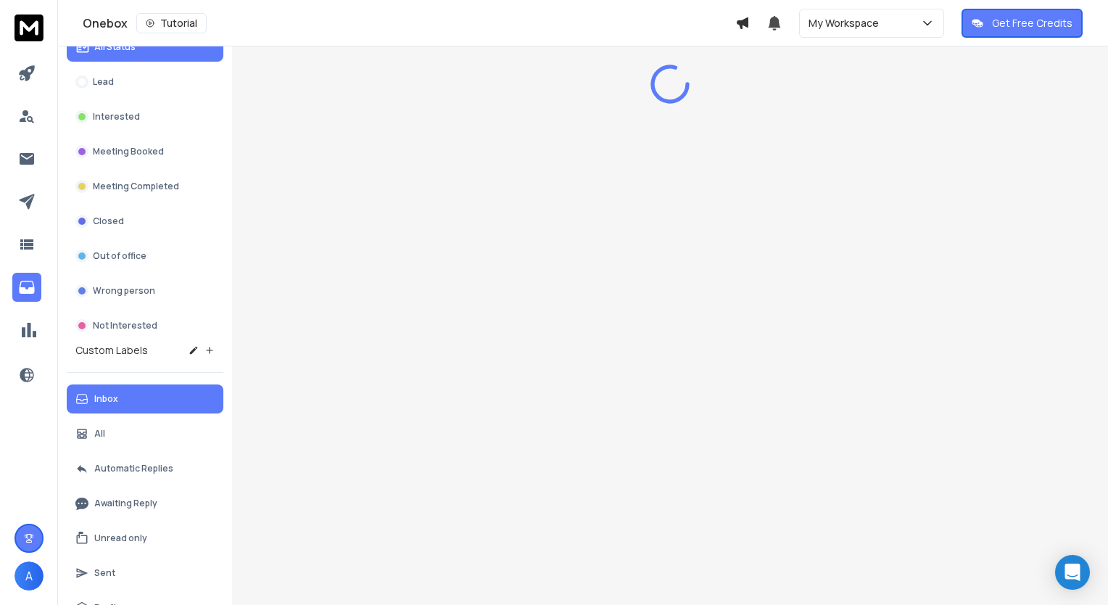
scroll to position [228, 0]
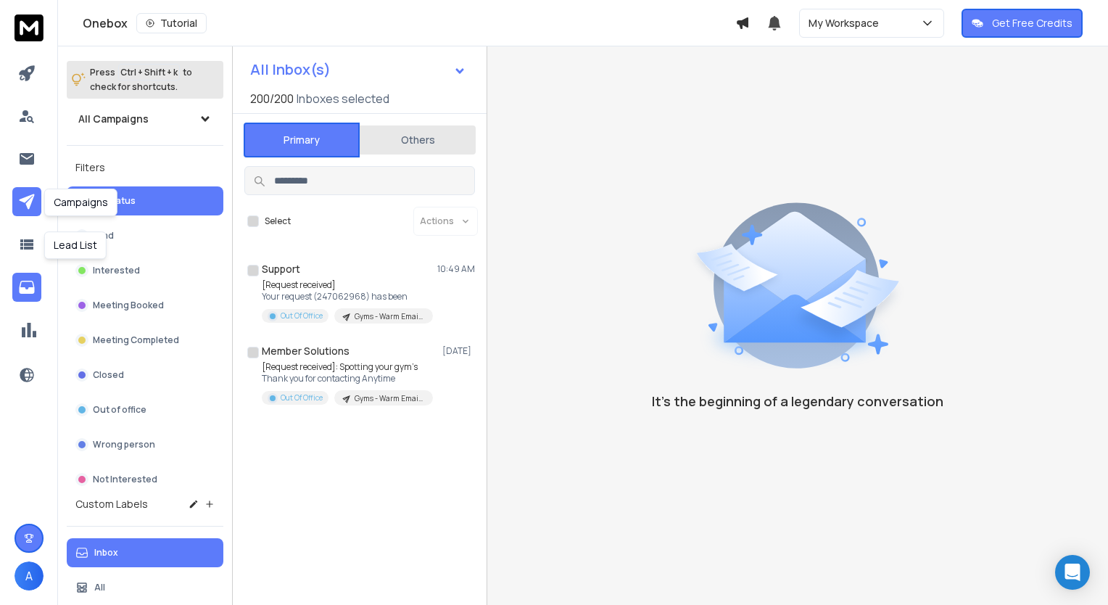
click at [32, 207] on icon at bounding box center [26, 201] width 17 height 17
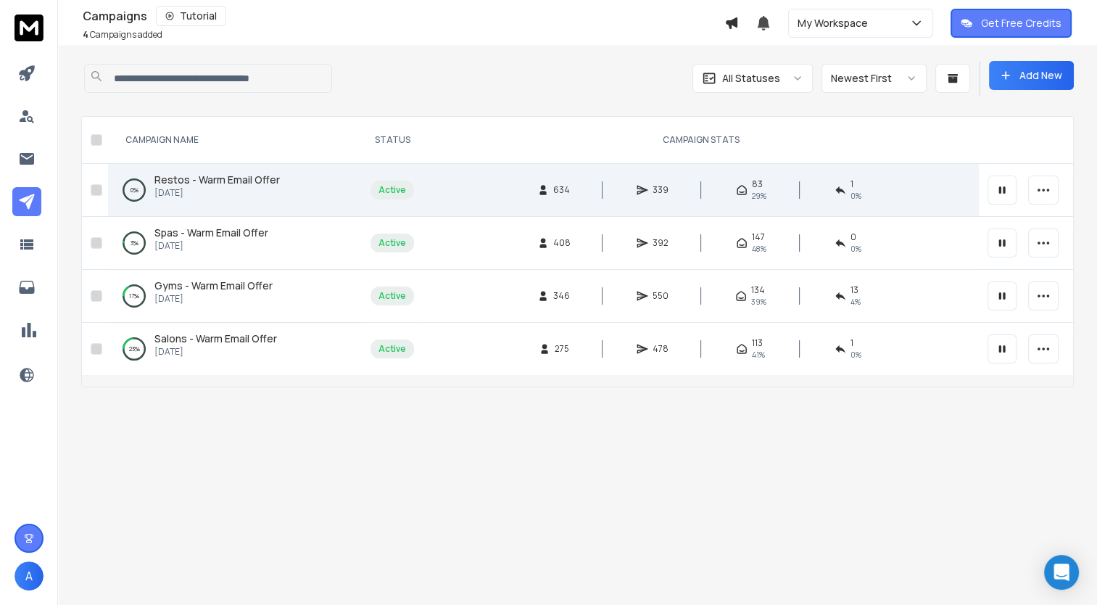
click at [241, 186] on link "Restos - Warm Email Offer" at bounding box center [216, 180] width 125 height 15
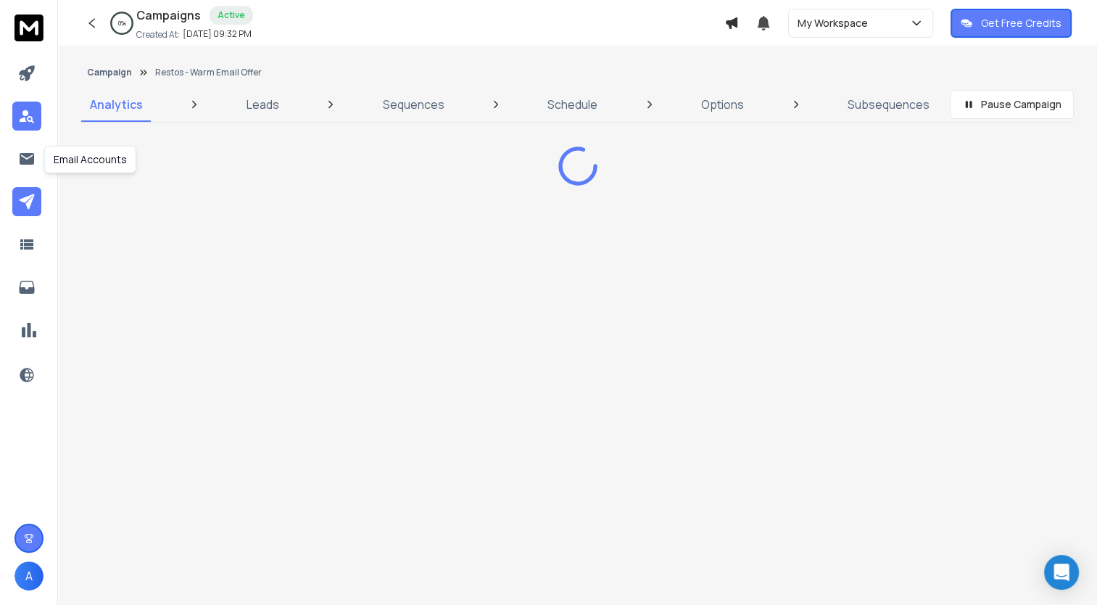
click at [20, 115] on icon at bounding box center [26, 115] width 17 height 17
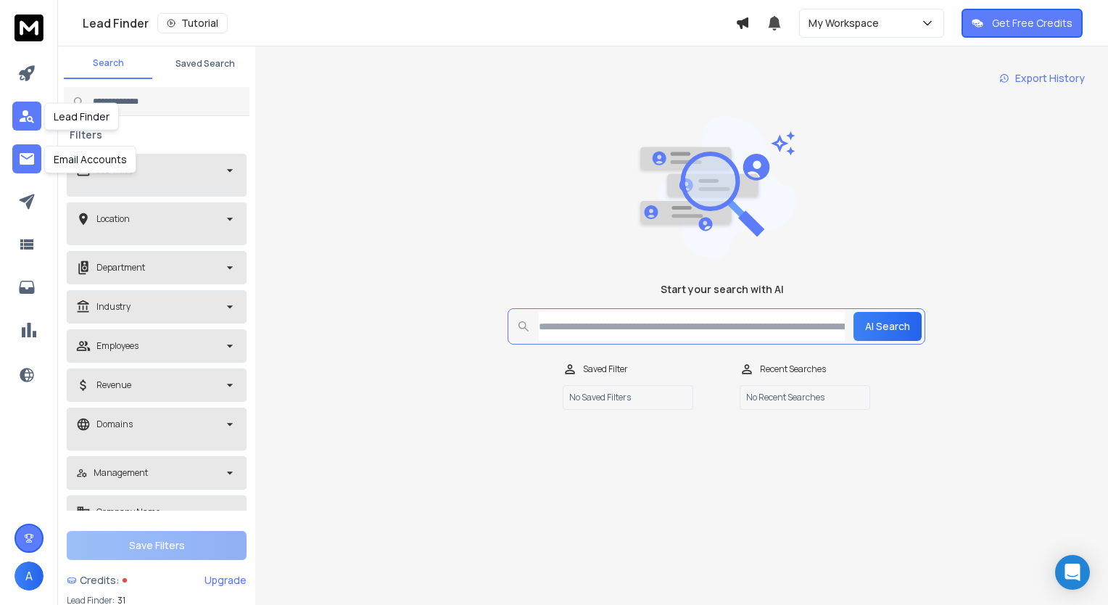
click at [22, 149] on link at bounding box center [26, 158] width 29 height 29
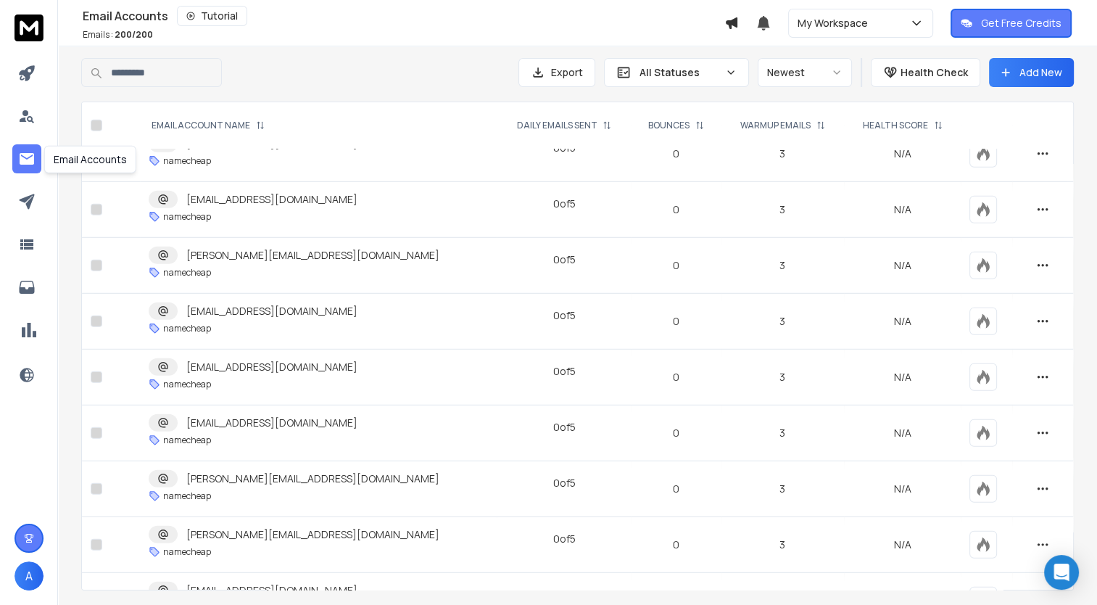
scroll to position [9330, 0]
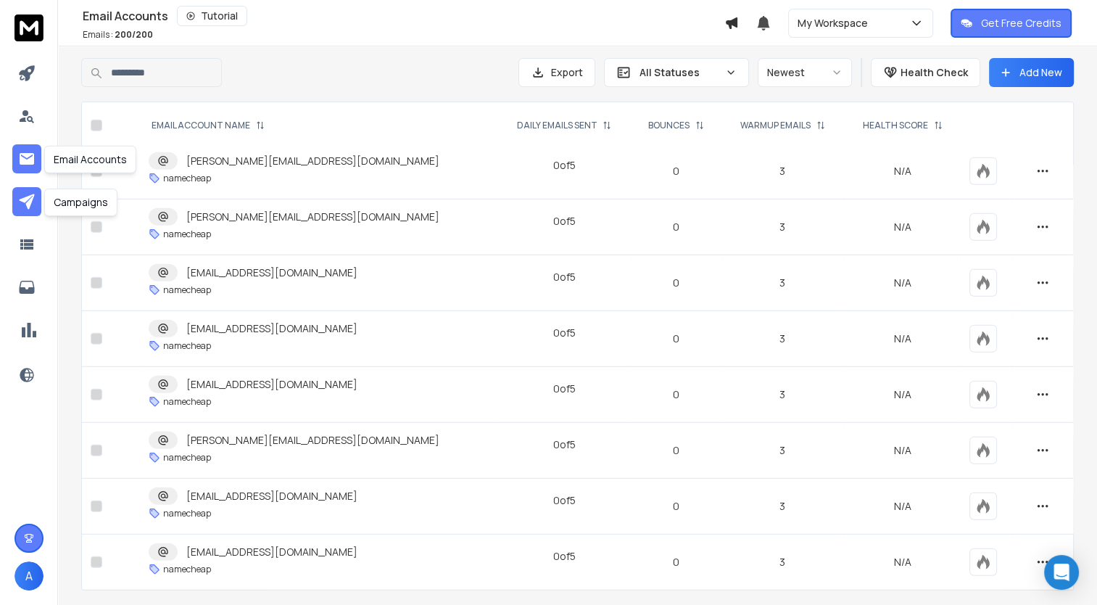
click at [30, 202] on icon at bounding box center [26, 201] width 15 height 15
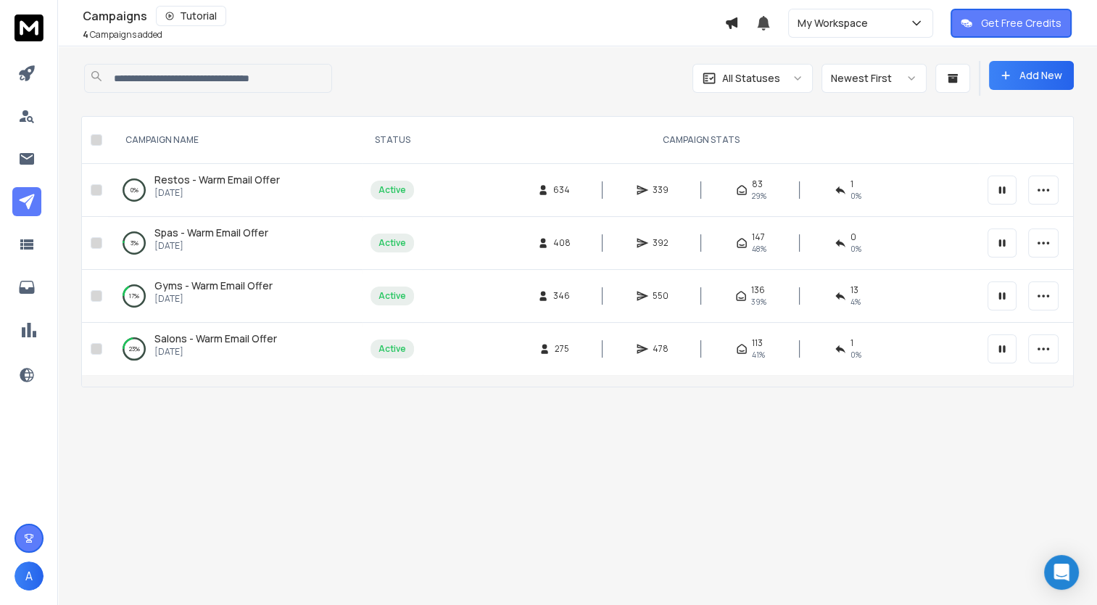
click at [302, 411] on div "Campaigns 4 Campaigns Added All Statuses Newest First Add New CAMPAIGN NAME STA…" at bounding box center [577, 363] width 993 height 605
click at [256, 415] on div "Campaigns 4 Campaigns Added All Statuses Newest First Add New CAMPAIGN NAME STA…" at bounding box center [577, 363] width 993 height 605
click at [26, 297] on link at bounding box center [26, 287] width 29 height 29
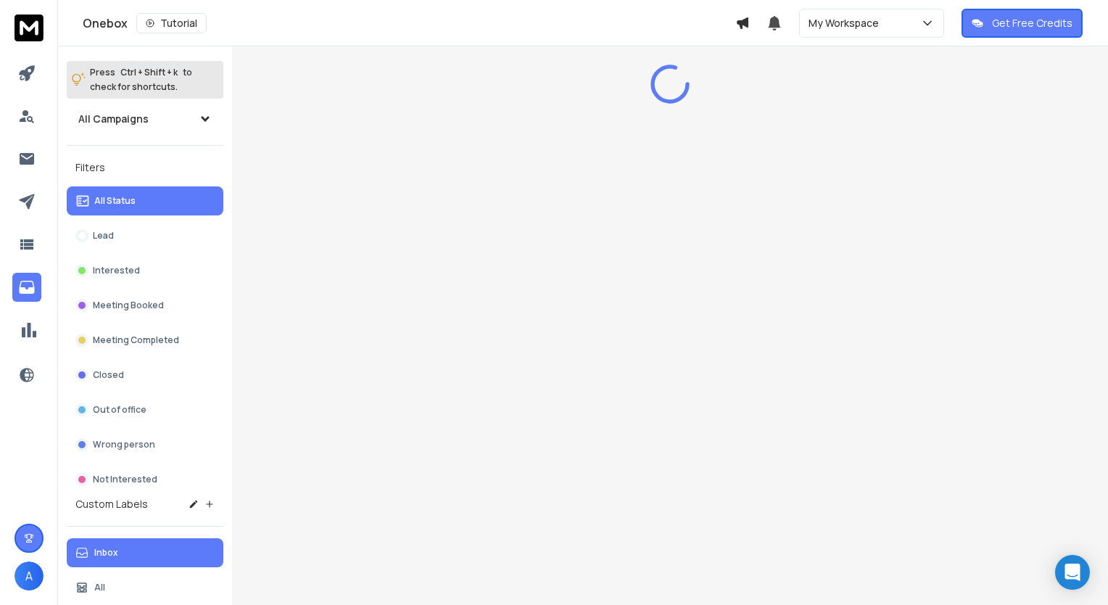
click at [323, 207] on div "Press Ctrl + Shift + k to check for shortcuts. All Campaigns All Campaigns Filt…" at bounding box center [583, 348] width 1050 height 605
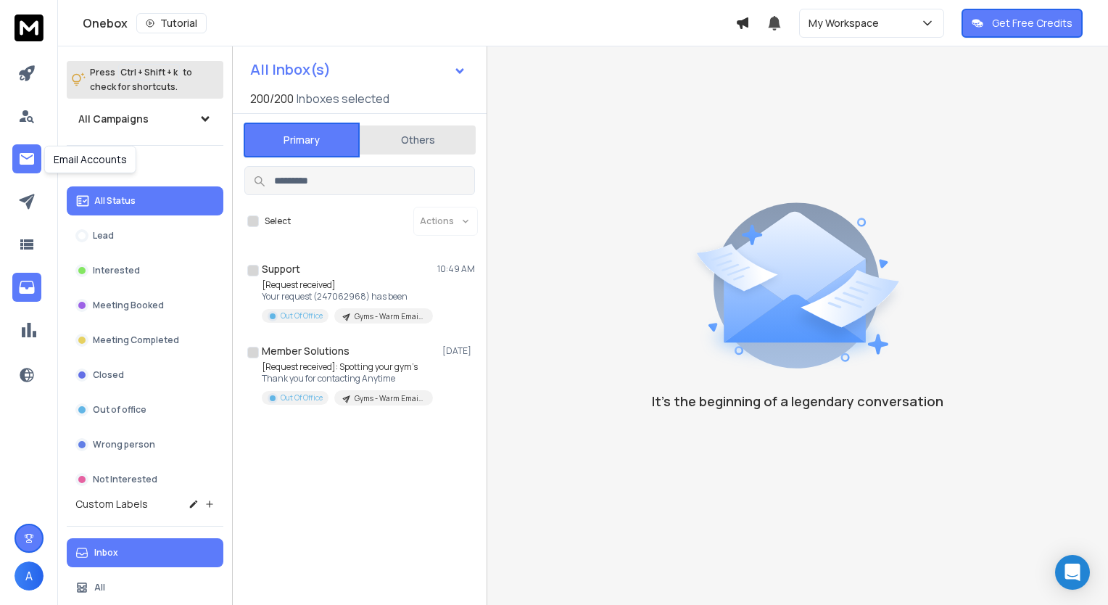
click at [30, 154] on icon at bounding box center [27, 159] width 15 height 12
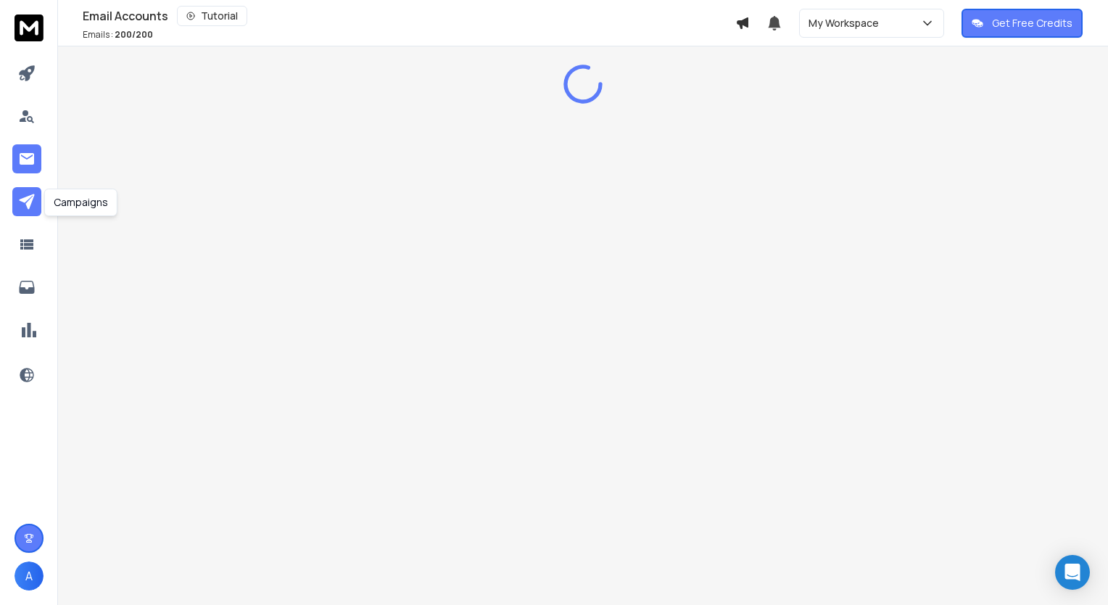
click at [23, 204] on icon at bounding box center [26, 201] width 17 height 17
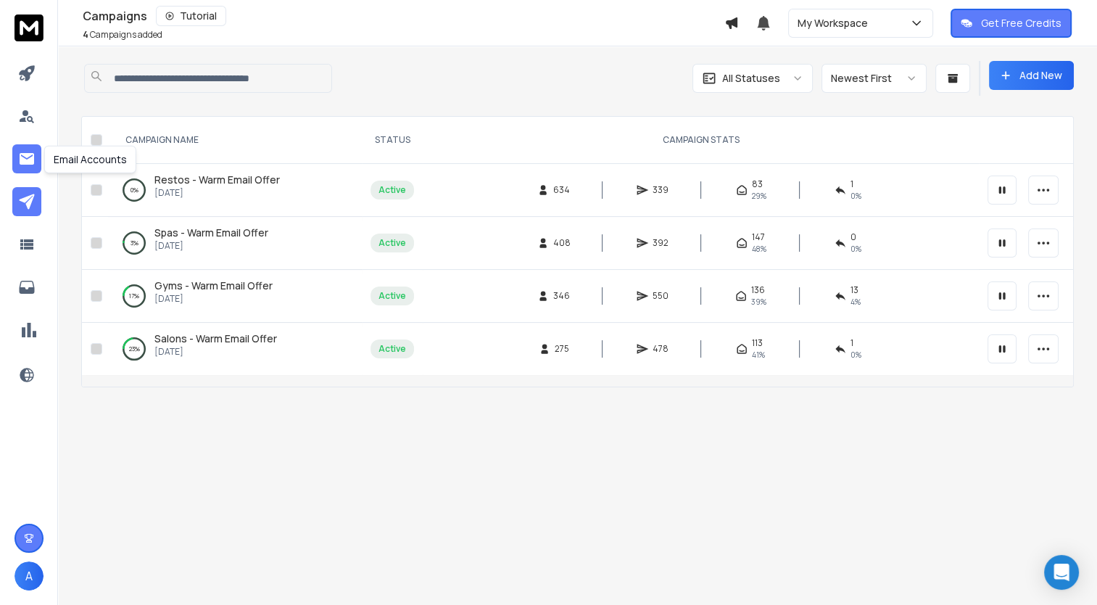
click at [33, 158] on icon at bounding box center [27, 159] width 15 height 12
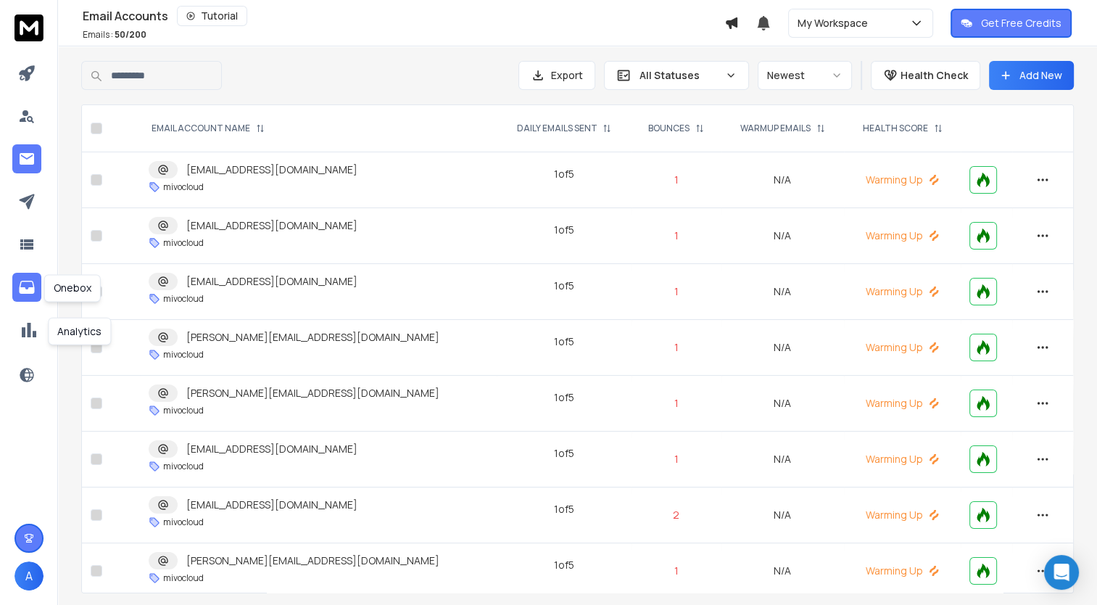
click at [29, 291] on icon at bounding box center [26, 287] width 15 height 13
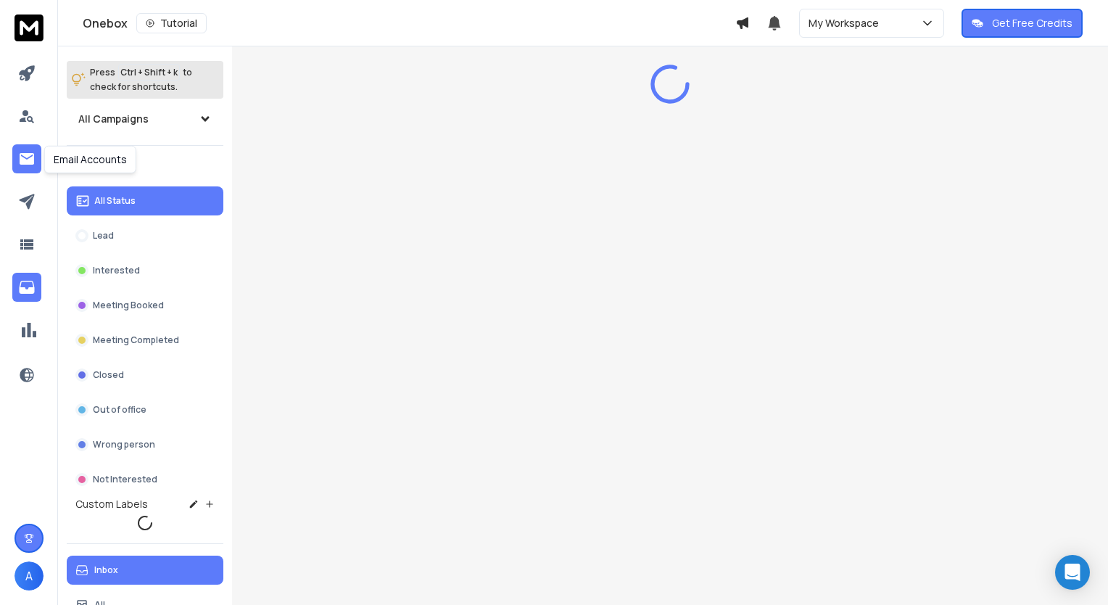
click at [25, 162] on icon at bounding box center [27, 159] width 15 height 12
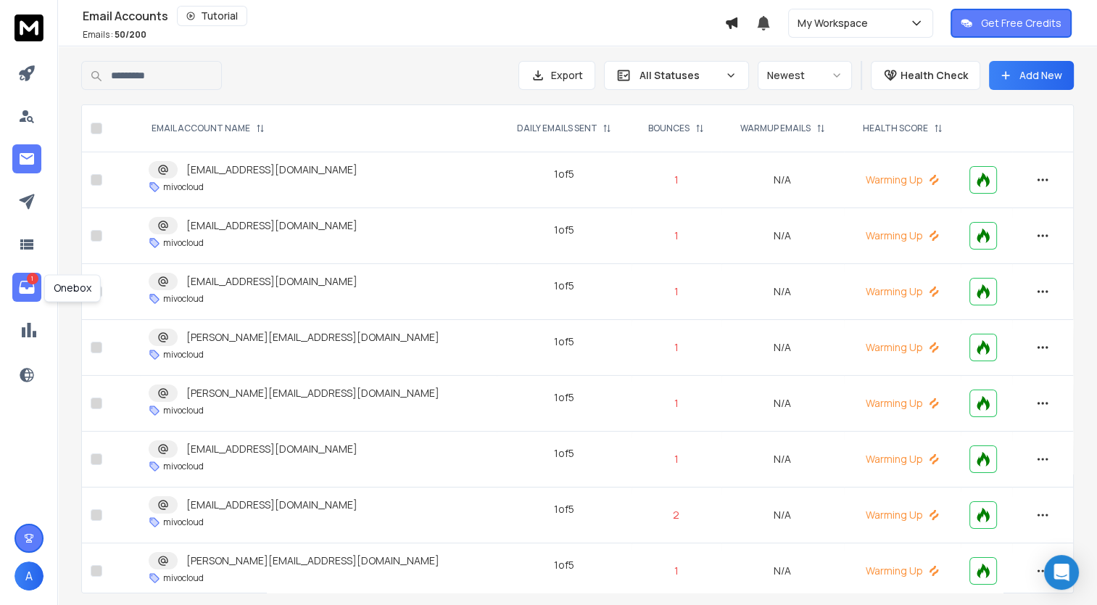
click at [28, 280] on p "1" at bounding box center [33, 279] width 12 height 12
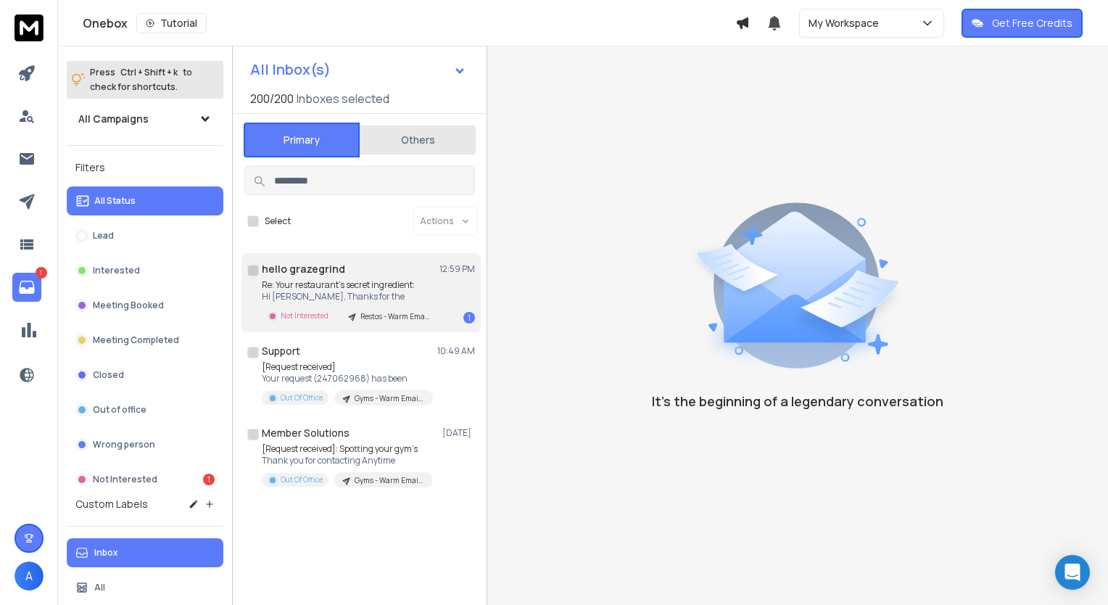
click at [321, 277] on div "hello grazegrind 12:59 PM Re: Your restaurant’s secret ingredient: Hi [PERSON_N…" at bounding box center [368, 293] width 213 height 62
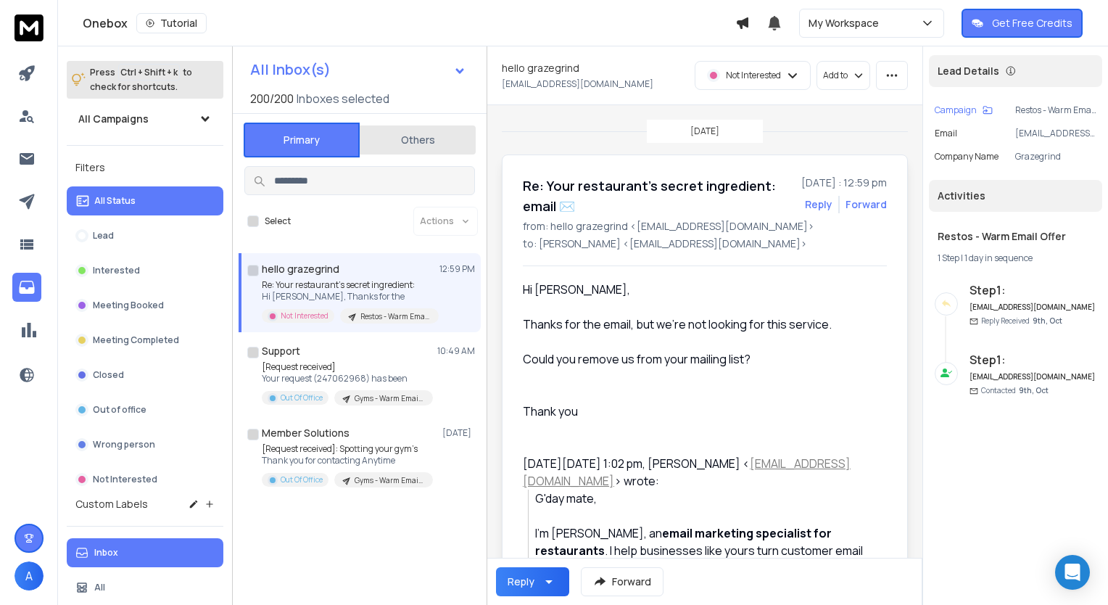
click at [819, 208] on button "Reply" at bounding box center [819, 204] width 28 height 15
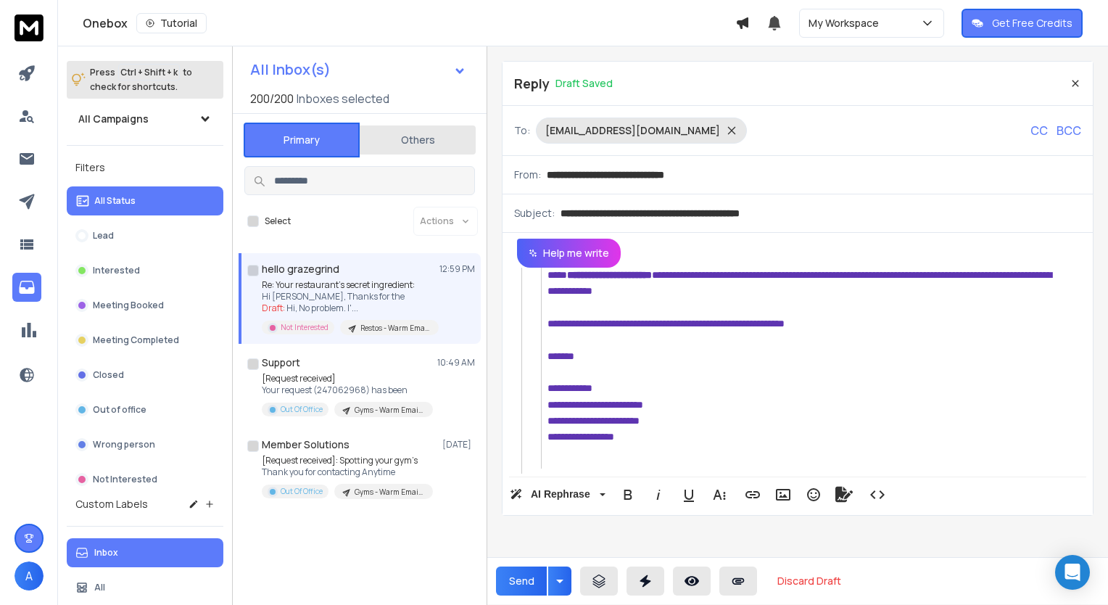
scroll to position [480, 0]
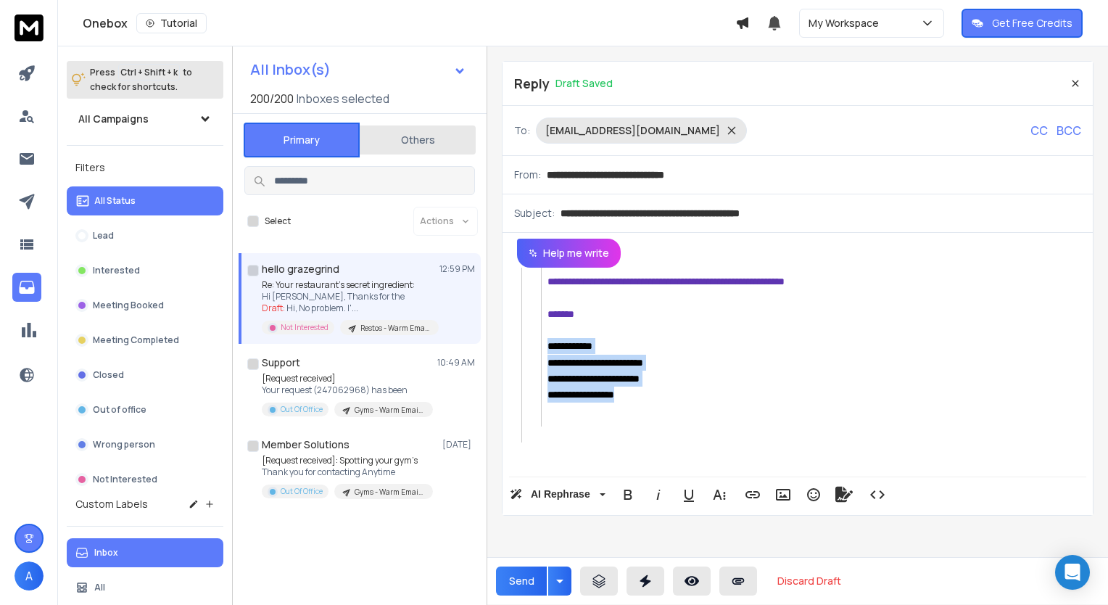
drag, startPoint x: 640, startPoint y: 399, endPoint x: 544, endPoint y: 346, distance: 110.0
click at [544, 346] on blockquote "**********" at bounding box center [808, 285] width 534 height 283
copy div "**********"
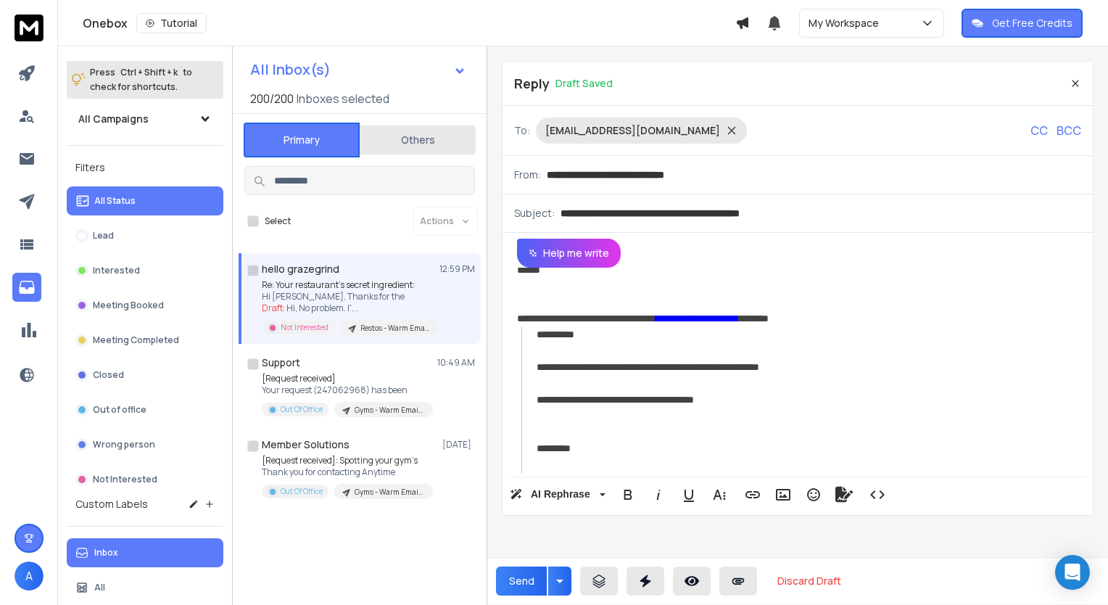
scroll to position [0, 0]
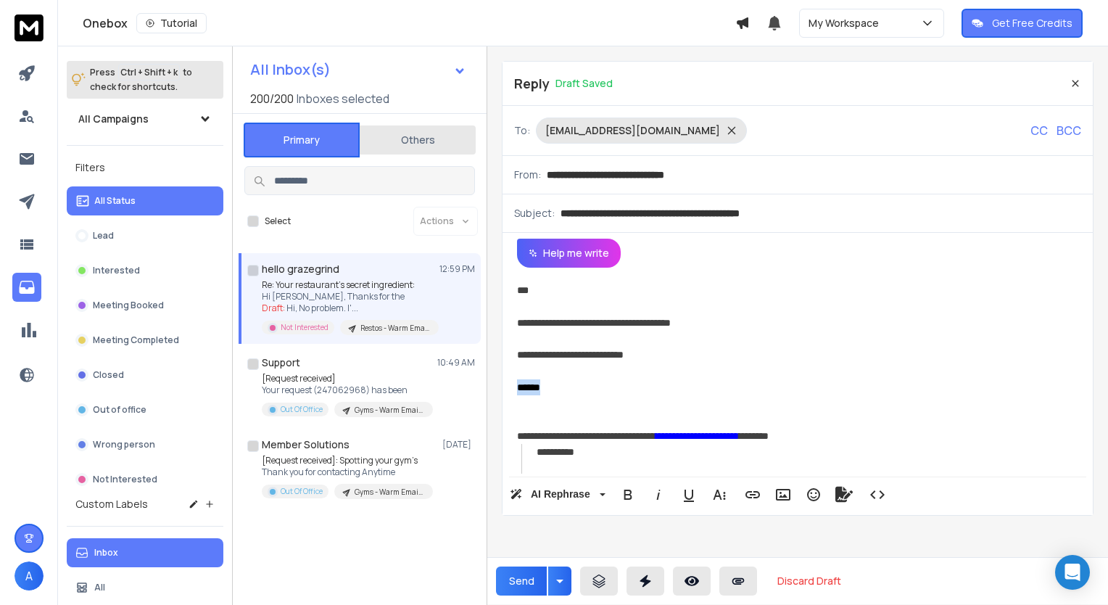
drag, startPoint x: 560, startPoint y: 388, endPoint x: 508, endPoint y: 386, distance: 53.0
click at [508, 386] on div "**********" at bounding box center [795, 371] width 587 height 206
click at [589, 387] on div "**********" at bounding box center [790, 387] width 547 height 16
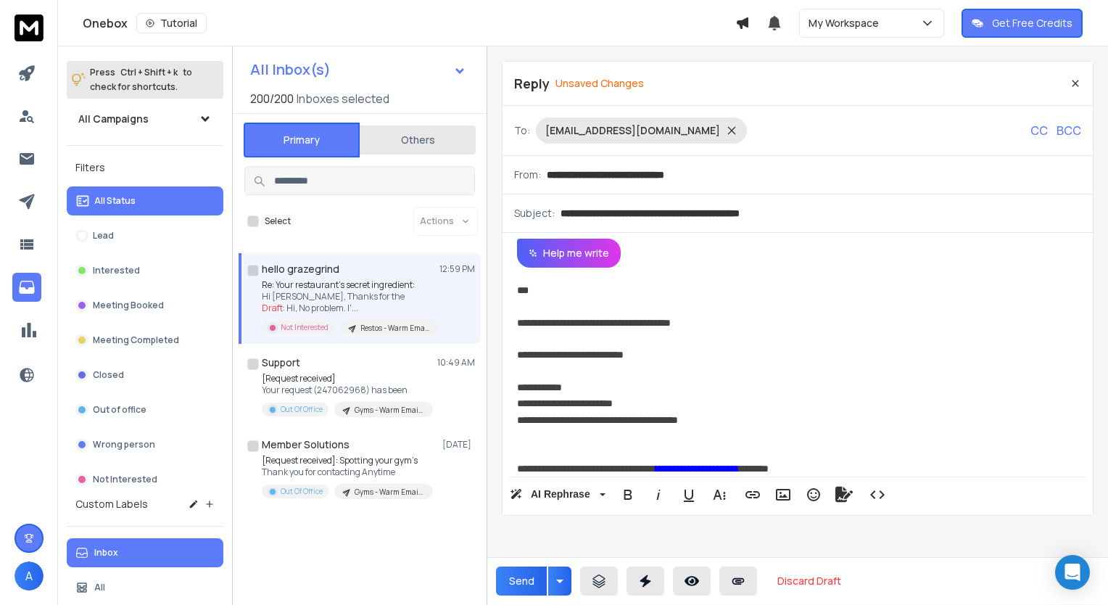
click at [639, 418] on div "**********" at bounding box center [790, 420] width 547 height 16
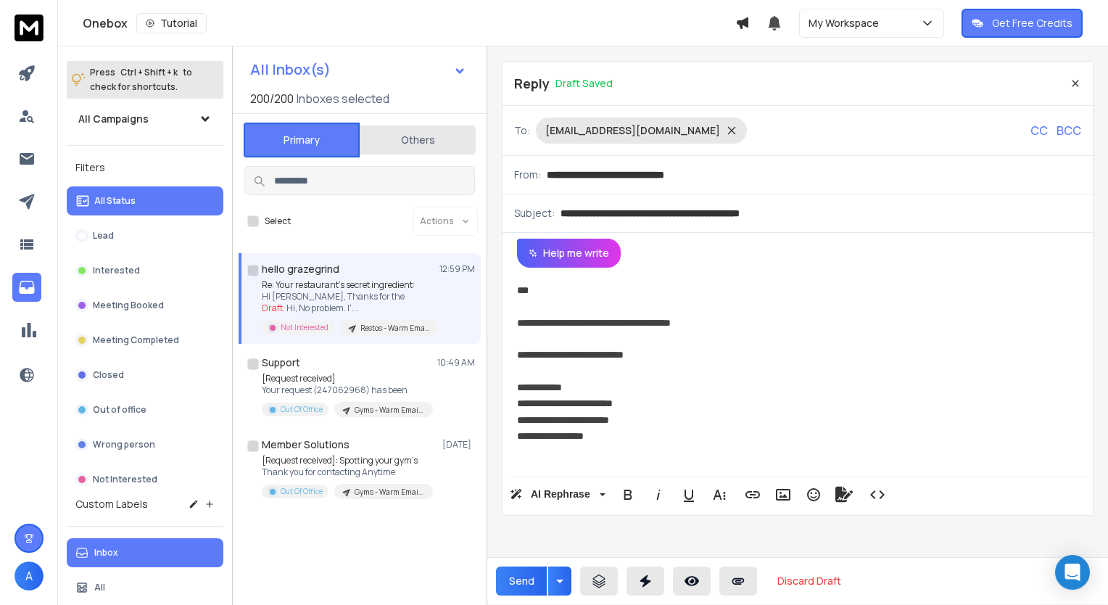
click at [661, 356] on div "**********" at bounding box center [790, 355] width 547 height 16
click at [613, 375] on div at bounding box center [796, 371] width 558 height 16
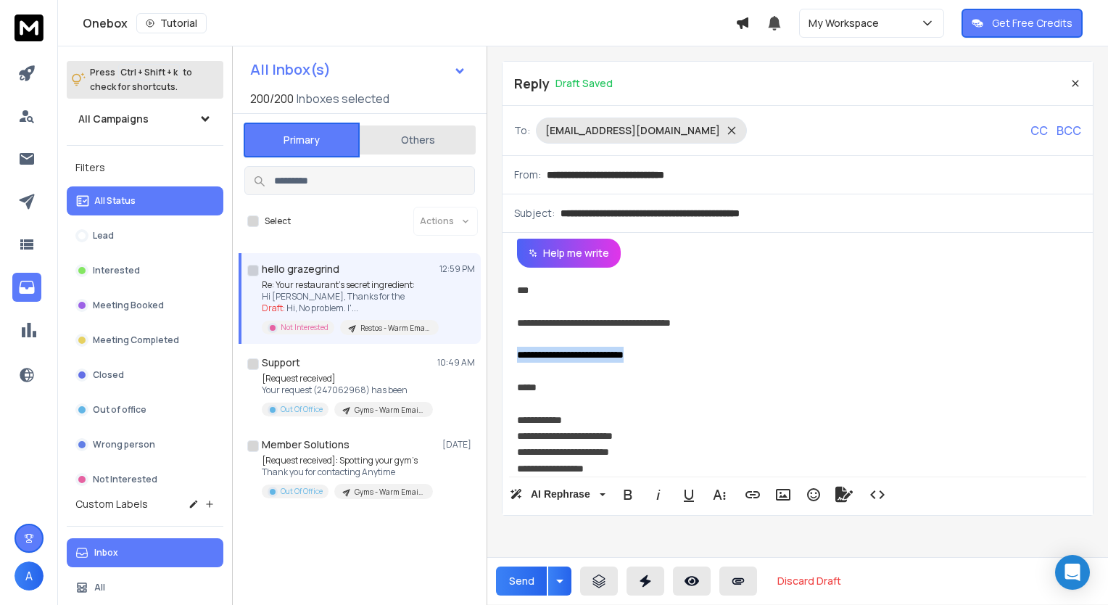
drag, startPoint x: 657, startPoint y: 357, endPoint x: 511, endPoint y: 357, distance: 145.7
click at [511, 357] on div "**********" at bounding box center [795, 371] width 587 height 206
click at [583, 381] on div "*****" at bounding box center [790, 387] width 547 height 16
click at [651, 355] on div "**********" at bounding box center [790, 355] width 547 height 16
click at [528, 579] on button "Send" at bounding box center [521, 580] width 51 height 29
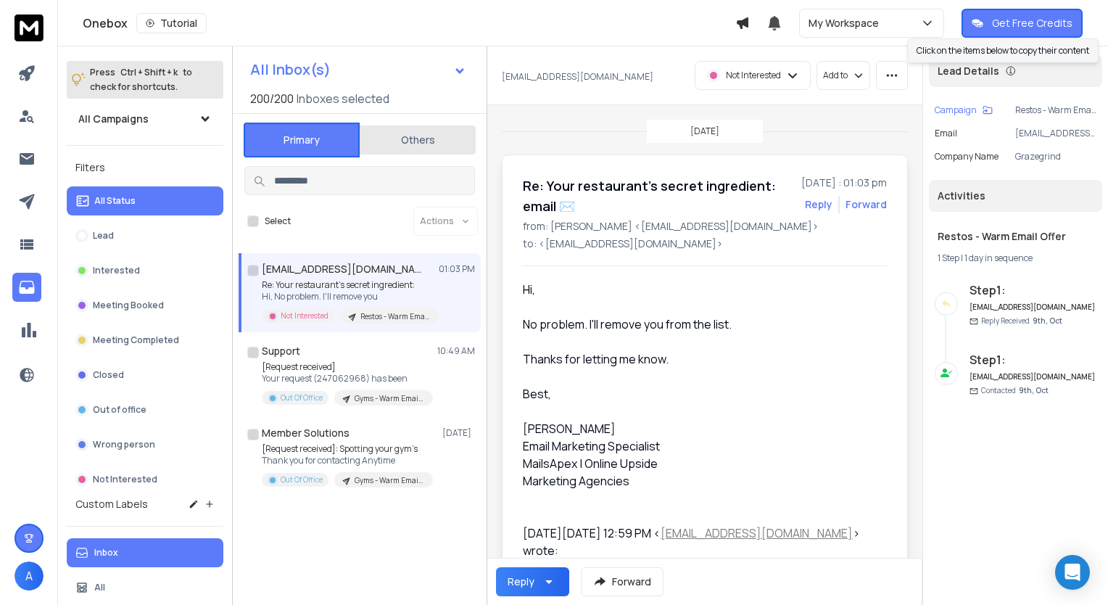
click at [1010, 68] on icon at bounding box center [1010, 68] width 1 height 1
click at [1008, 73] on icon at bounding box center [1011, 71] width 12 height 12
click at [856, 75] on icon at bounding box center [858, 75] width 10 height 10
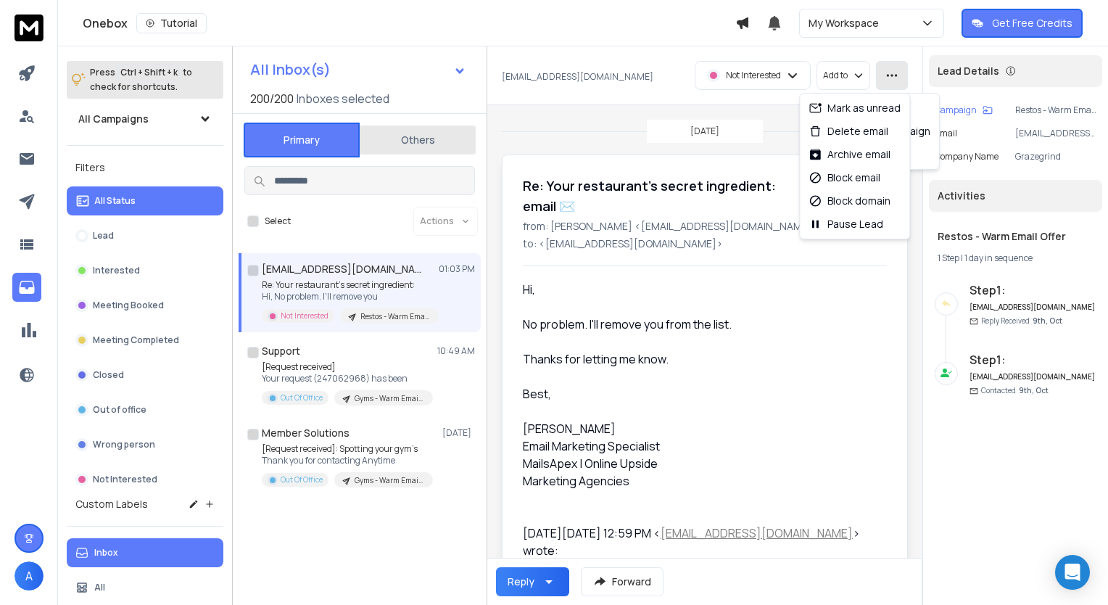
click at [898, 74] on button "button" at bounding box center [892, 75] width 32 height 29
click at [872, 182] on div "Block email" at bounding box center [844, 177] width 72 height 15
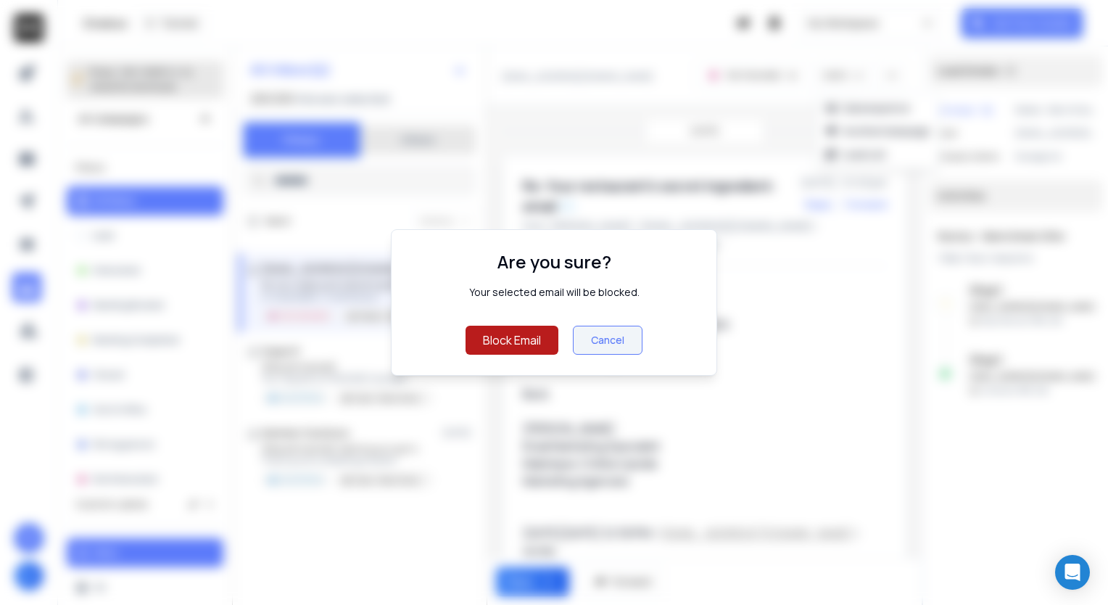
click at [499, 349] on button "Block Email" at bounding box center [512, 340] width 93 height 29
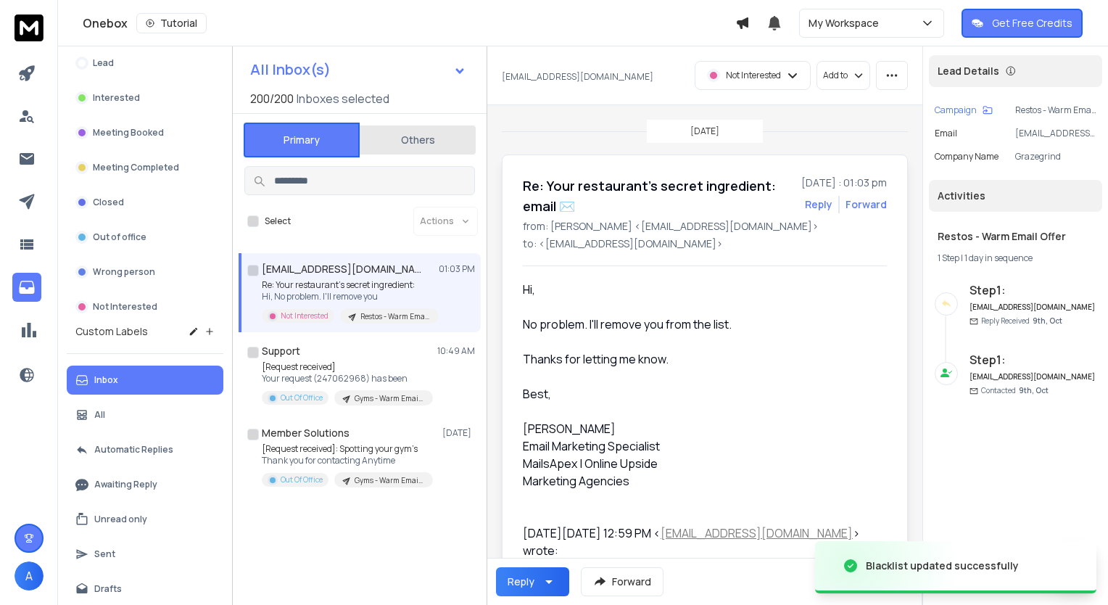
scroll to position [228, 0]
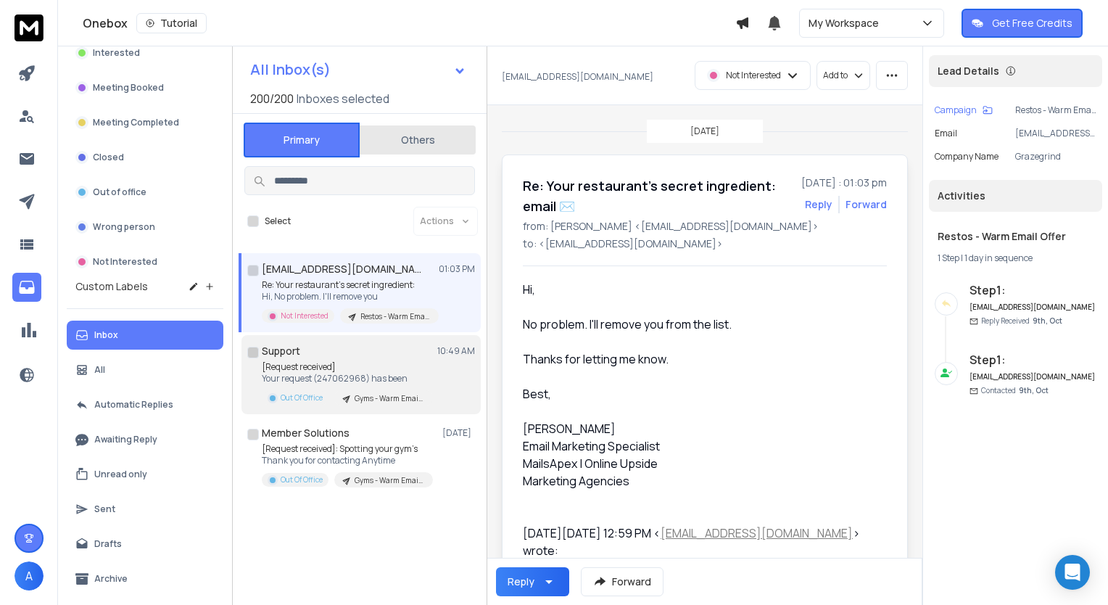
click at [300, 363] on p "[Request received]" at bounding box center [347, 367] width 171 height 12
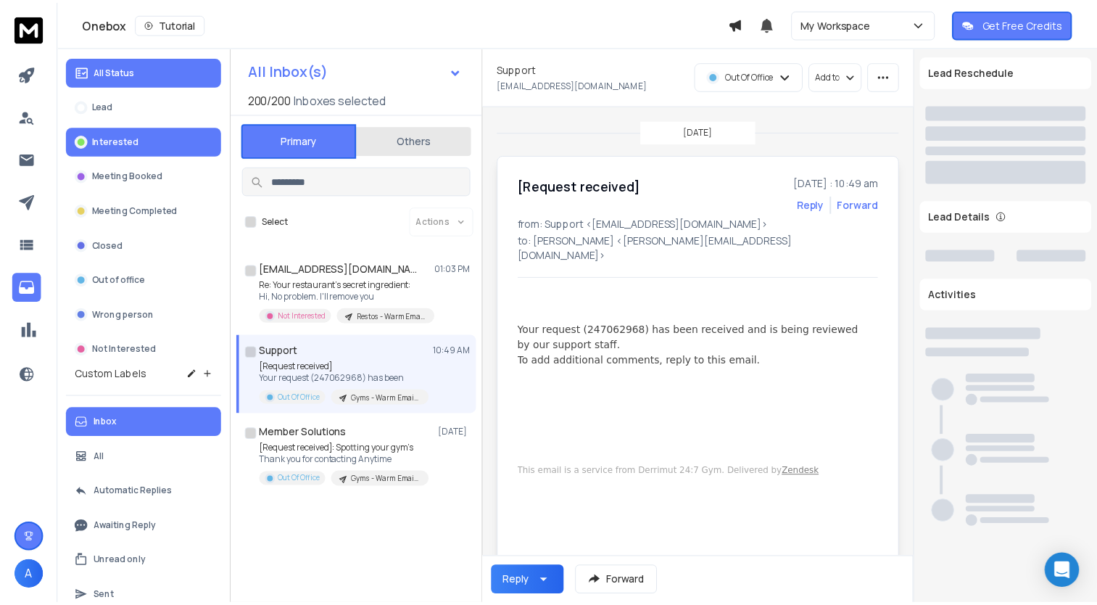
scroll to position [0, 0]
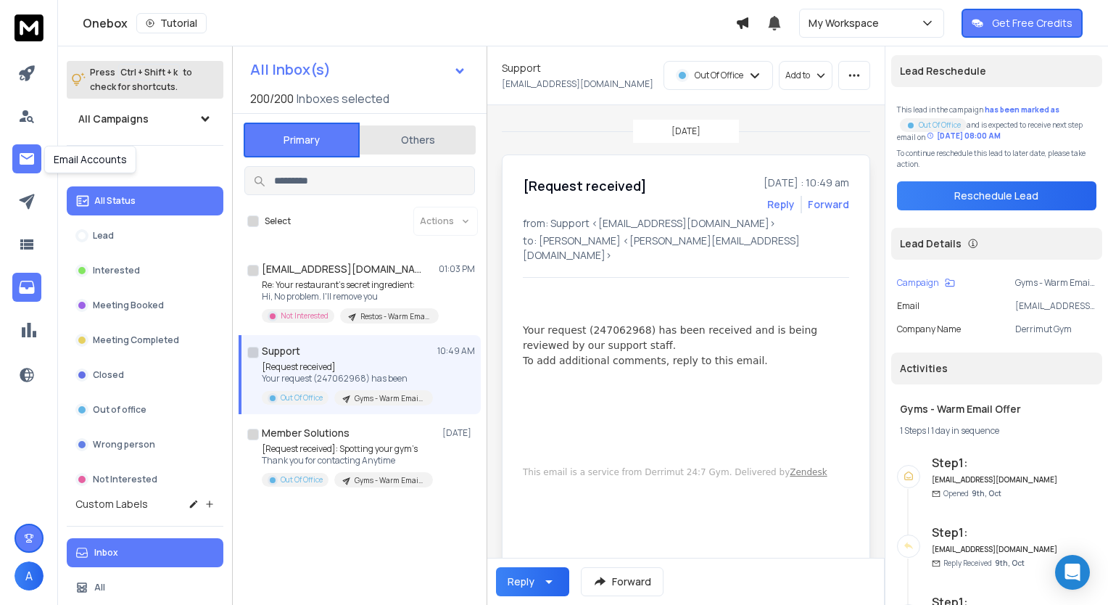
click at [23, 157] on icon at bounding box center [26, 158] width 17 height 17
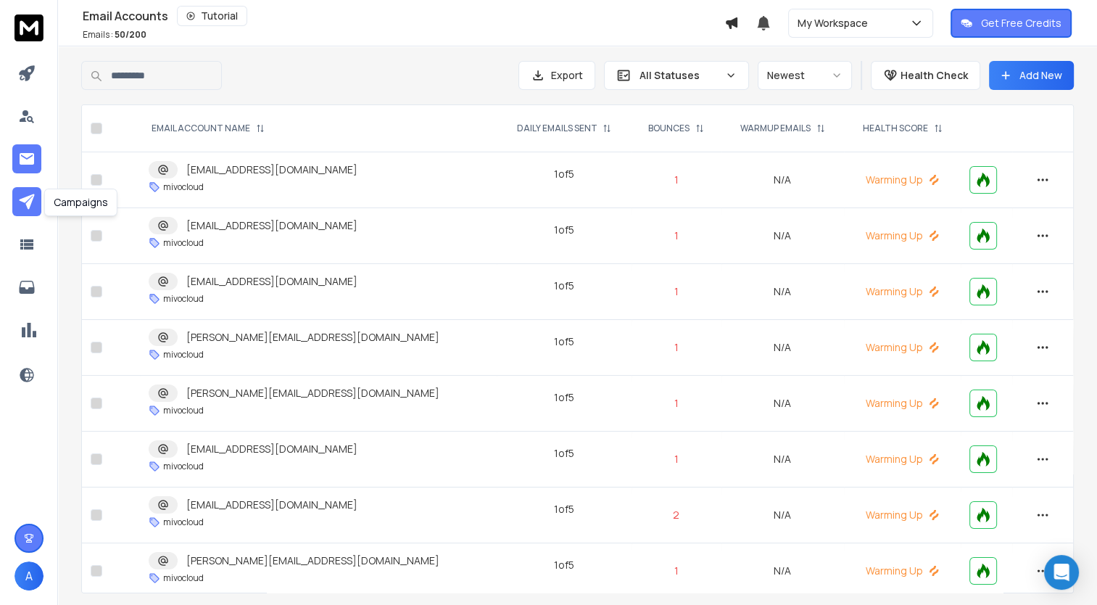
click at [26, 195] on icon at bounding box center [26, 201] width 17 height 17
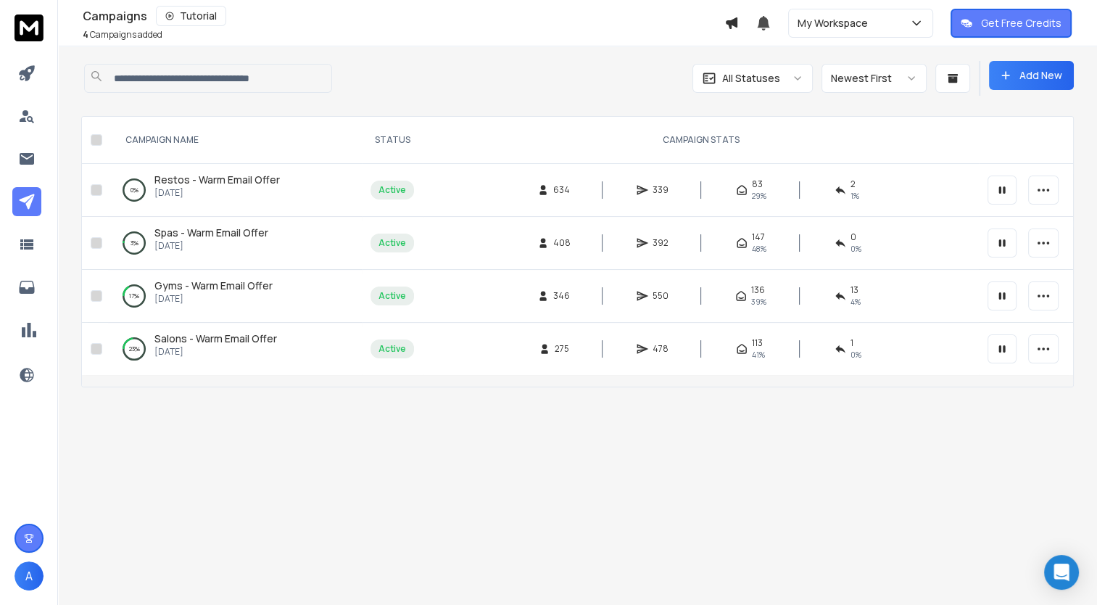
click at [476, 452] on div "Campaigns 4 Campaigns Added All Statuses Newest First Add New CAMPAIGN NAME STA…" at bounding box center [577, 363] width 993 height 605
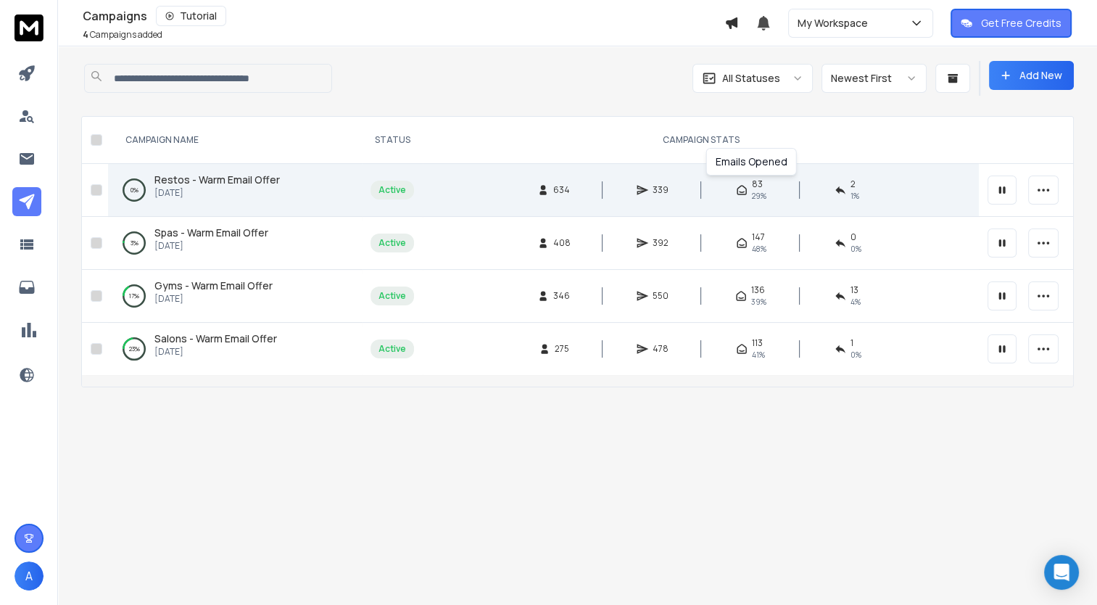
click at [762, 190] on span "29 %" at bounding box center [759, 196] width 15 height 12
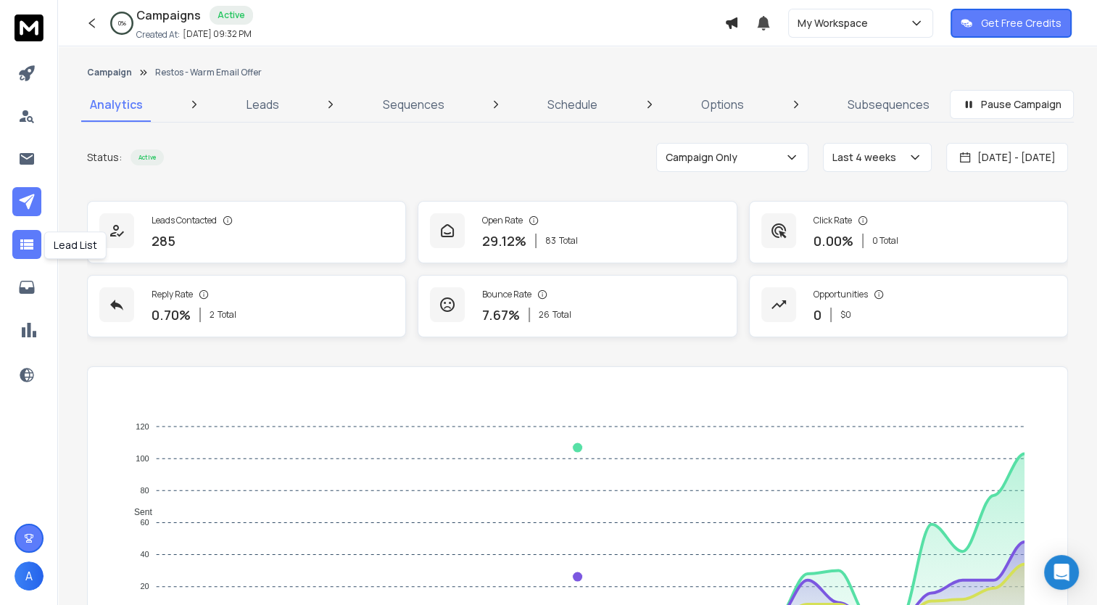
click at [28, 242] on icon at bounding box center [26, 244] width 13 height 10
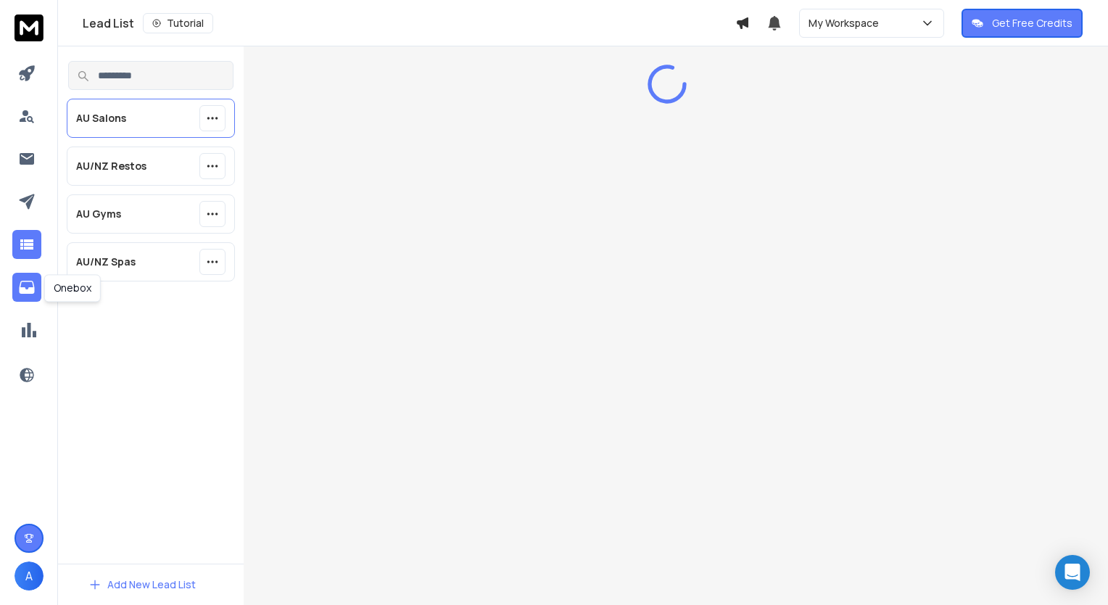
click at [26, 291] on icon at bounding box center [26, 287] width 15 height 13
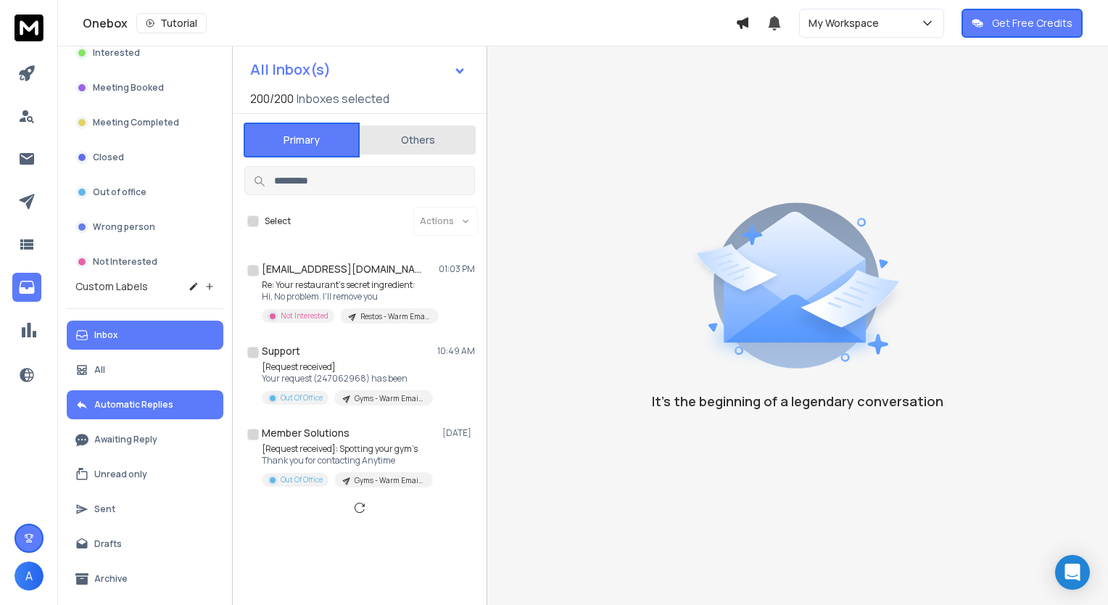
scroll to position [228, 0]
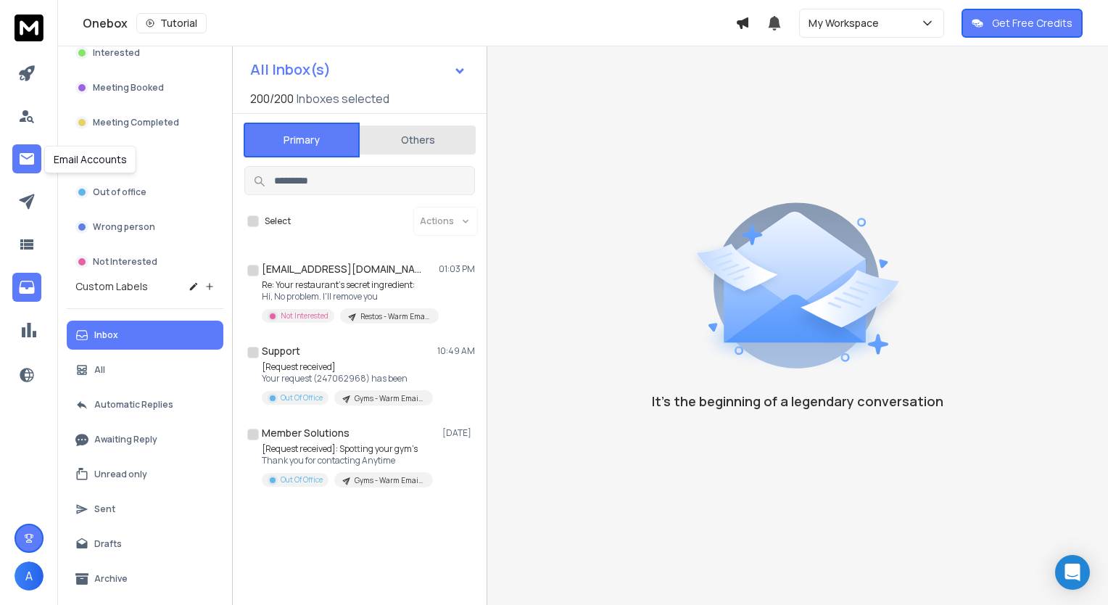
click at [15, 158] on link at bounding box center [26, 158] width 29 height 29
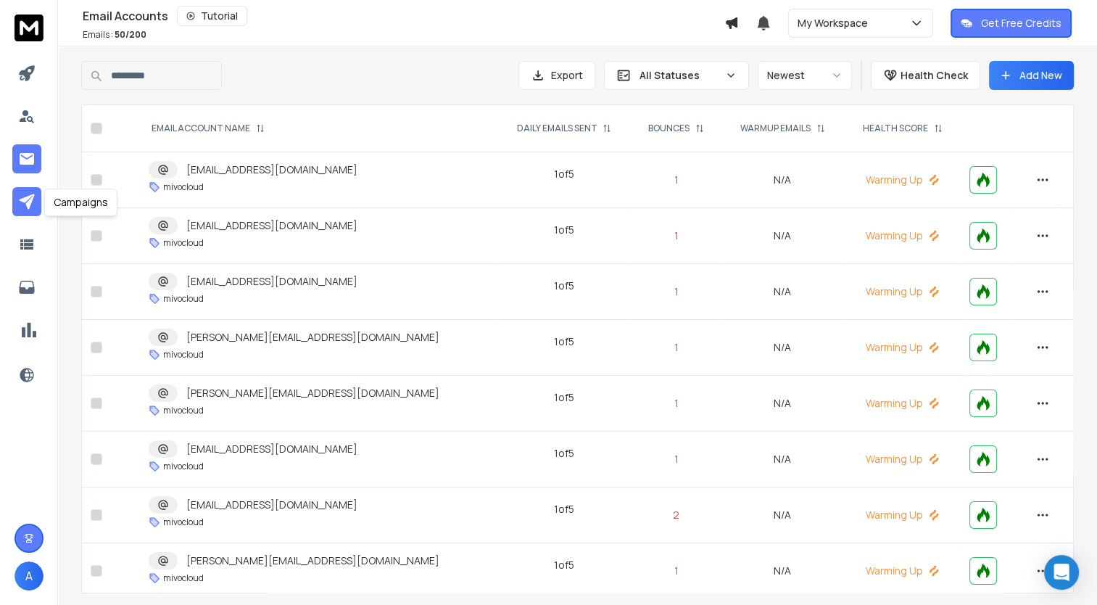
click at [29, 204] on icon at bounding box center [26, 201] width 15 height 15
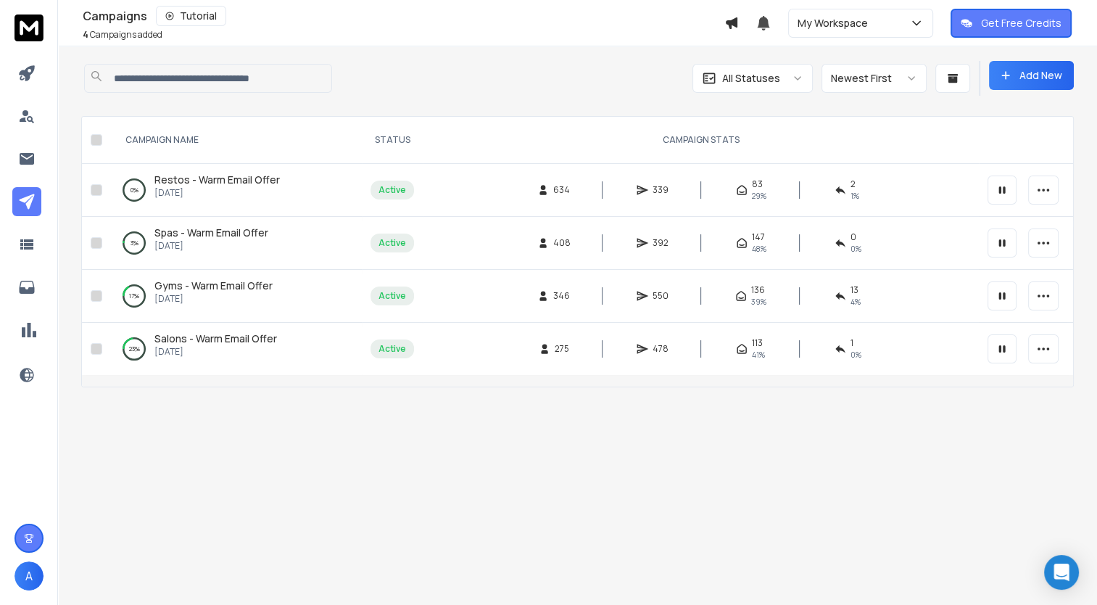
click at [407, 399] on div "Campaigns 4 Campaigns Added All Statuses Newest First Add New CAMPAIGN NAME STA…" at bounding box center [577, 363] width 993 height 605
click at [487, 69] on div at bounding box center [329, 78] width 497 height 35
click at [30, 288] on icon at bounding box center [26, 287] width 15 height 13
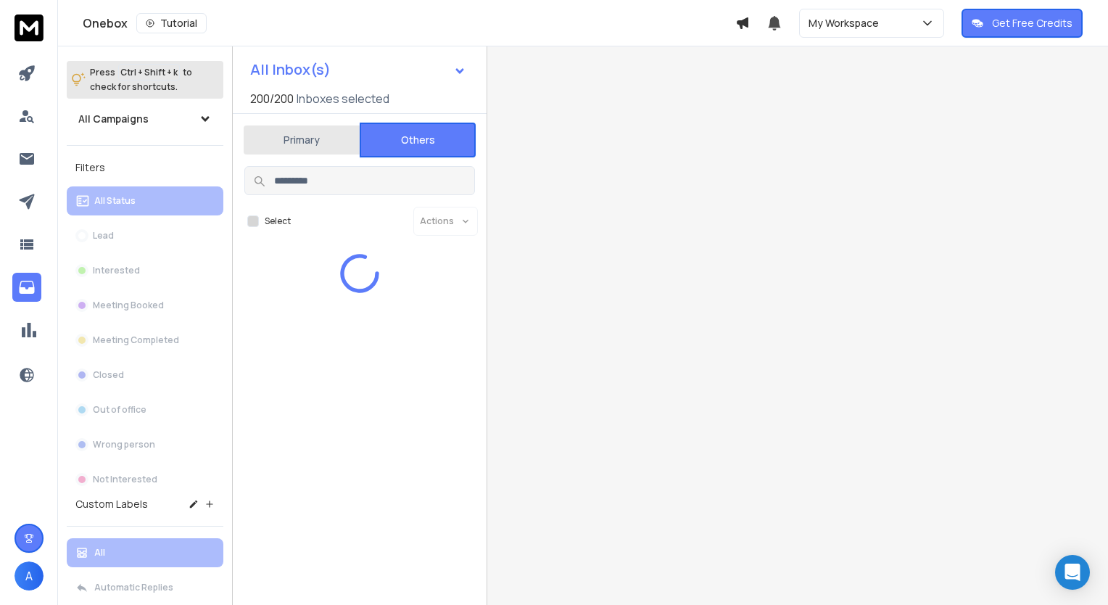
click at [418, 141] on button "Others" at bounding box center [418, 140] width 116 height 35
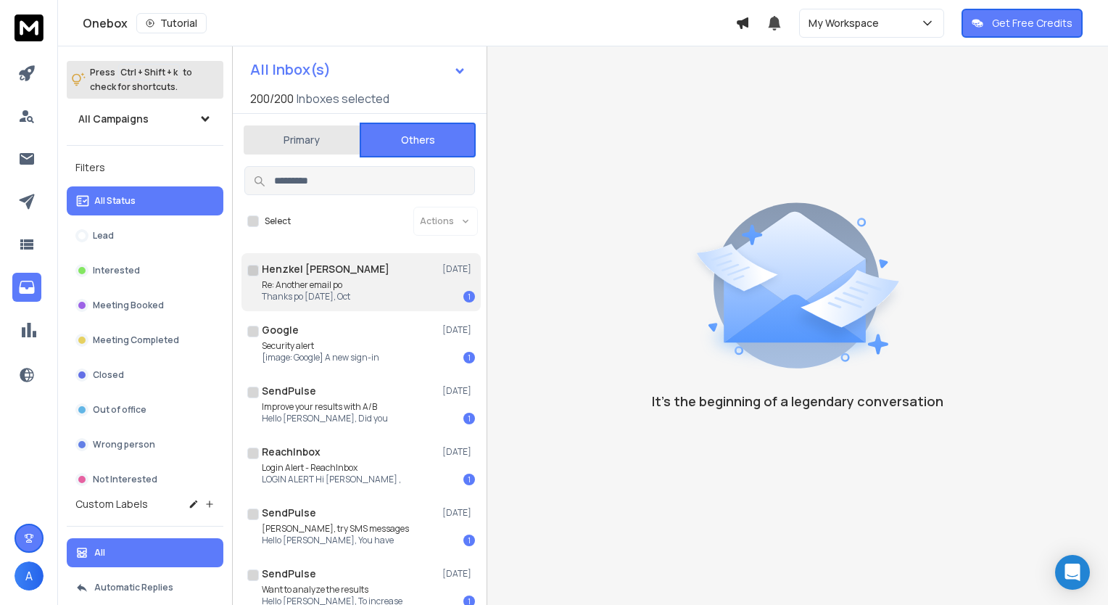
click at [328, 280] on p "Re: Another email po" at bounding box center [306, 285] width 88 height 12
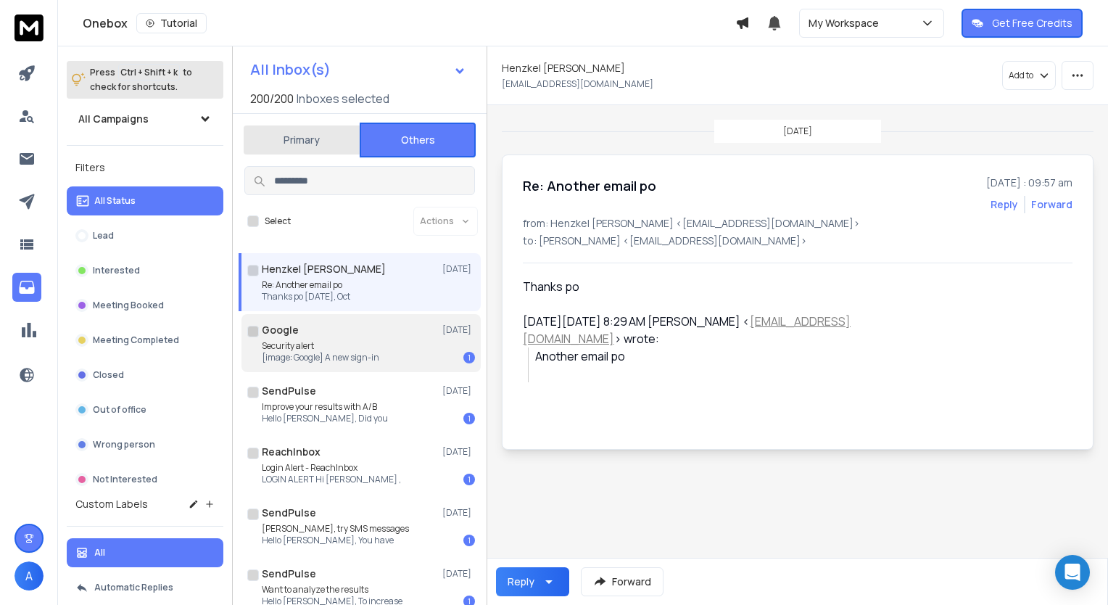
click at [332, 357] on p "[image: Google] A new sign-in" at bounding box center [320, 358] width 117 height 12
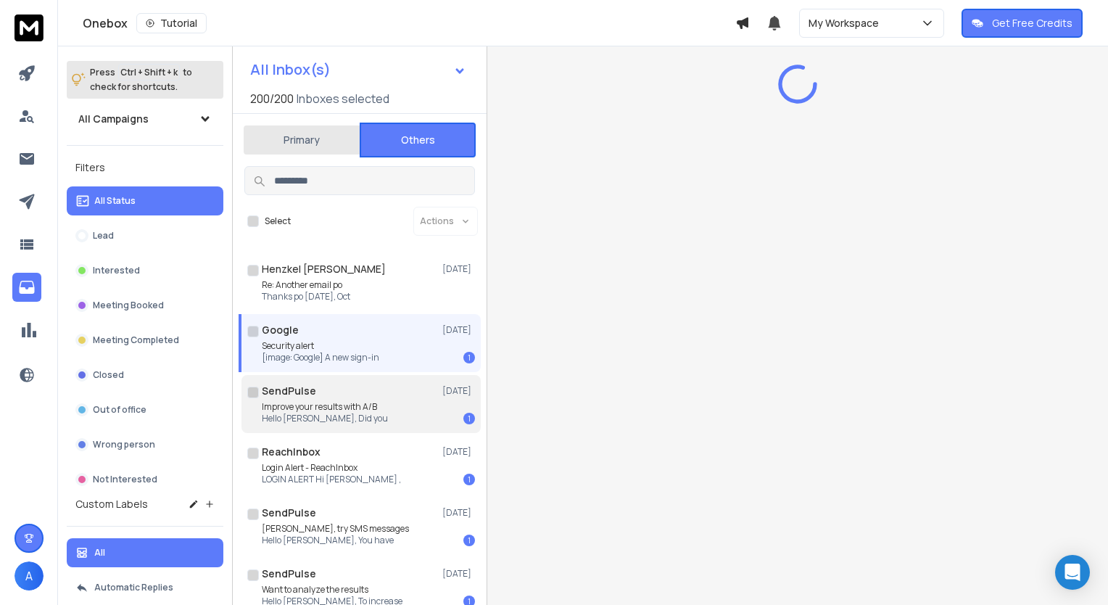
click at [326, 407] on p "Improve your results with A/B" at bounding box center [325, 407] width 126 height 12
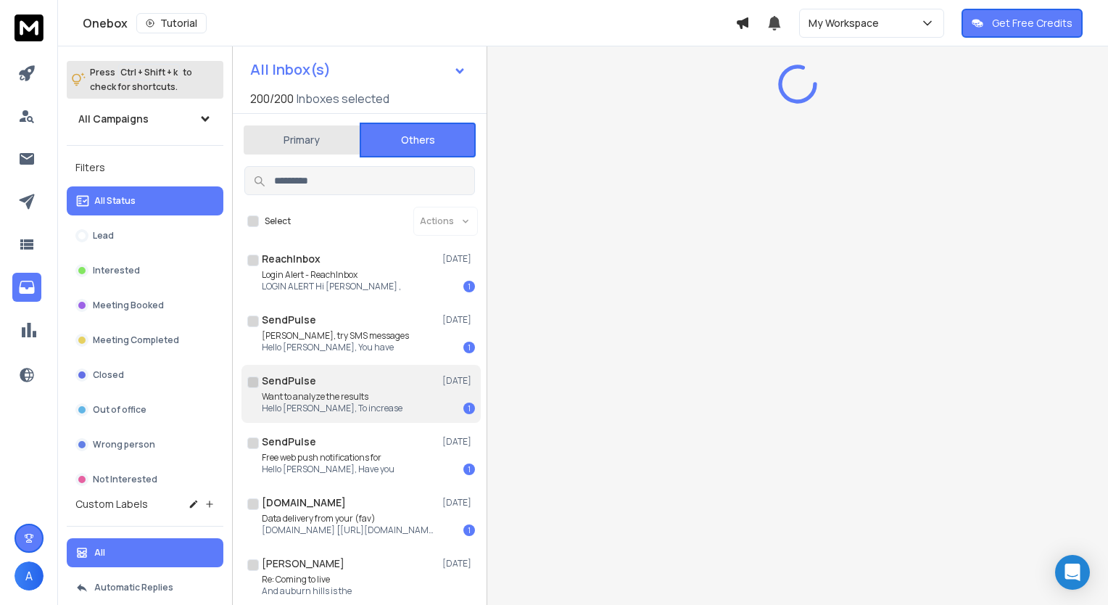
scroll to position [218, 0]
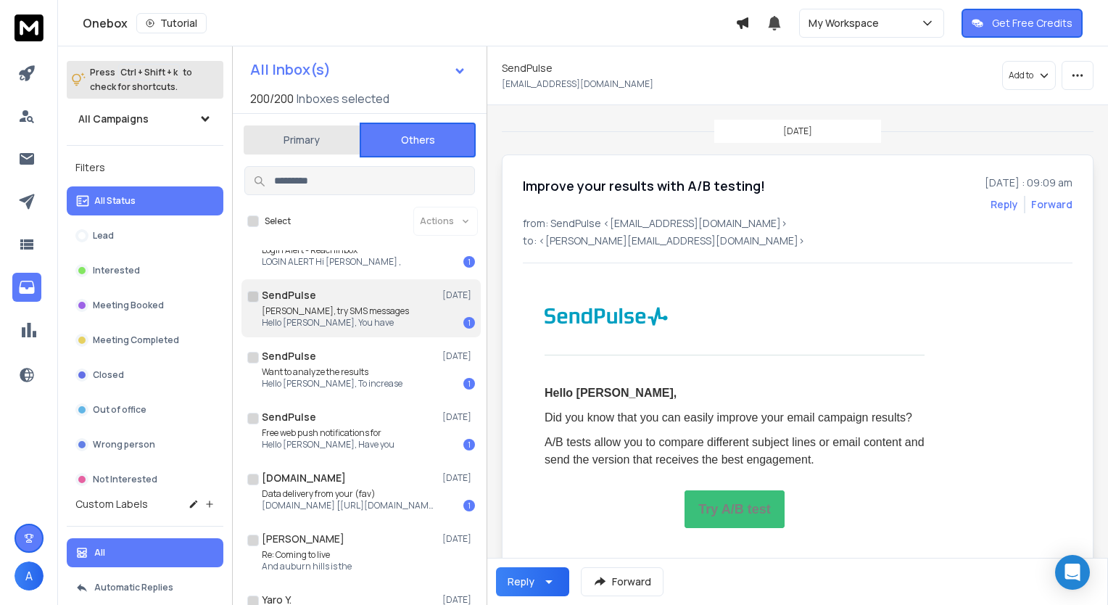
click at [354, 332] on div "SendPulse [DATE] [PERSON_NAME], try SMS messages Hello [PERSON_NAME], You have 1" at bounding box center [360, 308] width 239 height 58
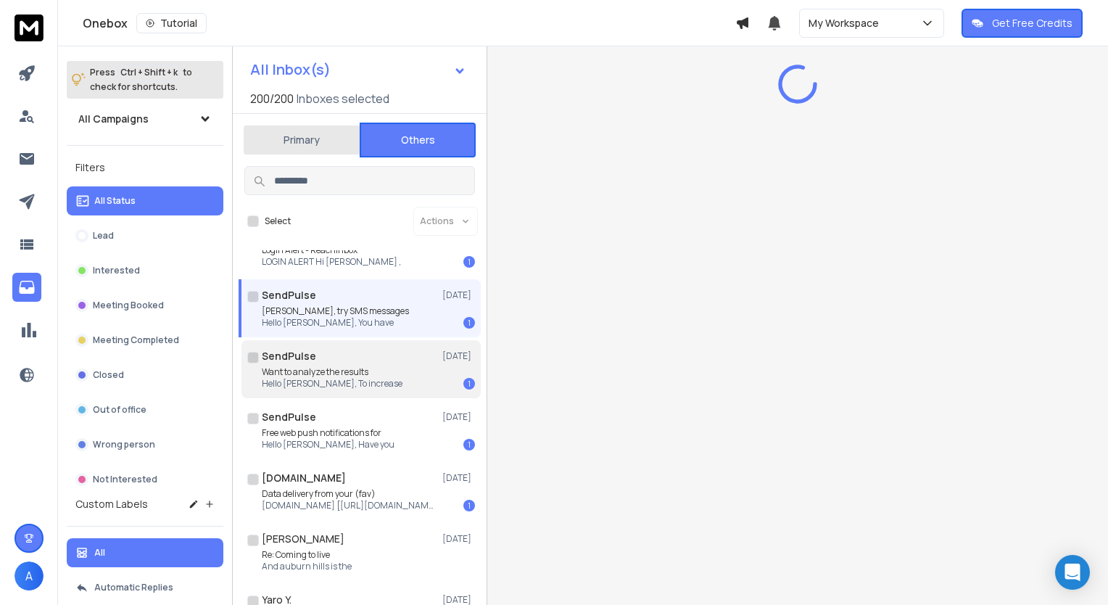
click at [349, 392] on div "SendPulse [DATE] Want to analyze the results Hello [PERSON_NAME], To increase 1" at bounding box center [360, 369] width 239 height 58
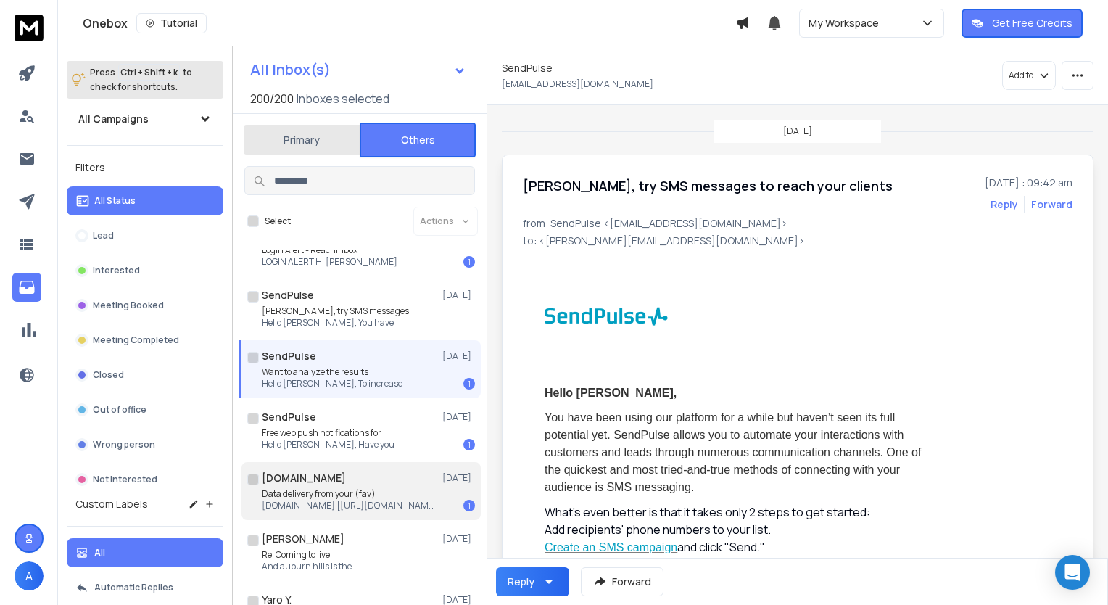
click at [360, 483] on div "[DOMAIN_NAME] [DATE]" at bounding box center [368, 478] width 213 height 15
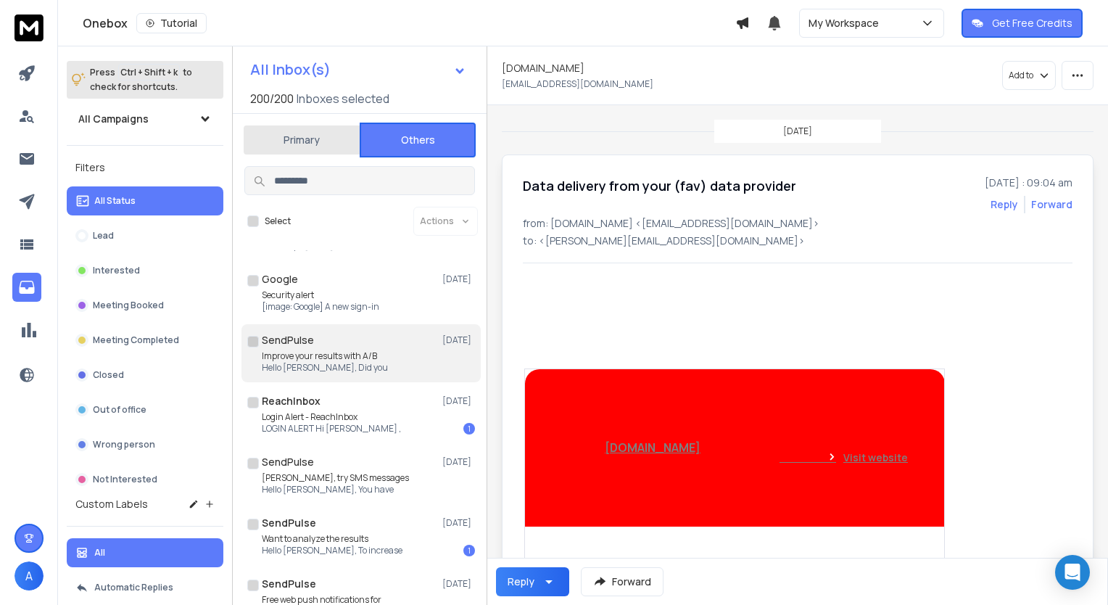
scroll to position [0, 0]
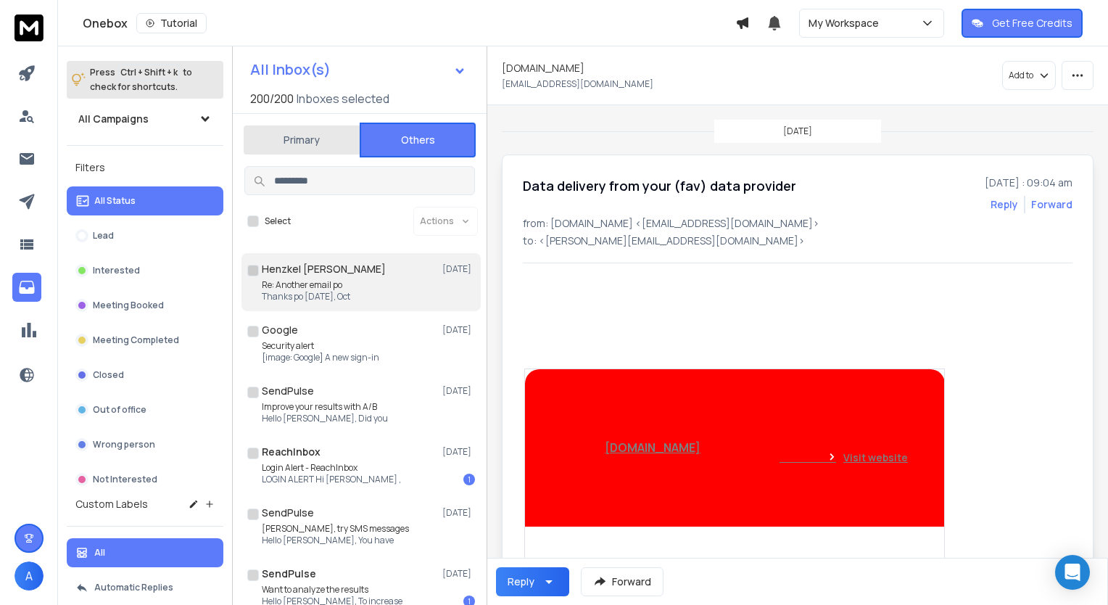
click at [299, 286] on p "Re: Another email po" at bounding box center [306, 285] width 88 height 12
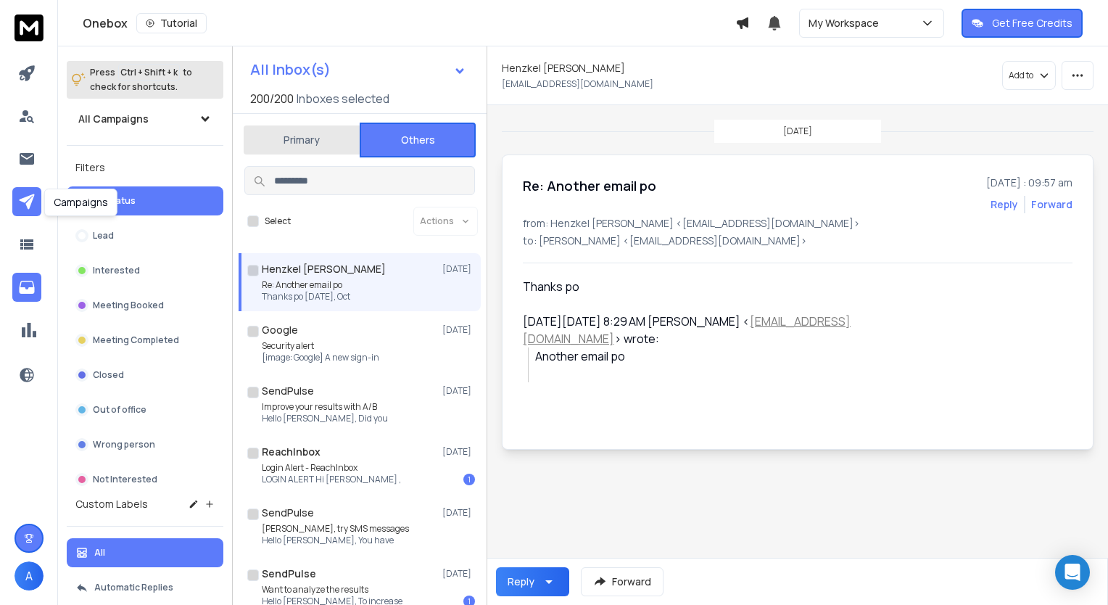
click at [35, 199] on link at bounding box center [26, 201] width 29 height 29
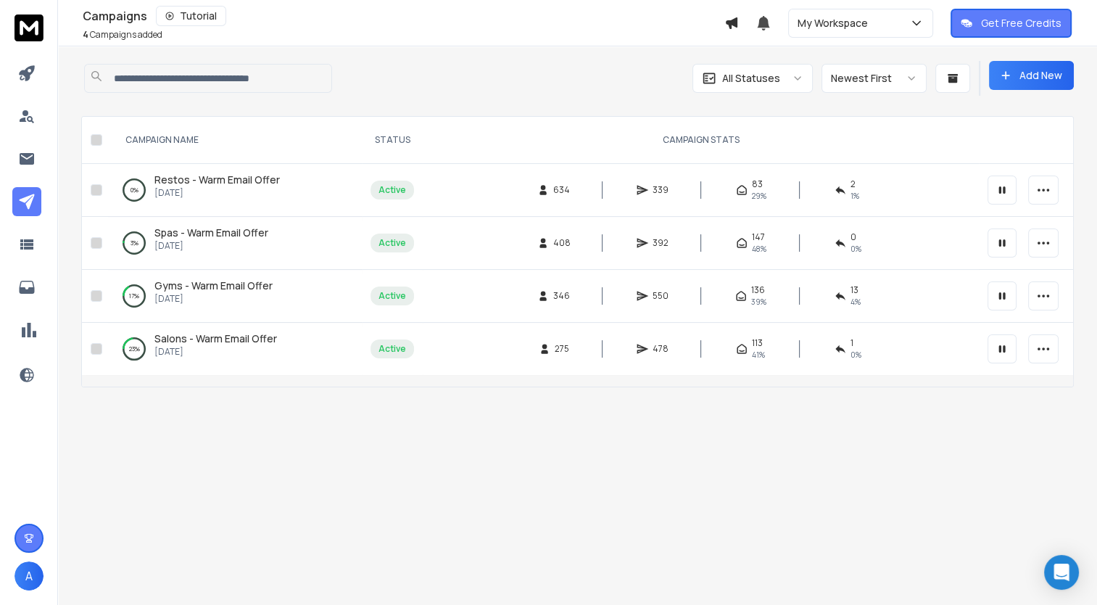
click at [444, 454] on div "Campaigns 4 Campaigns Added All Statuses Newest First Add New CAMPAIGN NAME STA…" at bounding box center [577, 363] width 993 height 605
